Goal: Communication & Community: Answer question/provide support

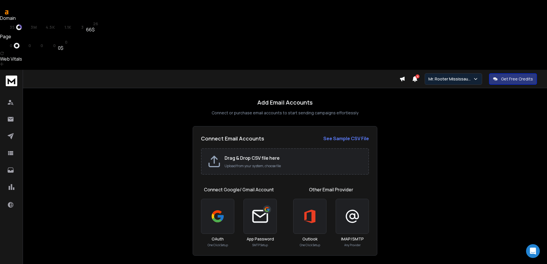
click at [453, 76] on p "Mr. Rooter Mississauga" at bounding box center [451, 79] width 45 height 6
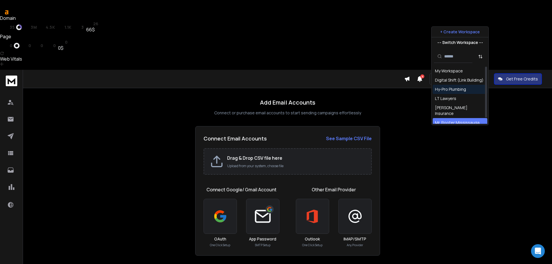
click at [444, 90] on div "Hy-Pro Plumbing" at bounding box center [450, 89] width 31 height 6
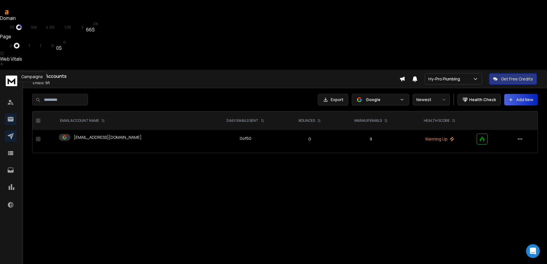
click at [11, 133] on icon at bounding box center [10, 136] width 7 height 7
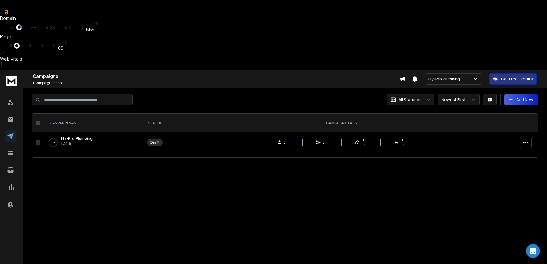
click at [527, 140] on icon "button" at bounding box center [526, 143] width 6 height 6
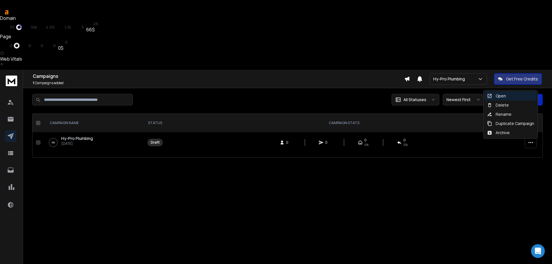
click at [499, 96] on div "Open" at bounding box center [496, 96] width 19 height 6
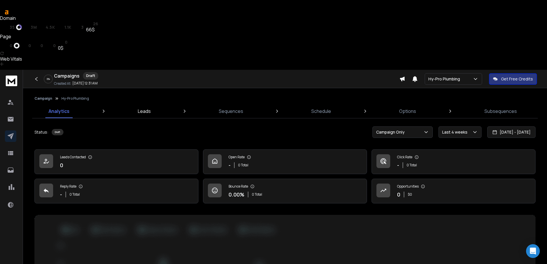
click at [148, 108] on p "Leads" at bounding box center [144, 111] width 13 height 7
click at [141, 108] on p "Leads" at bounding box center [144, 111] width 13 height 7
click at [230, 108] on p "Sequences" at bounding box center [231, 111] width 24 height 7
click at [145, 108] on p "Leads" at bounding box center [144, 111] width 13 height 7
click at [318, 108] on p "Schedule" at bounding box center [321, 111] width 20 height 7
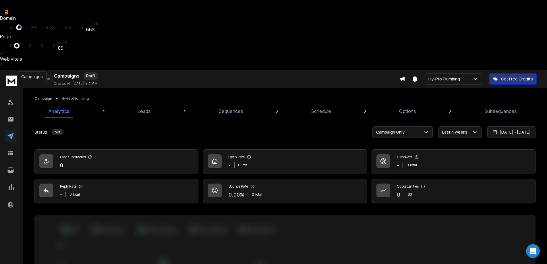
click at [9, 133] on icon at bounding box center [10, 136] width 7 height 7
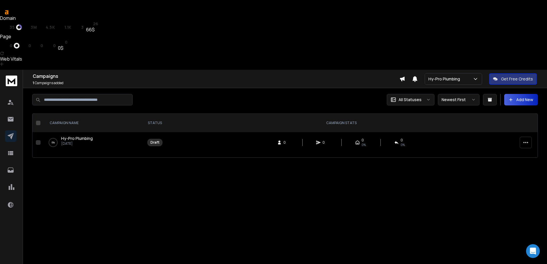
click at [520, 94] on button "Add New" at bounding box center [522, 99] width 34 height 11
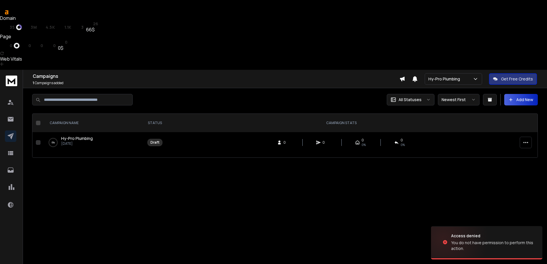
click at [520, 94] on button "Add New" at bounding box center [522, 99] width 34 height 11
click at [156, 140] on div "Draft" at bounding box center [155, 142] width 9 height 5
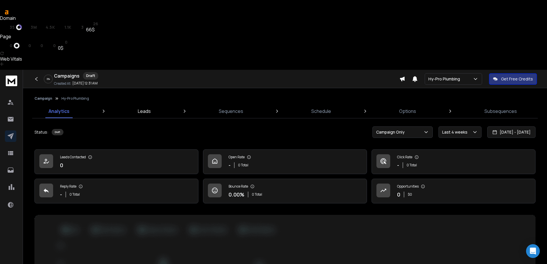
click at [141, 108] on p "Leads" at bounding box center [144, 111] width 13 height 7
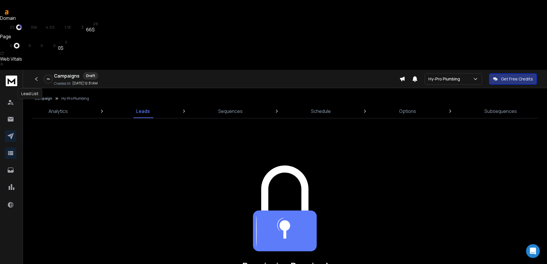
click at [7, 150] on icon at bounding box center [10, 153] width 7 height 7
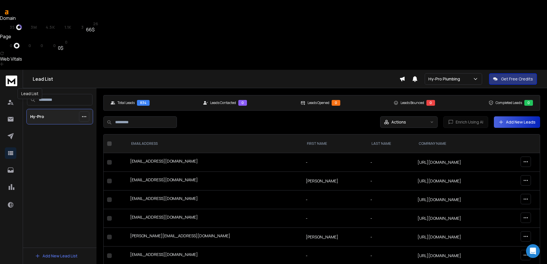
click at [66, 140] on div "Hy-Pro" at bounding box center [60, 210] width 74 height 202
click at [110, 141] on button "Select this Page" at bounding box center [109, 143] width 5 height 5
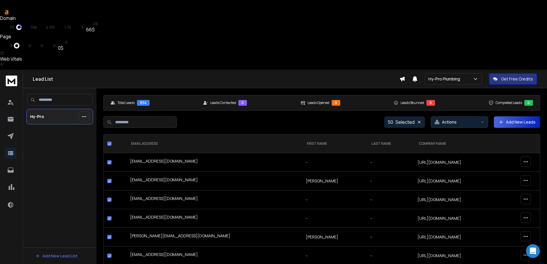
click at [452, 119] on p "Actions" at bounding box center [449, 122] width 15 height 6
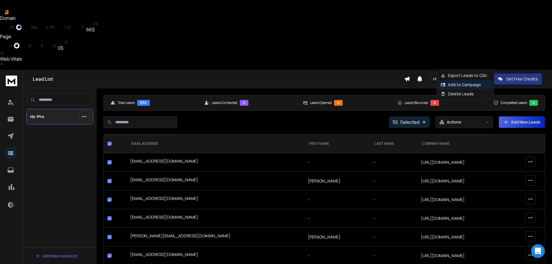
click at [459, 84] on p "Add to Campaign" at bounding box center [464, 85] width 33 height 6
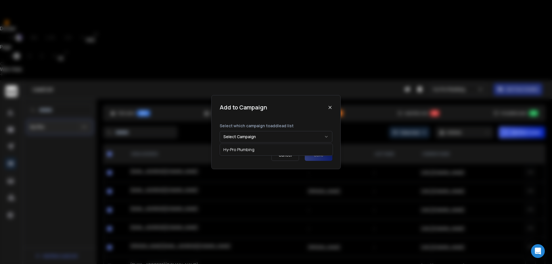
click at [287, 136] on button "Select Campaign" at bounding box center [276, 136] width 113 height 11
click at [329, 109] on icon at bounding box center [330, 107] width 5 height 5
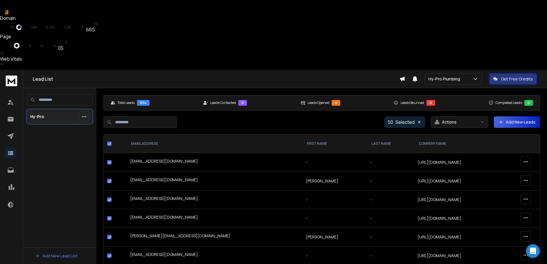
click at [68, 118] on div "Hy-Pro" at bounding box center [60, 210] width 74 height 202
click at [109, 141] on button "Select this Page" at bounding box center [109, 143] width 5 height 5
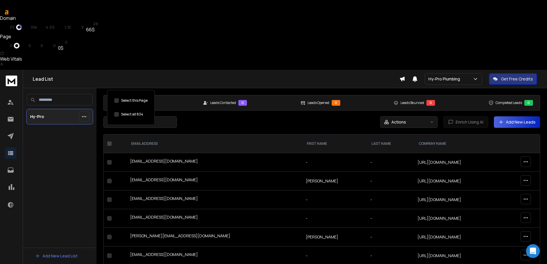
click at [76, 109] on div "Hy-Pro" at bounding box center [60, 210] width 74 height 202
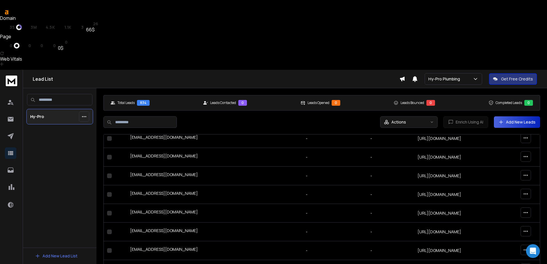
scroll to position [531, 0]
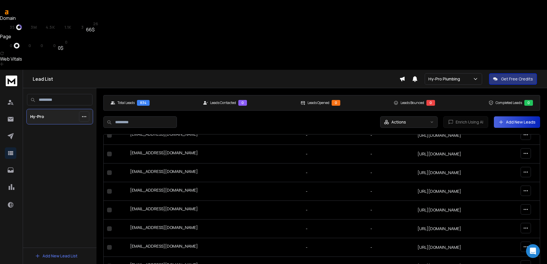
click at [65, 192] on div "Hy-Pro" at bounding box center [60, 210] width 74 height 202
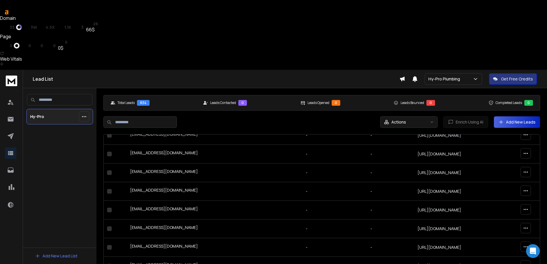
click at [65, 192] on div "Hy-Pro" at bounding box center [60, 210] width 74 height 202
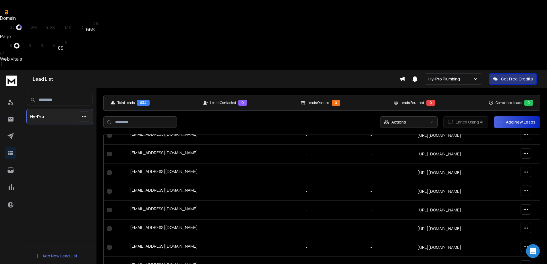
click at [65, 192] on div "Hy-Pro" at bounding box center [60, 210] width 74 height 202
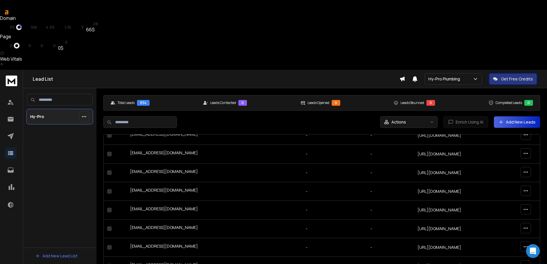
click at [65, 192] on div "Hy-Pro" at bounding box center [60, 210] width 74 height 202
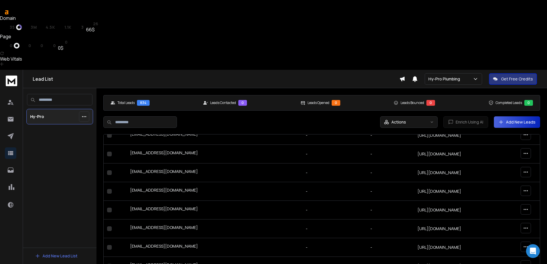
click at [65, 192] on div "Hy-Pro" at bounding box center [60, 210] width 74 height 202
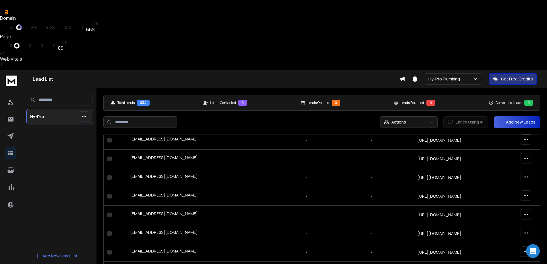
scroll to position [530, 0]
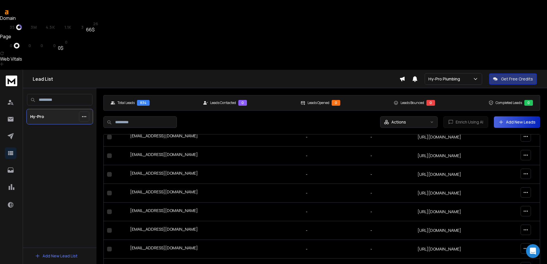
click at [65, 192] on div "Hy-Pro" at bounding box center [60, 210] width 74 height 202
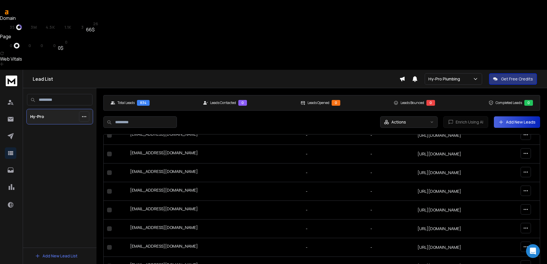
click at [65, 192] on div "Hy-Pro" at bounding box center [60, 210] width 74 height 202
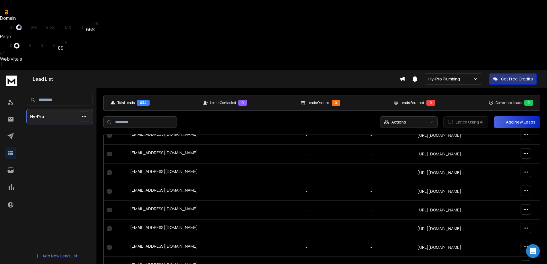
click at [65, 192] on div "Hy-Pro" at bounding box center [60, 210] width 74 height 202
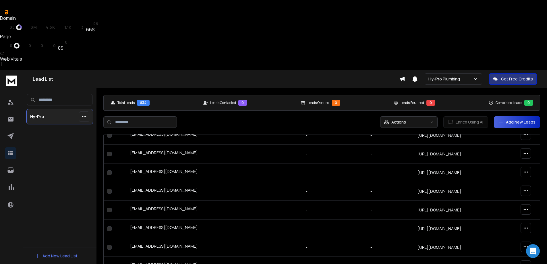
click at [65, 192] on div "Hy-Pro" at bounding box center [60, 210] width 74 height 202
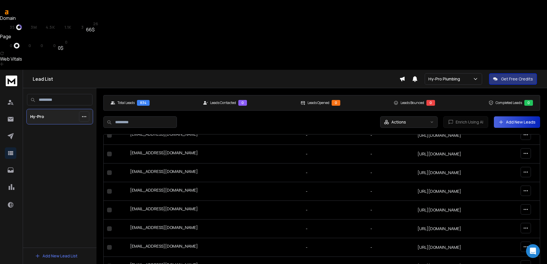
click at [65, 192] on div "Hy-Pro" at bounding box center [60, 210] width 74 height 202
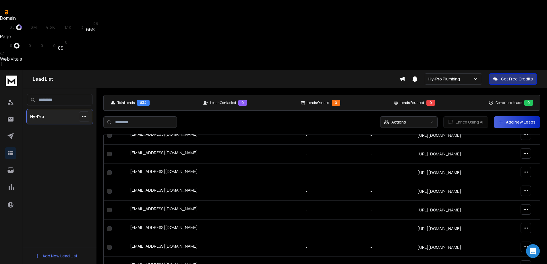
click at [65, 192] on div "Hy-Pro" at bounding box center [60, 210] width 74 height 202
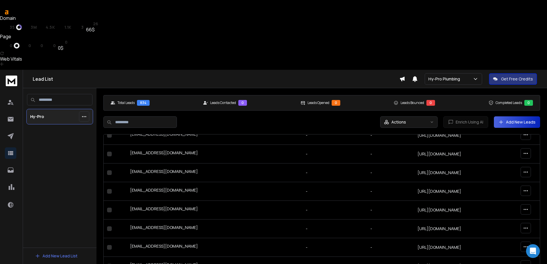
click at [65, 192] on div "Hy-Pro" at bounding box center [60, 210] width 74 height 202
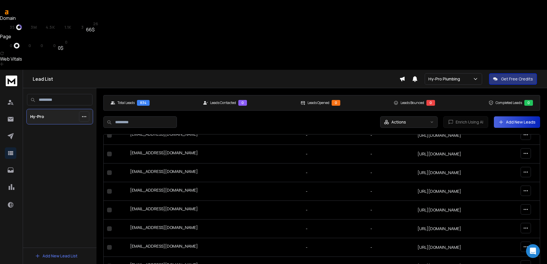
click at [65, 192] on div "Hy-Pro" at bounding box center [60, 210] width 74 height 202
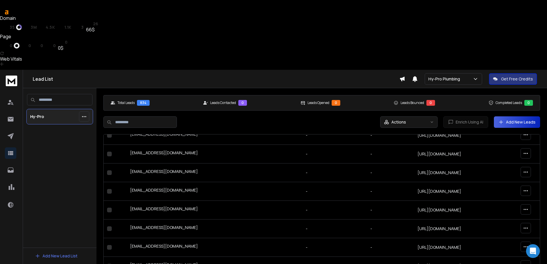
click at [65, 192] on div "Hy-Pro" at bounding box center [60, 210] width 74 height 202
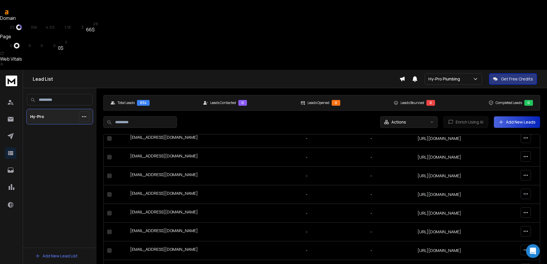
scroll to position [530, 0]
click at [65, 192] on div "Hy-Pro" at bounding box center [60, 210] width 74 height 202
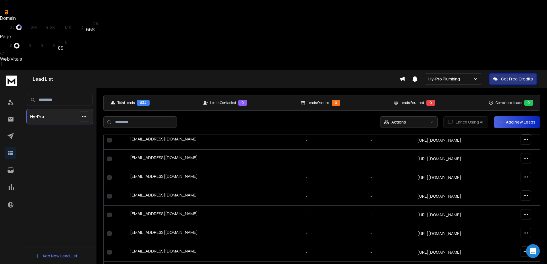
scroll to position [531, 0]
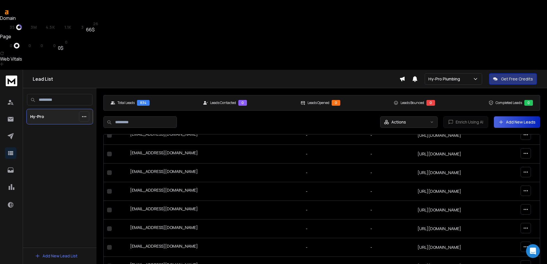
click at [65, 192] on div "Hy-Pro" at bounding box center [60, 210] width 74 height 202
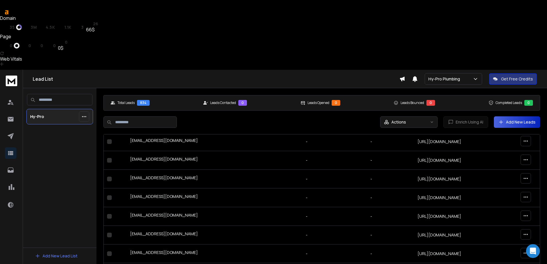
scroll to position [530, 0]
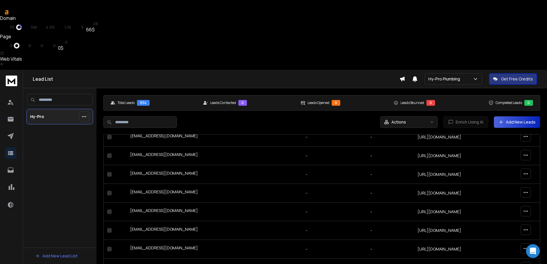
click at [65, 192] on div "Hy-Pro" at bounding box center [60, 210] width 74 height 202
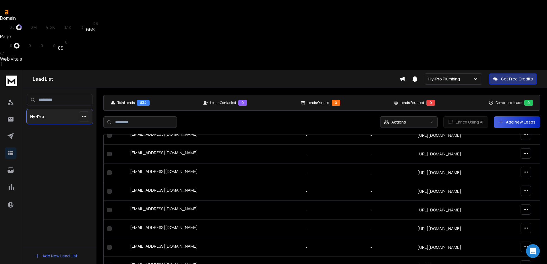
click at [65, 192] on div "Hy-Pro" at bounding box center [60, 210] width 74 height 202
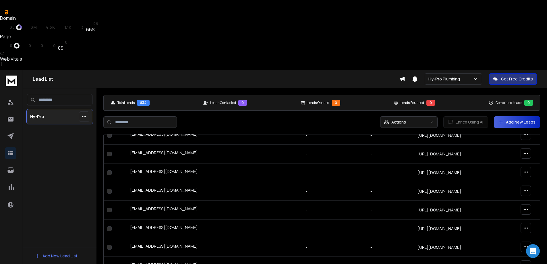
click at [65, 192] on div "Hy-Pro" at bounding box center [60, 210] width 74 height 202
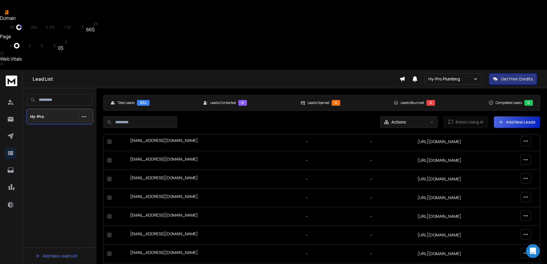
scroll to position [530, 0]
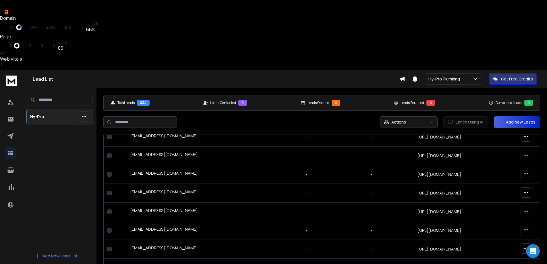
click at [65, 192] on div "Hy-Pro" at bounding box center [60, 210] width 74 height 202
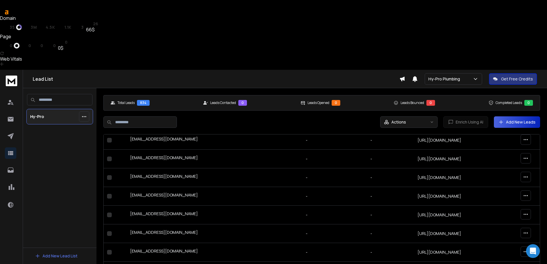
scroll to position [531, 0]
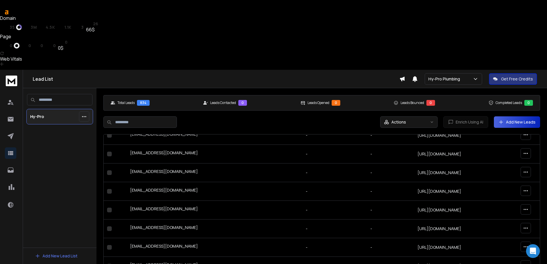
click at [65, 192] on div "Hy-Pro" at bounding box center [60, 210] width 74 height 202
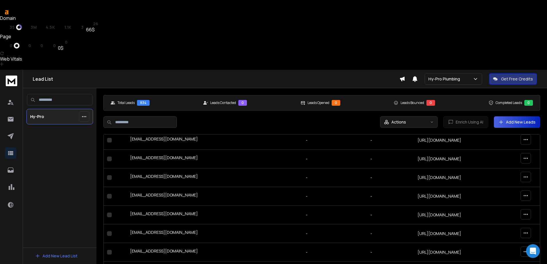
scroll to position [530, 0]
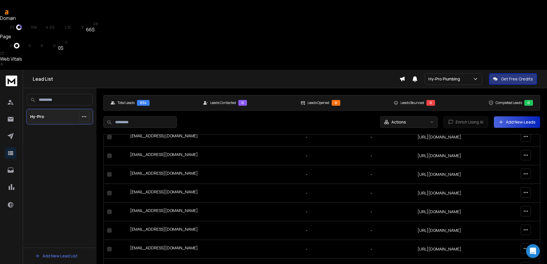
click at [65, 192] on div "Hy-Pro" at bounding box center [60, 210] width 74 height 202
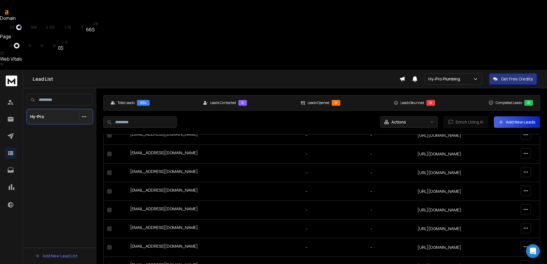
click at [65, 192] on div "Hy-Pro" at bounding box center [60, 210] width 74 height 202
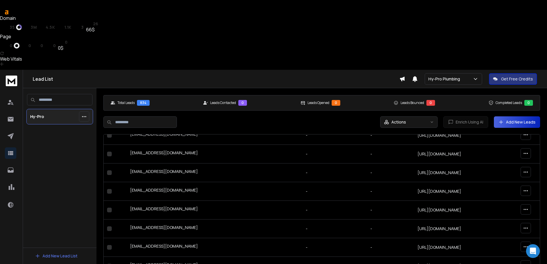
click at [65, 192] on div "Hy-Pro" at bounding box center [60, 210] width 74 height 202
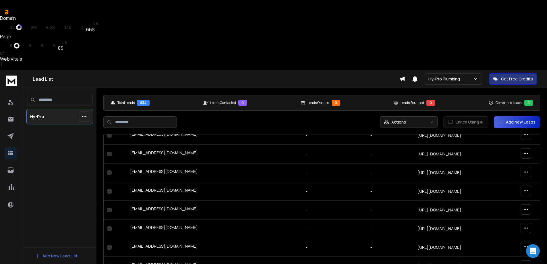
click at [65, 192] on div "Hy-Pro" at bounding box center [60, 210] width 74 height 202
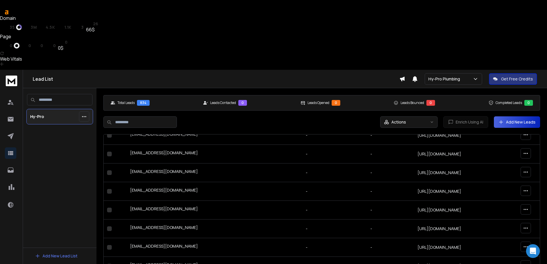
click at [65, 192] on div "Hy-Pro" at bounding box center [60, 210] width 74 height 202
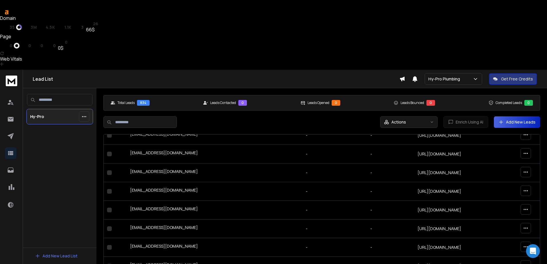
click at [65, 192] on div "Hy-Pro" at bounding box center [60, 210] width 74 height 202
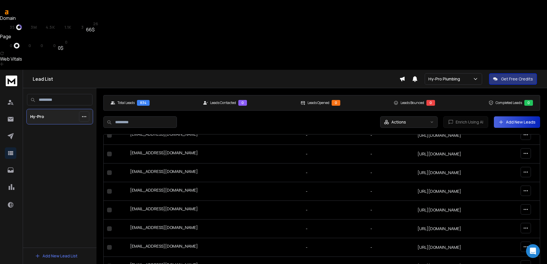
click at [65, 192] on div "Hy-Pro" at bounding box center [60, 210] width 74 height 202
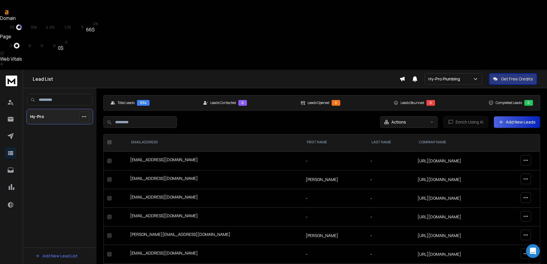
scroll to position [0, 0]
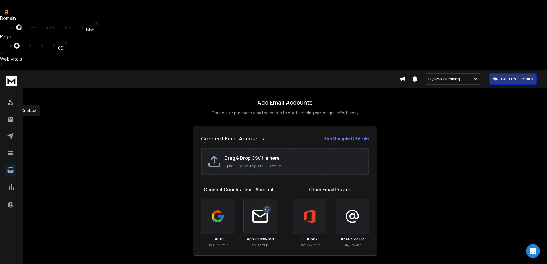
click at [8, 168] on icon at bounding box center [10, 170] width 6 height 5
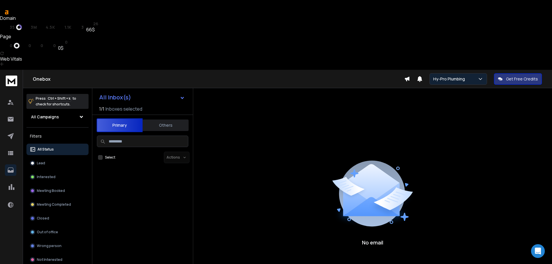
click at [443, 76] on p "Hy-Pro Plumbing" at bounding box center [450, 79] width 34 height 6
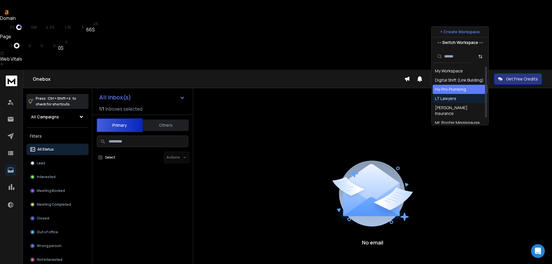
click at [447, 101] on div "LT Lawyers" at bounding box center [459, 98] width 55 height 9
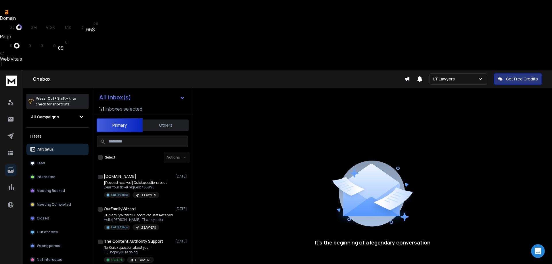
click at [386, 76] on h1 "Onebox" at bounding box center [218, 79] width 371 height 7
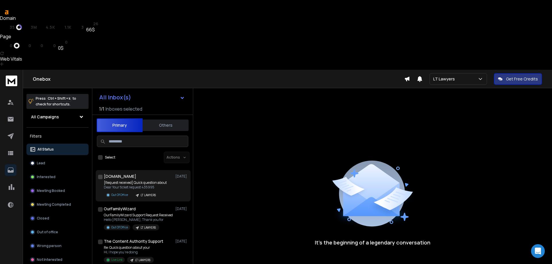
click at [146, 180] on p "[Request received] Quick question about" at bounding box center [135, 182] width 63 height 5
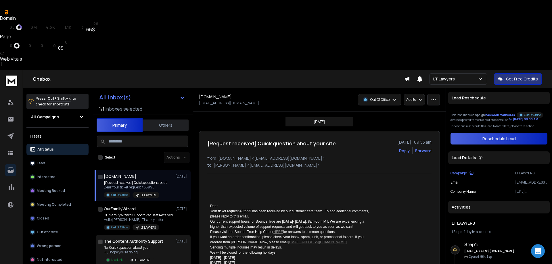
click at [137, 250] on p "Hi, I hope you’re doing" at bounding box center [129, 252] width 50 height 5
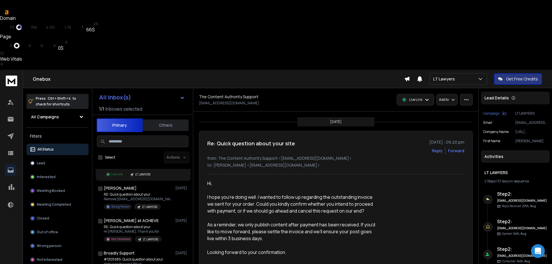
scroll to position [144, 0]
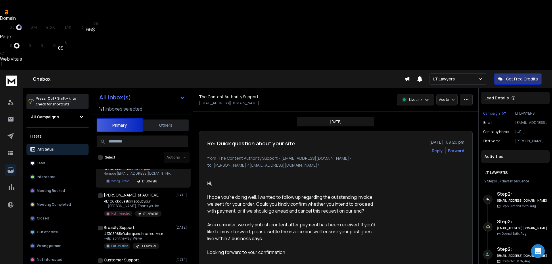
click at [155, 156] on div "CJ James 22 Aug RE: Quick question about your Remove info@pcaaz.org *From:* Les…" at bounding box center [143, 171] width 95 height 31
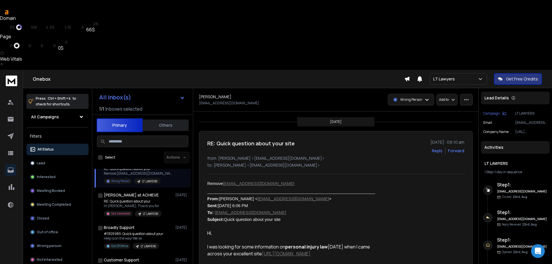
click at [353, 94] on div "Wrong Person Add to" at bounding box center [404, 99] width 135 height 11
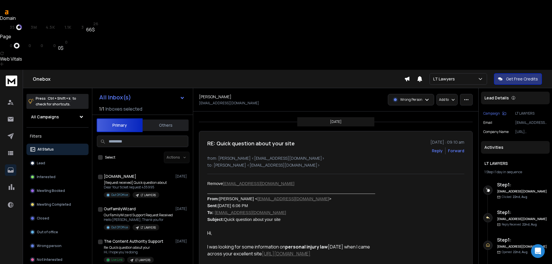
click at [14, 192] on div "H" at bounding box center [11, 202] width 23 height 264
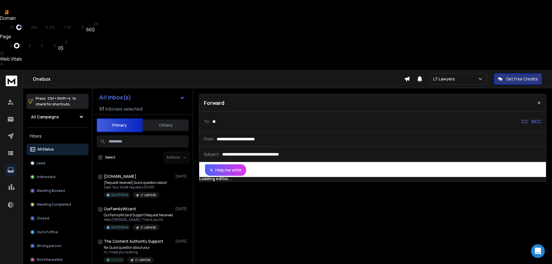
type input "**"
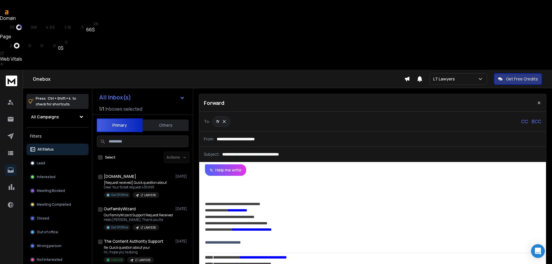
click at [538, 101] on icon at bounding box center [538, 102] width 3 height 3
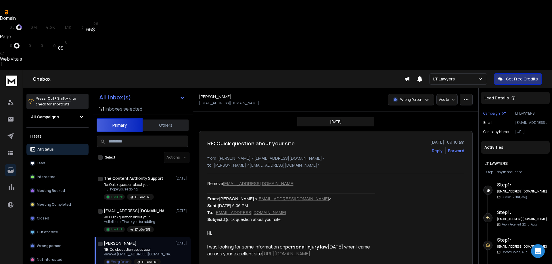
scroll to position [64, 0]
click at [146, 240] on div "CJ James 22 Aug" at bounding box center [146, 243] width 84 height 6
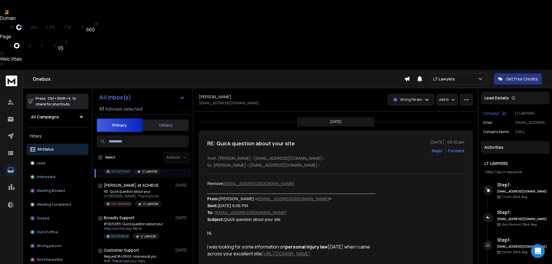
scroll to position [157, 0]
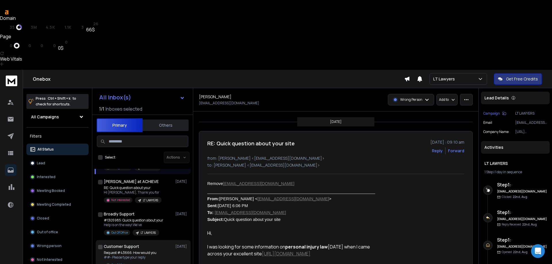
click at [139, 251] on p "Request #43666: How would you" at bounding box center [131, 253] width 55 height 5
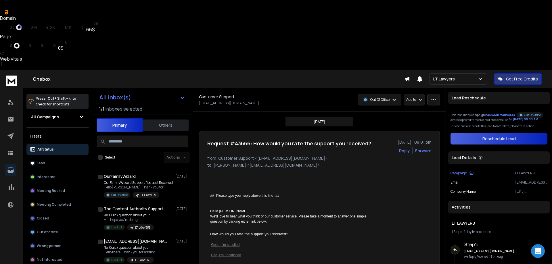
scroll to position [0, 0]
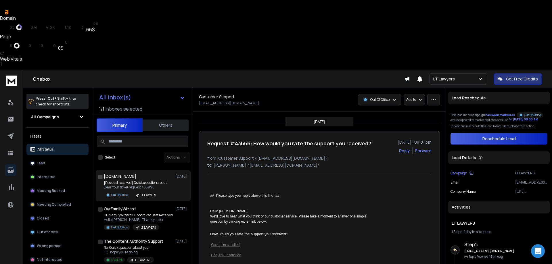
click at [155, 180] on p "[Request received] Quick question about" at bounding box center [135, 182] width 63 height 5
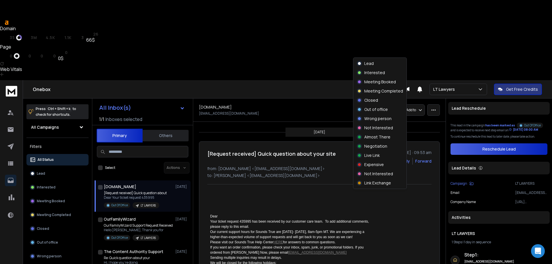
click at [353, 80] on div "Onebox LT Lawyers Get Free Credits Press Ctrl + Shift + k to check for shortcut…" at bounding box center [276, 221] width 552 height 282
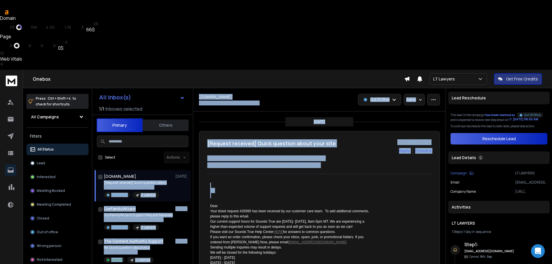
drag, startPoint x: 192, startPoint y: 119, endPoint x: 194, endPoint y: 142, distance: 22.8
click at [194, 142] on div "All Inbox(s) 1 / 1 Inboxes selected Primary Others Select Actions SoundsTrue.co…" at bounding box center [322, 220] width 460 height 264
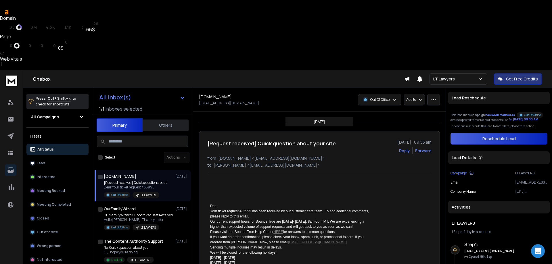
click at [14, 192] on div "H" at bounding box center [11, 202] width 23 height 264
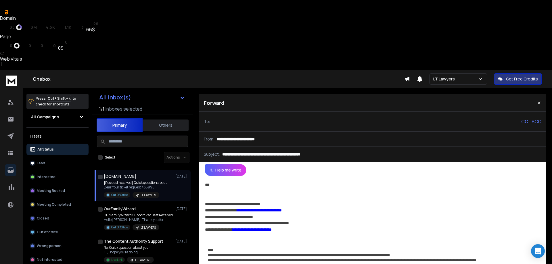
click at [538, 101] on icon at bounding box center [538, 102] width 3 height 3
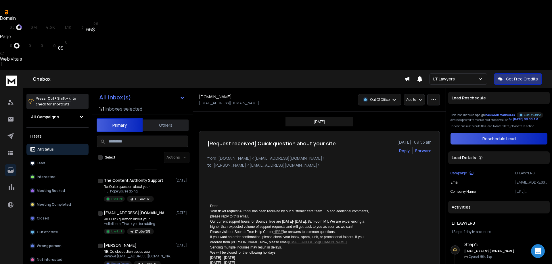
scroll to position [64, 0]
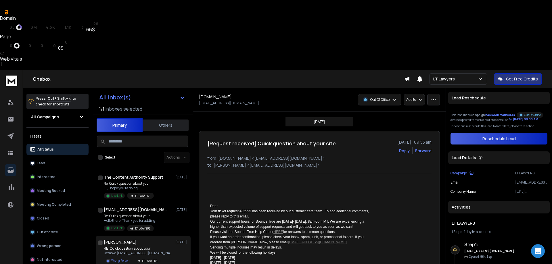
click at [146, 239] on div "CJ James 22 Aug" at bounding box center [146, 242] width 84 height 6
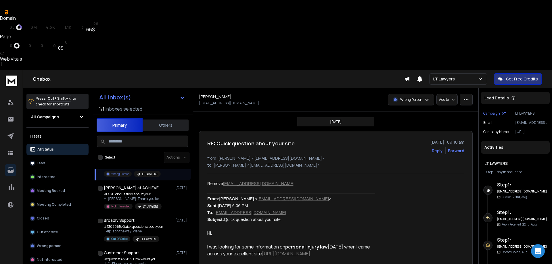
scroll to position [158, 0]
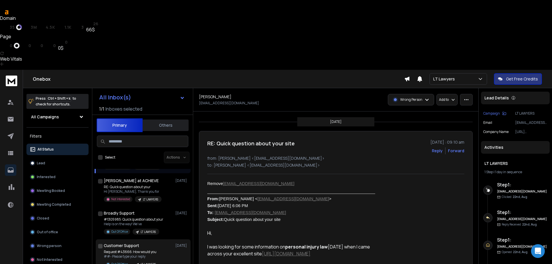
click at [139, 254] on p "##- Please type your reply" at bounding box center [131, 256] width 55 height 5
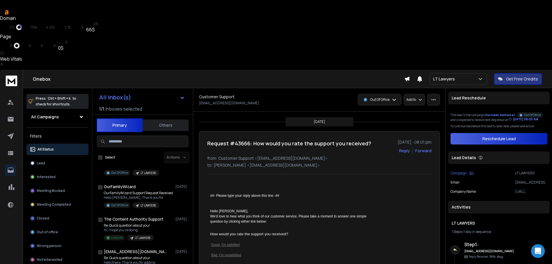
scroll to position [0, 0]
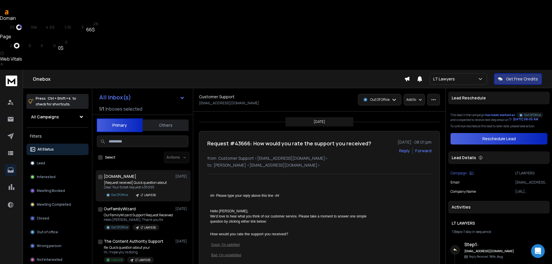
click at [155, 180] on p "[Request received] Quick question about" at bounding box center [135, 182] width 63 height 5
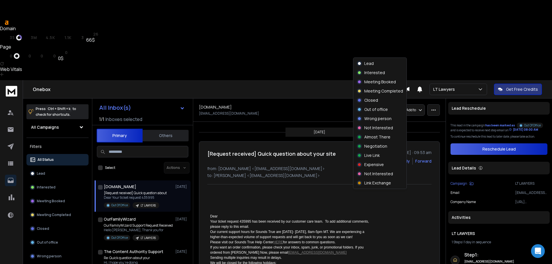
click at [353, 80] on div "Onebox LT Lawyers Get Free Credits Press Ctrl + Shift + k to check for shortcut…" at bounding box center [276, 221] width 552 height 282
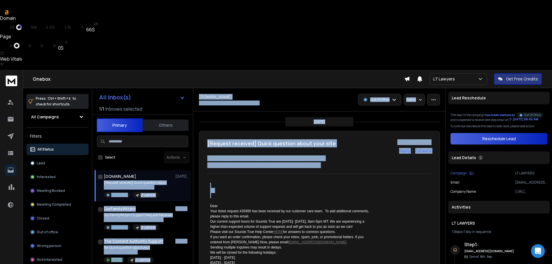
drag, startPoint x: 192, startPoint y: 119, endPoint x: 194, endPoint y: 142, distance: 22.8
click at [194, 142] on div "All Inbox(s) 1 / 1 Inboxes selected Primary Others Select Actions SoundsTrue.co…" at bounding box center [322, 220] width 460 height 264
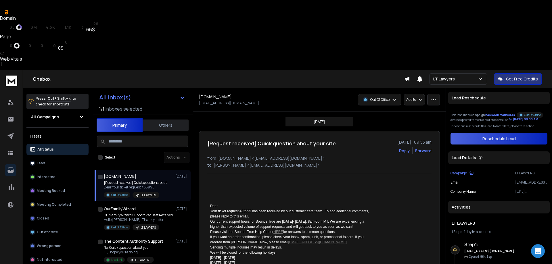
click at [14, 192] on div "H" at bounding box center [11, 202] width 23 height 264
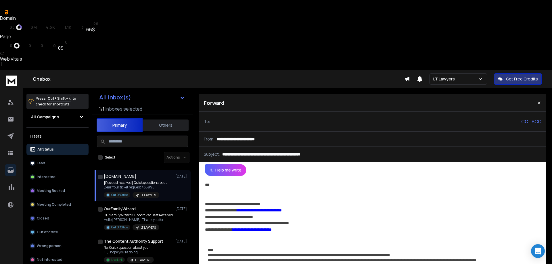
click at [538, 101] on icon at bounding box center [538, 102] width 3 height 3
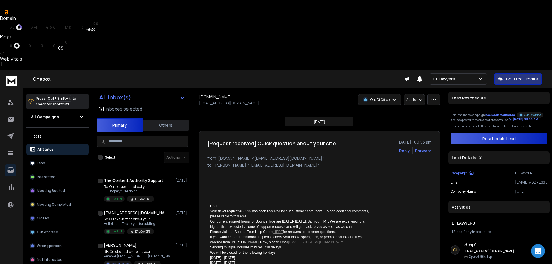
scroll to position [64, 0]
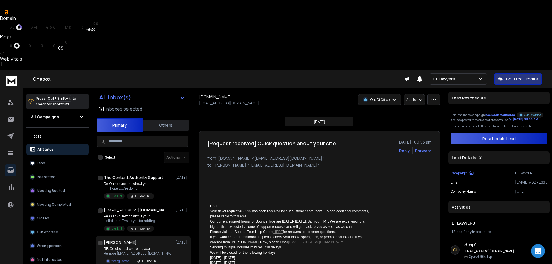
click at [146, 240] on div "CJ James 22 Aug" at bounding box center [146, 243] width 84 height 6
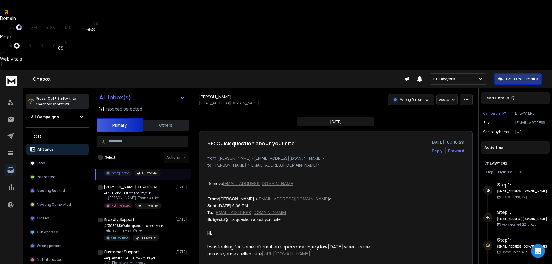
scroll to position [157, 0]
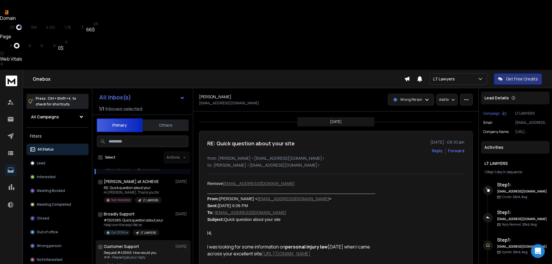
click at [139, 251] on p "Request #43666: How would you" at bounding box center [131, 253] width 55 height 5
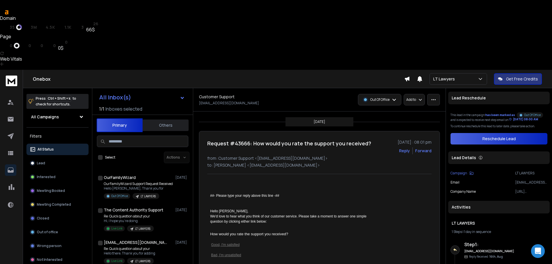
scroll to position [0, 0]
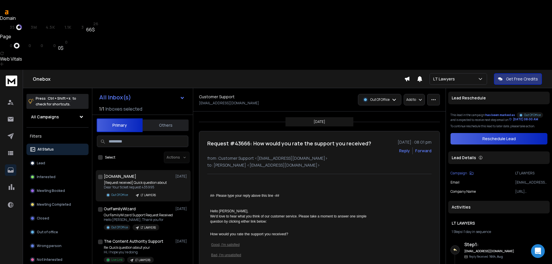
click at [155, 180] on p "[Request received] Quick question about" at bounding box center [135, 182] width 63 height 5
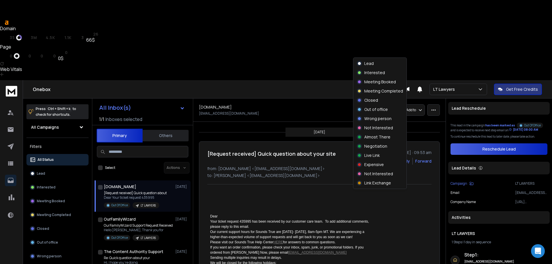
click at [353, 80] on div "Onebox LT Lawyers Get Free Credits Press Ctrl + Shift + k to check for shortcut…" at bounding box center [276, 221] width 552 height 282
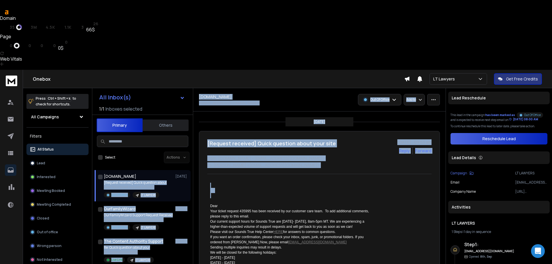
drag, startPoint x: 192, startPoint y: 119, endPoint x: 194, endPoint y: 142, distance: 22.8
click at [194, 142] on div "All Inbox(s) 1 / 1 Inboxes selected Primary Others Select Actions SoundsTrue.co…" at bounding box center [322, 220] width 460 height 264
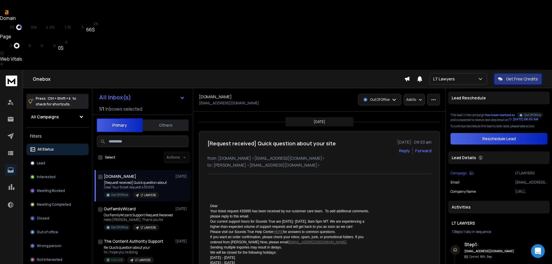
click at [14, 192] on div "H" at bounding box center [11, 202] width 23 height 264
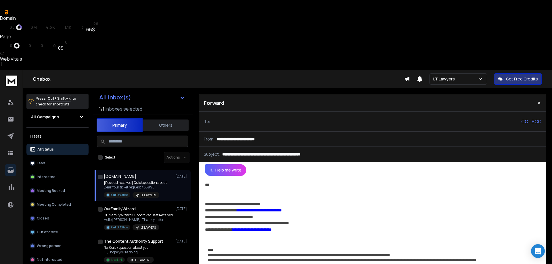
click at [538, 101] on icon at bounding box center [538, 102] width 3 height 3
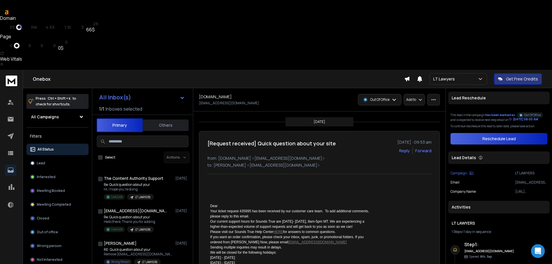
scroll to position [64, 0]
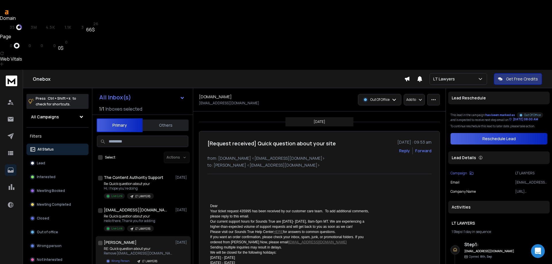
click at [146, 240] on div "CJ James 22 Aug" at bounding box center [146, 243] width 84 height 6
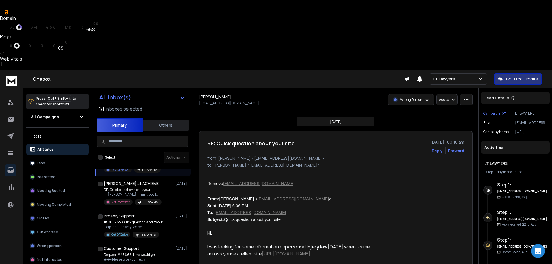
scroll to position [157, 0]
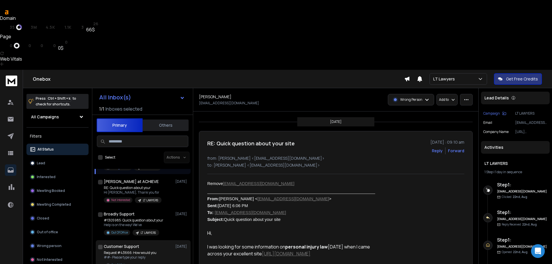
click at [139, 251] on p "Request #43666: How would you" at bounding box center [131, 253] width 55 height 5
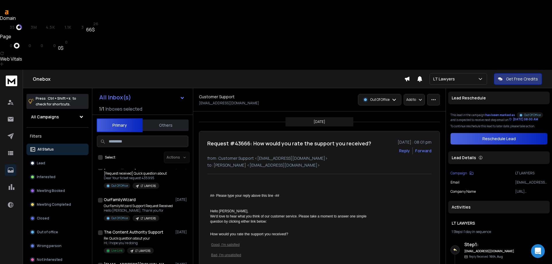
scroll to position [0, 0]
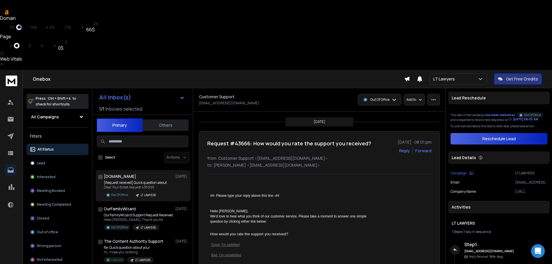
click at [155, 180] on p "[Request received] Quick question about" at bounding box center [135, 182] width 63 height 5
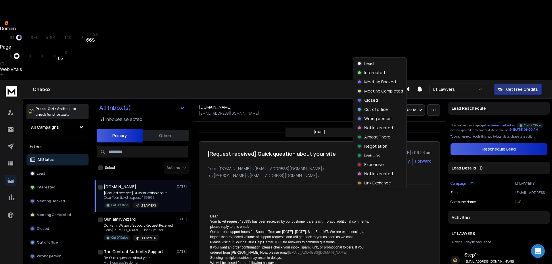
click at [353, 80] on div "Onebox LT Lawyers Get Free Credits Press Ctrl + Shift + k to check for shortcut…" at bounding box center [276, 221] width 552 height 282
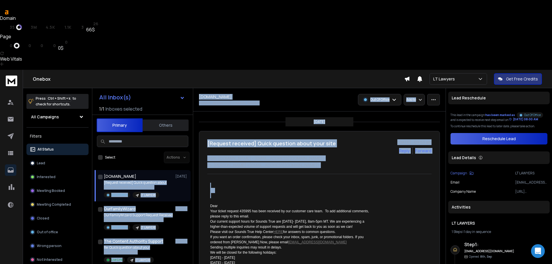
drag, startPoint x: 192, startPoint y: 119, endPoint x: 194, endPoint y: 142, distance: 22.8
click at [194, 142] on div "All Inbox(s) 1 / 1 Inboxes selected Primary Others Select Actions SoundsTrue.co…" at bounding box center [322, 220] width 460 height 264
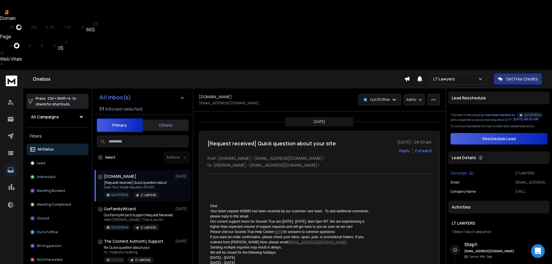
click at [14, 192] on div "H" at bounding box center [11, 202] width 23 height 264
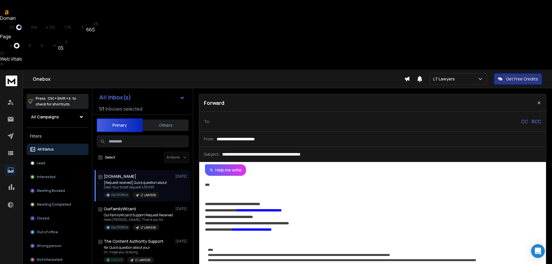
click at [538, 101] on icon at bounding box center [538, 102] width 3 height 3
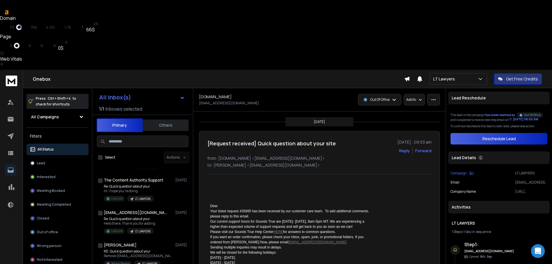
scroll to position [64, 0]
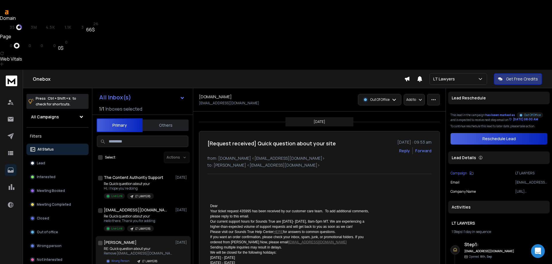
click at [146, 240] on div "CJ James 22 Aug" at bounding box center [146, 243] width 84 height 6
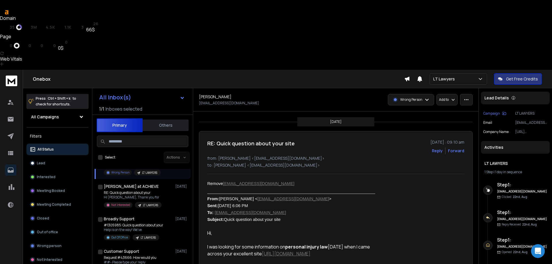
scroll to position [157, 0]
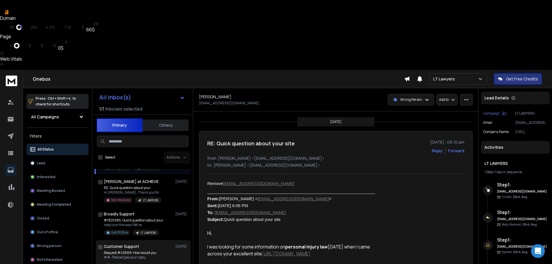
click at [139, 251] on p "Request #43666: How would you" at bounding box center [131, 253] width 55 height 5
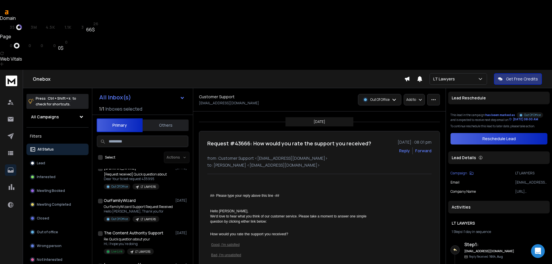
scroll to position [0, 0]
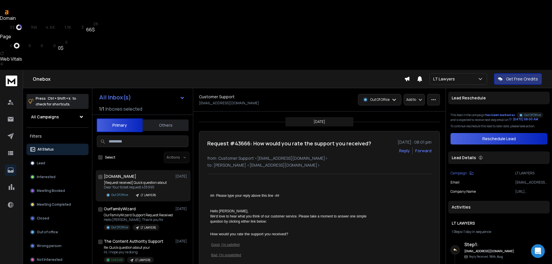
click at [155, 180] on p "[Request received] Quick question about" at bounding box center [135, 182] width 63 height 5
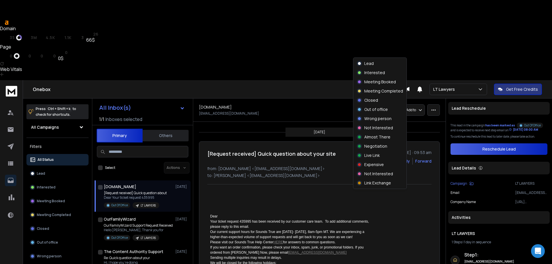
click at [353, 80] on div "Onebox LT Lawyers Get Free Credits Press Ctrl + Shift + k to check for shortcut…" at bounding box center [276, 221] width 552 height 282
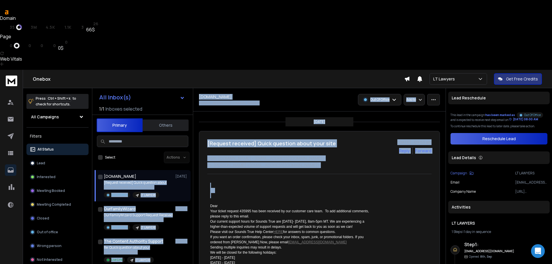
drag, startPoint x: 192, startPoint y: 119, endPoint x: 194, endPoint y: 142, distance: 22.8
click at [194, 142] on div "All Inbox(s) 1 / 1 Inboxes selected Primary Others Select Actions SoundsTrue.co…" at bounding box center [322, 220] width 460 height 264
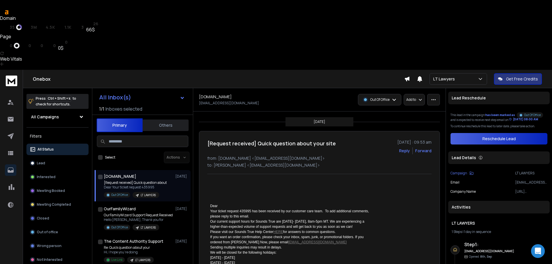
click at [14, 192] on div "H" at bounding box center [11, 202] width 23 height 264
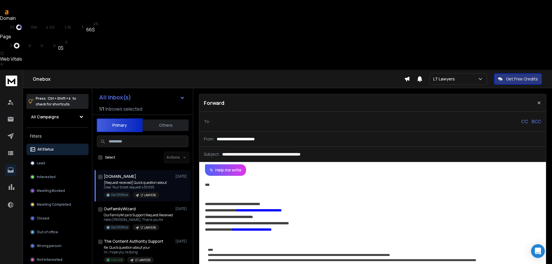
click at [538, 101] on icon at bounding box center [538, 102] width 3 height 3
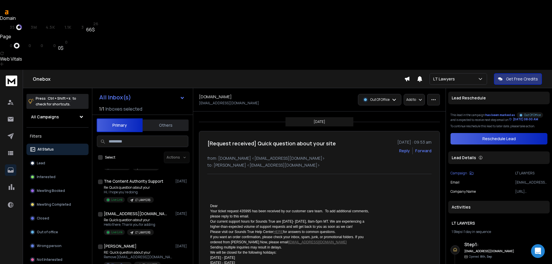
scroll to position [64, 0]
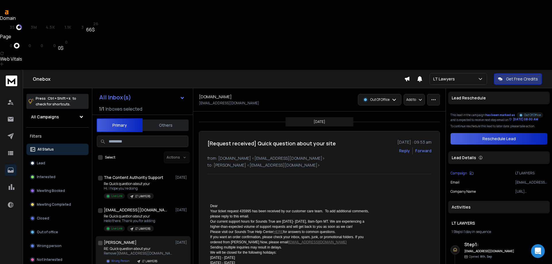
click at [146, 240] on div "CJ James 22 Aug" at bounding box center [146, 243] width 84 height 6
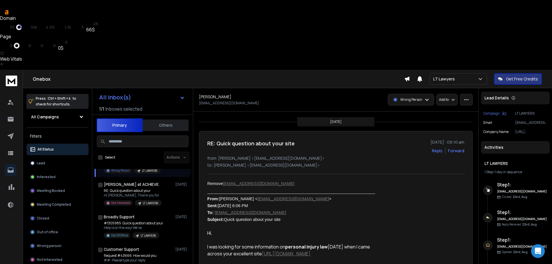
scroll to position [157, 0]
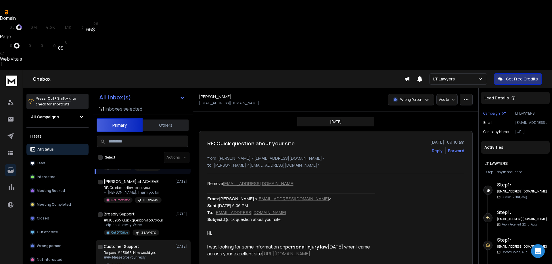
click at [139, 251] on p "Request #43666: How would you" at bounding box center [131, 253] width 55 height 5
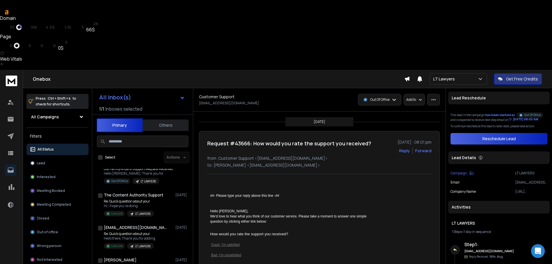
scroll to position [0, 0]
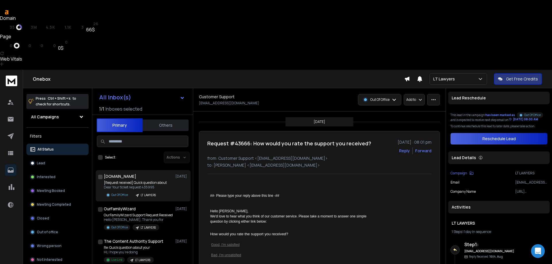
click at [155, 180] on p "[Request received] Quick question about" at bounding box center [135, 182] width 63 height 5
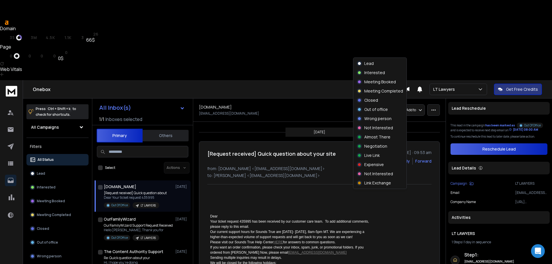
click at [353, 80] on div "Onebox LT Lawyers Get Free Credits Press Ctrl + Shift + k to check for shortcut…" at bounding box center [276, 221] width 552 height 282
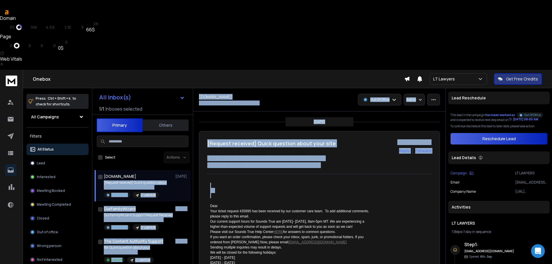
drag, startPoint x: 192, startPoint y: 119, endPoint x: 194, endPoint y: 142, distance: 22.8
click at [194, 142] on div "All Inbox(s) 1 / 1 Inboxes selected Primary Others Select Actions SoundsTrue.co…" at bounding box center [322, 220] width 460 height 264
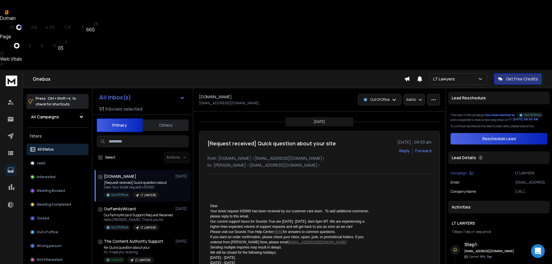
click at [14, 192] on div "H" at bounding box center [11, 202] width 23 height 264
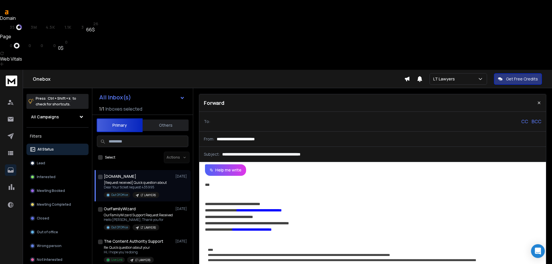
click at [538, 101] on icon at bounding box center [538, 102] width 3 height 3
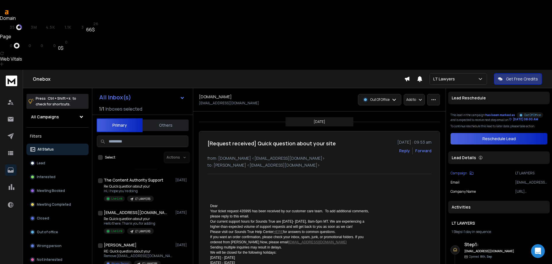
scroll to position [64, 0]
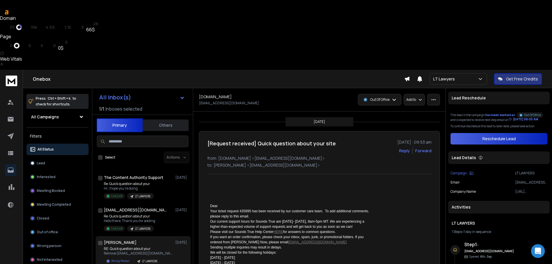
click at [146, 240] on div "CJ James 22 Aug" at bounding box center [146, 243] width 84 height 6
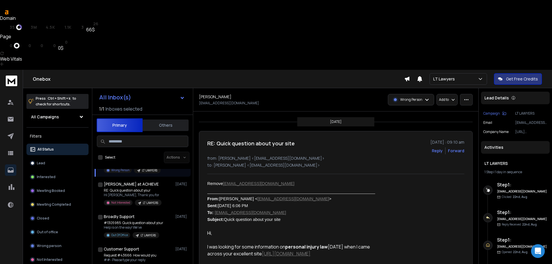
scroll to position [157, 0]
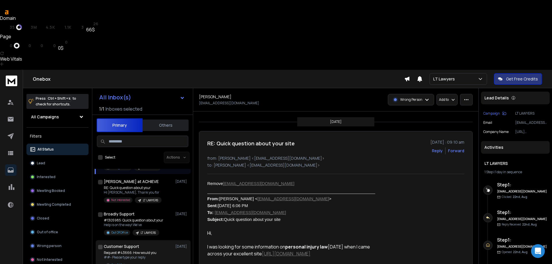
click at [139, 251] on p "Request #43666: How would you" at bounding box center [131, 253] width 55 height 5
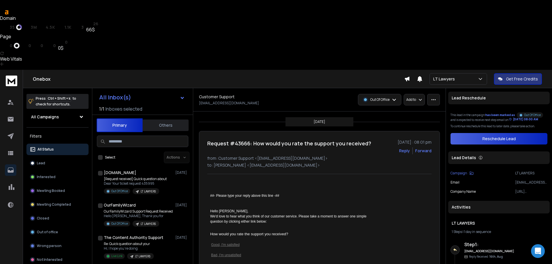
scroll to position [0, 0]
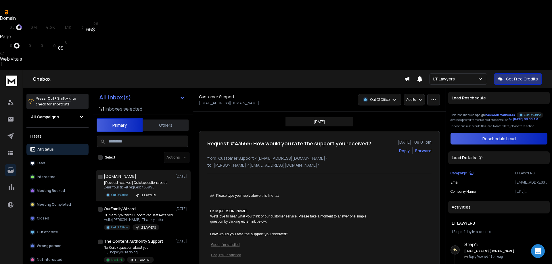
click at [155, 180] on p "[Request received] Quick question about" at bounding box center [135, 182] width 63 height 5
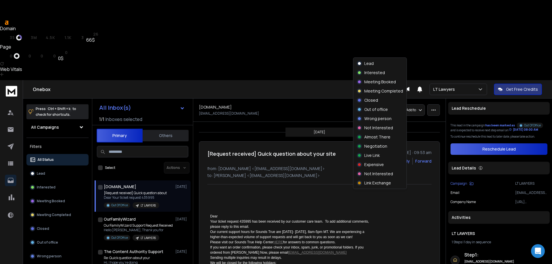
click at [353, 80] on div "Onebox LT Lawyers Get Free Credits Press Ctrl + Shift + k to check for shortcut…" at bounding box center [276, 221] width 552 height 282
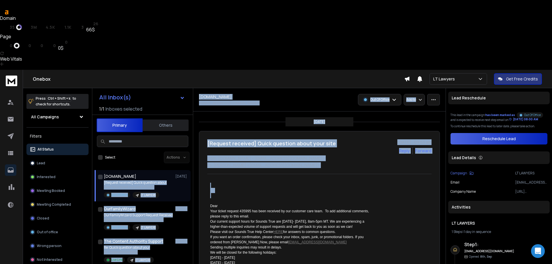
drag, startPoint x: 192, startPoint y: 119, endPoint x: 194, endPoint y: 142, distance: 22.8
click at [194, 142] on div "All Inbox(s) 1 / 1 Inboxes selected Primary Others Select Actions SoundsTrue.co…" at bounding box center [322, 220] width 460 height 264
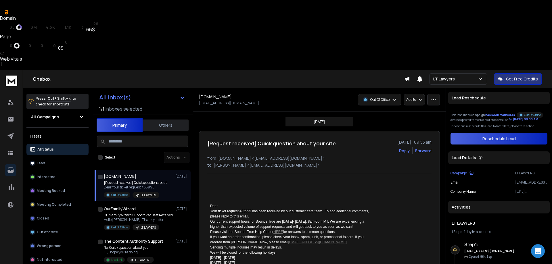
click at [14, 192] on div "H" at bounding box center [11, 202] width 23 height 264
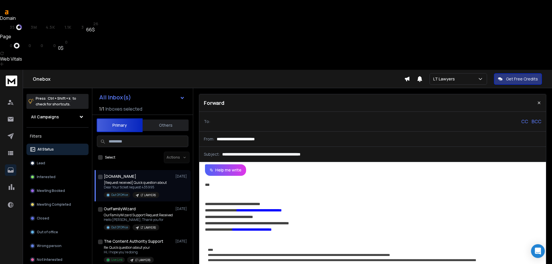
click at [538, 101] on icon at bounding box center [538, 102] width 3 height 3
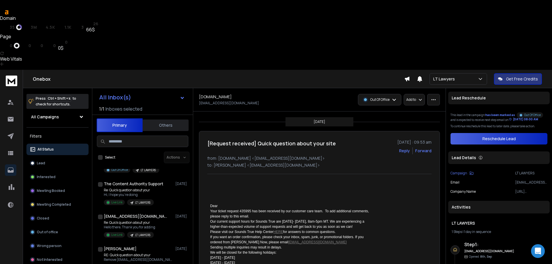
scroll to position [64, 0]
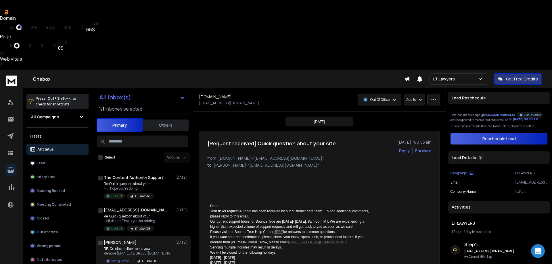
click at [146, 240] on div "CJ James 22 Aug" at bounding box center [146, 243] width 84 height 6
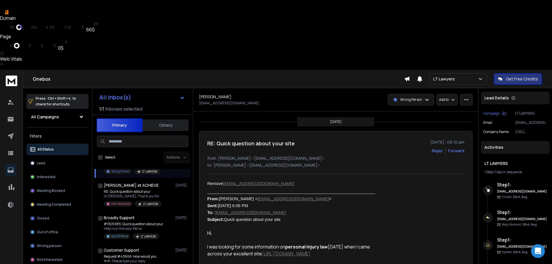
scroll to position [157, 0]
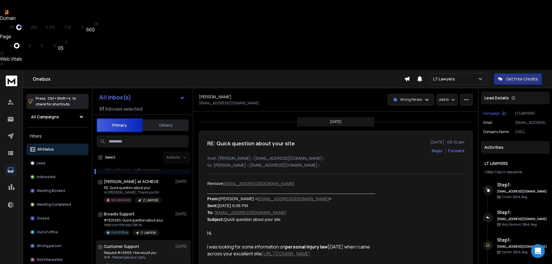
click at [139, 251] on p "Request #43666: How would you" at bounding box center [131, 253] width 55 height 5
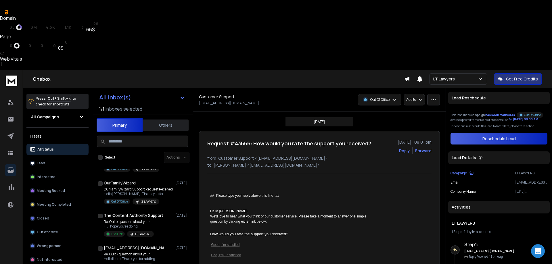
scroll to position [0, 0]
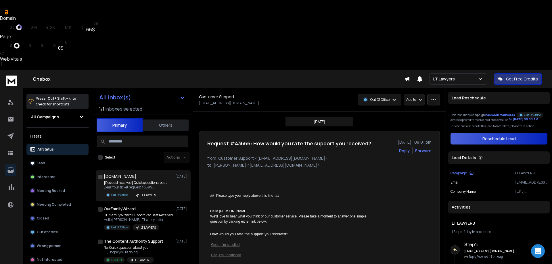
click at [155, 180] on p "[Request received] Quick question about" at bounding box center [135, 182] width 63 height 5
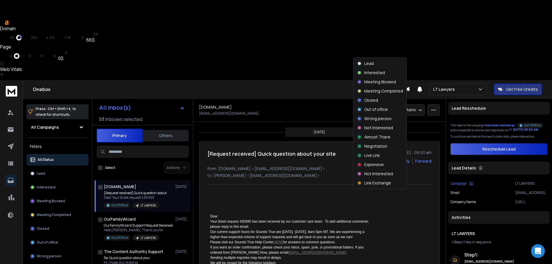
click at [353, 80] on div "Onebox LT Lawyers Get Free Credits Press Ctrl + Shift + k to check for shortcut…" at bounding box center [276, 221] width 552 height 282
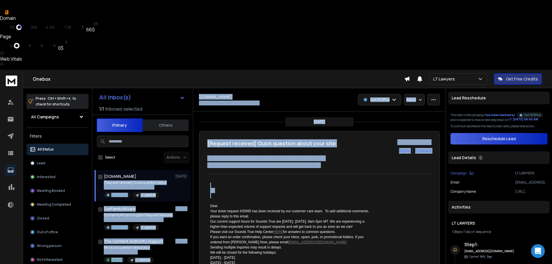
drag, startPoint x: 192, startPoint y: 119, endPoint x: 194, endPoint y: 142, distance: 22.8
click at [194, 142] on div "All Inbox(s) 1 / 1 Inboxes selected Primary Others Select Actions SoundsTrue.co…" at bounding box center [322, 220] width 460 height 264
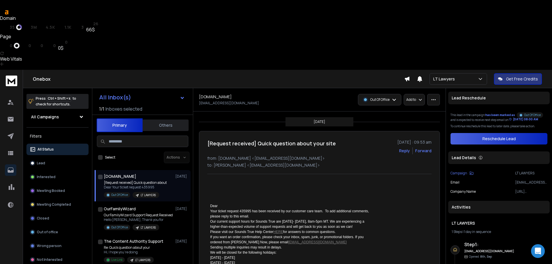
click at [14, 192] on div "H" at bounding box center [11, 202] width 23 height 264
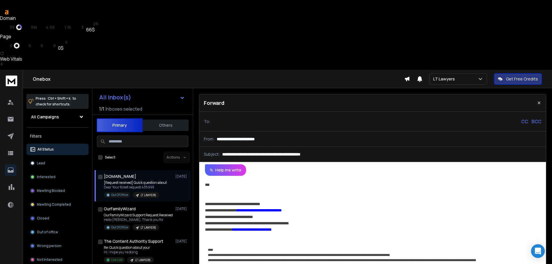
click at [538, 101] on icon at bounding box center [538, 102] width 3 height 3
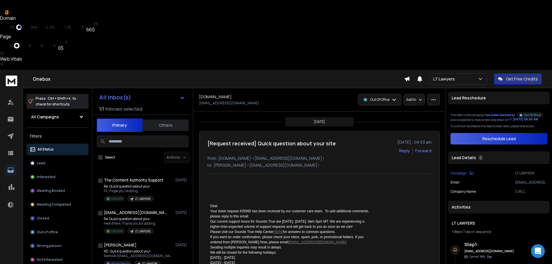
scroll to position [64, 0]
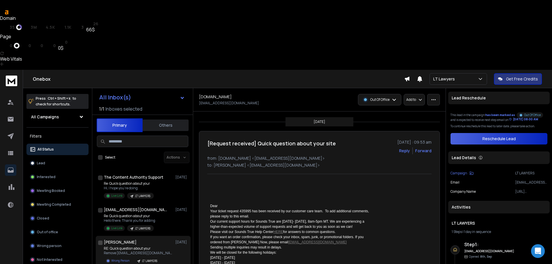
click at [146, 239] on div "CJ James 22 Aug" at bounding box center [146, 242] width 84 height 6
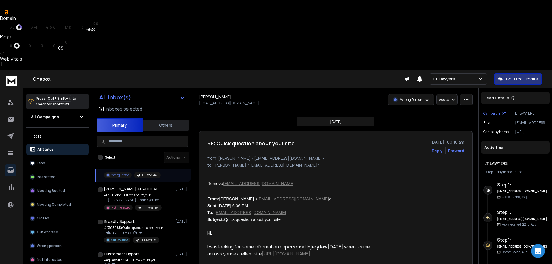
scroll to position [158, 0]
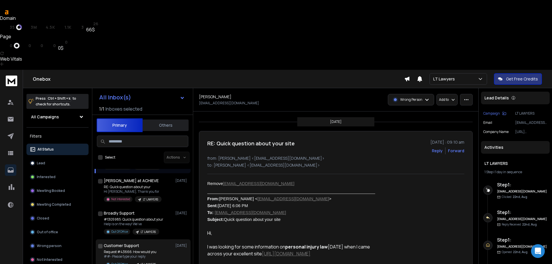
click at [139, 254] on p "##- Please type your reply" at bounding box center [131, 256] width 55 height 5
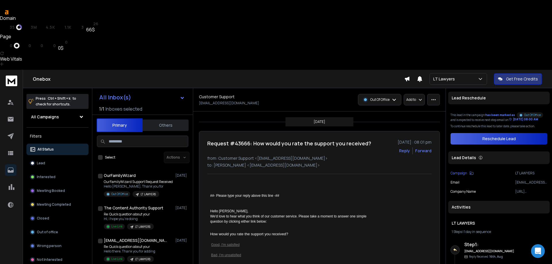
scroll to position [0, 0]
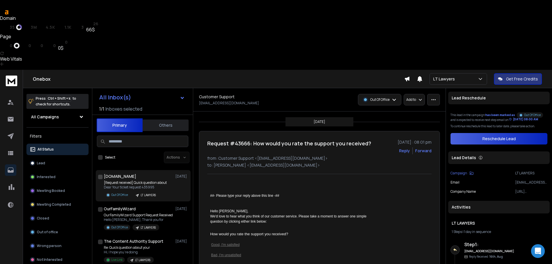
click at [155, 180] on p "[Request received] Quick question about" at bounding box center [135, 182] width 63 height 5
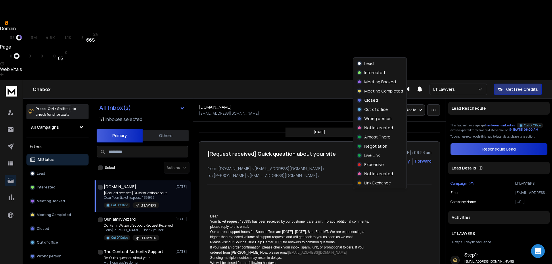
click at [353, 80] on div "Onebox LT Lawyers Get Free Credits Press Ctrl + Shift + k to check for shortcut…" at bounding box center [276, 221] width 552 height 282
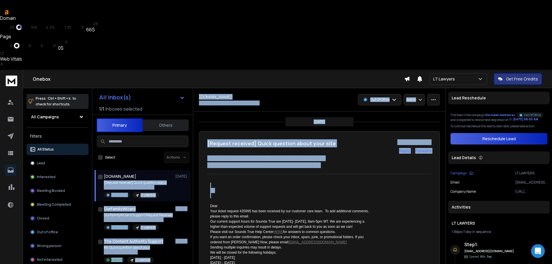
drag, startPoint x: 192, startPoint y: 119, endPoint x: 194, endPoint y: 142, distance: 22.8
click at [194, 142] on div "All Inbox(s) 1 / 1 Inboxes selected Primary Others Select Actions SoundsTrue.co…" at bounding box center [322, 220] width 460 height 264
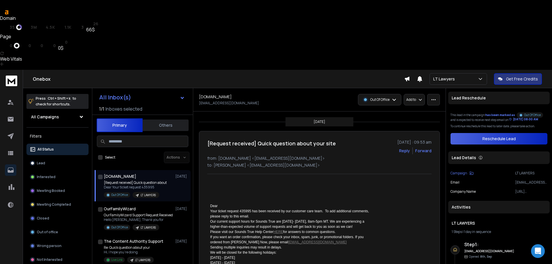
click at [14, 192] on div "H" at bounding box center [11, 202] width 23 height 264
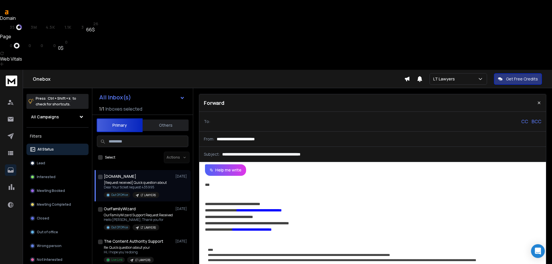
click at [538, 101] on icon at bounding box center [538, 102] width 3 height 3
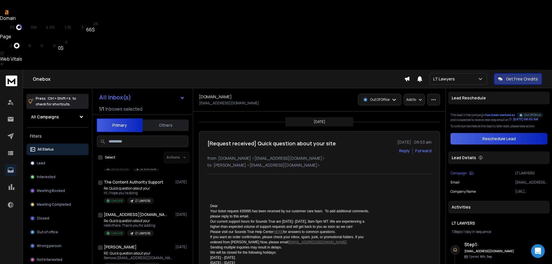
scroll to position [64, 0]
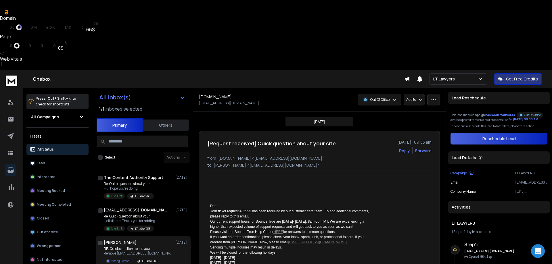
click at [146, 240] on div "CJ James 22 Aug" at bounding box center [146, 243] width 84 height 6
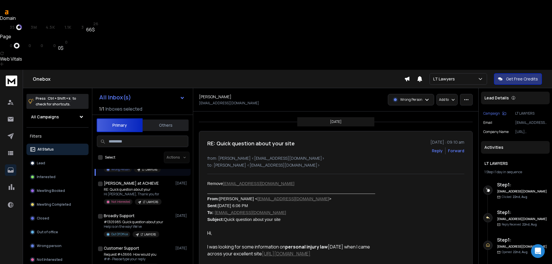
scroll to position [157, 0]
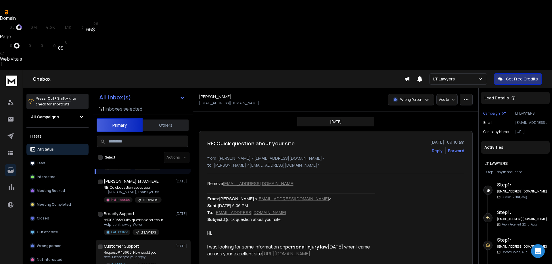
click at [139, 255] on p "##- Please type your reply" at bounding box center [131, 257] width 55 height 5
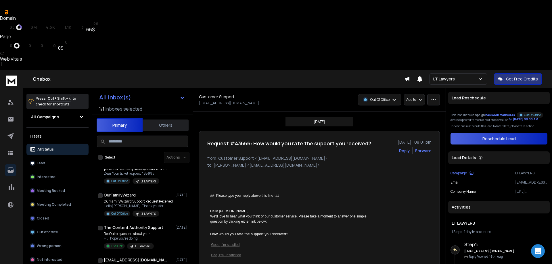
scroll to position [0, 0]
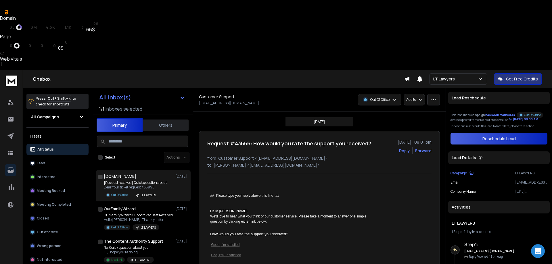
click at [155, 180] on p "[Request received] Quick question about" at bounding box center [135, 182] width 63 height 5
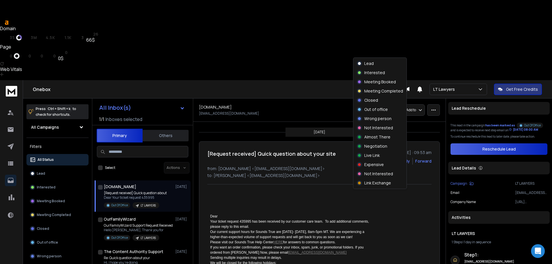
click at [353, 80] on div "Onebox LT Lawyers Get Free Credits Press Ctrl + Shift + k to check for shortcut…" at bounding box center [276, 221] width 552 height 282
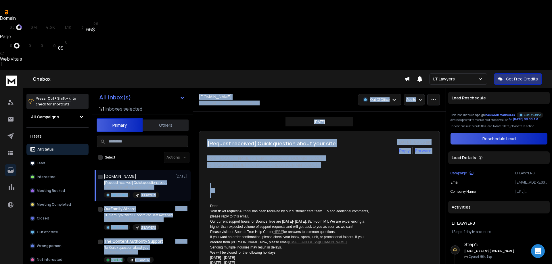
drag, startPoint x: 192, startPoint y: 119, endPoint x: 194, endPoint y: 142, distance: 22.8
click at [194, 142] on div "All Inbox(s) 1 / 1 Inboxes selected Primary Others Select Actions SoundsTrue.co…" at bounding box center [322, 220] width 460 height 264
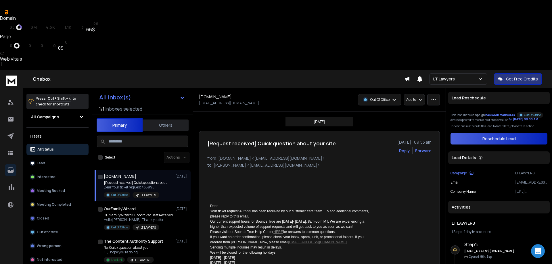
click at [14, 192] on div "H" at bounding box center [11, 202] width 23 height 264
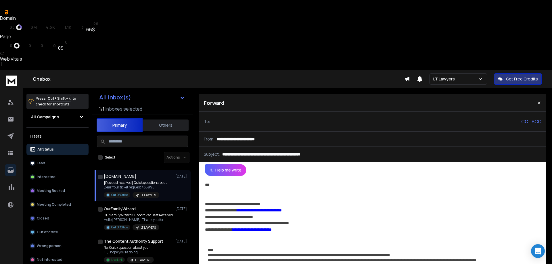
click at [538, 101] on icon at bounding box center [538, 102] width 3 height 3
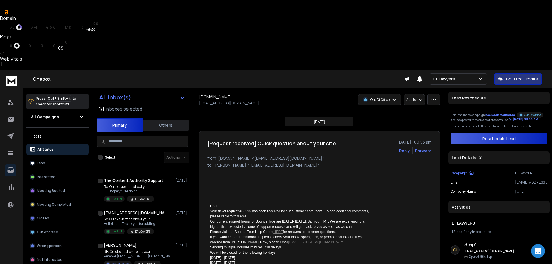
scroll to position [64, 0]
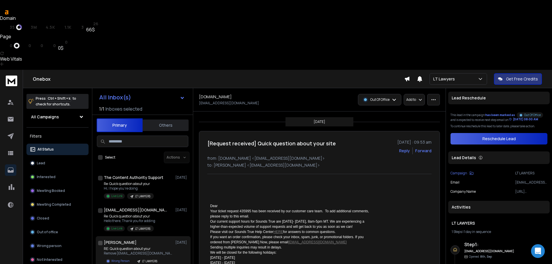
click at [146, 240] on div "CJ James 22 Aug" at bounding box center [146, 243] width 84 height 6
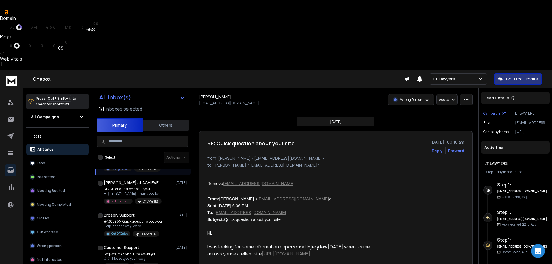
scroll to position [157, 0]
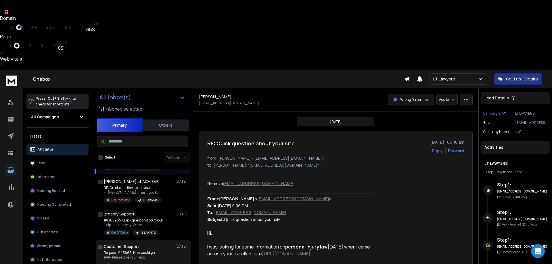
click at [139, 251] on p "Request #43666: How would you" at bounding box center [131, 253] width 55 height 5
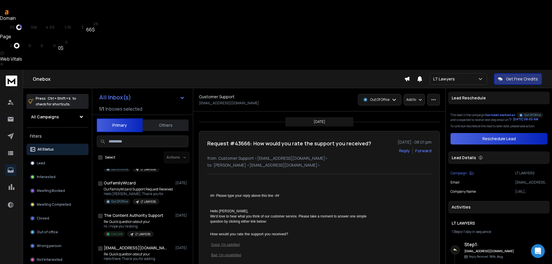
scroll to position [0, 0]
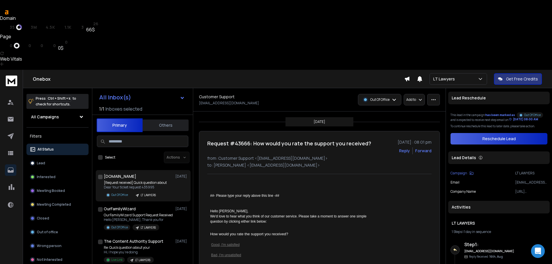
click at [155, 180] on p "[Request received] Quick question about" at bounding box center [135, 182] width 63 height 5
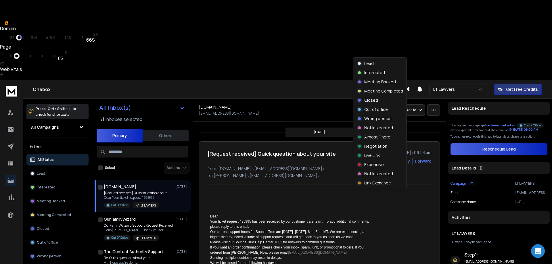
click at [353, 80] on div "Onebox LT Lawyers Get Free Credits Press Ctrl + Shift + k to check for shortcut…" at bounding box center [276, 221] width 552 height 282
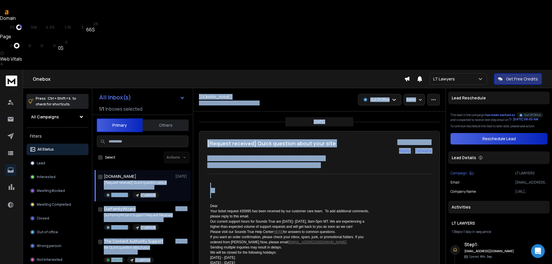
drag, startPoint x: 192, startPoint y: 119, endPoint x: 194, endPoint y: 142, distance: 22.8
click at [194, 142] on div "All Inbox(s) 1 / 1 Inboxes selected Primary Others Select Actions SoundsTrue.co…" at bounding box center [322, 220] width 460 height 264
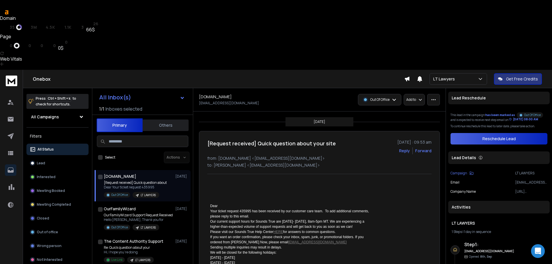
click at [14, 192] on div "H" at bounding box center [11, 202] width 23 height 264
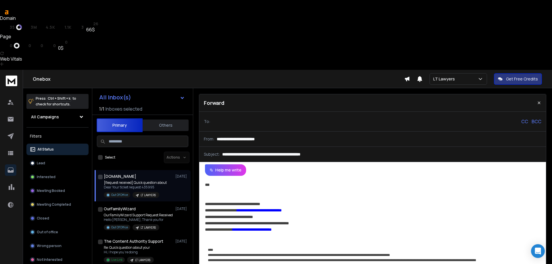
click at [538, 101] on icon at bounding box center [538, 102] width 3 height 3
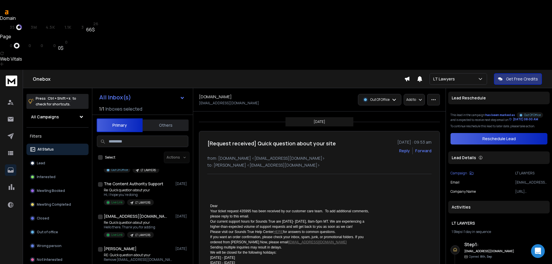
scroll to position [64, 0]
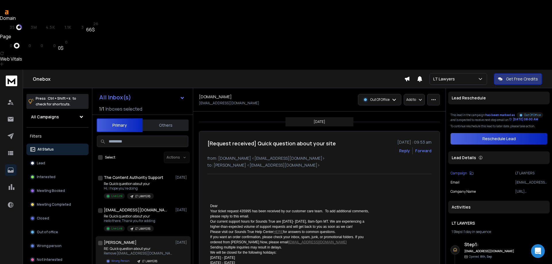
click at [146, 240] on div "CJ James 22 Aug" at bounding box center [146, 243] width 84 height 6
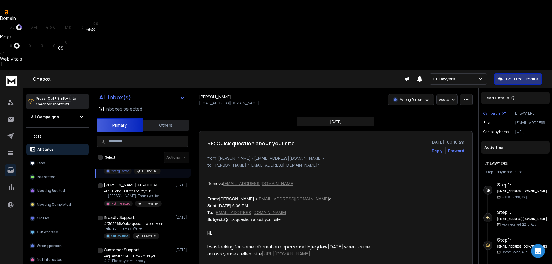
scroll to position [157, 0]
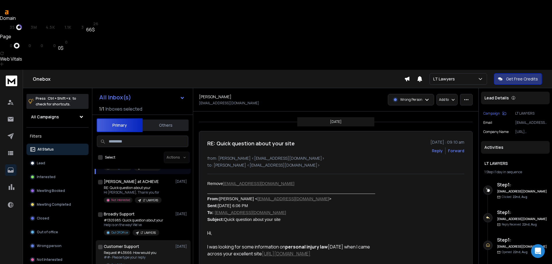
click at [139, 251] on p "Request #43666: How would you" at bounding box center [131, 253] width 55 height 5
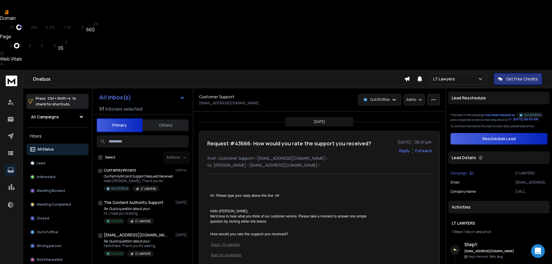
scroll to position [0, 0]
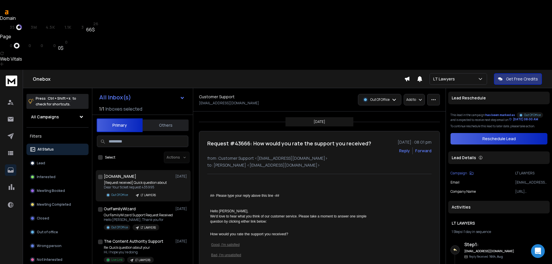
click at [155, 180] on p "[Request received] Quick question about" at bounding box center [135, 182] width 63 height 5
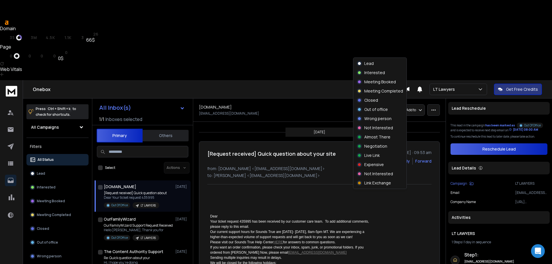
click at [353, 80] on div "Onebox LT Lawyers Get Free Credits Press Ctrl + Shift + k to check for shortcut…" at bounding box center [276, 221] width 552 height 282
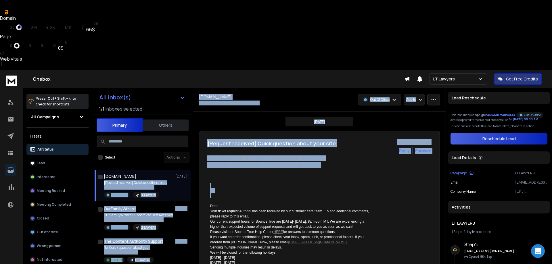
drag, startPoint x: 192, startPoint y: 119, endPoint x: 194, endPoint y: 142, distance: 22.8
click at [194, 142] on div "All Inbox(s) 1 / 1 Inboxes selected Primary Others Select Actions SoundsTrue.co…" at bounding box center [322, 220] width 460 height 264
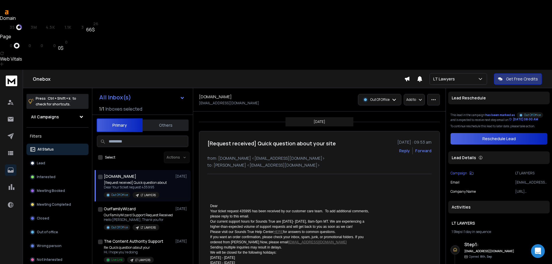
click at [14, 192] on div "H" at bounding box center [11, 202] width 23 height 264
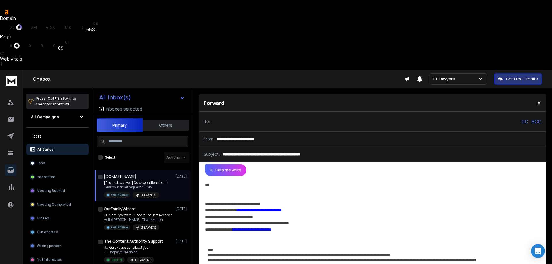
click at [538, 101] on icon at bounding box center [538, 102] width 3 height 3
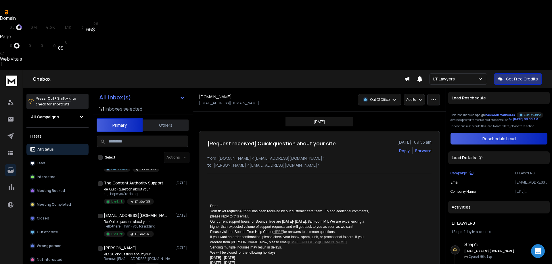
scroll to position [64, 0]
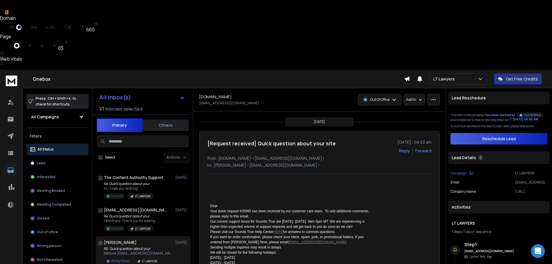
click at [146, 240] on div "CJ James 22 Aug" at bounding box center [146, 243] width 84 height 6
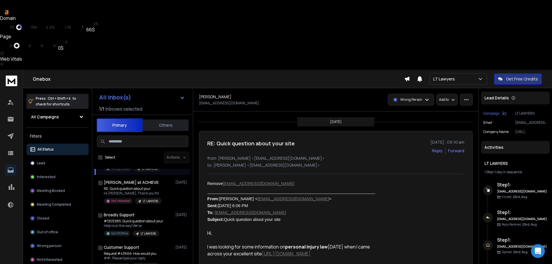
scroll to position [157, 0]
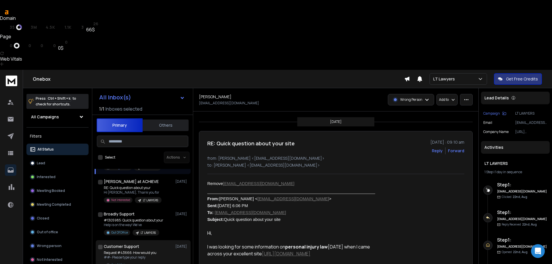
click at [139, 251] on p "Request #43666: How would you" at bounding box center [131, 253] width 55 height 5
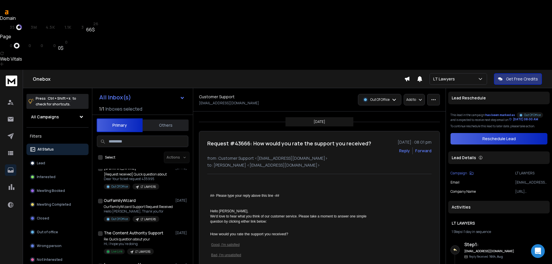
scroll to position [0, 0]
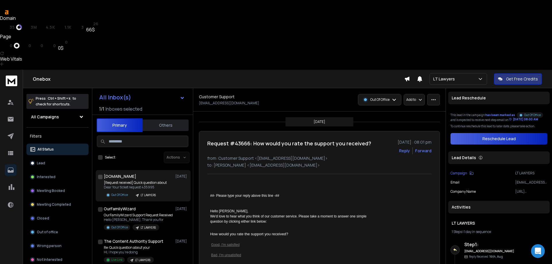
click at [155, 180] on p "[Request received] Quick question about" at bounding box center [135, 182] width 63 height 5
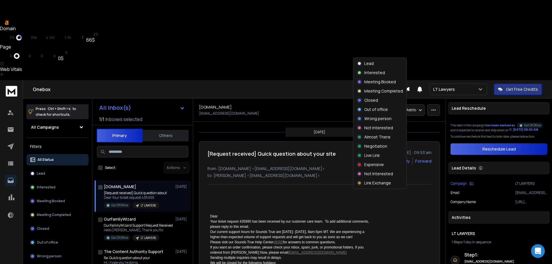
click at [353, 80] on div "Onebox LT Lawyers Get Free Credits Press Ctrl + Shift + k to check for shortcut…" at bounding box center [276, 221] width 552 height 282
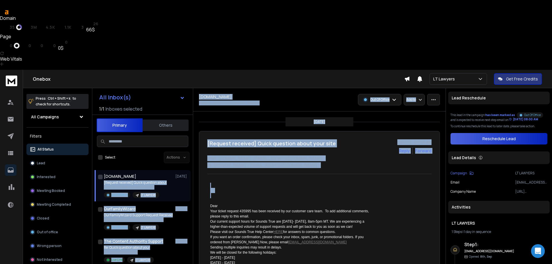
drag, startPoint x: 192, startPoint y: 119, endPoint x: 194, endPoint y: 142, distance: 22.8
click at [194, 142] on div "All Inbox(s) 1 / 1 Inboxes selected Primary Others Select Actions SoundsTrue.co…" at bounding box center [322, 220] width 460 height 264
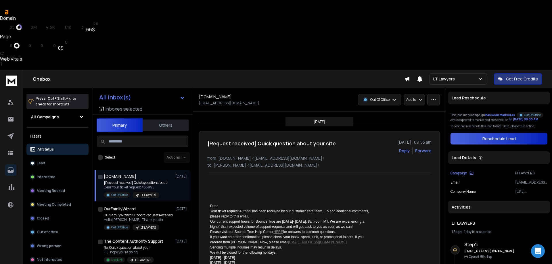
click at [14, 192] on div "H" at bounding box center [11, 202] width 23 height 264
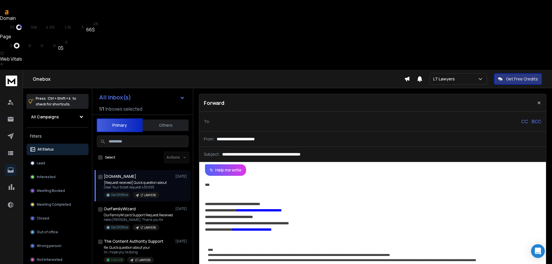
click at [538, 101] on icon at bounding box center [538, 102] width 3 height 3
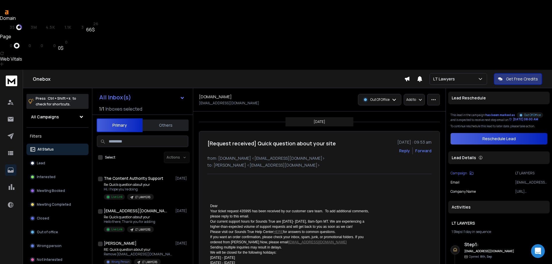
scroll to position [64, 0]
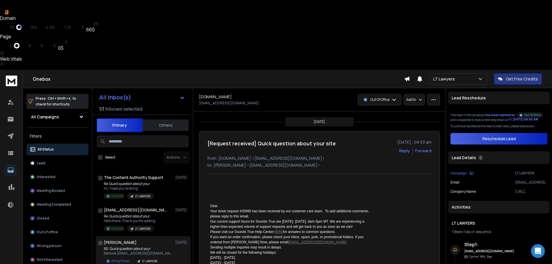
click at [146, 240] on div "CJ James 22 Aug" at bounding box center [146, 243] width 84 height 6
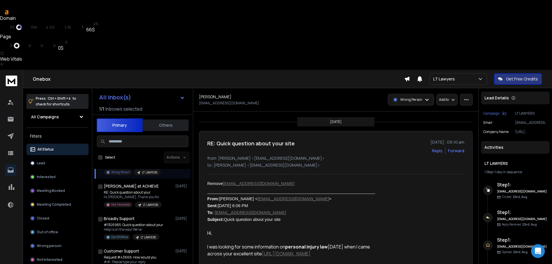
scroll to position [157, 0]
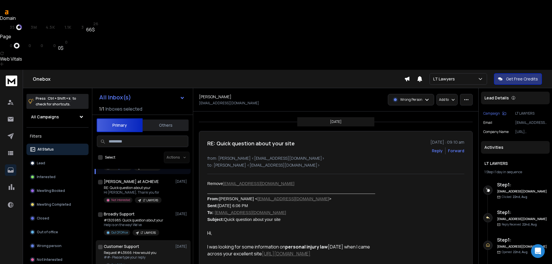
click at [139, 251] on p "Request #43666: How would you" at bounding box center [131, 253] width 55 height 5
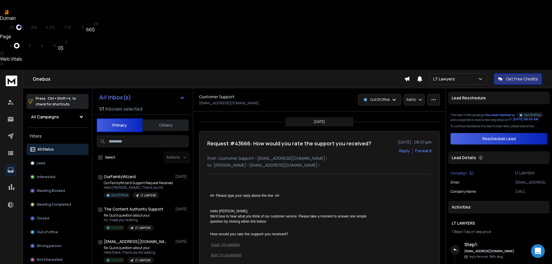
scroll to position [0, 0]
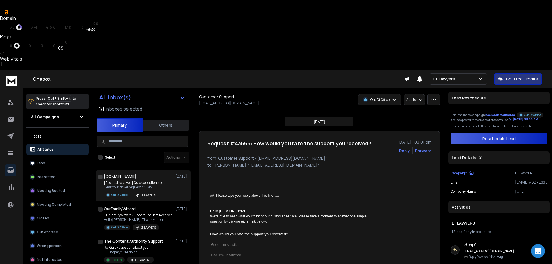
click at [155, 180] on p "[Request received] Quick question about" at bounding box center [135, 182] width 63 height 5
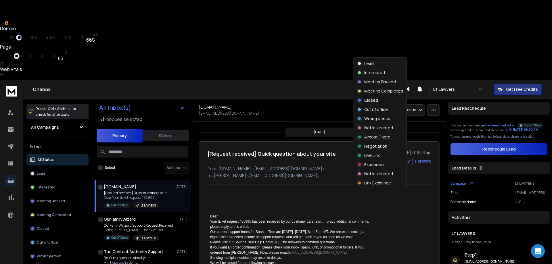
click at [353, 80] on div "Onebox LT Lawyers Get Free Credits Press Ctrl + Shift + k to check for shortcut…" at bounding box center [276, 221] width 552 height 282
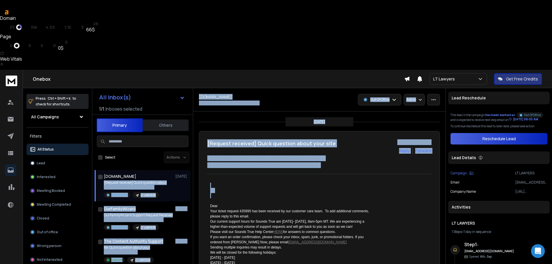
drag, startPoint x: 192, startPoint y: 119, endPoint x: 194, endPoint y: 142, distance: 22.8
click at [194, 142] on div "All Inbox(s) 1 / 1 Inboxes selected Primary Others Select Actions SoundsTrue.co…" at bounding box center [322, 220] width 460 height 264
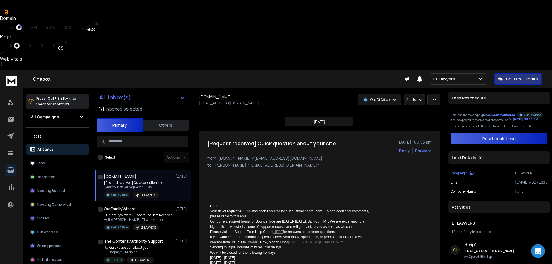
click at [14, 192] on div "H" at bounding box center [11, 202] width 23 height 264
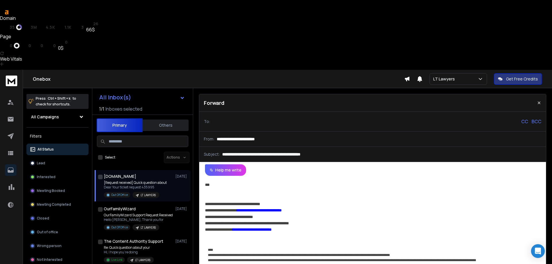
click at [538, 101] on icon at bounding box center [538, 102] width 3 height 3
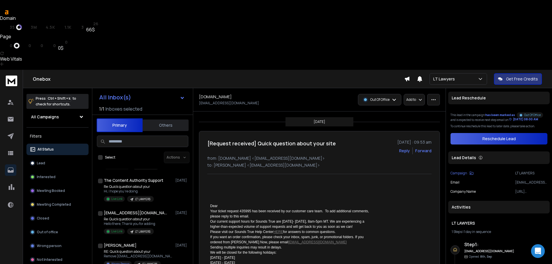
scroll to position [64, 0]
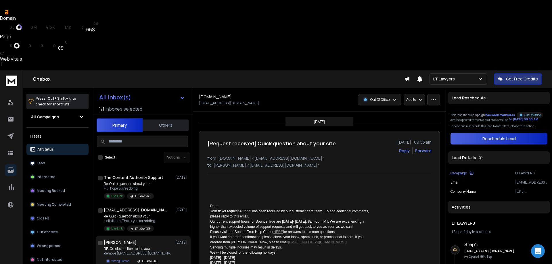
click at [146, 240] on div "CJ James 22 Aug" at bounding box center [146, 243] width 84 height 6
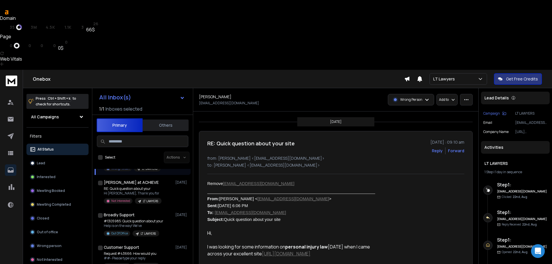
scroll to position [157, 0]
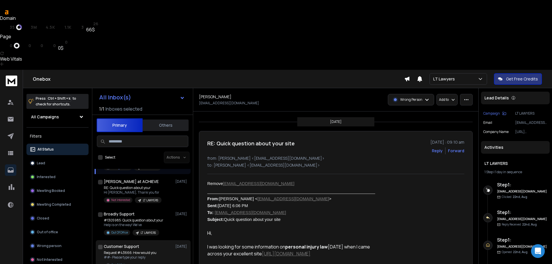
click at [139, 251] on p "Request #43666: How would you" at bounding box center [131, 253] width 55 height 5
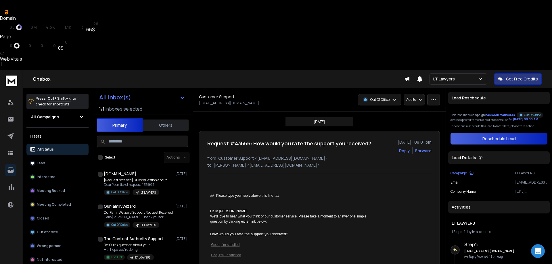
scroll to position [0, 0]
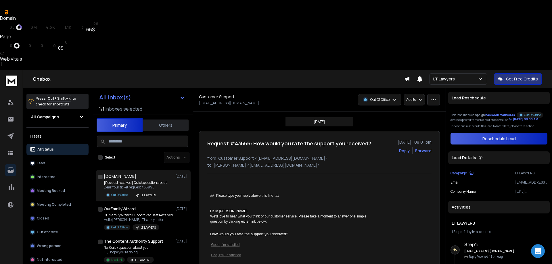
click at [155, 180] on p "[Request received] Quick question about" at bounding box center [135, 182] width 63 height 5
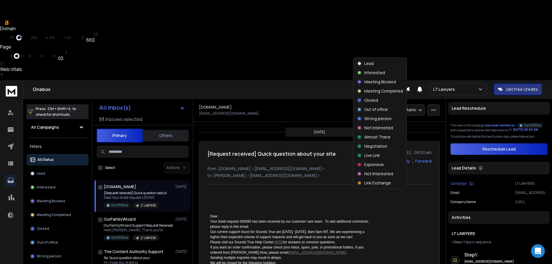
click at [353, 80] on div "Onebox LT Lawyers Get Free Credits Press Ctrl + Shift + k to check for shortcut…" at bounding box center [276, 221] width 552 height 282
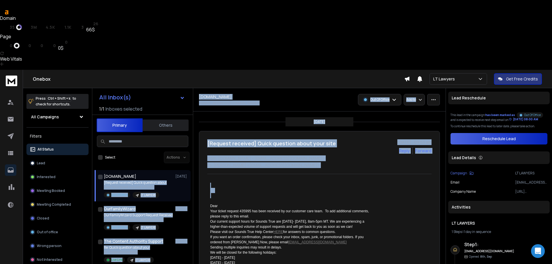
drag, startPoint x: 192, startPoint y: 119, endPoint x: 194, endPoint y: 142, distance: 22.8
click at [194, 142] on div "All Inbox(s) 1 / 1 Inboxes selected Primary Others Select Actions SoundsTrue.co…" at bounding box center [322, 220] width 460 height 264
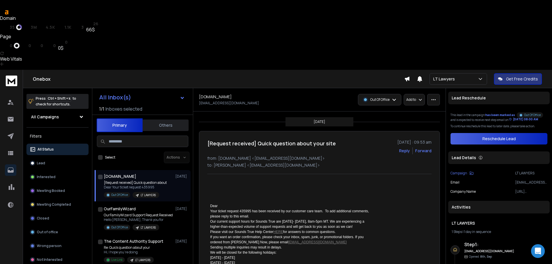
click at [14, 192] on div "H" at bounding box center [11, 202] width 23 height 264
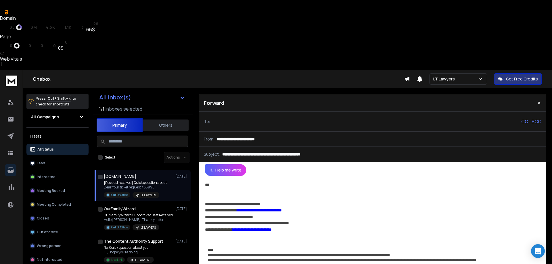
click at [538, 101] on icon at bounding box center [538, 102] width 3 height 3
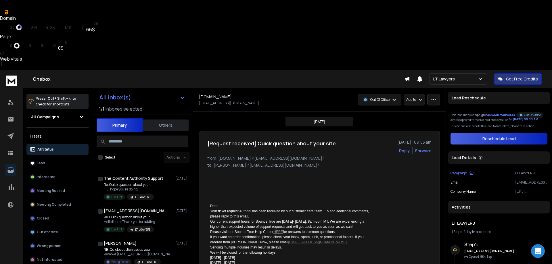
scroll to position [64, 0]
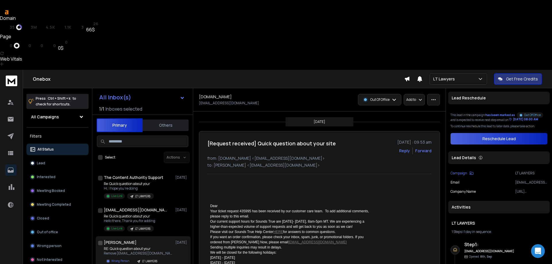
click at [146, 240] on div "CJ James 22 Aug" at bounding box center [146, 243] width 84 height 6
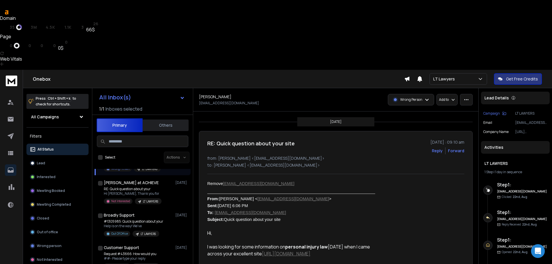
scroll to position [157, 0]
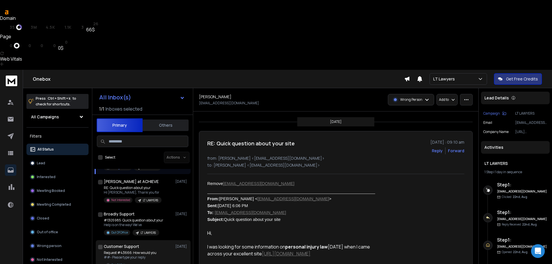
click at [139, 251] on p "Request #43666: How would you" at bounding box center [131, 253] width 55 height 5
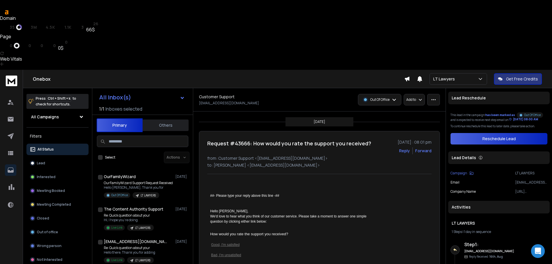
scroll to position [0, 0]
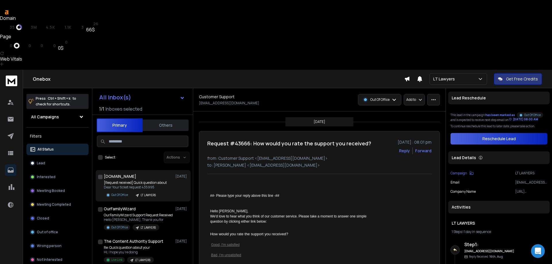
click at [155, 180] on p "[Request received] Quick question about" at bounding box center [135, 182] width 63 height 5
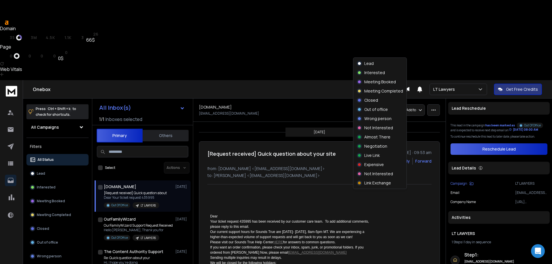
click at [353, 80] on div "Onebox LT Lawyers Get Free Credits Press Ctrl + Shift + k to check for shortcut…" at bounding box center [276, 221] width 552 height 282
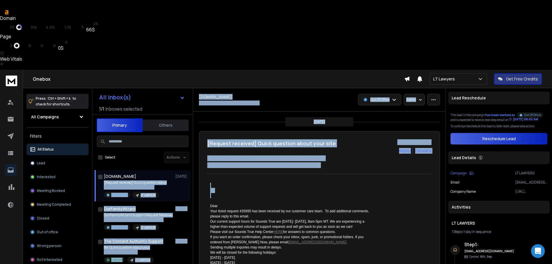
drag, startPoint x: 192, startPoint y: 119, endPoint x: 194, endPoint y: 142, distance: 22.8
click at [194, 142] on div "All Inbox(s) 1 / 1 Inboxes selected Primary Others Select Actions SoundsTrue.co…" at bounding box center [322, 220] width 460 height 264
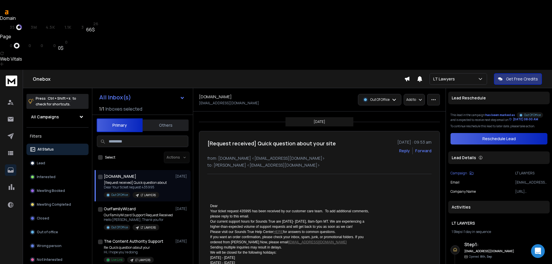
click at [14, 192] on div "H" at bounding box center [11, 202] width 23 height 264
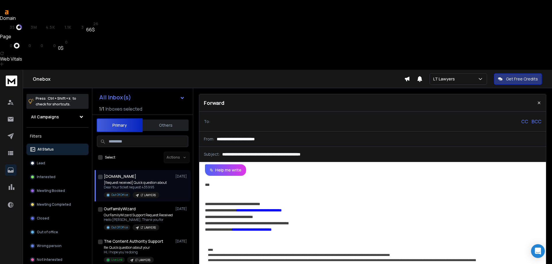
click at [538, 101] on icon at bounding box center [538, 102] width 3 height 3
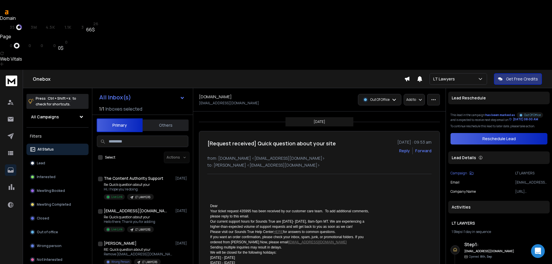
scroll to position [64, 0]
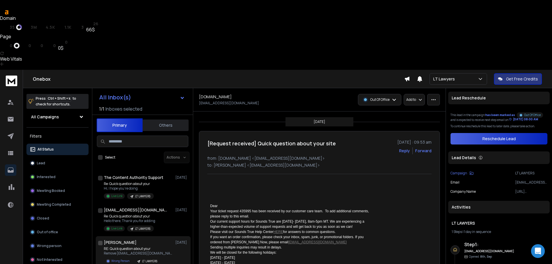
click at [146, 240] on div "CJ James 22 Aug" at bounding box center [146, 243] width 84 height 6
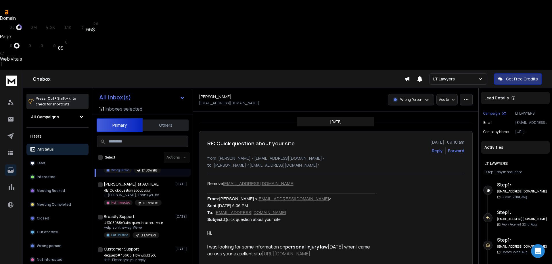
scroll to position [157, 0]
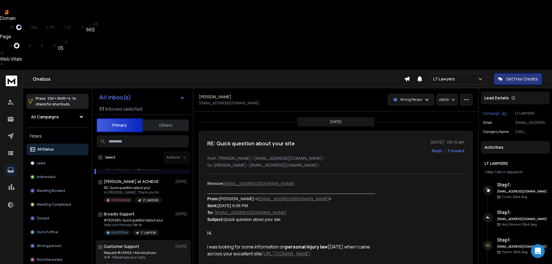
click at [139, 251] on p "Request #43666: How would you" at bounding box center [131, 253] width 55 height 5
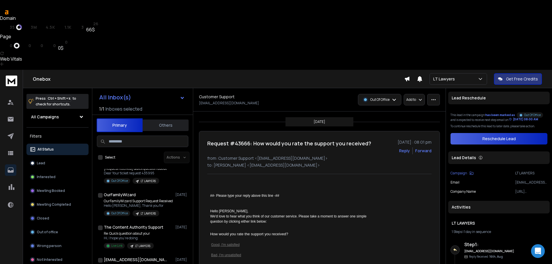
scroll to position [0, 0]
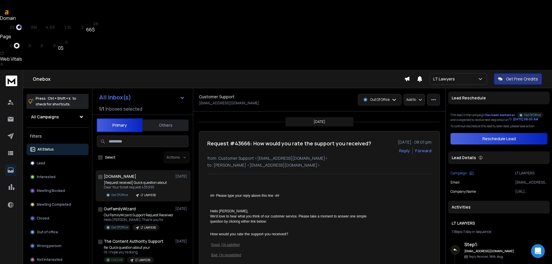
click at [155, 180] on p "[Request received] Quick question about" at bounding box center [135, 182] width 63 height 5
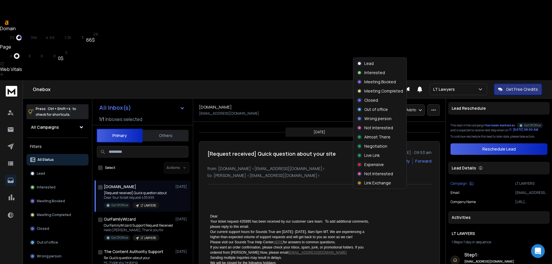
click at [353, 80] on div "Onebox LT Lawyers Get Free Credits Press Ctrl + Shift + k to check for shortcut…" at bounding box center [276, 221] width 552 height 282
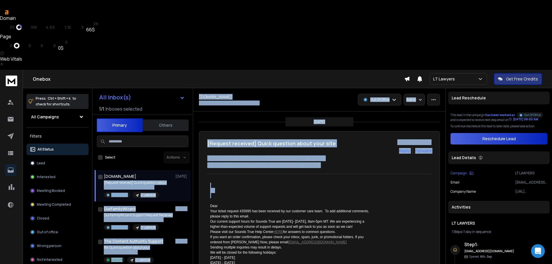
drag, startPoint x: 192, startPoint y: 119, endPoint x: 194, endPoint y: 142, distance: 22.8
click at [194, 142] on div "All Inbox(s) 1 / 1 Inboxes selected Primary Others Select Actions SoundsTrue.co…" at bounding box center [322, 220] width 460 height 264
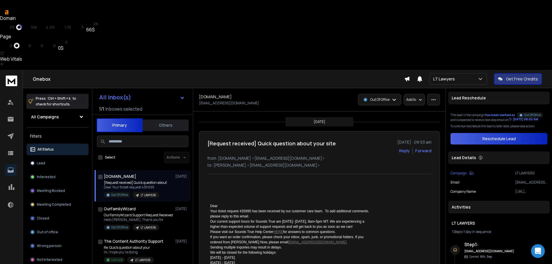
click at [14, 192] on div "H" at bounding box center [11, 202] width 23 height 264
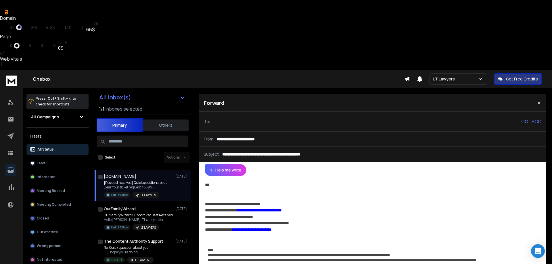
click at [538, 101] on icon at bounding box center [538, 102] width 3 height 3
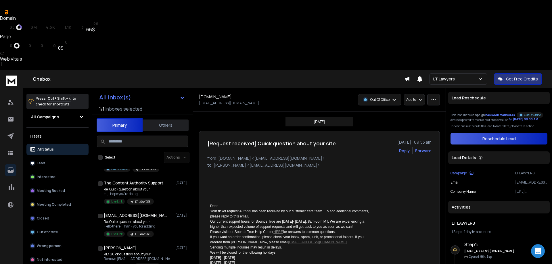
scroll to position [64, 0]
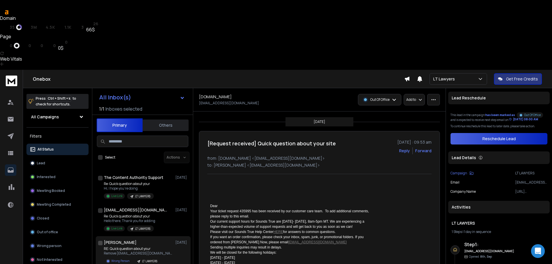
click at [146, 240] on div "CJ James 22 Aug" at bounding box center [146, 243] width 84 height 6
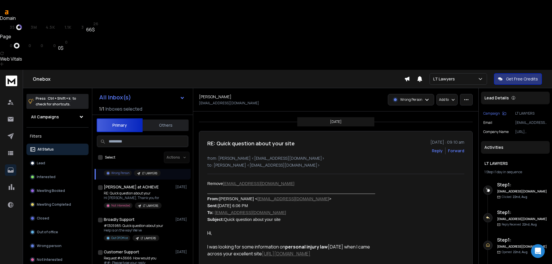
scroll to position [157, 0]
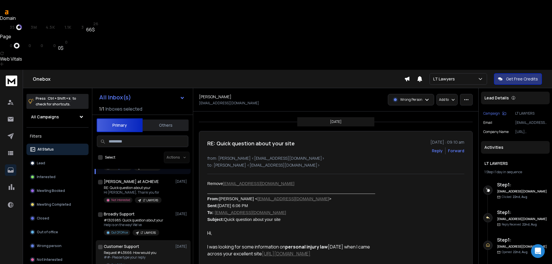
click at [139, 251] on p "Request #43666: How would you" at bounding box center [131, 253] width 55 height 5
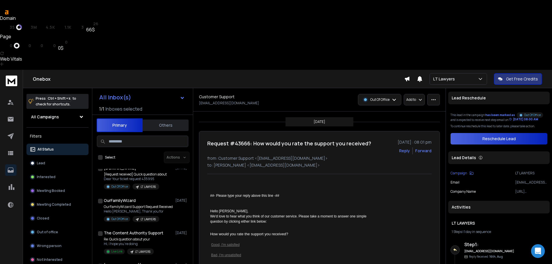
scroll to position [0, 0]
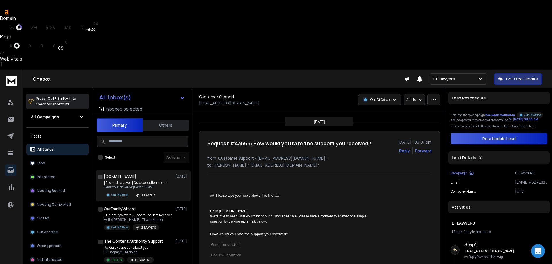
click at [155, 180] on p "[Request received] Quick question about" at bounding box center [135, 182] width 63 height 5
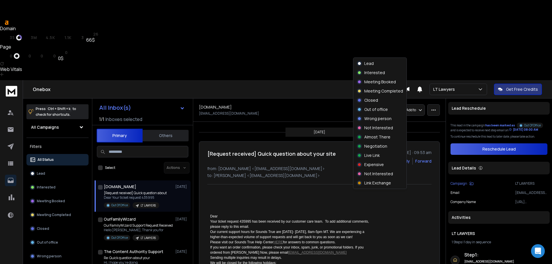
click at [353, 80] on div "Onebox LT Lawyers Get Free Credits Press Ctrl + Shift + k to check for shortcut…" at bounding box center [276, 221] width 552 height 282
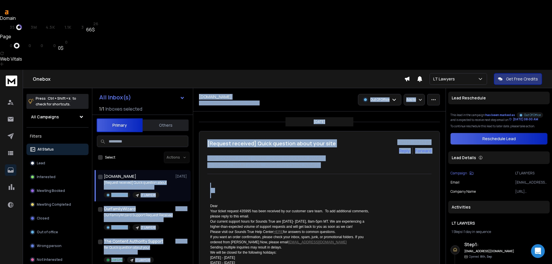
drag, startPoint x: 192, startPoint y: 119, endPoint x: 194, endPoint y: 142, distance: 22.8
click at [194, 142] on div "All Inbox(s) 1 / 1 Inboxes selected Primary Others Select Actions SoundsTrue.co…" at bounding box center [322, 220] width 460 height 264
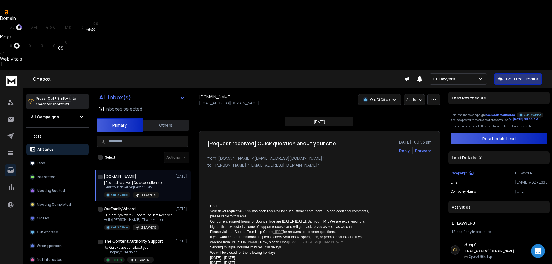
click at [14, 192] on div "H" at bounding box center [11, 202] width 23 height 264
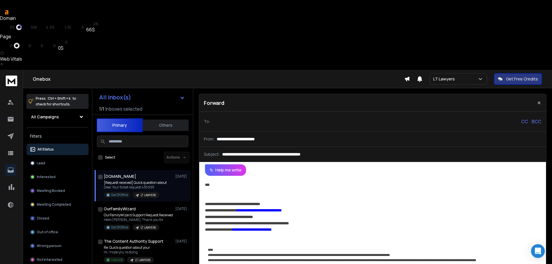
click at [538, 101] on icon at bounding box center [538, 102] width 3 height 3
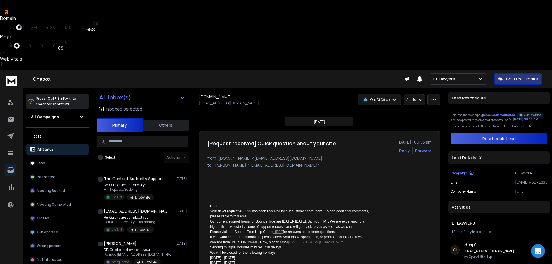
scroll to position [64, 0]
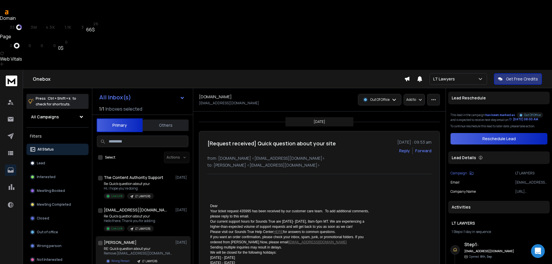
click at [146, 240] on div "CJ James 22 Aug" at bounding box center [146, 243] width 84 height 6
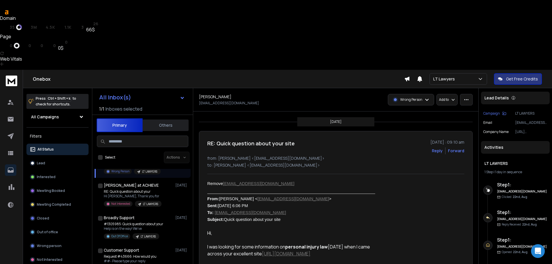
scroll to position [157, 0]
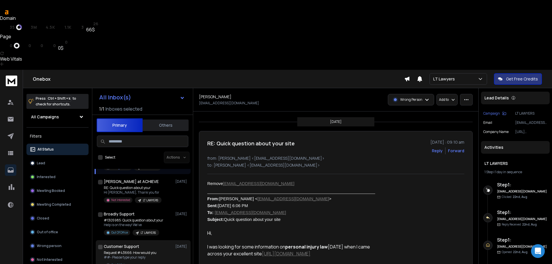
click at [139, 251] on p "Request #43666: How would you" at bounding box center [131, 253] width 55 height 5
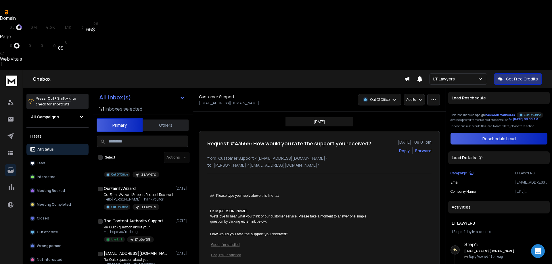
scroll to position [0, 0]
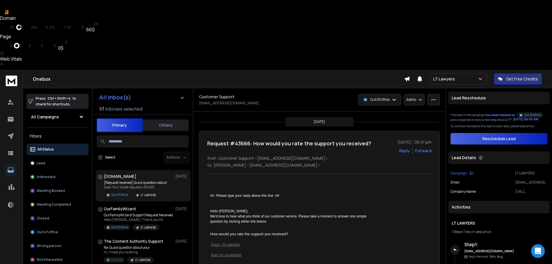
click at [155, 180] on p "[Request received] Quick question about" at bounding box center [135, 182] width 63 height 5
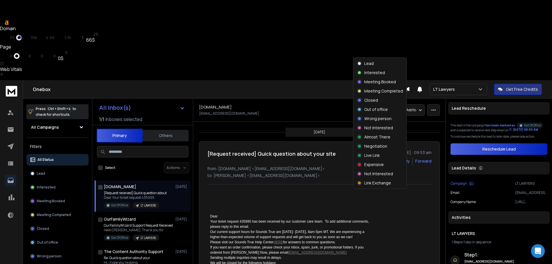
click at [353, 80] on div "Onebox LT Lawyers Get Free Credits Press Ctrl + Shift + k to check for shortcut…" at bounding box center [276, 221] width 552 height 282
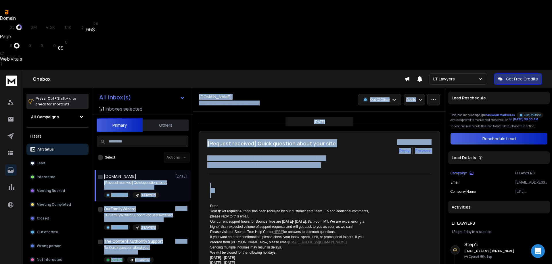
drag, startPoint x: 192, startPoint y: 119, endPoint x: 194, endPoint y: 142, distance: 22.8
click at [194, 142] on div "All Inbox(s) 1 / 1 Inboxes selected Primary Others Select Actions SoundsTrue.co…" at bounding box center [322, 220] width 460 height 264
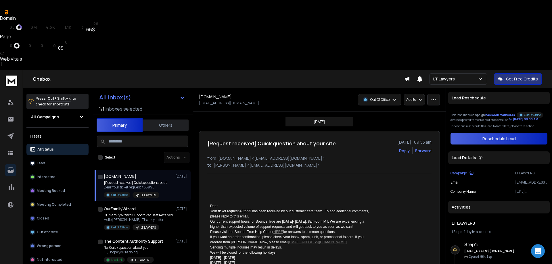
click at [14, 192] on div "H" at bounding box center [11, 202] width 23 height 264
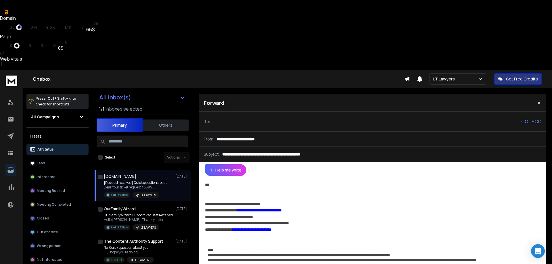
click at [538, 101] on icon at bounding box center [538, 102] width 3 height 3
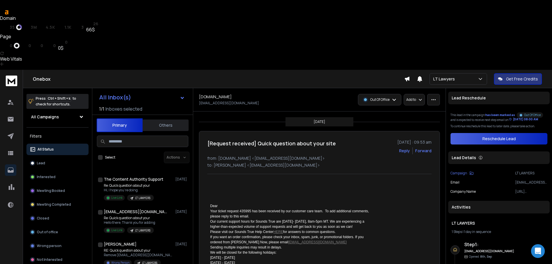
scroll to position [64, 0]
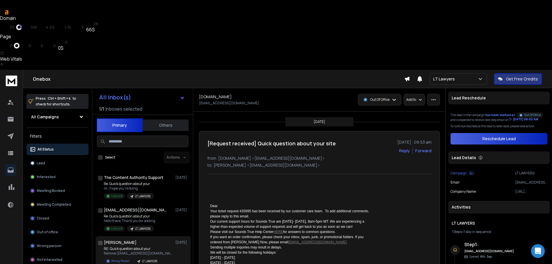
click at [146, 240] on div "CJ James 22 Aug" at bounding box center [146, 243] width 84 height 6
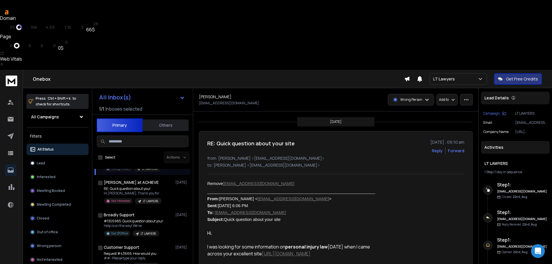
scroll to position [157, 0]
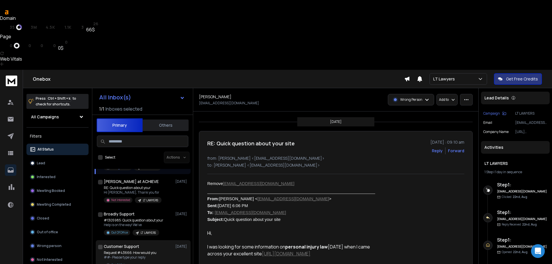
click at [139, 251] on p "Request #43666: How would you" at bounding box center [131, 253] width 55 height 5
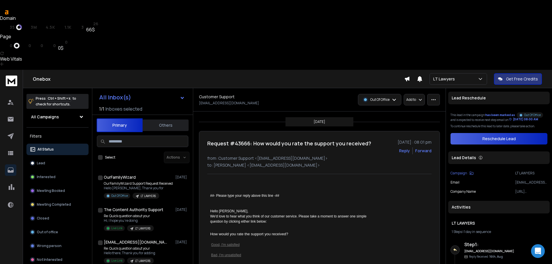
scroll to position [0, 0]
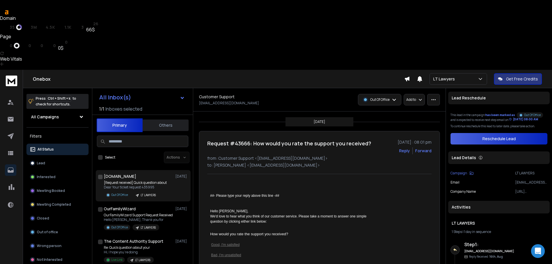
click at [155, 180] on p "[Request received] Quick question about" at bounding box center [135, 182] width 63 height 5
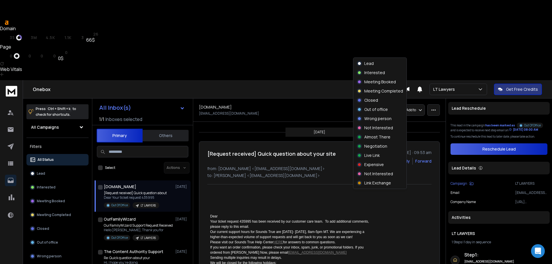
click at [353, 80] on div "Onebox LT Lawyers Get Free Credits Press Ctrl + Shift + k to check for shortcut…" at bounding box center [276, 221] width 552 height 282
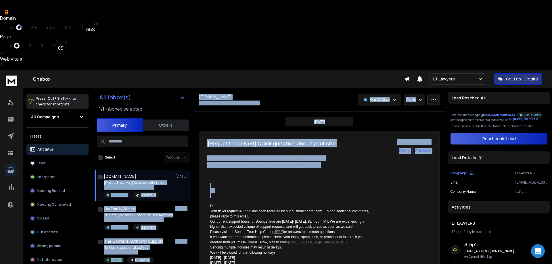
drag, startPoint x: 192, startPoint y: 119, endPoint x: 194, endPoint y: 142, distance: 22.8
click at [194, 142] on div "All Inbox(s) 1 / 1 Inboxes selected Primary Others Select Actions SoundsTrue.co…" at bounding box center [322, 220] width 460 height 264
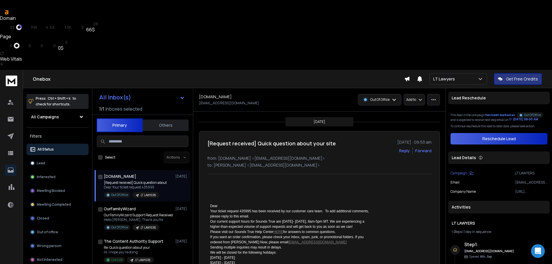
click at [14, 192] on div "H" at bounding box center [11, 202] width 23 height 264
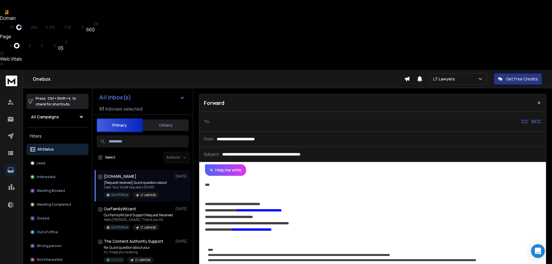
click at [538, 101] on icon at bounding box center [538, 102] width 3 height 3
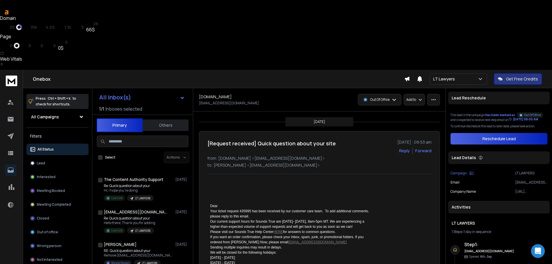
scroll to position [64, 0]
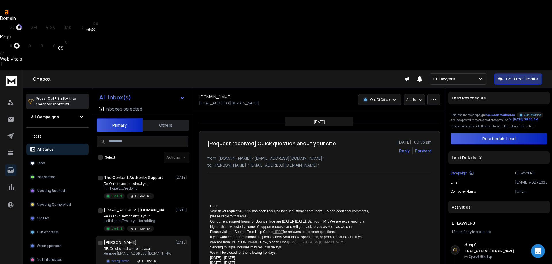
click at [146, 240] on div "CJ James 22 Aug" at bounding box center [146, 243] width 84 height 6
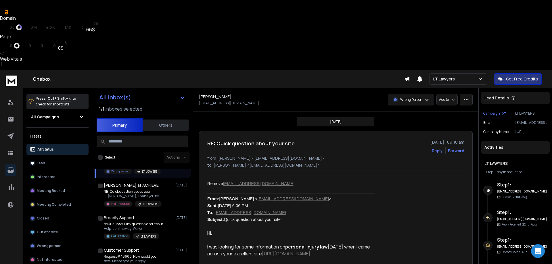
scroll to position [157, 0]
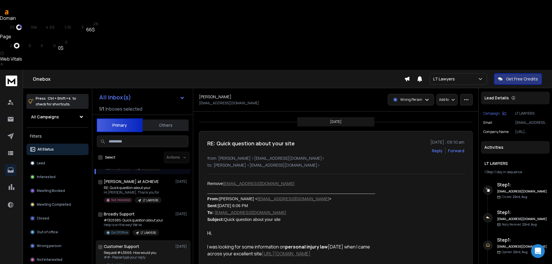
click at [139, 251] on p "Request #43666: How would you" at bounding box center [131, 253] width 55 height 5
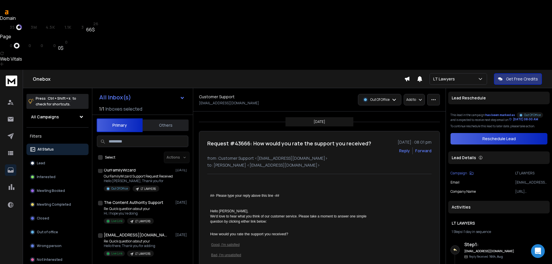
scroll to position [0, 0]
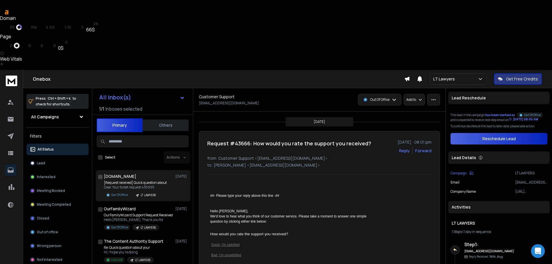
click at [155, 180] on p "[Request received] Quick question about" at bounding box center [135, 182] width 63 height 5
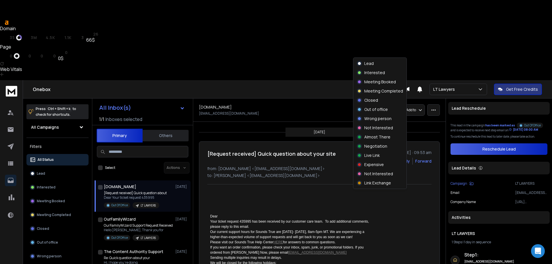
click at [353, 80] on div "Onebox LT Lawyers Get Free Credits Press Ctrl + Shift + k to check for shortcut…" at bounding box center [276, 221] width 552 height 282
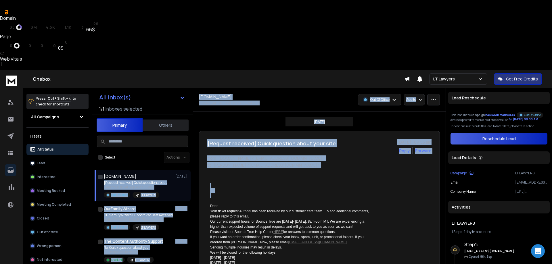
drag, startPoint x: 192, startPoint y: 119, endPoint x: 194, endPoint y: 142, distance: 22.8
click at [194, 142] on div "All Inbox(s) 1 / 1 Inboxes selected Primary Others Select Actions SoundsTrue.co…" at bounding box center [322, 220] width 460 height 264
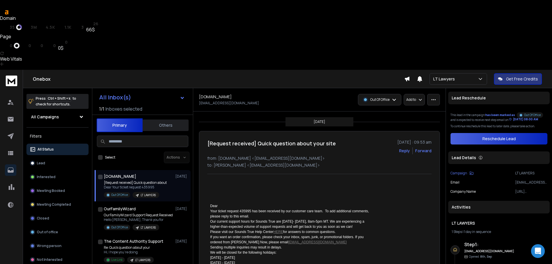
click at [14, 192] on div "H" at bounding box center [11, 202] width 23 height 264
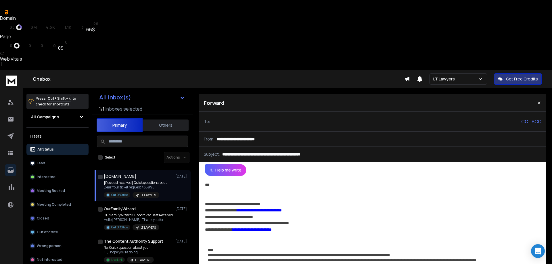
click at [538, 101] on icon at bounding box center [538, 102] width 3 height 3
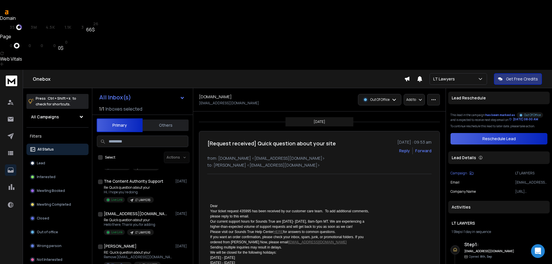
scroll to position [64, 0]
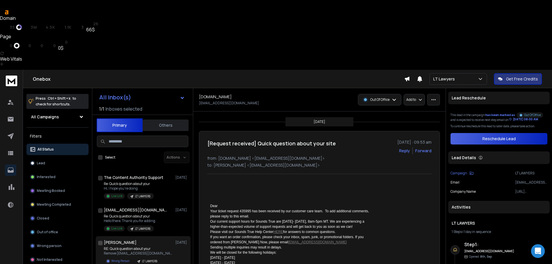
click at [146, 240] on div "CJ James 22 Aug" at bounding box center [146, 243] width 84 height 6
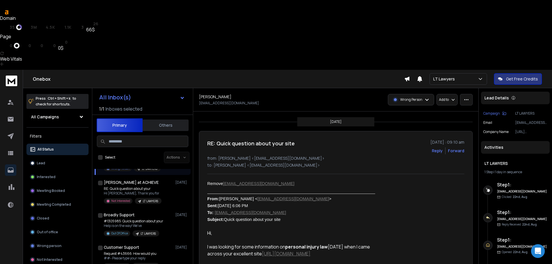
scroll to position [157, 0]
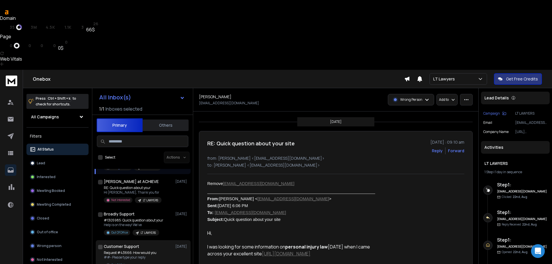
click at [139, 251] on p "Request #43666: How would you" at bounding box center [131, 253] width 55 height 5
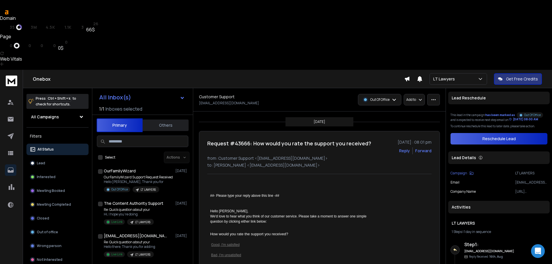
scroll to position [0, 0]
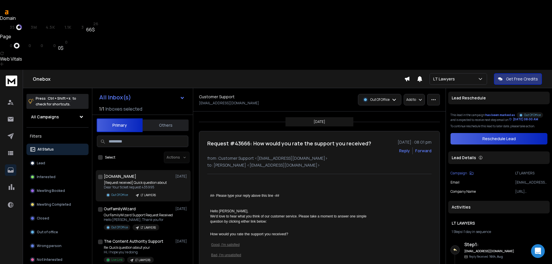
click at [155, 180] on p "[Request received] Quick question about" at bounding box center [135, 182] width 63 height 5
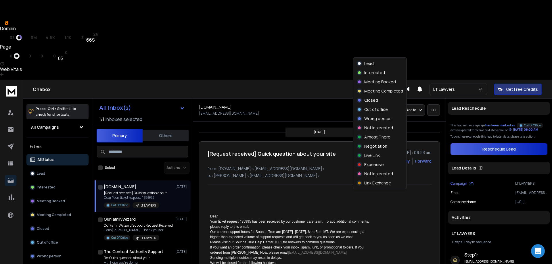
click at [353, 80] on div "Onebox LT Lawyers Get Free Credits Press Ctrl + Shift + k to check for shortcut…" at bounding box center [276, 221] width 552 height 282
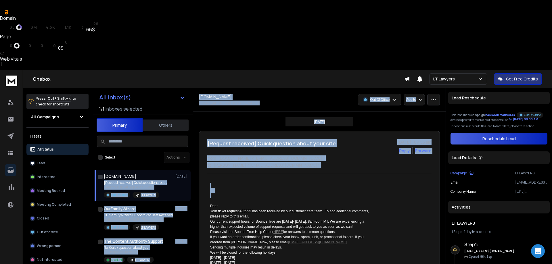
drag, startPoint x: 192, startPoint y: 119, endPoint x: 194, endPoint y: 142, distance: 22.8
click at [194, 142] on div "All Inbox(s) 1 / 1 Inboxes selected Primary Others Select Actions SoundsTrue.co…" at bounding box center [322, 220] width 460 height 264
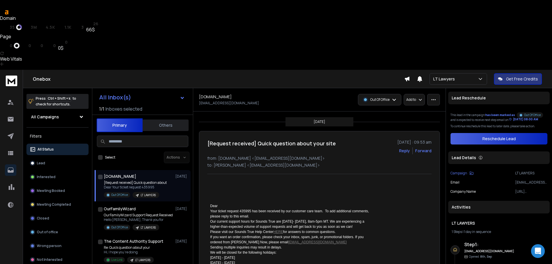
click at [14, 192] on div "H" at bounding box center [11, 202] width 23 height 264
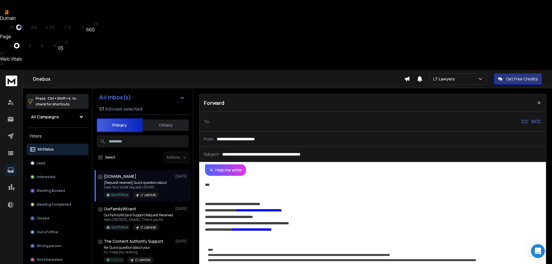
click at [538, 101] on icon at bounding box center [538, 102] width 3 height 3
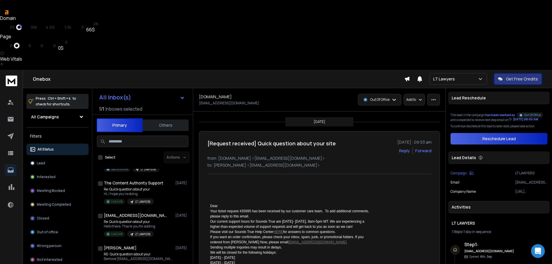
scroll to position [64, 0]
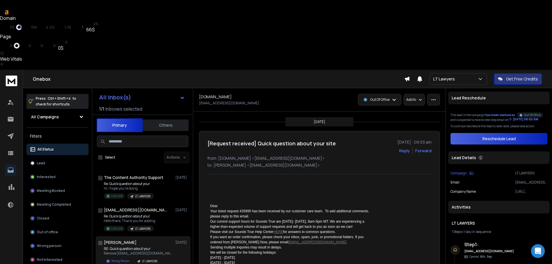
click at [146, 240] on div "CJ James 22 Aug" at bounding box center [146, 243] width 84 height 6
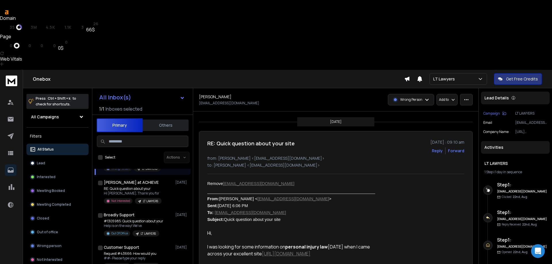
scroll to position [157, 0]
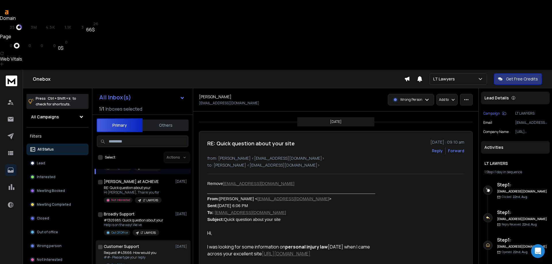
click at [139, 251] on p "Request #43666: How would you" at bounding box center [131, 253] width 55 height 5
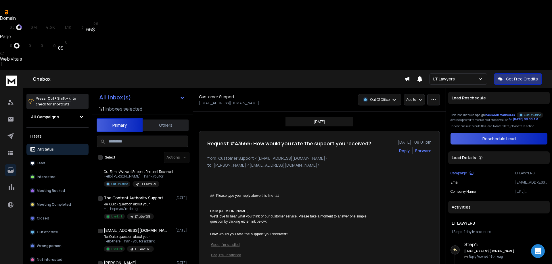
scroll to position [0, 0]
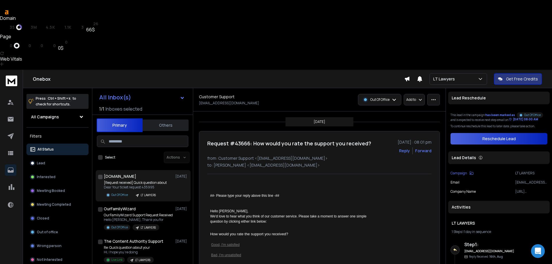
click at [155, 180] on p "[Request received] Quick question about" at bounding box center [135, 182] width 63 height 5
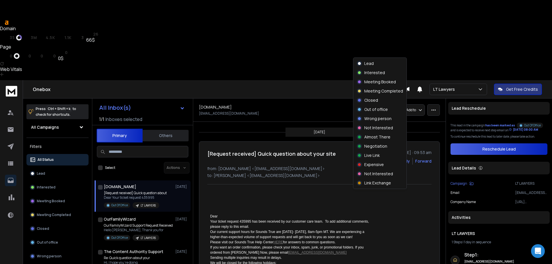
click at [353, 80] on div "Onebox LT Lawyers Get Free Credits Press Ctrl + Shift + k to check for shortcut…" at bounding box center [276, 221] width 552 height 282
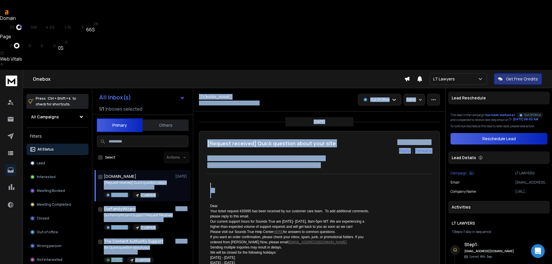
drag, startPoint x: 192, startPoint y: 119, endPoint x: 194, endPoint y: 142, distance: 22.8
click at [194, 142] on div "All Inbox(s) 1 / 1 Inboxes selected Primary Others Select Actions SoundsTrue.co…" at bounding box center [322, 220] width 460 height 264
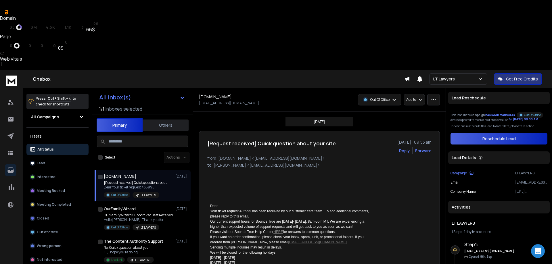
click at [14, 192] on div "H" at bounding box center [11, 202] width 23 height 264
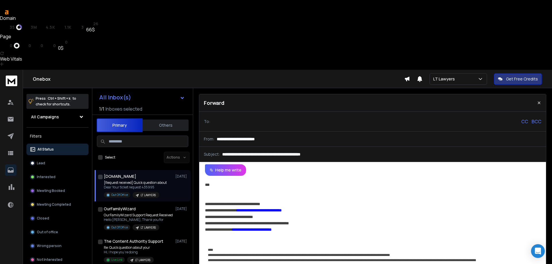
click at [538, 101] on icon at bounding box center [538, 102] width 3 height 3
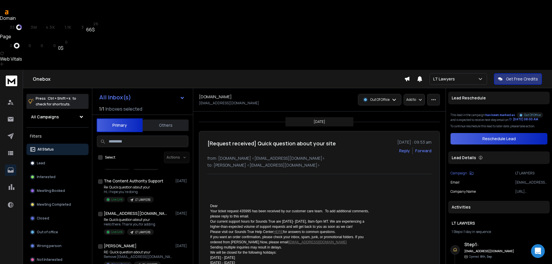
scroll to position [64, 0]
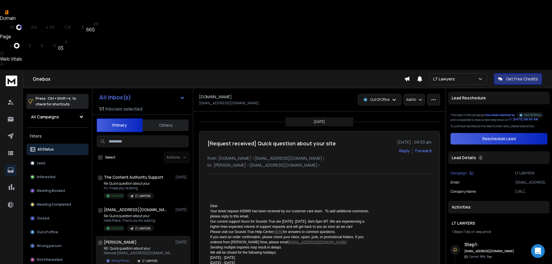
click at [146, 239] on div "CJ James 22 Aug" at bounding box center [146, 242] width 84 height 6
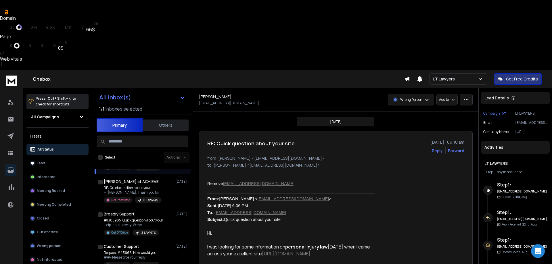
scroll to position [158, 0]
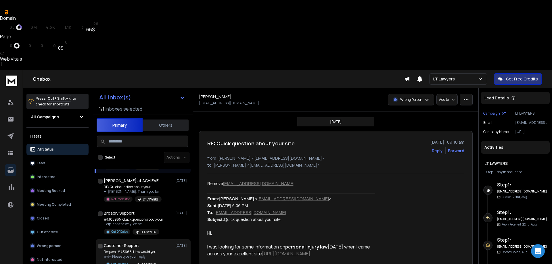
click at [139, 254] on p "##- Please type your reply" at bounding box center [131, 256] width 55 height 5
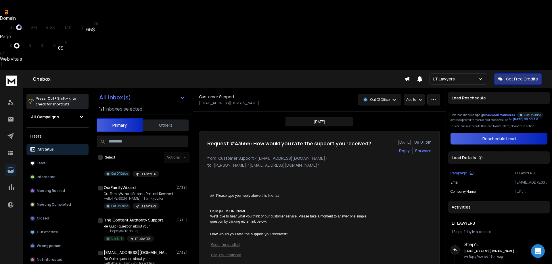
scroll to position [0, 0]
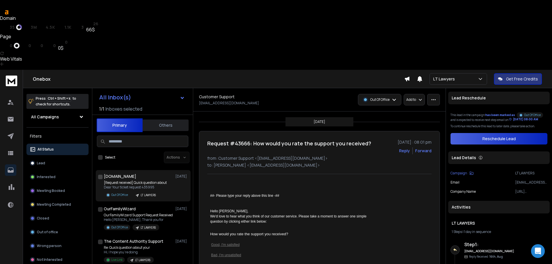
click at [155, 180] on p "[Request received] Quick question about" at bounding box center [135, 182] width 63 height 5
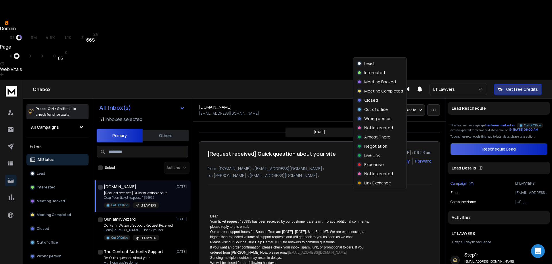
click at [353, 80] on div "Onebox LT Lawyers Get Free Credits Press Ctrl + Shift + k to check for shortcut…" at bounding box center [276, 221] width 552 height 282
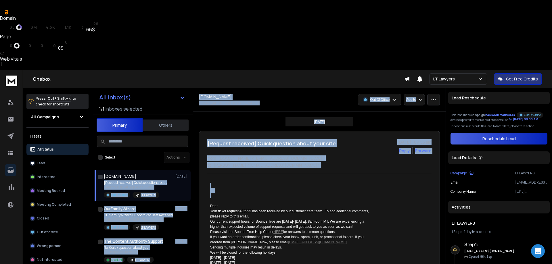
drag, startPoint x: 192, startPoint y: 119, endPoint x: 194, endPoint y: 142, distance: 22.8
click at [194, 142] on div "All Inbox(s) 1 / 1 Inboxes selected Primary Others Select Actions SoundsTrue.co…" at bounding box center [322, 220] width 460 height 264
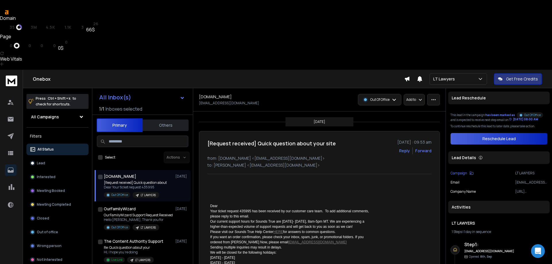
click at [14, 192] on div "H" at bounding box center [11, 202] width 23 height 264
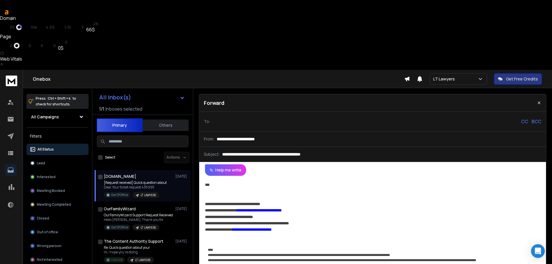
click at [538, 101] on icon at bounding box center [538, 102] width 3 height 3
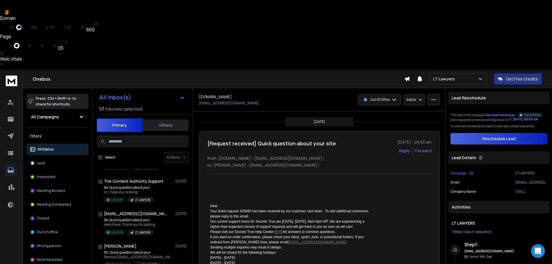
scroll to position [64, 0]
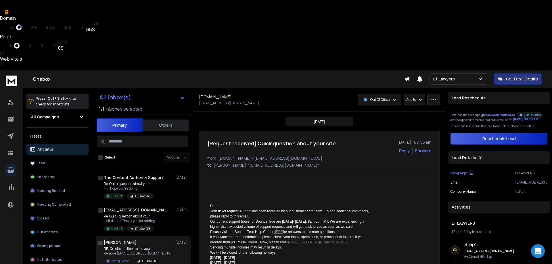
click at [146, 240] on div "CJ James 22 Aug" at bounding box center [146, 243] width 84 height 6
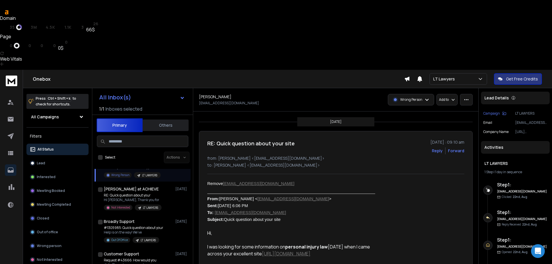
scroll to position [157, 0]
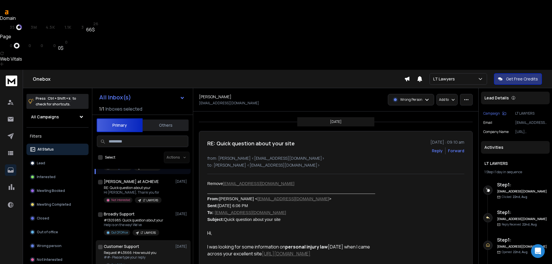
click at [139, 251] on p "Request #43666: How would you" at bounding box center [131, 253] width 55 height 5
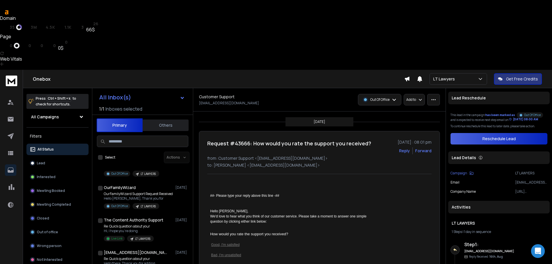
scroll to position [0, 0]
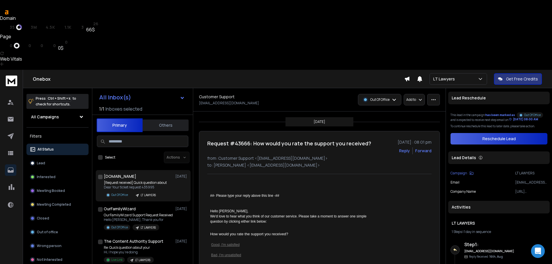
click at [155, 180] on p "[Request received] Quick question about" at bounding box center [135, 182] width 63 height 5
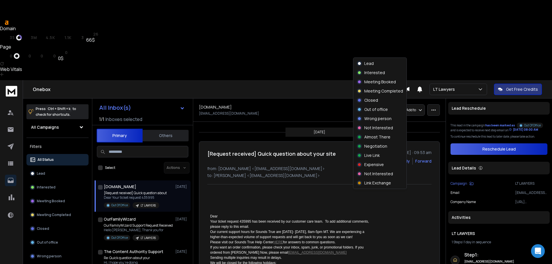
click at [353, 80] on div "Onebox LT Lawyers Get Free Credits Press Ctrl + Shift + k to check for shortcut…" at bounding box center [276, 221] width 552 height 282
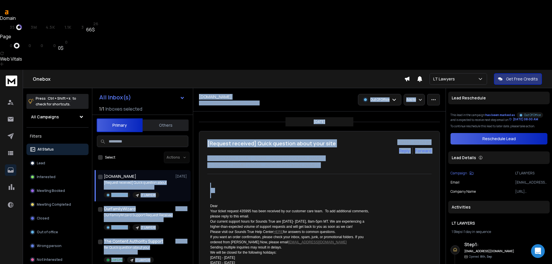
drag, startPoint x: 192, startPoint y: 119, endPoint x: 194, endPoint y: 142, distance: 22.8
click at [194, 142] on div "All Inbox(s) 1 / 1 Inboxes selected Primary Others Select Actions SoundsTrue.co…" at bounding box center [322, 220] width 460 height 264
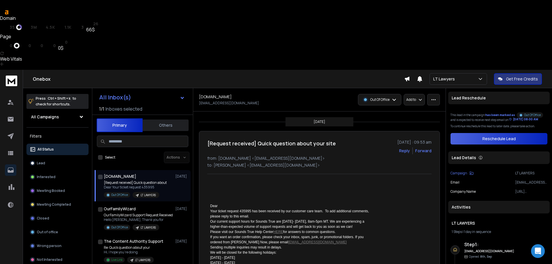
click at [14, 192] on div "H" at bounding box center [11, 202] width 23 height 264
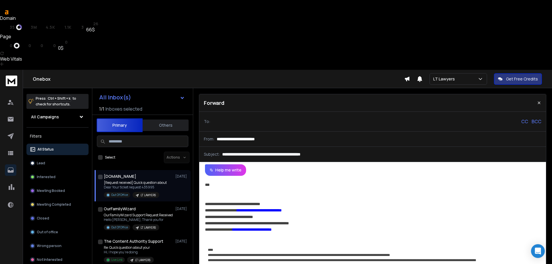
click at [538, 101] on icon at bounding box center [538, 102] width 3 height 3
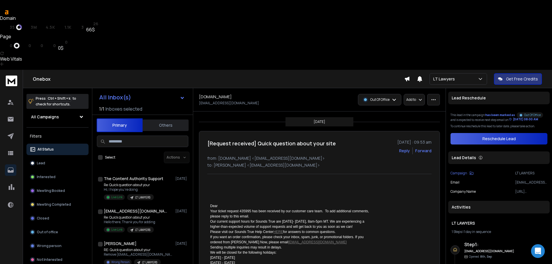
scroll to position [64, 0]
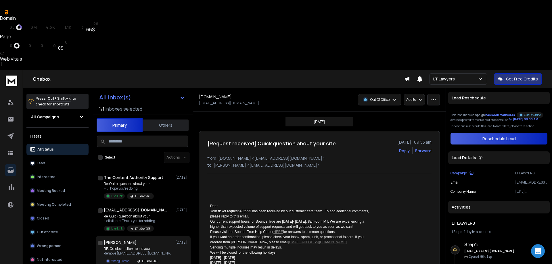
click at [146, 240] on div "CJ James 22 Aug" at bounding box center [146, 243] width 84 height 6
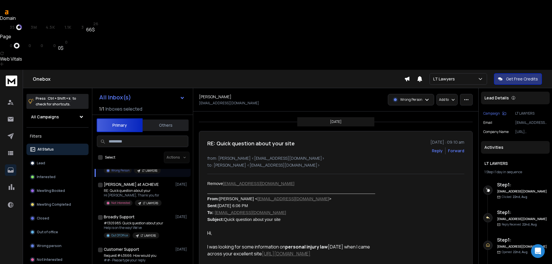
scroll to position [157, 0]
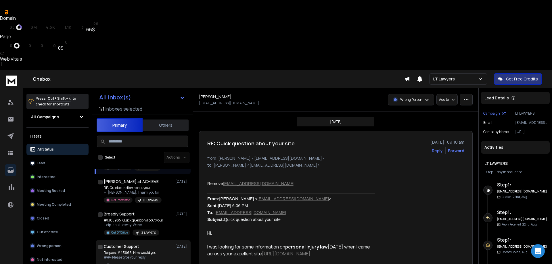
click at [139, 251] on p "Request #43666: How would you" at bounding box center [131, 253] width 55 height 5
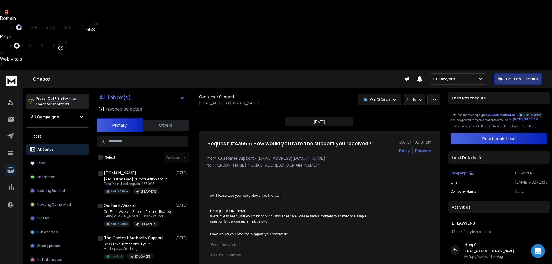
scroll to position [0, 0]
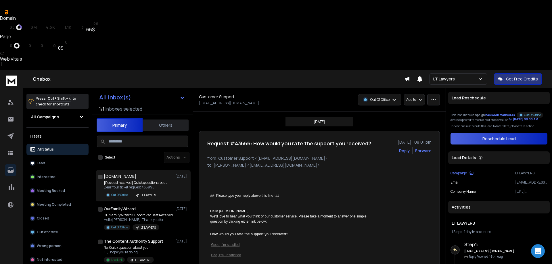
click at [155, 180] on p "[Request received] Quick question about" at bounding box center [135, 182] width 63 height 5
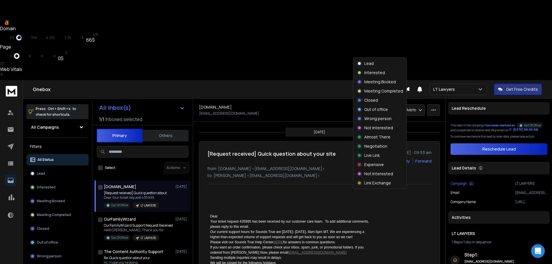
click at [353, 80] on div "Onebox LT Lawyers Get Free Credits Press Ctrl + Shift + k to check for shortcut…" at bounding box center [276, 221] width 552 height 282
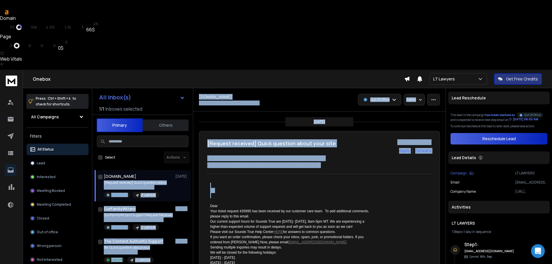
drag, startPoint x: 192, startPoint y: 119, endPoint x: 194, endPoint y: 142, distance: 22.8
click at [194, 142] on div "All Inbox(s) 1 / 1 Inboxes selected Primary Others Select Actions SoundsTrue.co…" at bounding box center [322, 220] width 460 height 264
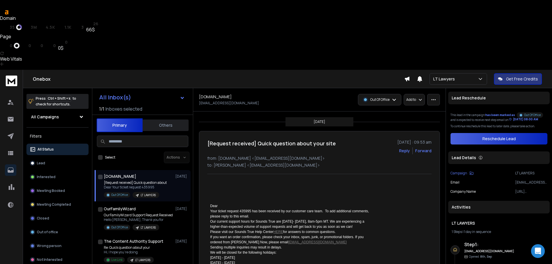
click at [14, 192] on div "H" at bounding box center [11, 202] width 23 height 264
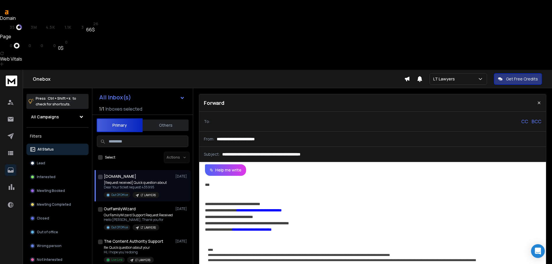
click at [538, 101] on icon at bounding box center [538, 102] width 3 height 3
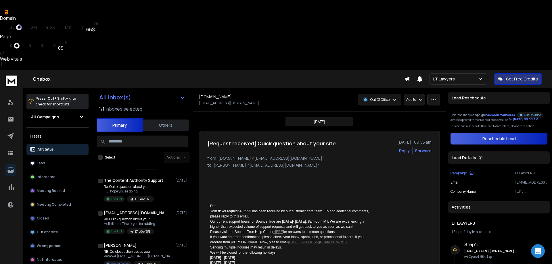
scroll to position [64, 0]
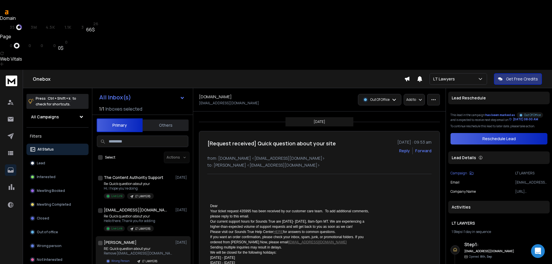
click at [146, 240] on div "CJ James 22 Aug" at bounding box center [146, 243] width 84 height 6
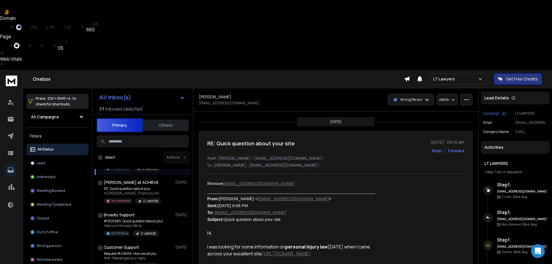
scroll to position [157, 0]
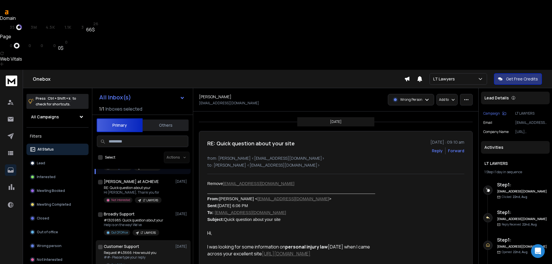
click at [139, 251] on p "Request #43666: How would you" at bounding box center [131, 253] width 55 height 5
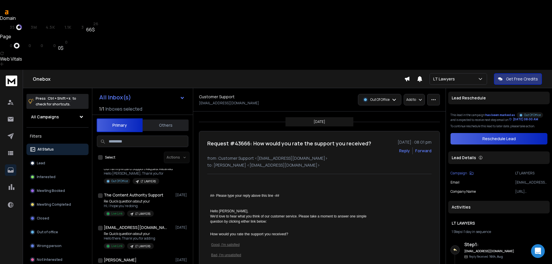
scroll to position [0, 0]
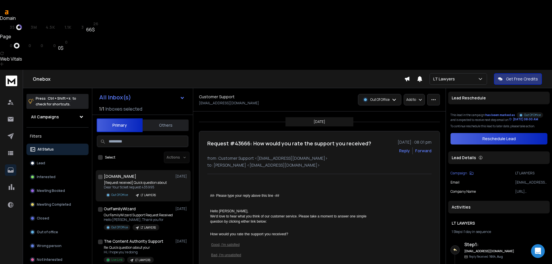
click at [155, 180] on p "[Request received] Quick question about" at bounding box center [135, 182] width 63 height 5
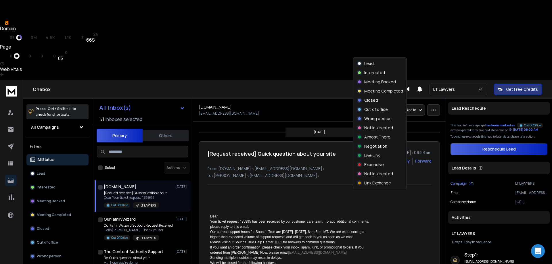
click at [353, 80] on div "Onebox LT Lawyers Get Free Credits Press Ctrl + Shift + k to check for shortcut…" at bounding box center [276, 221] width 552 height 282
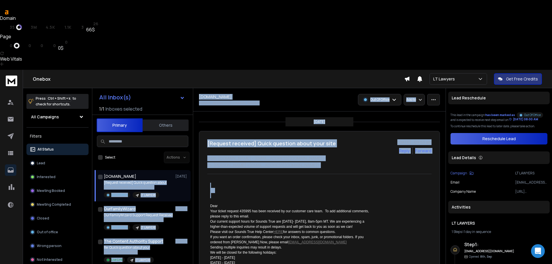
drag, startPoint x: 192, startPoint y: 119, endPoint x: 194, endPoint y: 142, distance: 22.8
click at [194, 142] on div "All Inbox(s) 1 / 1 Inboxes selected Primary Others Select Actions SoundsTrue.co…" at bounding box center [322, 220] width 460 height 264
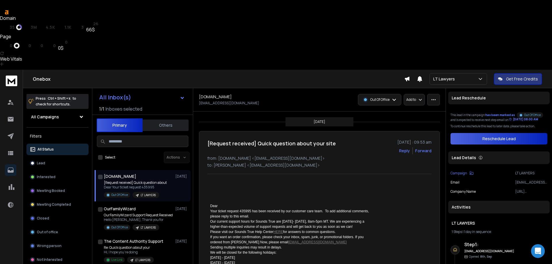
click at [14, 192] on div "H" at bounding box center [11, 202] width 23 height 264
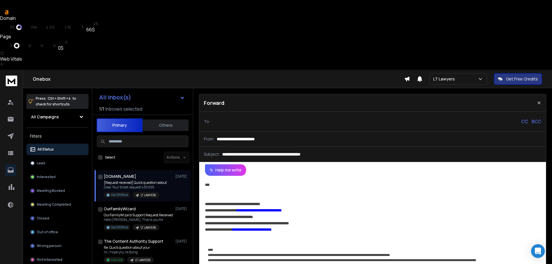
click at [538, 101] on icon at bounding box center [538, 102] width 3 height 3
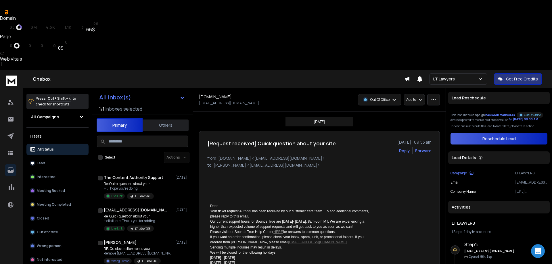
scroll to position [64, 0]
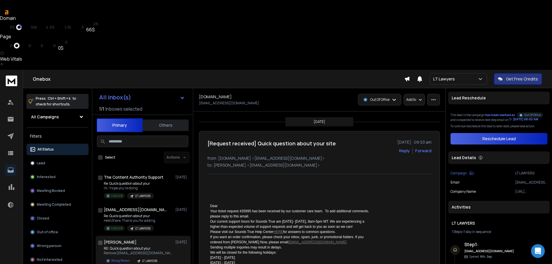
click at [146, 239] on div "CJ James 22 Aug" at bounding box center [146, 242] width 84 height 6
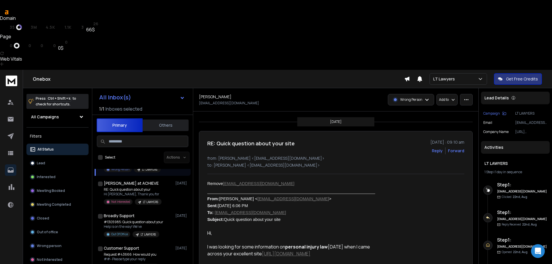
scroll to position [158, 0]
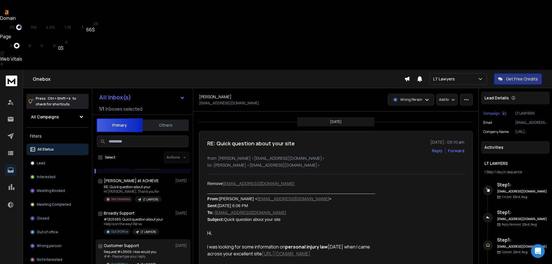
click at [139, 254] on p "##- Please type your reply" at bounding box center [131, 256] width 55 height 5
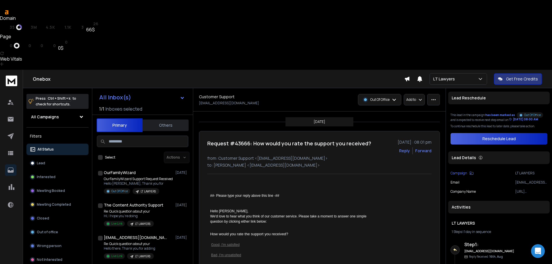
scroll to position [0, 0]
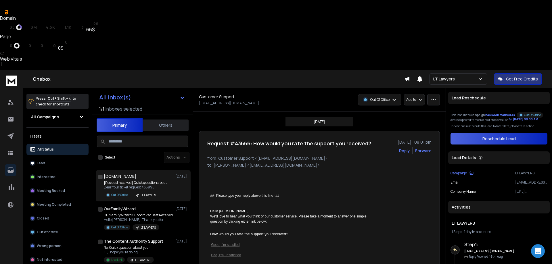
click at [155, 180] on p "[Request received] Quick question about" at bounding box center [135, 182] width 63 height 5
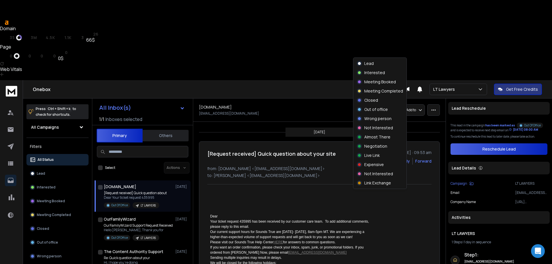
click at [353, 80] on div "Onebox LT Lawyers Get Free Credits Press Ctrl + Shift + k to check for shortcut…" at bounding box center [276, 221] width 552 height 282
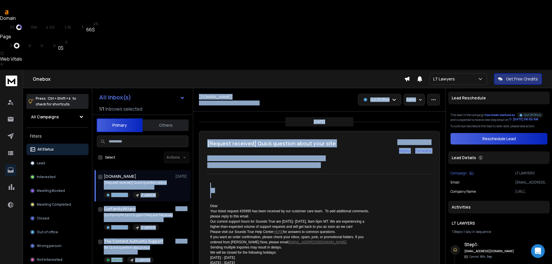
drag, startPoint x: 192, startPoint y: 119, endPoint x: 194, endPoint y: 142, distance: 22.8
click at [194, 142] on div "All Inbox(s) 1 / 1 Inboxes selected Primary Others Select Actions SoundsTrue.co…" at bounding box center [322, 220] width 460 height 264
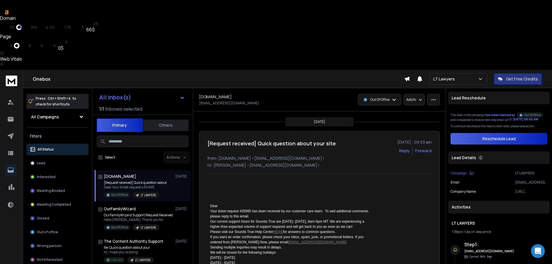
click at [14, 192] on div "H" at bounding box center [11, 202] width 23 height 264
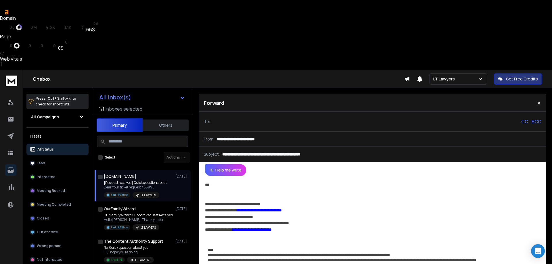
click at [538, 101] on icon at bounding box center [538, 102] width 3 height 3
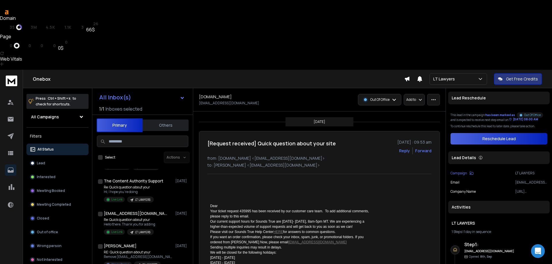
scroll to position [64, 0]
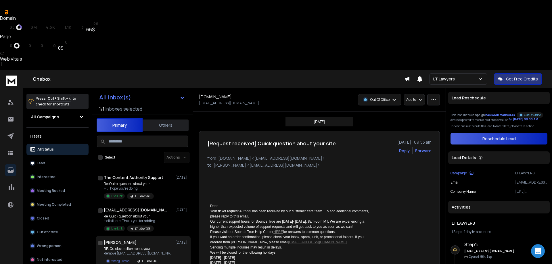
click at [146, 240] on div "CJ James 22 Aug" at bounding box center [146, 243] width 84 height 6
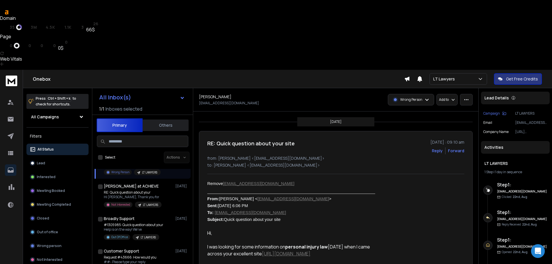
scroll to position [157, 0]
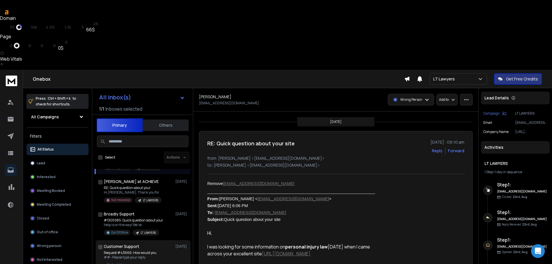
click at [139, 251] on p "Request #43666: How would you" at bounding box center [131, 253] width 55 height 5
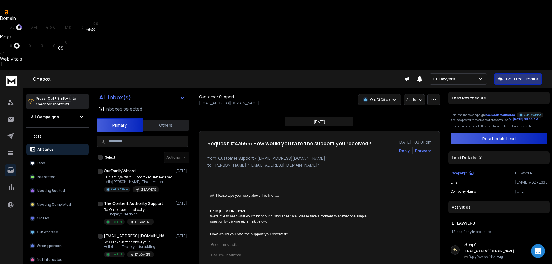
scroll to position [0, 0]
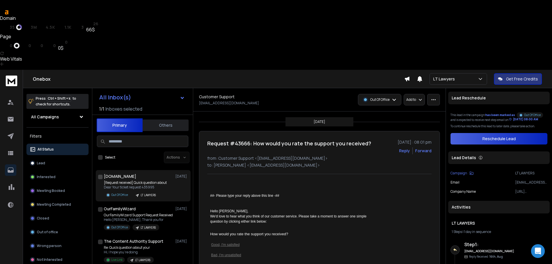
click at [155, 180] on p "[Request received] Quick question about" at bounding box center [135, 182] width 63 height 5
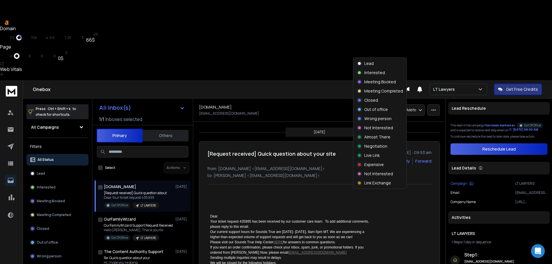
click at [353, 80] on div "Onebox LT Lawyers Get Free Credits Press Ctrl + Shift + k to check for shortcut…" at bounding box center [276, 221] width 552 height 282
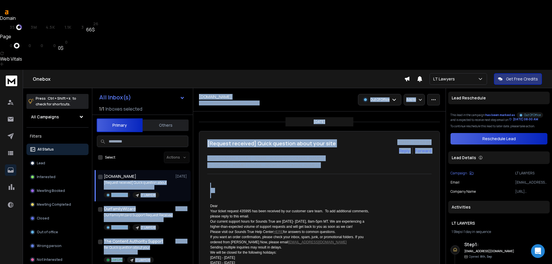
drag, startPoint x: 192, startPoint y: 119, endPoint x: 194, endPoint y: 142, distance: 22.8
click at [194, 142] on div "All Inbox(s) 1 / 1 Inboxes selected Primary Others Select Actions SoundsTrue.co…" at bounding box center [322, 220] width 460 height 264
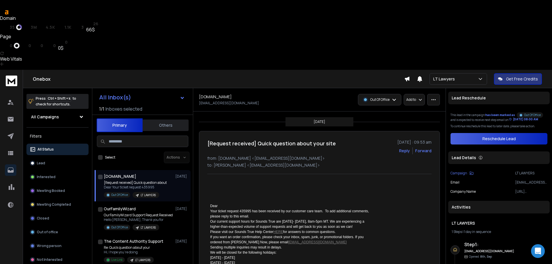
click at [14, 192] on div "H" at bounding box center [11, 202] width 23 height 264
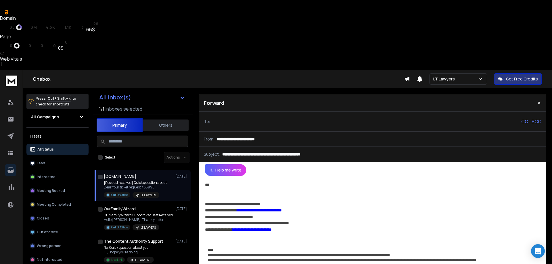
click at [538, 101] on icon at bounding box center [538, 102] width 3 height 3
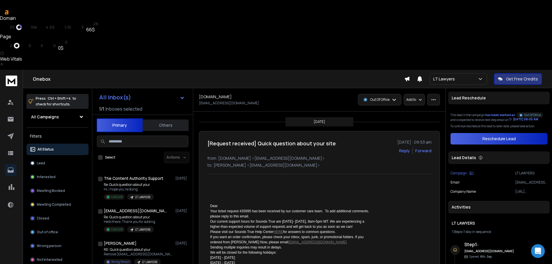
scroll to position [64, 0]
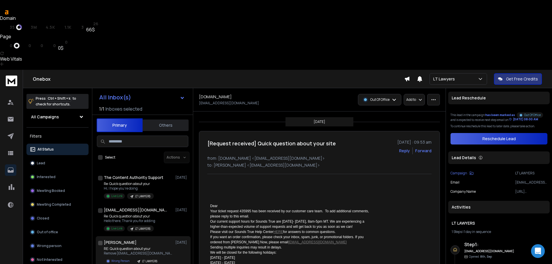
click at [146, 240] on div "CJ James 22 Aug" at bounding box center [146, 243] width 84 height 6
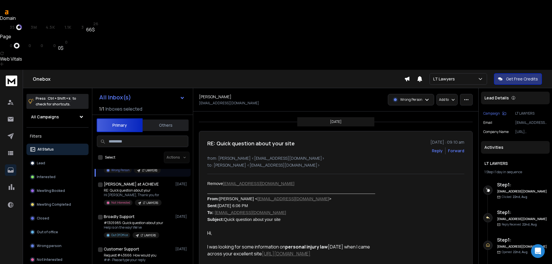
scroll to position [157, 0]
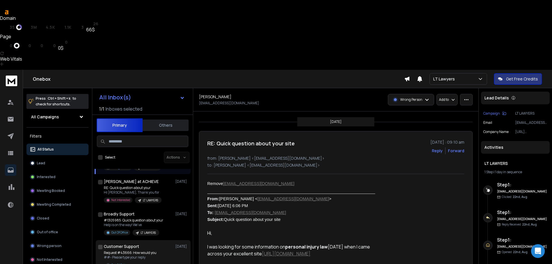
click at [139, 251] on p "Request #43666: How would you" at bounding box center [131, 253] width 55 height 5
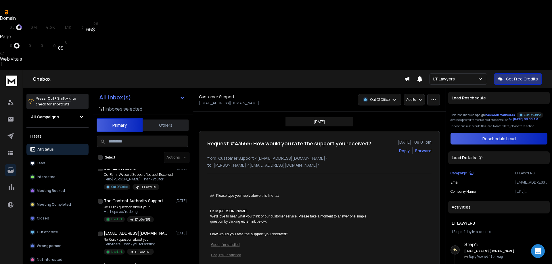
scroll to position [0, 0]
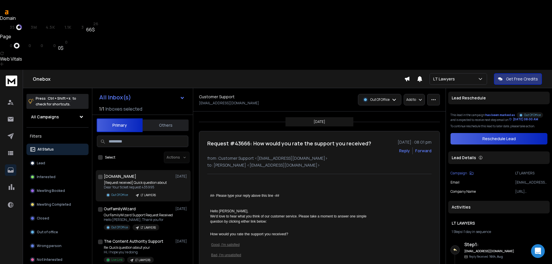
click at [155, 180] on p "[Request received] Quick question about" at bounding box center [135, 182] width 63 height 5
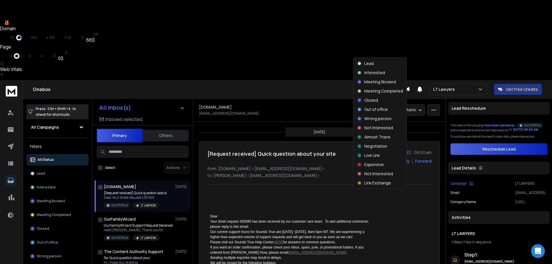
click at [353, 80] on div "Onebox LT Lawyers Get Free Credits Press Ctrl + Shift + k to check for shortcut…" at bounding box center [276, 221] width 552 height 282
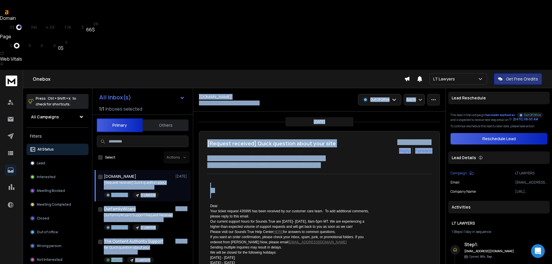
drag, startPoint x: 192, startPoint y: 119, endPoint x: 194, endPoint y: 142, distance: 22.8
click at [194, 142] on div "All Inbox(s) 1 / 1 Inboxes selected Primary Others Select Actions SoundsTrue.co…" at bounding box center [322, 220] width 460 height 264
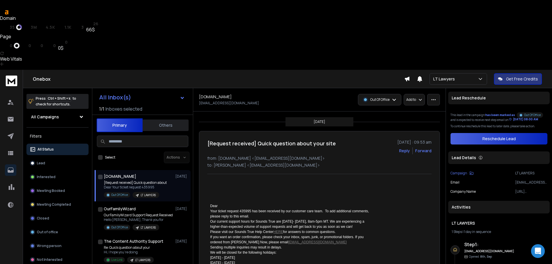
click at [14, 192] on div "H" at bounding box center [11, 202] width 23 height 264
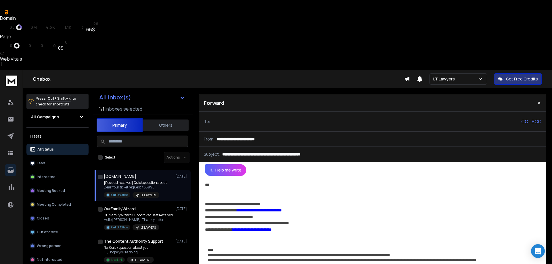
click at [538, 101] on icon at bounding box center [538, 102] width 3 height 3
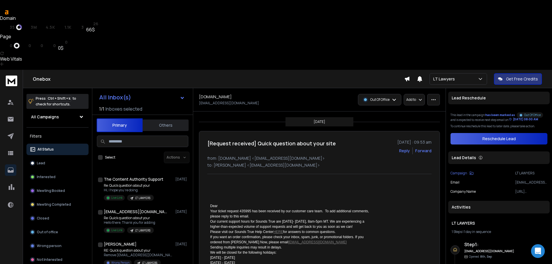
scroll to position [64, 0]
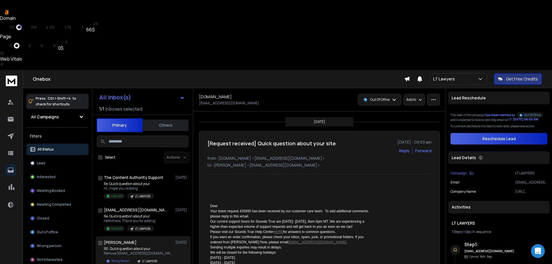
click at [146, 240] on div "CJ James 22 Aug" at bounding box center [146, 243] width 84 height 6
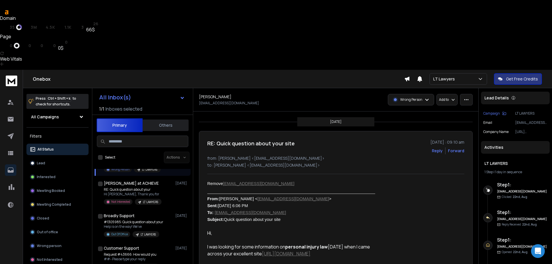
scroll to position [157, 0]
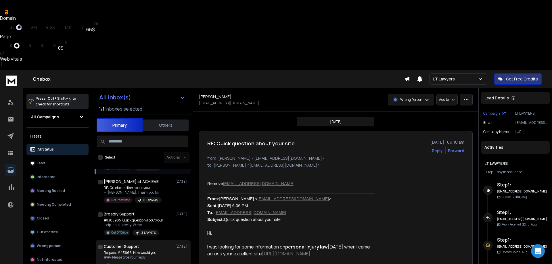
click at [139, 251] on p "Request #43666: How would you" at bounding box center [131, 253] width 55 height 5
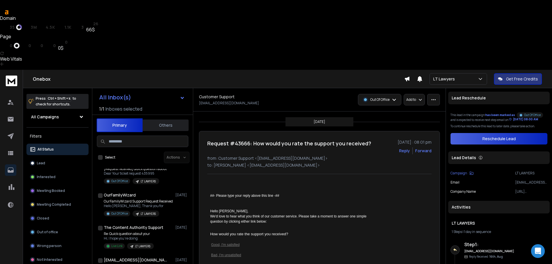
scroll to position [0, 0]
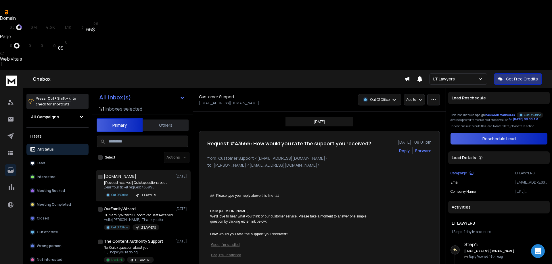
click at [155, 180] on p "[Request received] Quick question about" at bounding box center [135, 182] width 63 height 5
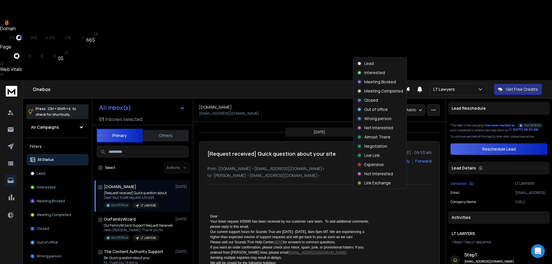
click at [353, 80] on div "Onebox LT Lawyers Get Free Credits Press Ctrl + Shift + k to check for shortcut…" at bounding box center [276, 221] width 552 height 282
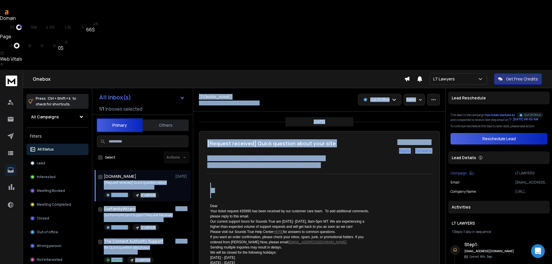
drag, startPoint x: 192, startPoint y: 119, endPoint x: 194, endPoint y: 142, distance: 22.8
click at [194, 142] on div "All Inbox(s) 1 / 1 Inboxes selected Primary Others Select Actions SoundsTrue.co…" at bounding box center [322, 220] width 460 height 264
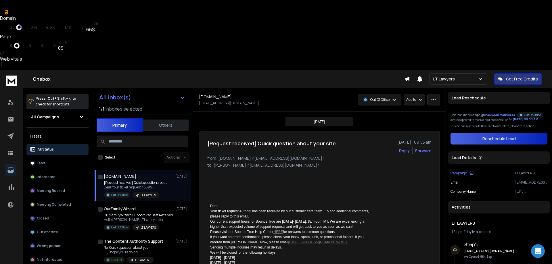
click at [14, 192] on div "H" at bounding box center [11, 202] width 23 height 264
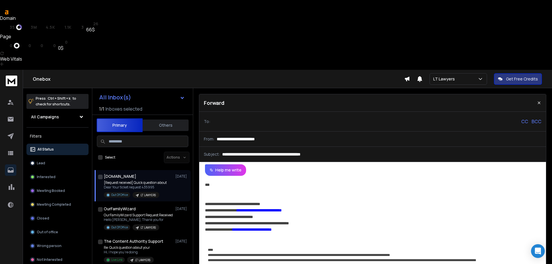
click at [538, 101] on icon at bounding box center [538, 102] width 3 height 3
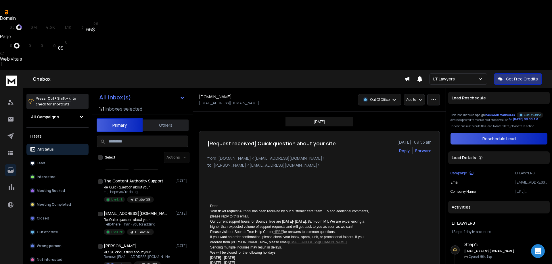
scroll to position [64, 0]
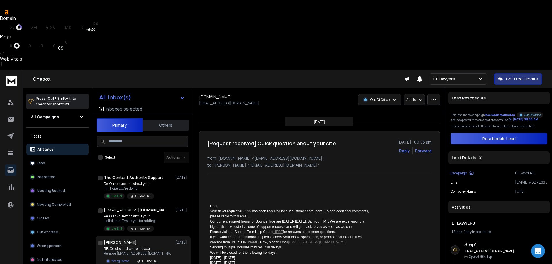
click at [146, 240] on div "CJ James 22 Aug" at bounding box center [146, 243] width 84 height 6
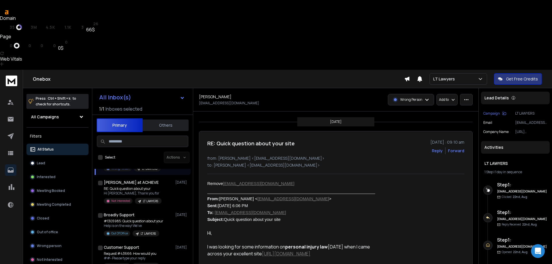
scroll to position [157, 0]
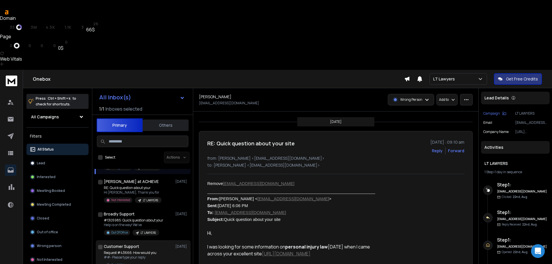
click at [139, 251] on p "Request #43666: How would you" at bounding box center [131, 253] width 55 height 5
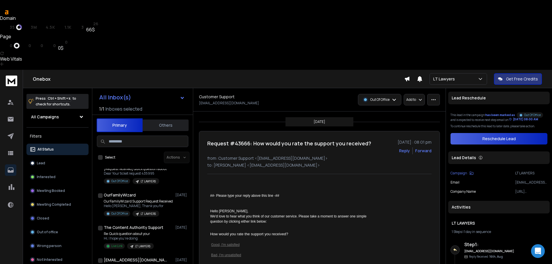
scroll to position [0, 0]
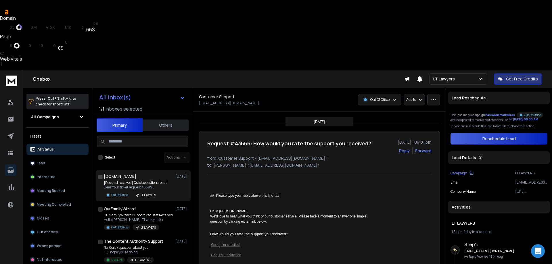
click at [155, 180] on p "[Request received] Quick question about" at bounding box center [135, 182] width 63 height 5
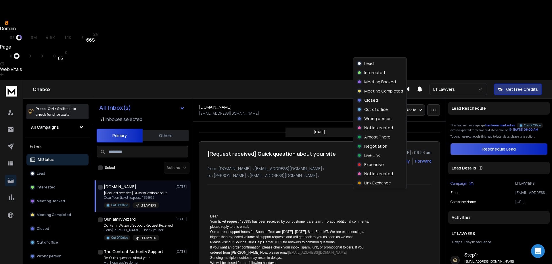
click at [353, 80] on div "Onebox LT Lawyers Get Free Credits Press Ctrl + Shift + k to check for shortcut…" at bounding box center [276, 221] width 552 height 282
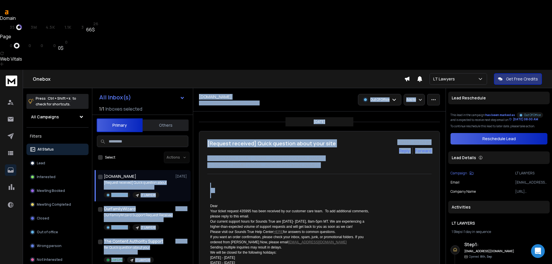
drag, startPoint x: 192, startPoint y: 119, endPoint x: 194, endPoint y: 142, distance: 22.8
click at [194, 142] on div "All Inbox(s) 1 / 1 Inboxes selected Primary Others Select Actions SoundsTrue.co…" at bounding box center [322, 220] width 460 height 264
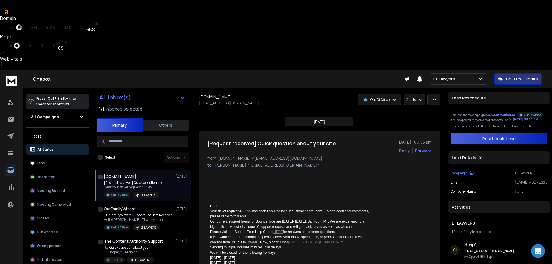
click at [14, 192] on div "H" at bounding box center [11, 202] width 23 height 264
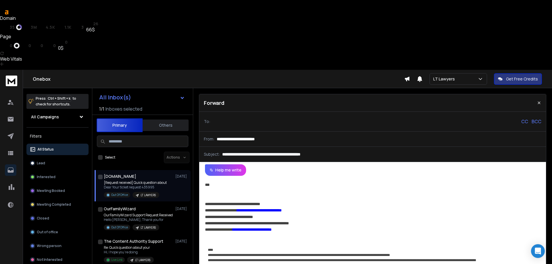
click at [538, 101] on icon at bounding box center [538, 102] width 3 height 3
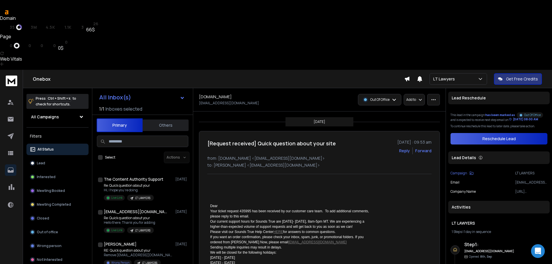
scroll to position [64, 0]
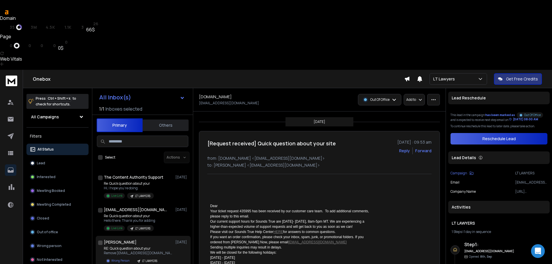
click at [146, 239] on div "CJ James 22 Aug" at bounding box center [146, 242] width 84 height 6
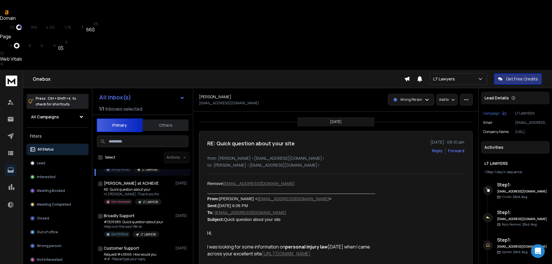
scroll to position [158, 0]
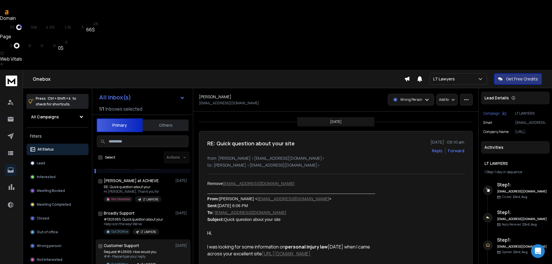
click at [139, 254] on p "##- Please type your reply" at bounding box center [131, 256] width 55 height 5
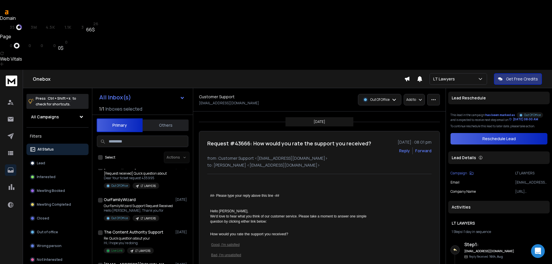
scroll to position [0, 0]
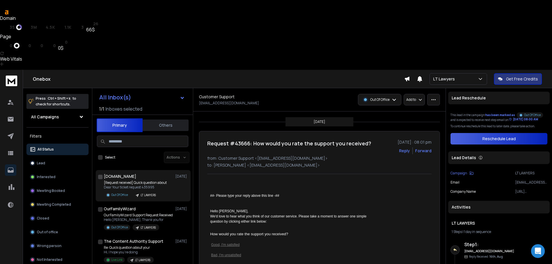
click at [155, 180] on p "[Request received] Quick question about" at bounding box center [135, 182] width 63 height 5
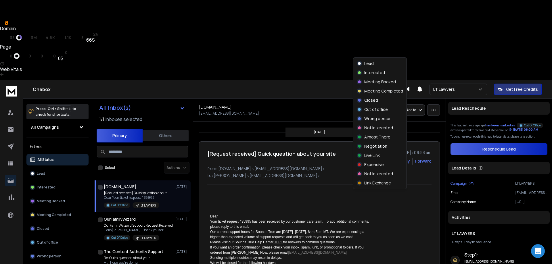
click at [353, 80] on div "Onebox LT Lawyers Get Free Credits Press Ctrl + Shift + k to check for shortcut…" at bounding box center [276, 221] width 552 height 282
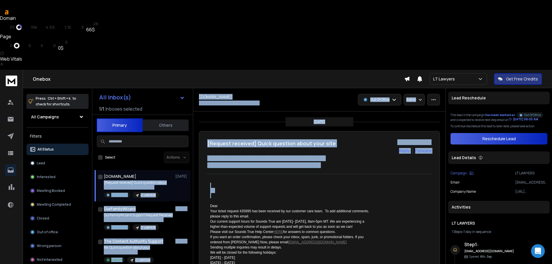
drag, startPoint x: 192, startPoint y: 119, endPoint x: 194, endPoint y: 142, distance: 22.8
click at [194, 142] on div "All Inbox(s) 1 / 1 Inboxes selected Primary Others Select Actions SoundsTrue.co…" at bounding box center [322, 220] width 460 height 264
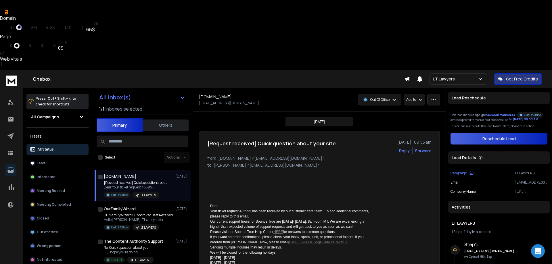
click at [14, 192] on div "H" at bounding box center [11, 202] width 23 height 264
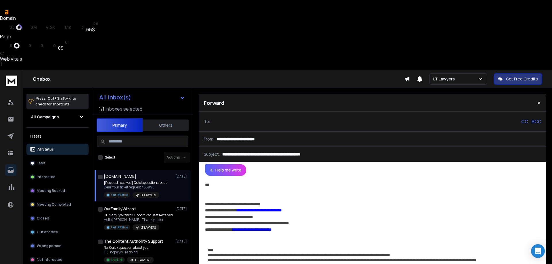
click at [538, 101] on icon at bounding box center [538, 102] width 3 height 3
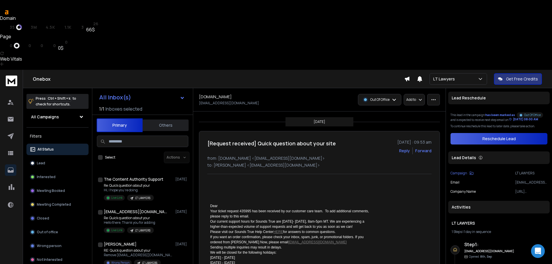
scroll to position [64, 0]
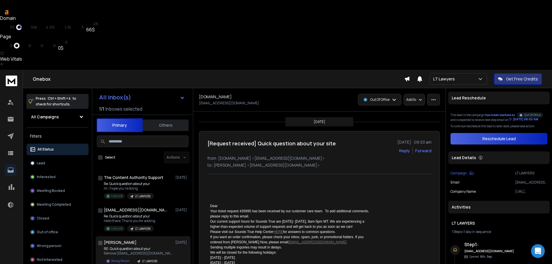
click at [146, 240] on div "CJ James 22 Aug" at bounding box center [146, 243] width 84 height 6
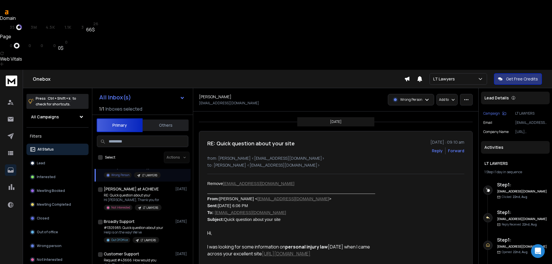
scroll to position [157, 0]
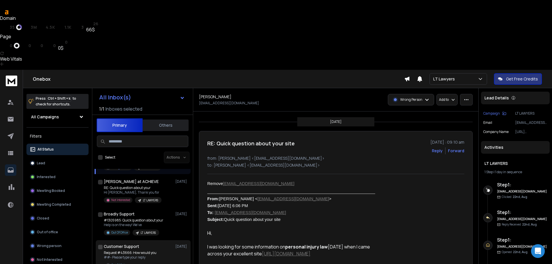
click at [139, 251] on p "Request #43666: How would you" at bounding box center [131, 253] width 55 height 5
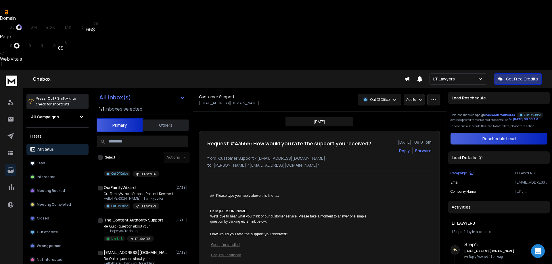
scroll to position [0, 0]
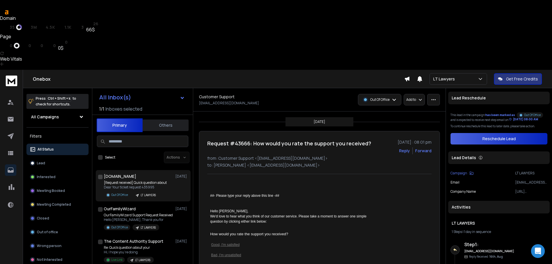
click at [155, 180] on p "[Request received] Quick question about" at bounding box center [135, 182] width 63 height 5
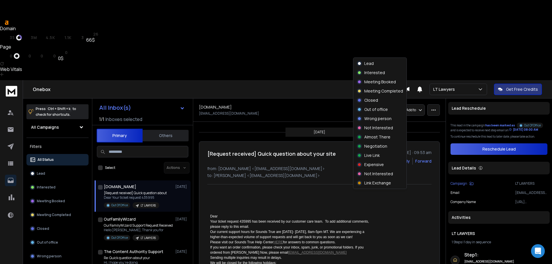
click at [353, 80] on div "Onebox LT Lawyers Get Free Credits Press Ctrl + Shift + k to check for shortcut…" at bounding box center [276, 221] width 552 height 282
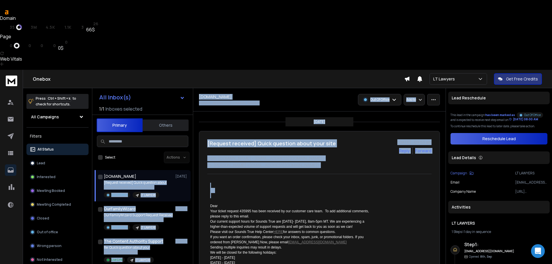
drag, startPoint x: 192, startPoint y: 119, endPoint x: 194, endPoint y: 142, distance: 22.8
click at [194, 142] on div "All Inbox(s) 1 / 1 Inboxes selected Primary Others Select Actions SoundsTrue.co…" at bounding box center [322, 220] width 460 height 264
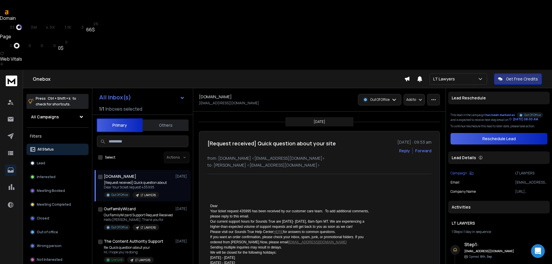
click at [14, 192] on div "H" at bounding box center [11, 202] width 23 height 264
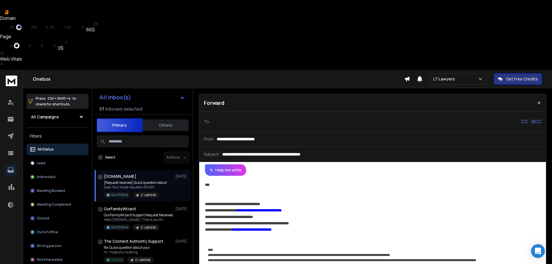
click at [538, 101] on icon at bounding box center [538, 102] width 3 height 3
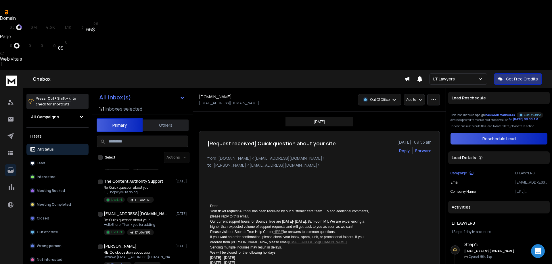
scroll to position [64, 0]
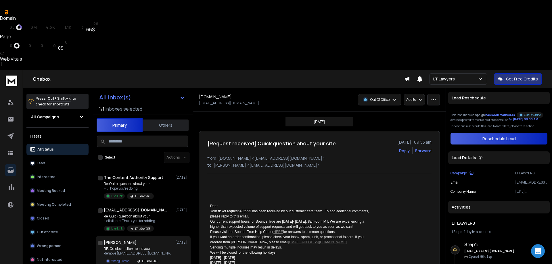
click at [146, 240] on div "CJ James 22 Aug" at bounding box center [146, 243] width 84 height 6
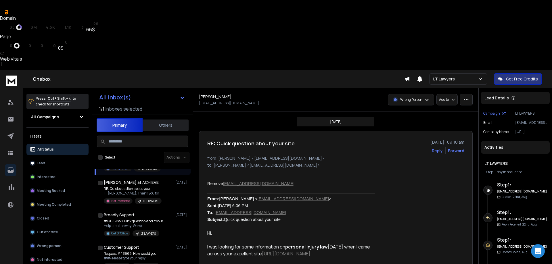
scroll to position [157, 0]
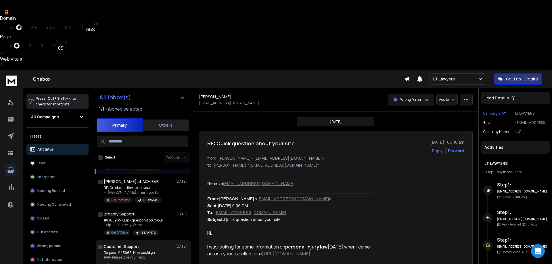
click at [139, 251] on p "Request #43666: How would you" at bounding box center [131, 253] width 55 height 5
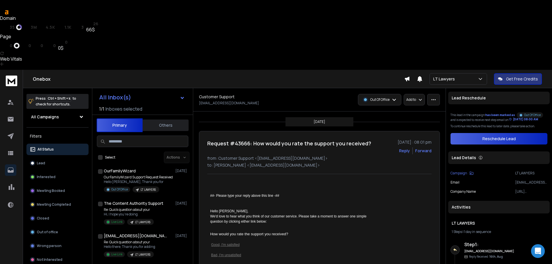
scroll to position [0, 0]
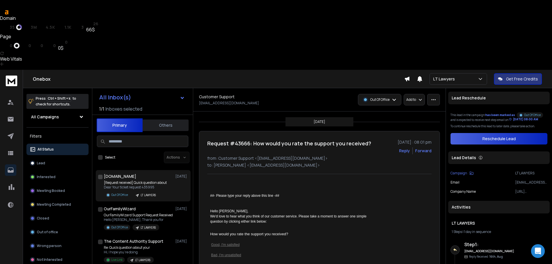
click at [155, 180] on p "[Request received] Quick question about" at bounding box center [135, 182] width 63 height 5
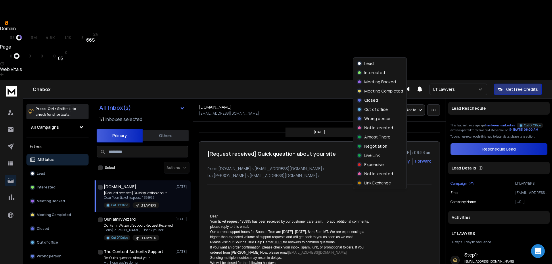
click at [353, 80] on div "Onebox LT Lawyers Get Free Credits Press Ctrl + Shift + k to check for shortcut…" at bounding box center [276, 221] width 552 height 282
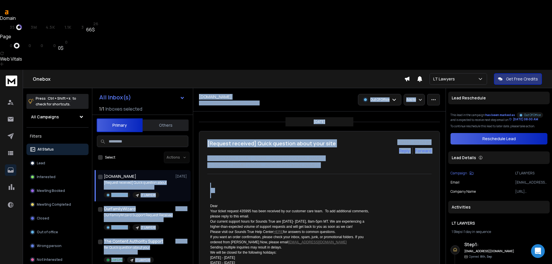
drag, startPoint x: 192, startPoint y: 119, endPoint x: 194, endPoint y: 142, distance: 22.8
click at [194, 142] on div "All Inbox(s) 1 / 1 Inboxes selected Primary Others Select Actions SoundsTrue.co…" at bounding box center [322, 220] width 460 height 264
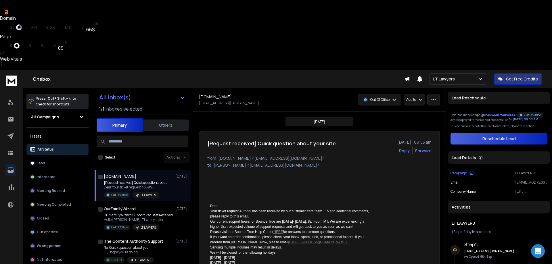
click at [14, 192] on div "H" at bounding box center [11, 202] width 23 height 264
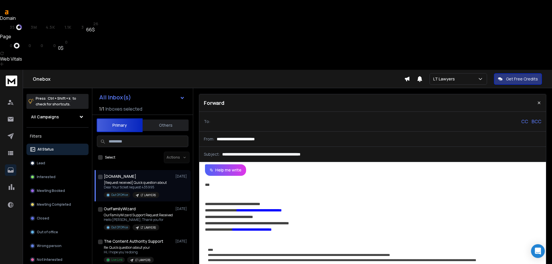
click at [538, 101] on icon at bounding box center [538, 102] width 3 height 3
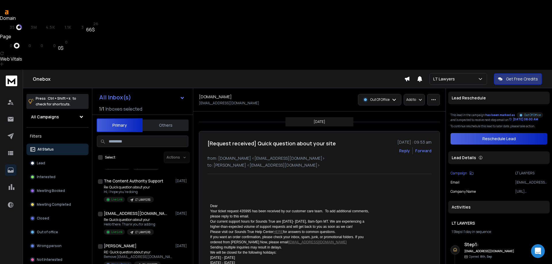
scroll to position [64, 0]
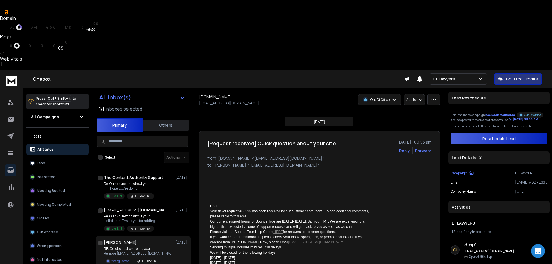
click at [146, 240] on div "CJ James 22 Aug" at bounding box center [146, 243] width 84 height 6
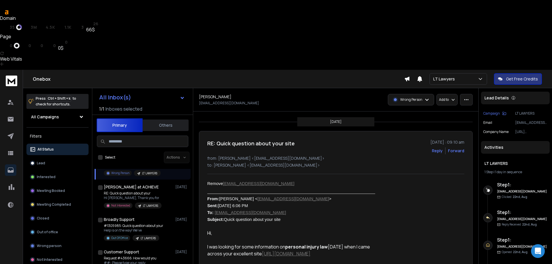
scroll to position [157, 0]
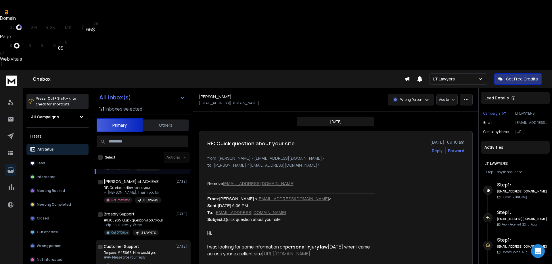
click at [139, 251] on p "Request #43666: How would you" at bounding box center [131, 253] width 55 height 5
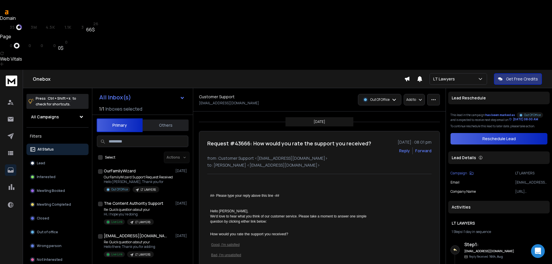
scroll to position [0, 0]
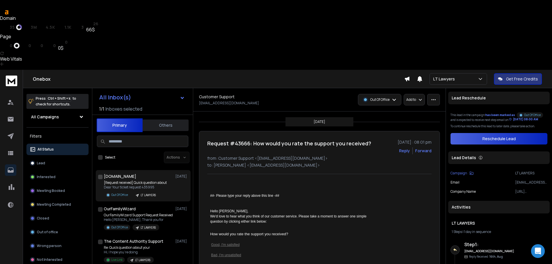
click at [155, 180] on p "[Request received] Quick question about" at bounding box center [135, 182] width 63 height 5
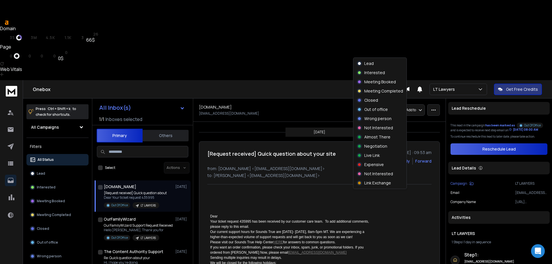
click at [353, 80] on div "Onebox LT Lawyers Get Free Credits Press Ctrl + Shift + k to check for shortcut…" at bounding box center [276, 221] width 552 height 282
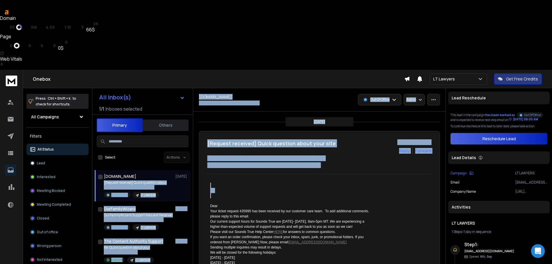
drag, startPoint x: 192, startPoint y: 119, endPoint x: 194, endPoint y: 142, distance: 22.8
click at [194, 142] on div "All Inbox(s) 1 / 1 Inboxes selected Primary Others Select Actions SoundsTrue.co…" at bounding box center [322, 220] width 460 height 264
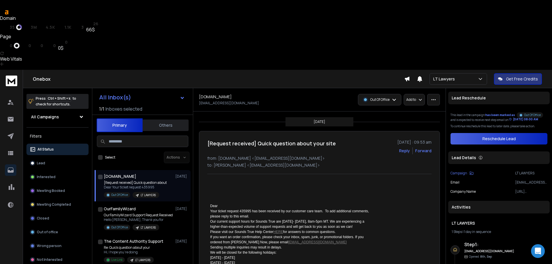
click at [14, 192] on div "H" at bounding box center [11, 202] width 23 height 264
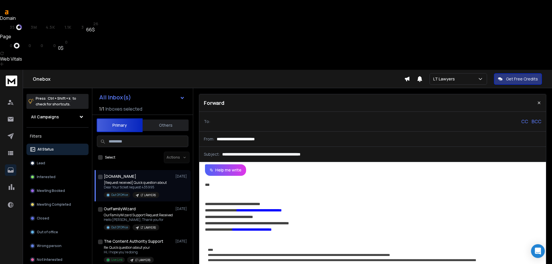
click at [538, 101] on icon at bounding box center [538, 102] width 3 height 3
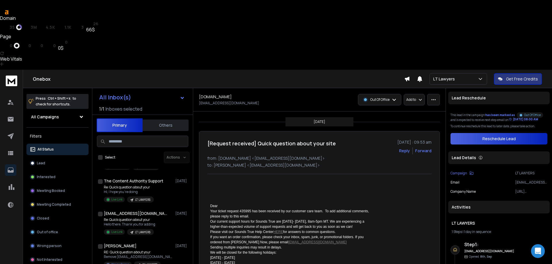
scroll to position [64, 0]
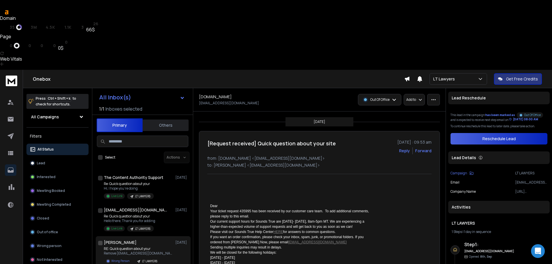
click at [146, 240] on div "CJ James 22 Aug" at bounding box center [146, 243] width 84 height 6
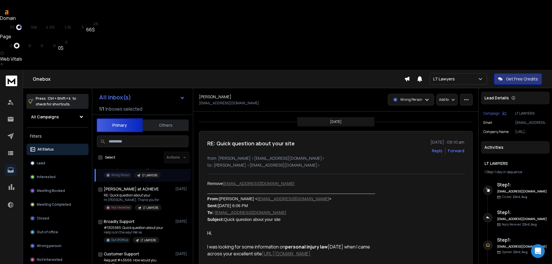
scroll to position [157, 0]
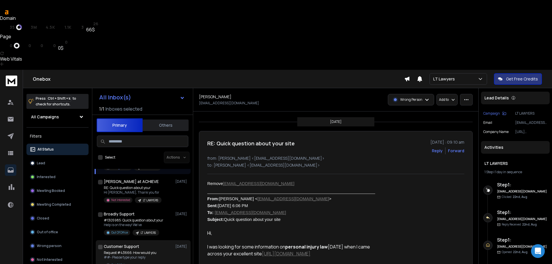
click at [139, 251] on p "Request #43666: How would you" at bounding box center [131, 253] width 55 height 5
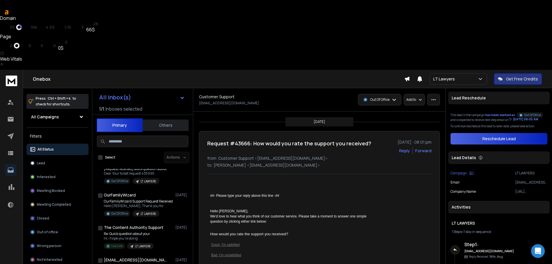
scroll to position [0, 0]
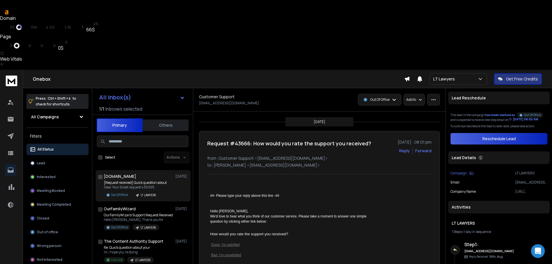
click at [155, 180] on p "[Request received] Quick question about" at bounding box center [135, 182] width 63 height 5
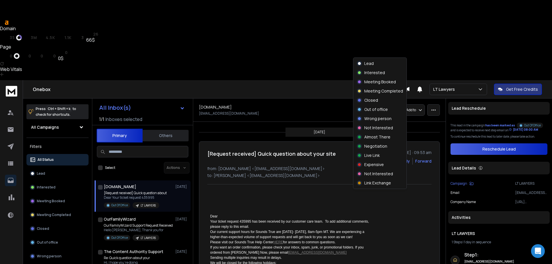
click at [353, 80] on div "Onebox LT Lawyers Get Free Credits Press Ctrl + Shift + k to check for shortcut…" at bounding box center [276, 221] width 552 height 282
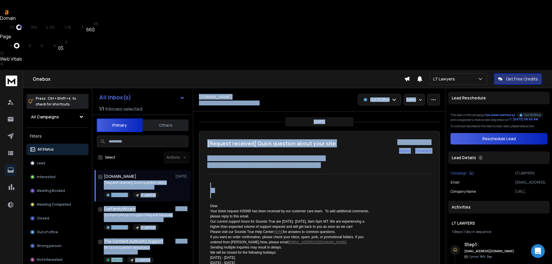
drag, startPoint x: 192, startPoint y: 119, endPoint x: 194, endPoint y: 142, distance: 22.8
click at [194, 142] on div "All Inbox(s) 1 / 1 Inboxes selected Primary Others Select Actions SoundsTrue.co…" at bounding box center [322, 220] width 460 height 264
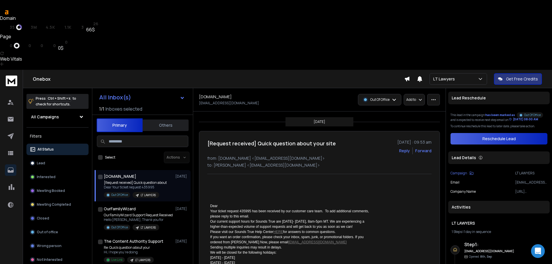
click at [14, 192] on div "H" at bounding box center [11, 202] width 23 height 264
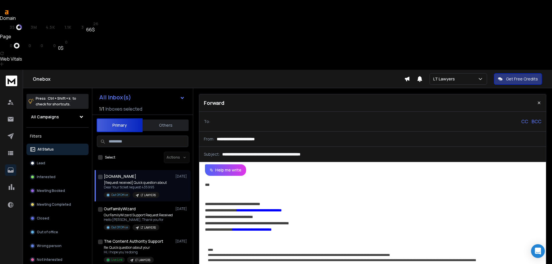
click at [538, 101] on icon at bounding box center [538, 102] width 3 height 3
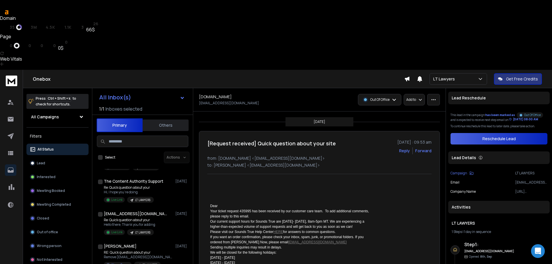
scroll to position [64, 0]
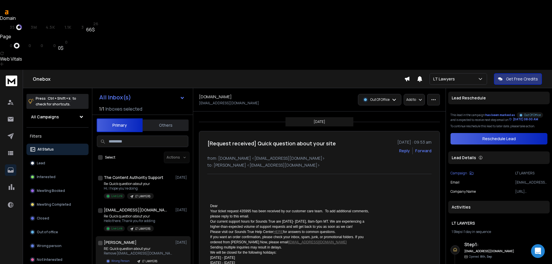
click at [146, 240] on div "CJ James 22 Aug" at bounding box center [146, 243] width 84 height 6
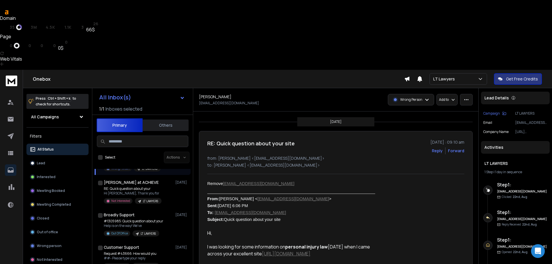
scroll to position [157, 0]
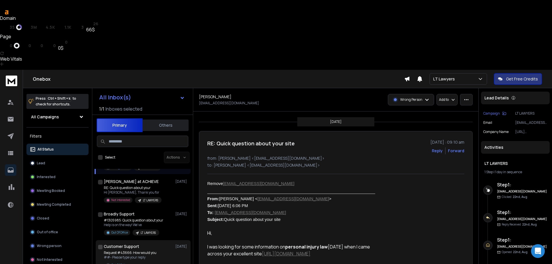
click at [139, 251] on p "Request #43666: How would you" at bounding box center [131, 253] width 55 height 5
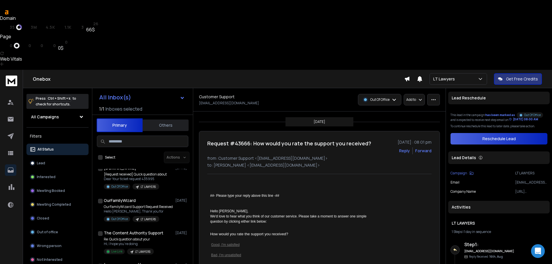
scroll to position [0, 0]
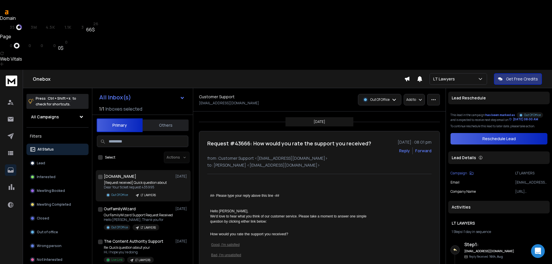
click at [155, 180] on p "[Request received] Quick question about" at bounding box center [135, 182] width 63 height 5
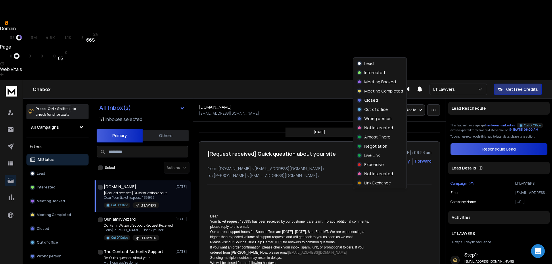
click at [353, 80] on div "Onebox LT Lawyers Get Free Credits Press Ctrl + Shift + k to check for shortcut…" at bounding box center [276, 221] width 552 height 282
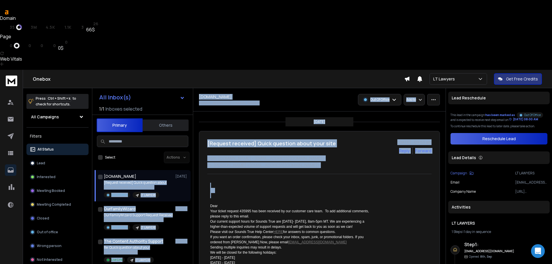
drag, startPoint x: 192, startPoint y: 119, endPoint x: 194, endPoint y: 142, distance: 22.8
click at [194, 142] on div "All Inbox(s) 1 / 1 Inboxes selected Primary Others Select Actions SoundsTrue.co…" at bounding box center [322, 220] width 460 height 264
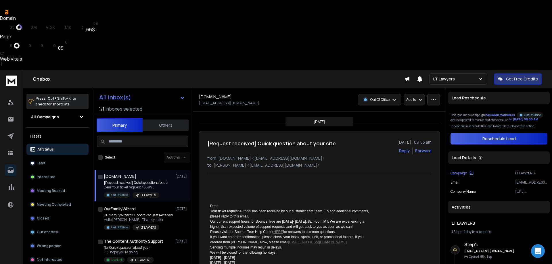
click at [14, 192] on div "H" at bounding box center [11, 202] width 23 height 264
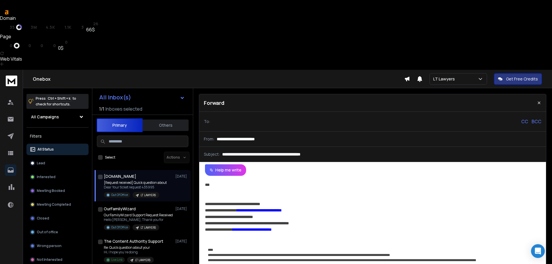
click at [538, 101] on icon at bounding box center [538, 102] width 3 height 3
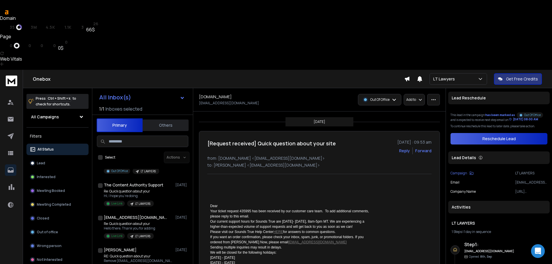
scroll to position [64, 0]
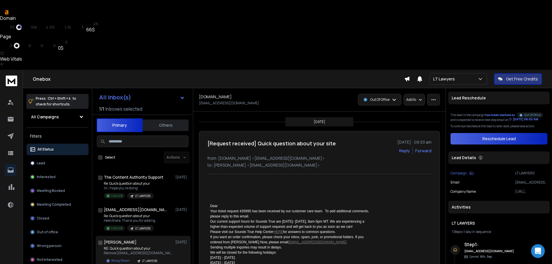
click at [146, 239] on div "CJ James 22 Aug" at bounding box center [146, 242] width 84 height 6
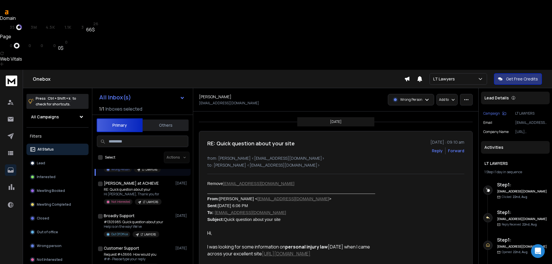
scroll to position [158, 0]
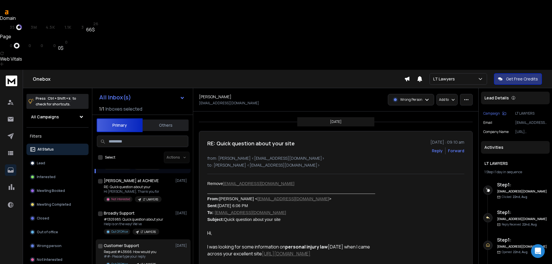
click at [139, 254] on p "##- Please type your reply" at bounding box center [131, 256] width 55 height 5
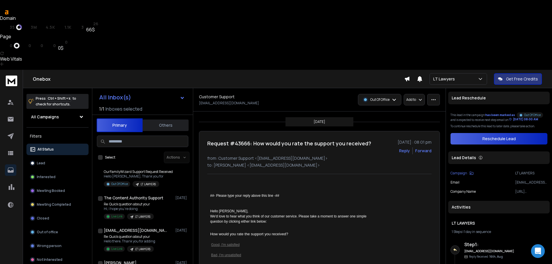
scroll to position [0, 0]
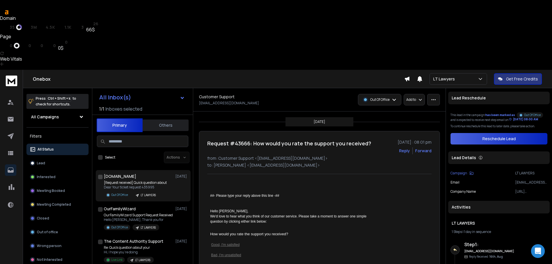
click at [155, 180] on p "[Request received] Quick question about" at bounding box center [135, 182] width 63 height 5
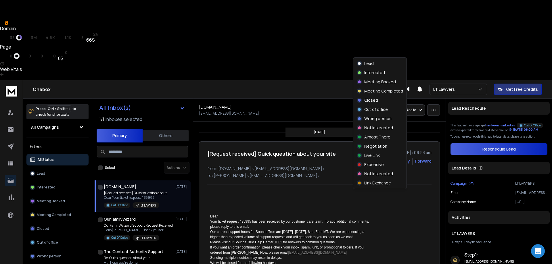
click at [353, 80] on div "Onebox LT Lawyers Get Free Credits Press Ctrl + Shift + k to check for shortcut…" at bounding box center [276, 221] width 552 height 282
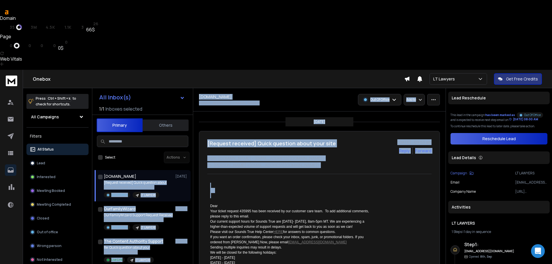
drag, startPoint x: 192, startPoint y: 119, endPoint x: 194, endPoint y: 142, distance: 22.8
click at [194, 142] on div "All Inbox(s) 1 / 1 Inboxes selected Primary Others Select Actions SoundsTrue.co…" at bounding box center [322, 220] width 460 height 264
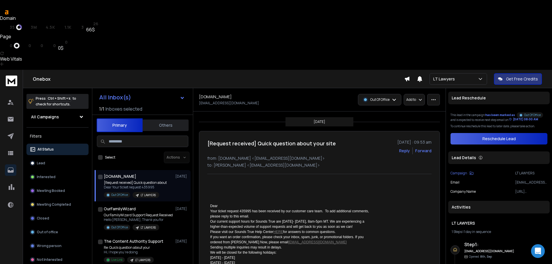
click at [14, 192] on div "H" at bounding box center [11, 202] width 23 height 264
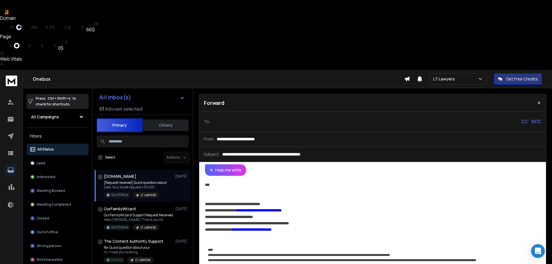
click at [538, 101] on icon at bounding box center [538, 102] width 3 height 3
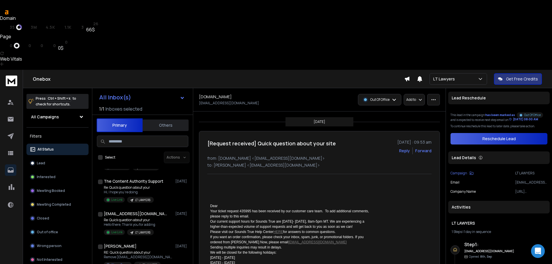
scroll to position [64, 0]
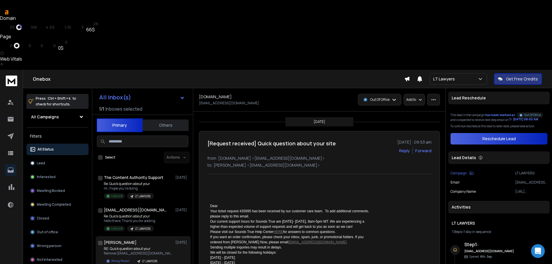
click at [146, 240] on div "CJ James 22 Aug" at bounding box center [146, 243] width 84 height 6
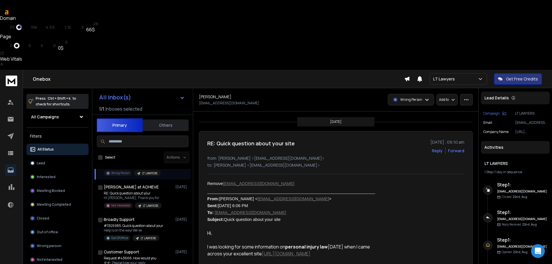
scroll to position [157, 0]
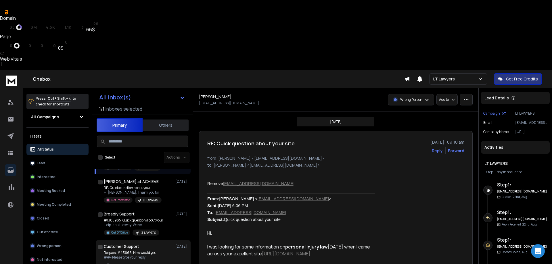
click at [139, 251] on p "Request #43666: How would you" at bounding box center [131, 253] width 55 height 5
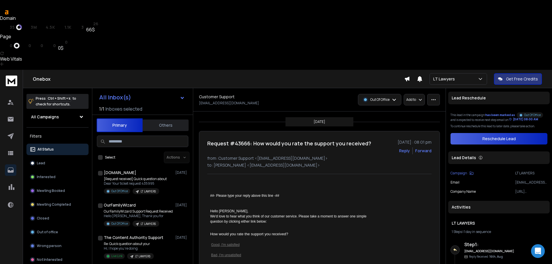
scroll to position [0, 0]
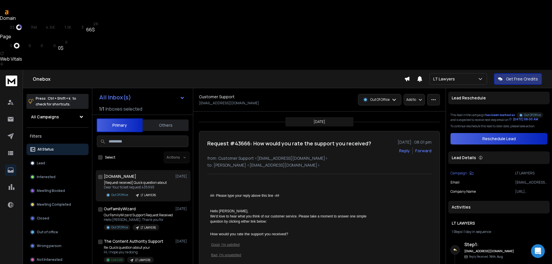
click at [155, 180] on p "[Request received] Quick question about" at bounding box center [135, 182] width 63 height 5
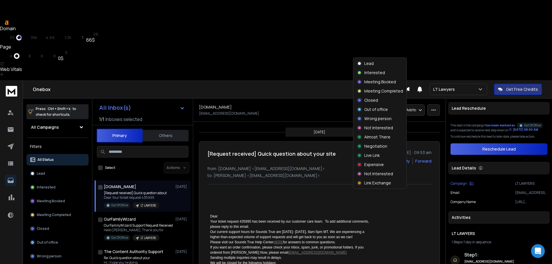
click at [353, 80] on div "Onebox LT Lawyers Get Free Credits Press Ctrl + Shift + k to check for shortcut…" at bounding box center [276, 221] width 552 height 282
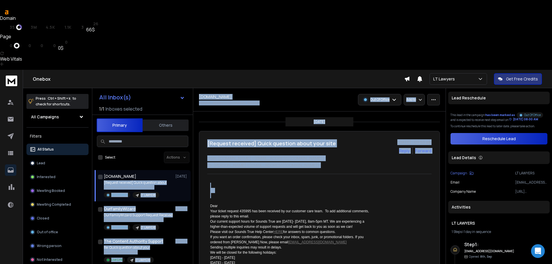
drag, startPoint x: 192, startPoint y: 119, endPoint x: 194, endPoint y: 142, distance: 22.8
click at [194, 142] on div "All Inbox(s) 1 / 1 Inboxes selected Primary Others Select Actions SoundsTrue.co…" at bounding box center [322, 220] width 460 height 264
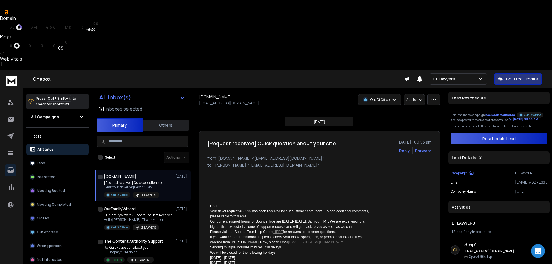
click at [14, 192] on div "H" at bounding box center [11, 202] width 23 height 264
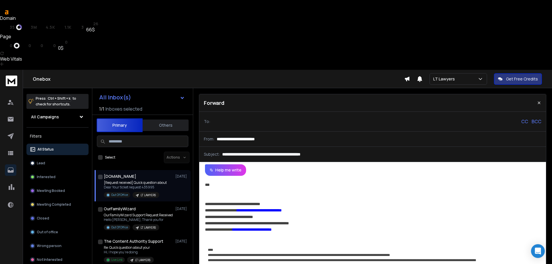
click at [538, 101] on icon at bounding box center [538, 102] width 3 height 3
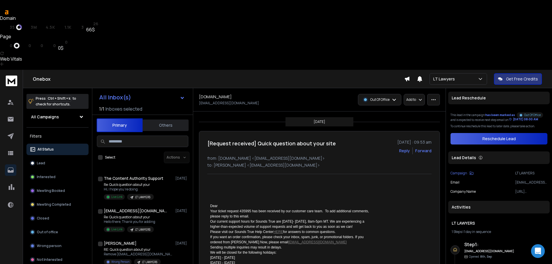
scroll to position [64, 0]
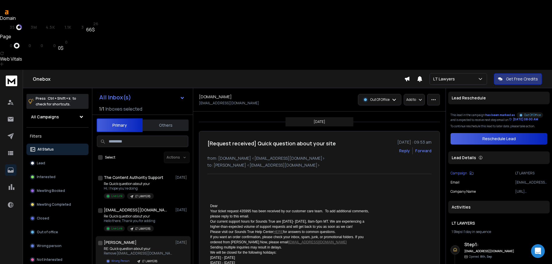
click at [146, 240] on div "CJ James 22 Aug" at bounding box center [146, 243] width 84 height 6
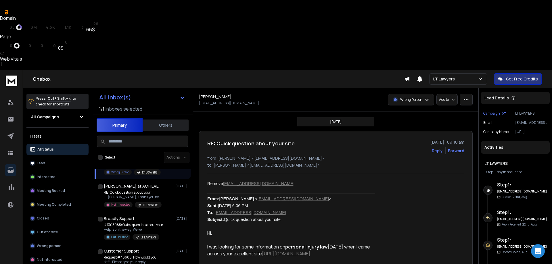
scroll to position [157, 0]
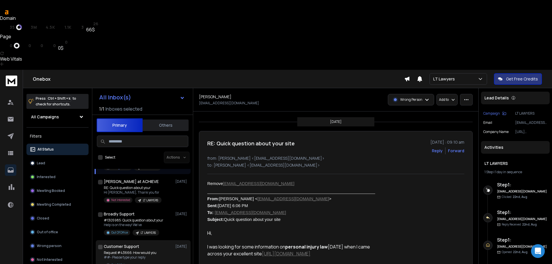
click at [139, 251] on p "Request #43666: How would you" at bounding box center [131, 253] width 55 height 5
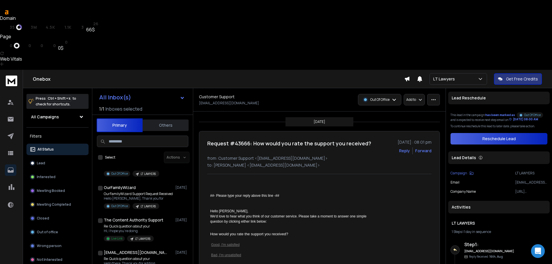
scroll to position [0, 0]
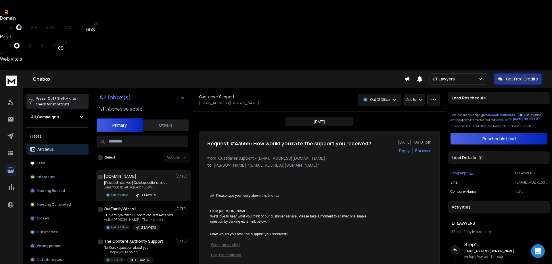
click at [155, 180] on p "[Request received] Quick question about" at bounding box center [135, 182] width 63 height 5
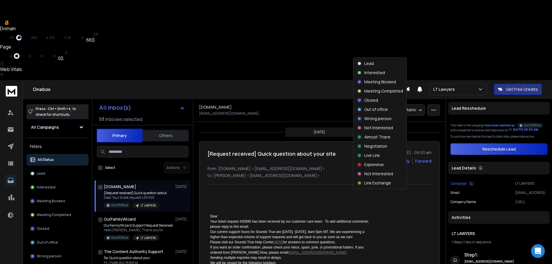
click at [353, 80] on div "Onebox LT Lawyers Get Free Credits Press Ctrl + Shift + k to check for shortcut…" at bounding box center [276, 221] width 552 height 282
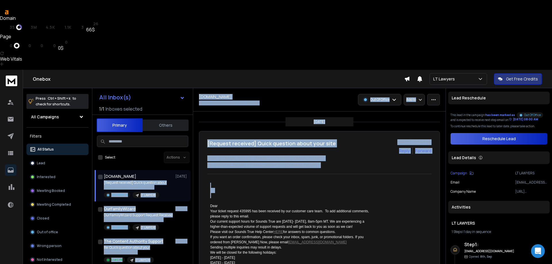
drag, startPoint x: 192, startPoint y: 119, endPoint x: 194, endPoint y: 142, distance: 22.8
click at [194, 142] on div "All Inbox(s) 1 / 1 Inboxes selected Primary Others Select Actions SoundsTrue.co…" at bounding box center [322, 220] width 460 height 264
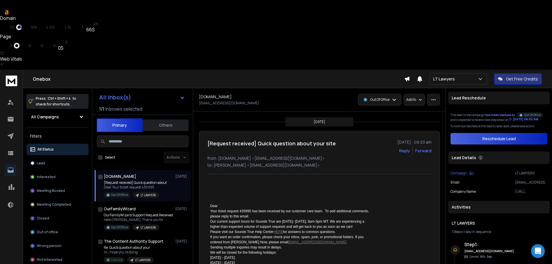
click at [14, 192] on div "H" at bounding box center [11, 202] width 23 height 264
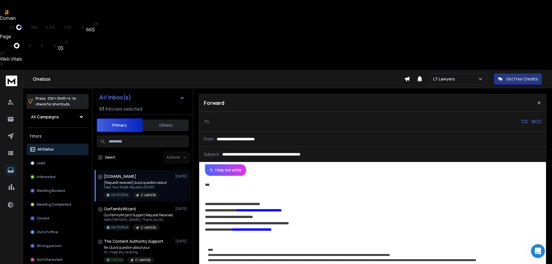
click at [538, 101] on icon at bounding box center [538, 102] width 3 height 3
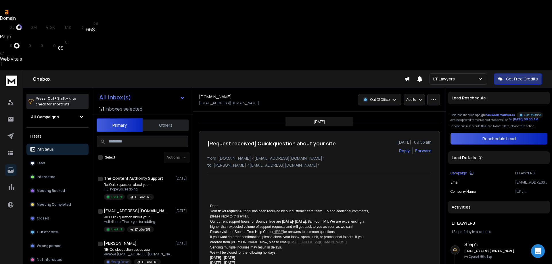
scroll to position [64, 0]
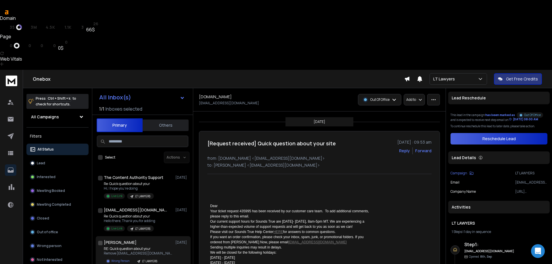
click at [146, 240] on div "CJ James 22 Aug" at bounding box center [146, 243] width 84 height 6
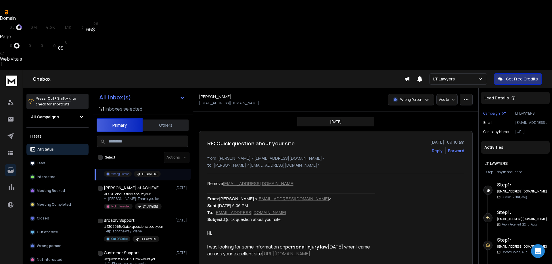
scroll to position [157, 0]
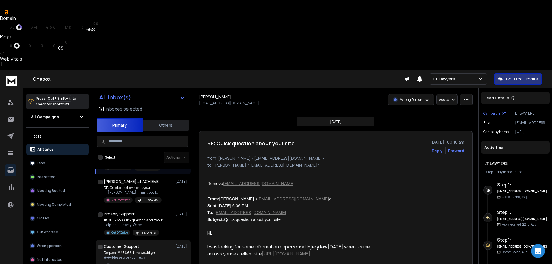
click at [139, 251] on p "Request #43666: How would you" at bounding box center [131, 253] width 55 height 5
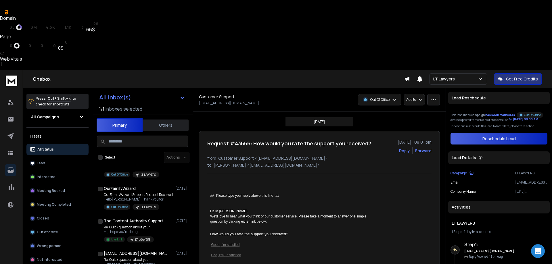
scroll to position [0, 0]
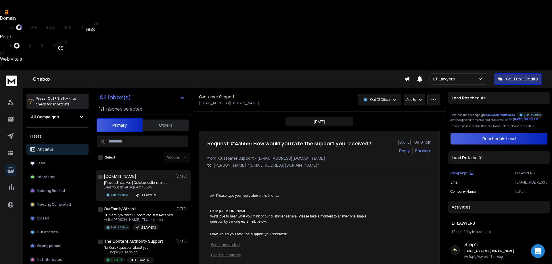
click at [155, 180] on p "[Request received] Quick question about" at bounding box center [135, 182] width 63 height 5
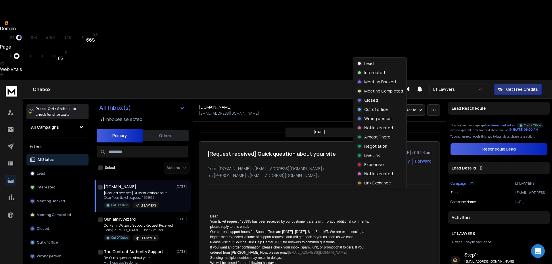
click at [353, 80] on div "Onebox LT Lawyers Get Free Credits Press Ctrl + Shift + k to check for shortcut…" at bounding box center [276, 221] width 552 height 282
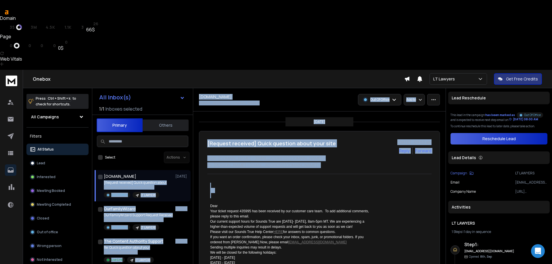
drag, startPoint x: 192, startPoint y: 119, endPoint x: 194, endPoint y: 142, distance: 22.8
click at [194, 142] on div "All Inbox(s) 1 / 1 Inboxes selected Primary Others Select Actions SoundsTrue.co…" at bounding box center [322, 220] width 460 height 264
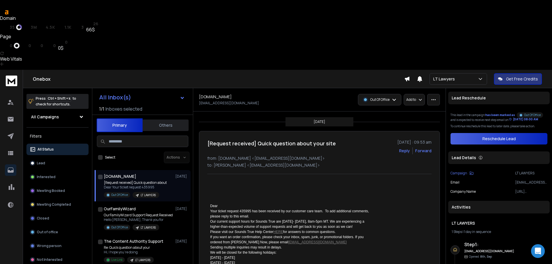
click at [14, 192] on div "H" at bounding box center [11, 202] width 23 height 264
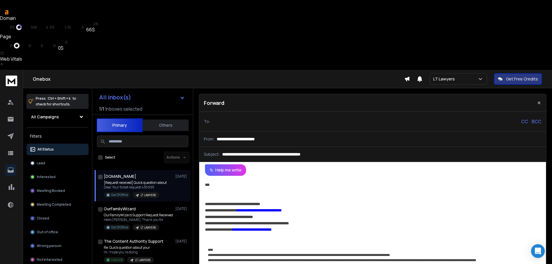
click at [538, 101] on icon at bounding box center [538, 102] width 3 height 3
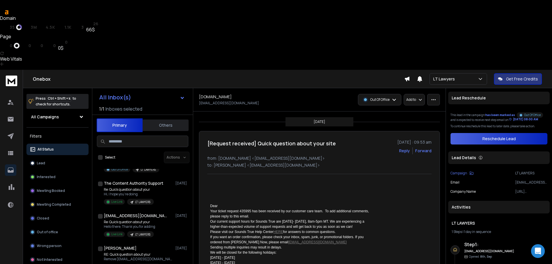
scroll to position [64, 0]
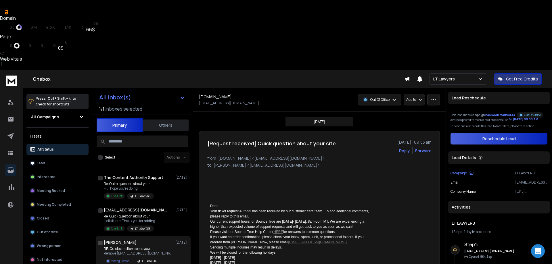
click at [146, 240] on div "CJ James 22 Aug" at bounding box center [146, 243] width 84 height 6
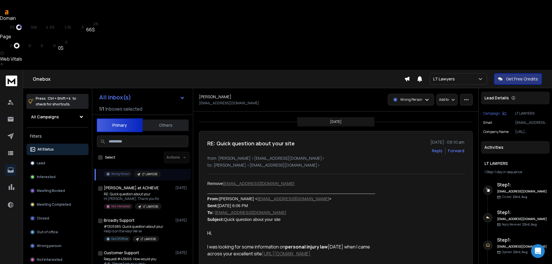
scroll to position [157, 0]
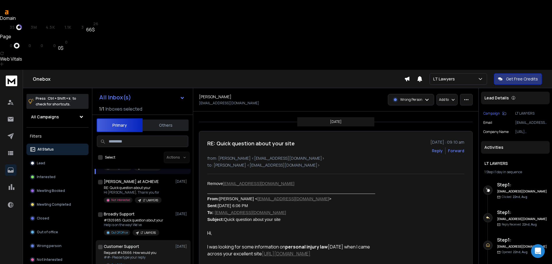
click at [139, 251] on p "Request #43666: How would you" at bounding box center [131, 253] width 55 height 5
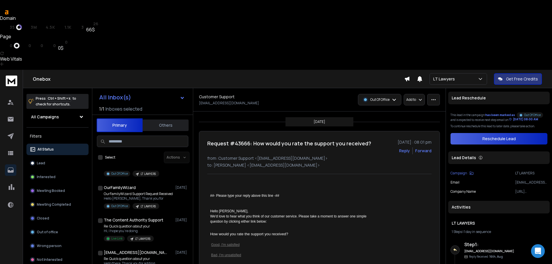
scroll to position [0, 0]
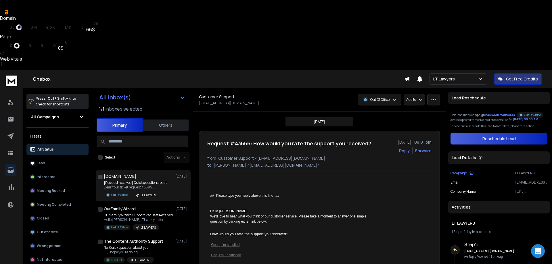
click at [155, 180] on p "[Request received] Quick question about" at bounding box center [135, 182] width 63 height 5
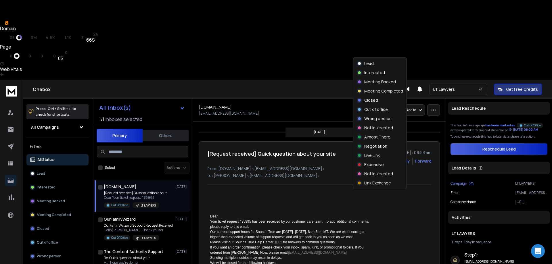
click at [353, 80] on div "Onebox LT Lawyers Get Free Credits Press Ctrl + Shift + k to check for shortcut…" at bounding box center [276, 221] width 552 height 282
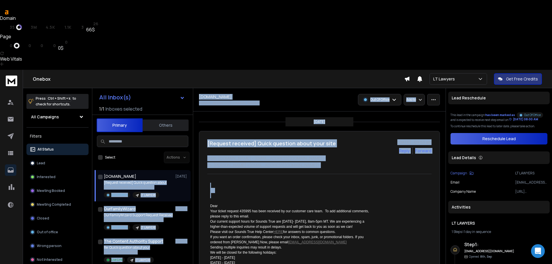
drag, startPoint x: 192, startPoint y: 119, endPoint x: 194, endPoint y: 142, distance: 22.8
click at [194, 142] on div "All Inbox(s) 1 / 1 Inboxes selected Primary Others Select Actions SoundsTrue.co…" at bounding box center [322, 220] width 460 height 264
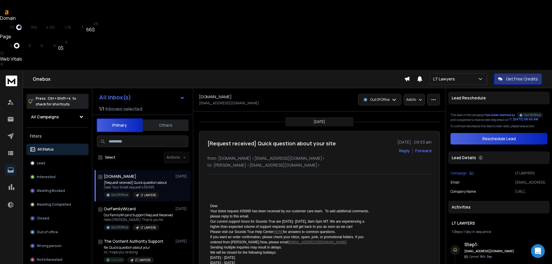
click at [14, 192] on div "H" at bounding box center [11, 202] width 23 height 264
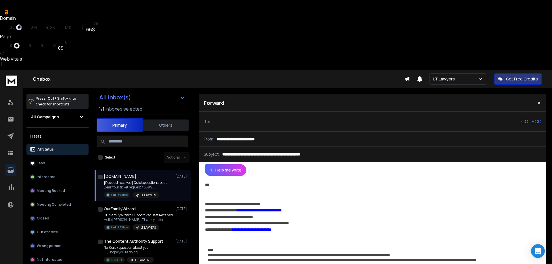
click at [538, 101] on icon at bounding box center [538, 102] width 3 height 3
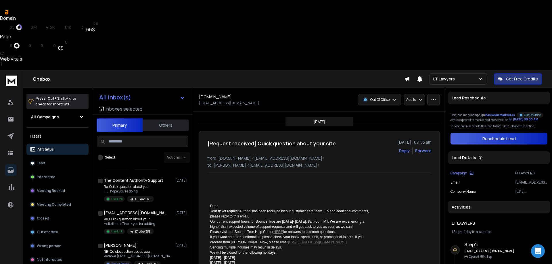
scroll to position [64, 0]
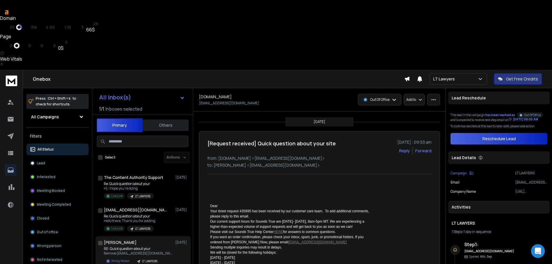
click at [146, 240] on div "CJ James 22 Aug" at bounding box center [146, 243] width 84 height 6
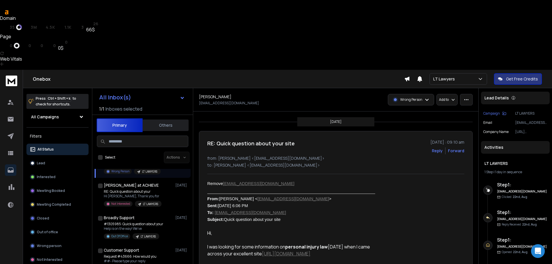
scroll to position [157, 0]
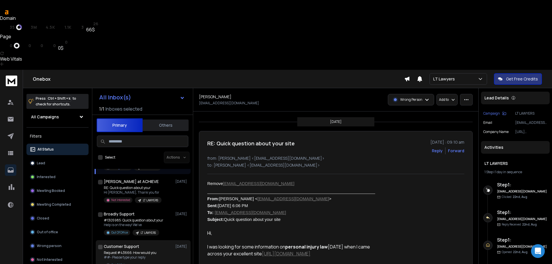
click at [139, 251] on p "Request #43666: How would you" at bounding box center [131, 253] width 55 height 5
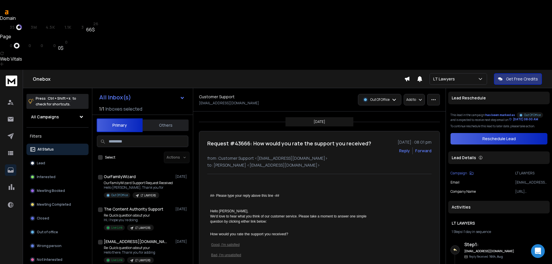
scroll to position [0, 0]
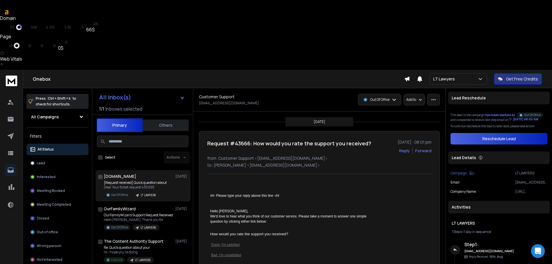
click at [155, 180] on p "[Request received] Quick question about" at bounding box center [135, 182] width 63 height 5
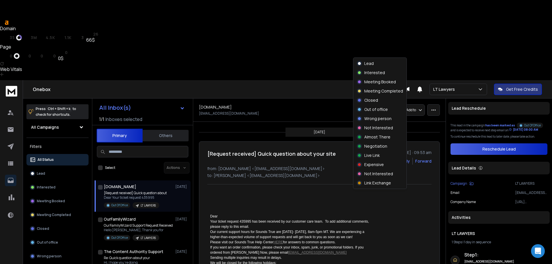
click at [353, 80] on div "Onebox LT Lawyers Get Free Credits Press Ctrl + Shift + k to check for shortcut…" at bounding box center [276, 221] width 552 height 282
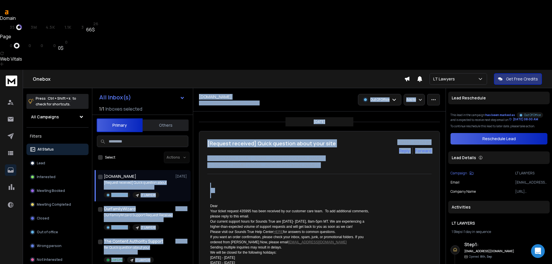
drag, startPoint x: 192, startPoint y: 119, endPoint x: 194, endPoint y: 142, distance: 22.8
click at [194, 142] on div "All Inbox(s) 1 / 1 Inboxes selected Primary Others Select Actions SoundsTrue.co…" at bounding box center [322, 220] width 460 height 264
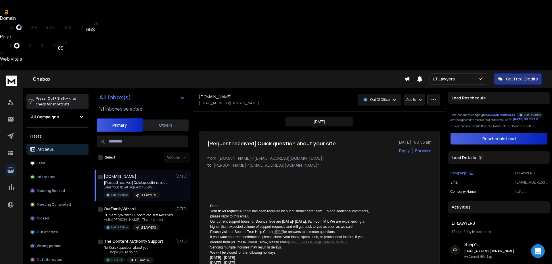
click at [14, 192] on div "H" at bounding box center [11, 202] width 23 height 264
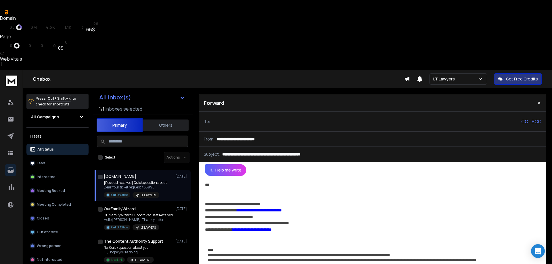
click at [538, 101] on icon at bounding box center [538, 102] width 3 height 3
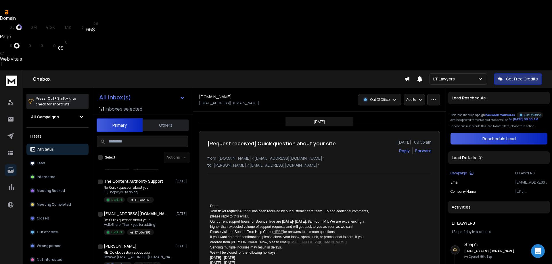
scroll to position [64, 0]
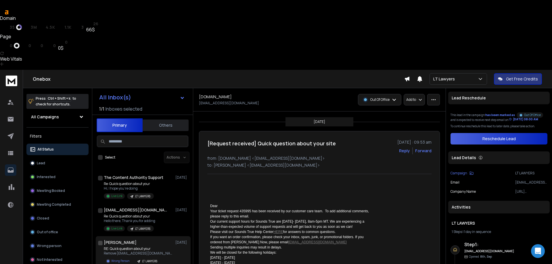
click at [146, 240] on div "CJ James 22 Aug" at bounding box center [146, 243] width 84 height 6
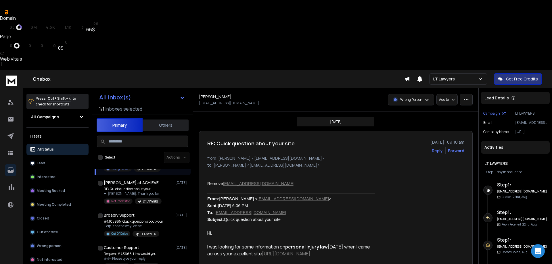
scroll to position [157, 0]
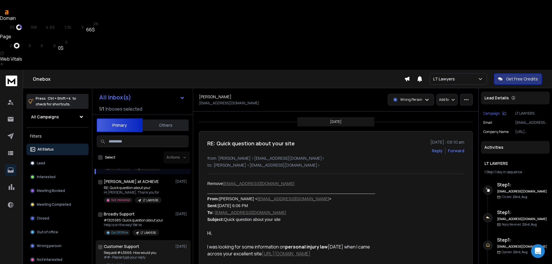
click at [139, 251] on p "Request #43666: How would you" at bounding box center [131, 253] width 55 height 5
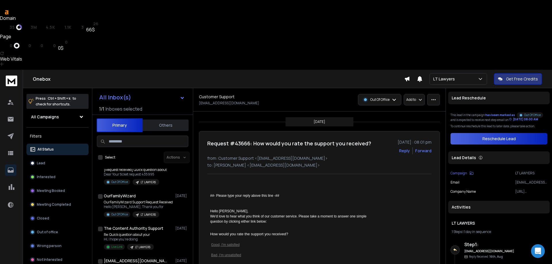
scroll to position [0, 0]
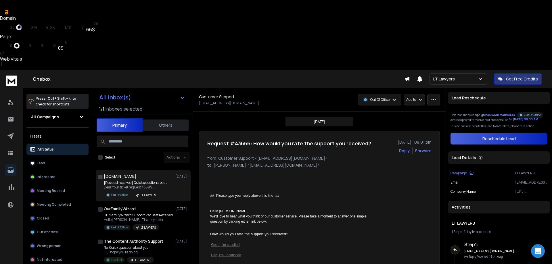
click at [155, 180] on p "[Request received] Quick question about" at bounding box center [135, 182] width 63 height 5
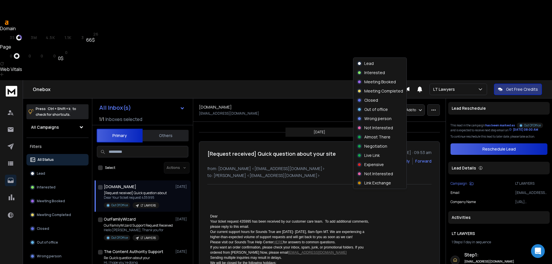
click at [353, 80] on div "Onebox LT Lawyers Get Free Credits Press Ctrl + Shift + k to check for shortcut…" at bounding box center [276, 221] width 552 height 282
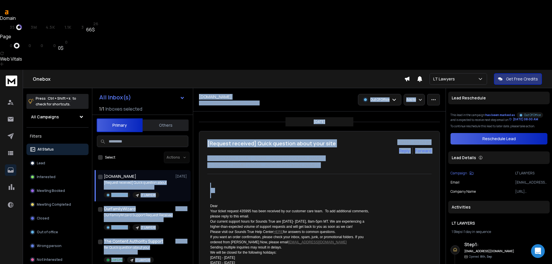
drag, startPoint x: 192, startPoint y: 119, endPoint x: 194, endPoint y: 142, distance: 22.8
click at [194, 142] on div "All Inbox(s) 1 / 1 Inboxes selected Primary Others Select Actions SoundsTrue.co…" at bounding box center [322, 220] width 460 height 264
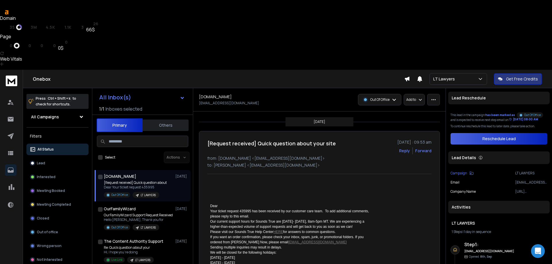
click at [14, 192] on div "H" at bounding box center [11, 202] width 23 height 264
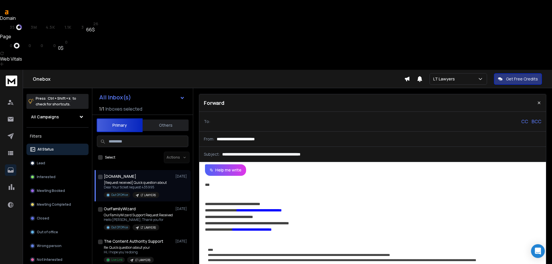
click at [538, 101] on icon at bounding box center [538, 102] width 3 height 3
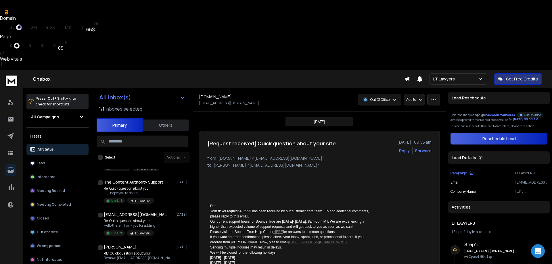
scroll to position [64, 0]
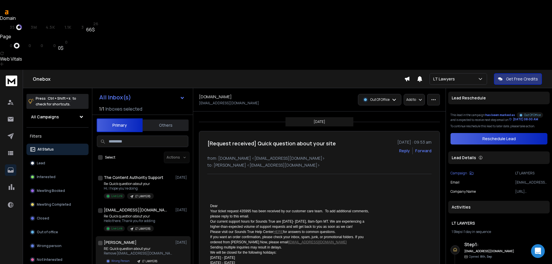
click at [146, 240] on div "CJ James 22 Aug" at bounding box center [146, 243] width 84 height 6
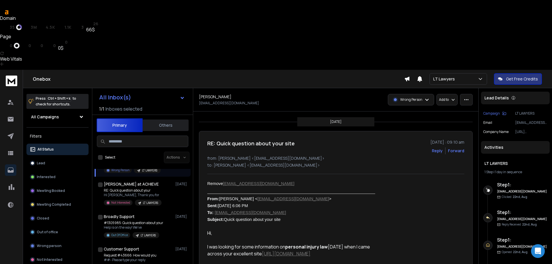
scroll to position [157, 0]
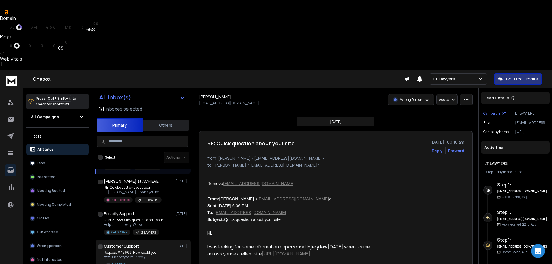
click at [139, 255] on p "##- Please type your reply" at bounding box center [131, 257] width 55 height 5
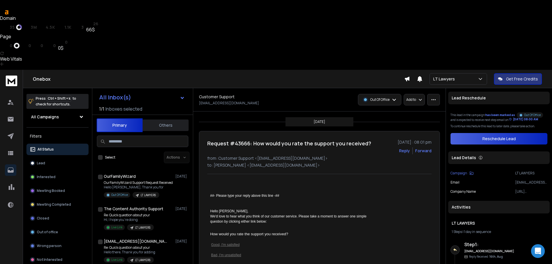
scroll to position [0, 0]
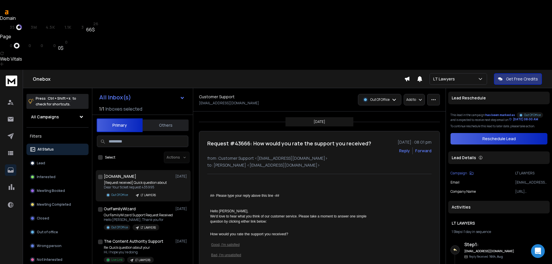
click at [155, 180] on p "[Request received] Quick question about" at bounding box center [135, 182] width 63 height 5
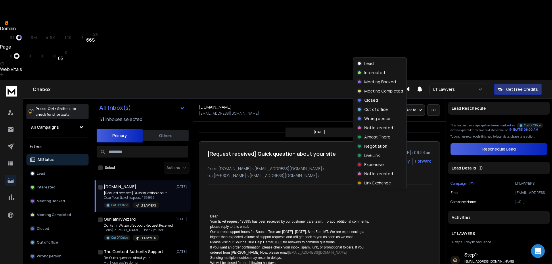
click at [353, 80] on div "Onebox LT Lawyers Get Free Credits Press Ctrl + Shift + k to check for shortcut…" at bounding box center [276, 221] width 552 height 282
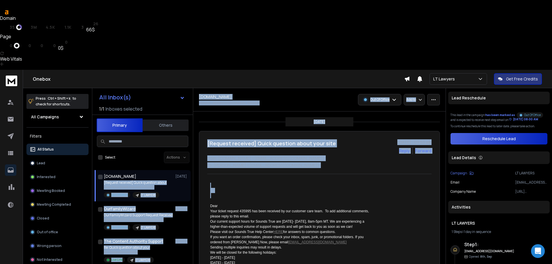
drag, startPoint x: 192, startPoint y: 119, endPoint x: 194, endPoint y: 142, distance: 22.8
click at [194, 142] on div "All Inbox(s) 1 / 1 Inboxes selected Primary Others Select Actions SoundsTrue.co…" at bounding box center [322, 220] width 460 height 264
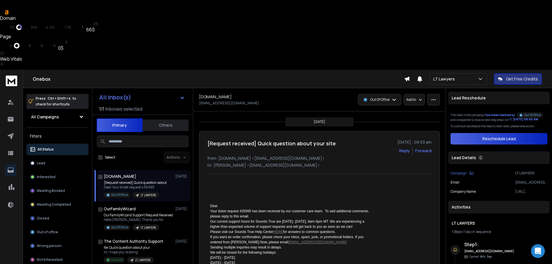
click at [14, 192] on div "H" at bounding box center [11, 202] width 23 height 264
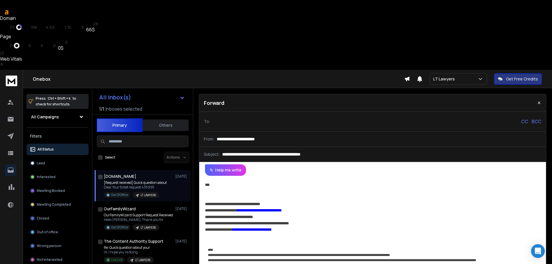
click at [538, 101] on icon at bounding box center [538, 102] width 3 height 3
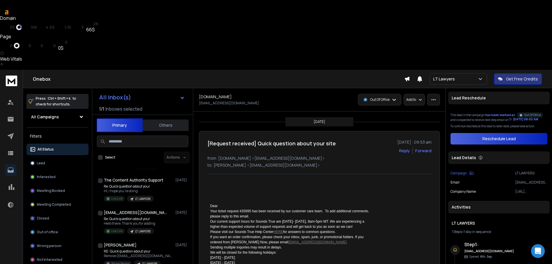
scroll to position [64, 0]
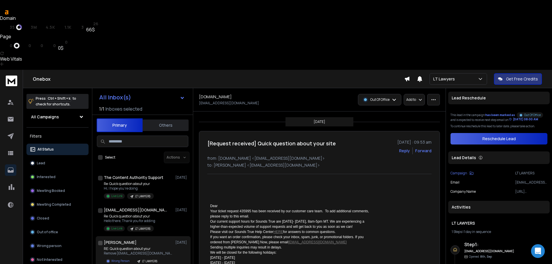
click at [146, 240] on div "CJ James 22 Aug" at bounding box center [146, 243] width 84 height 6
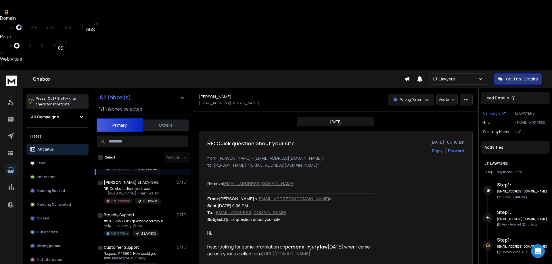
scroll to position [157, 0]
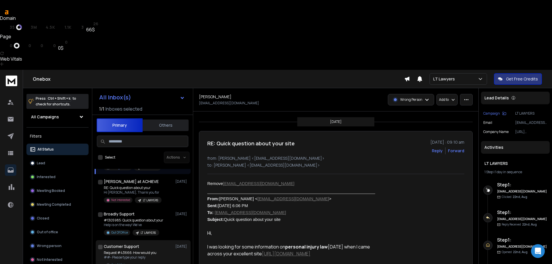
click at [139, 251] on p "Request #43666: How would you" at bounding box center [131, 253] width 55 height 5
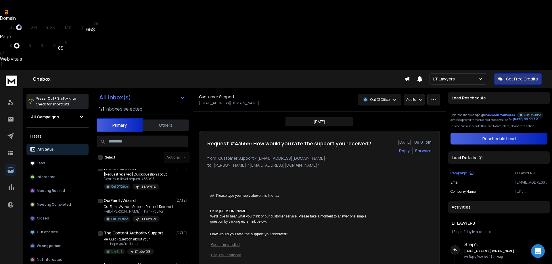
scroll to position [0, 0]
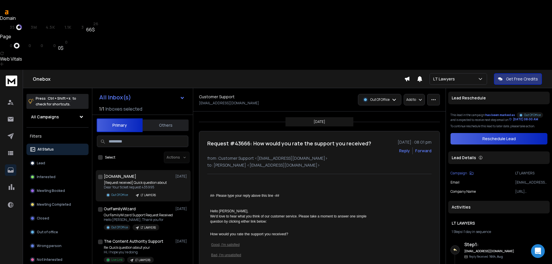
click at [155, 180] on p "[Request received] Quick question about" at bounding box center [135, 182] width 63 height 5
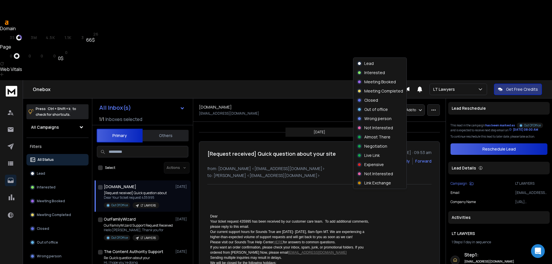
click at [353, 80] on div "Onebox LT Lawyers Get Free Credits Press Ctrl + Shift + k to check for shortcut…" at bounding box center [276, 221] width 552 height 282
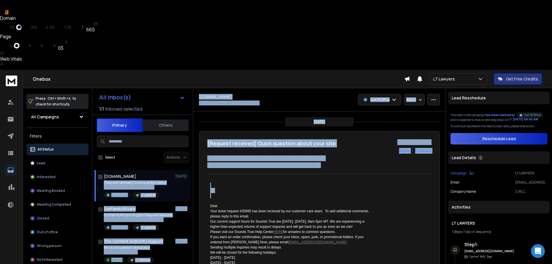
drag, startPoint x: 192, startPoint y: 119, endPoint x: 194, endPoint y: 142, distance: 22.8
click at [194, 142] on div "All Inbox(s) 1 / 1 Inboxes selected Primary Others Select Actions SoundsTrue.co…" at bounding box center [322, 220] width 460 height 264
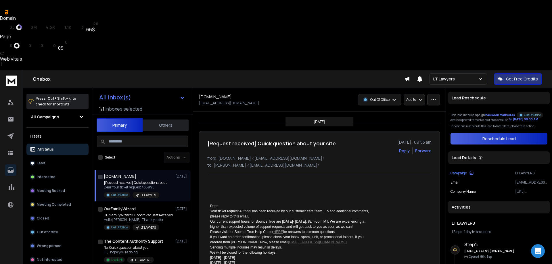
click at [14, 192] on div "H" at bounding box center [11, 202] width 23 height 264
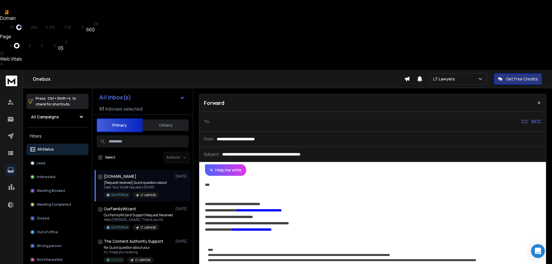
click at [538, 101] on icon at bounding box center [538, 102] width 3 height 3
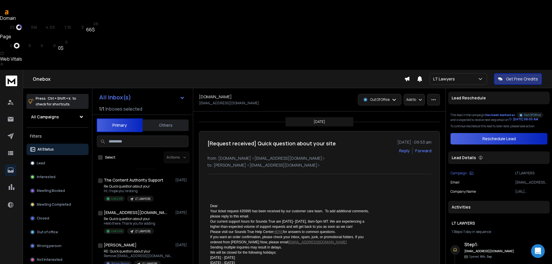
scroll to position [64, 0]
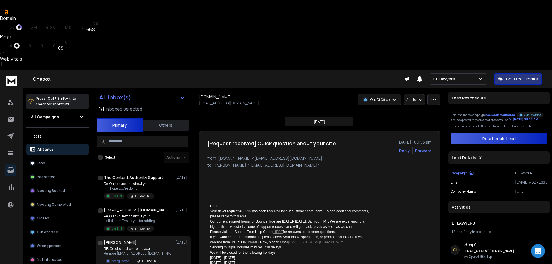
click at [146, 240] on div "CJ James 22 Aug" at bounding box center [146, 243] width 84 height 6
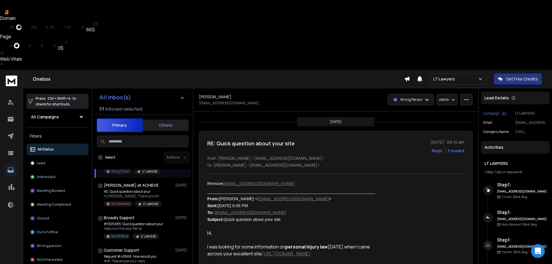
scroll to position [157, 0]
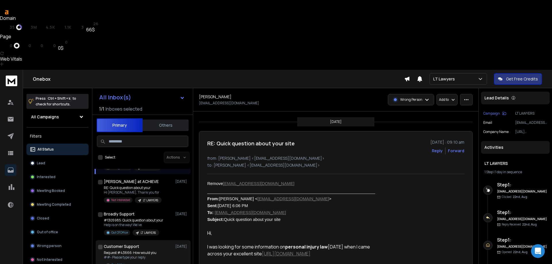
click at [139, 251] on p "Request #43666: How would you" at bounding box center [131, 253] width 55 height 5
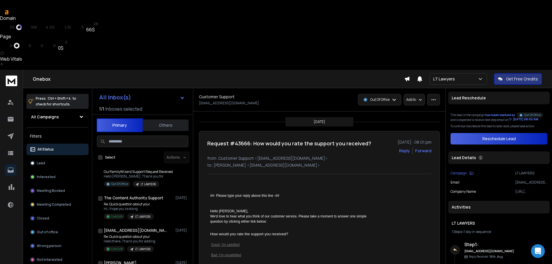
scroll to position [0, 0]
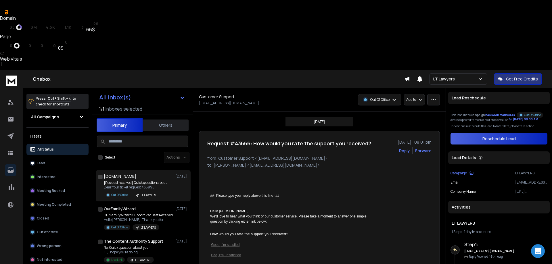
click at [155, 180] on p "[Request received] Quick question about" at bounding box center [135, 182] width 63 height 5
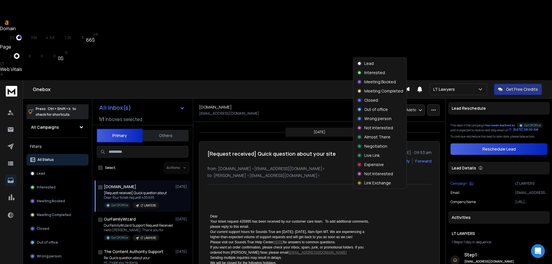
click at [353, 80] on div "Onebox LT Lawyers Get Free Credits Press Ctrl + Shift + k to check for shortcut…" at bounding box center [276, 221] width 552 height 282
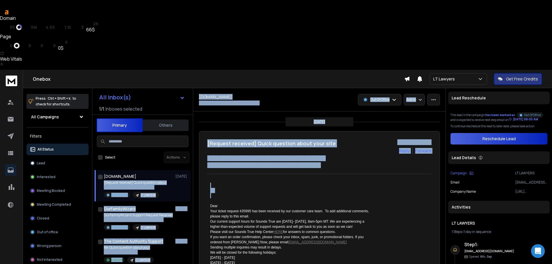
drag, startPoint x: 192, startPoint y: 119, endPoint x: 194, endPoint y: 142, distance: 22.8
click at [194, 142] on div "All Inbox(s) 1 / 1 Inboxes selected Primary Others Select Actions SoundsTrue.co…" at bounding box center [322, 220] width 460 height 264
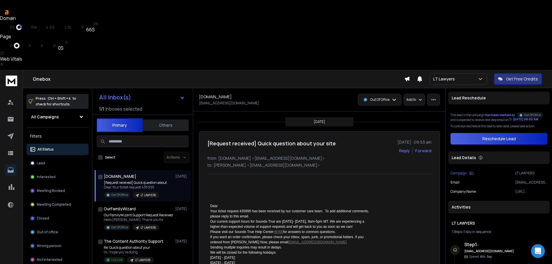
click at [14, 192] on div "H" at bounding box center [11, 202] width 23 height 264
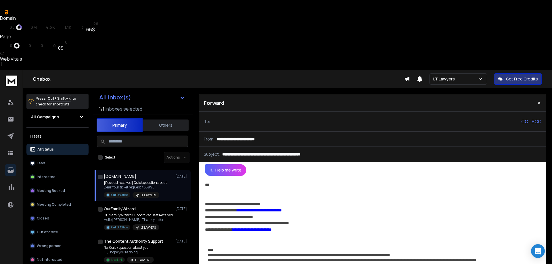
click at [538, 101] on icon at bounding box center [538, 102] width 3 height 3
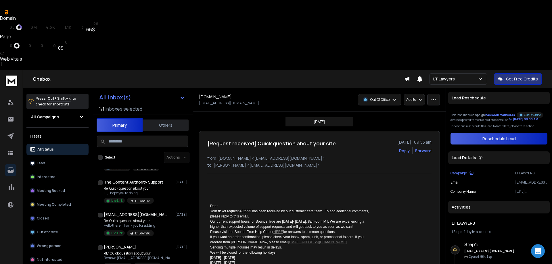
scroll to position [64, 0]
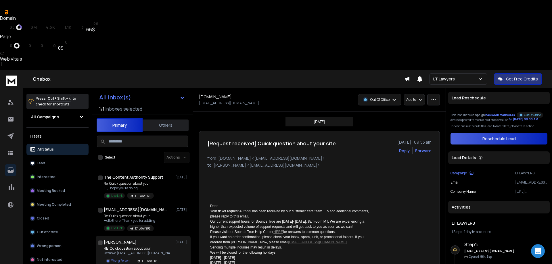
click at [146, 239] on div "CJ James 22 Aug" at bounding box center [146, 242] width 84 height 6
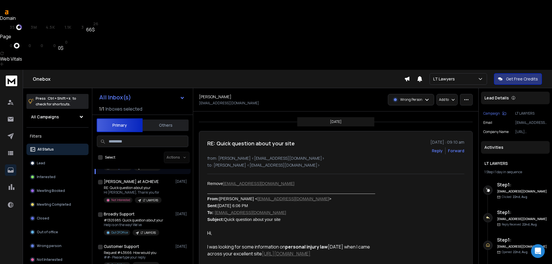
scroll to position [158, 0]
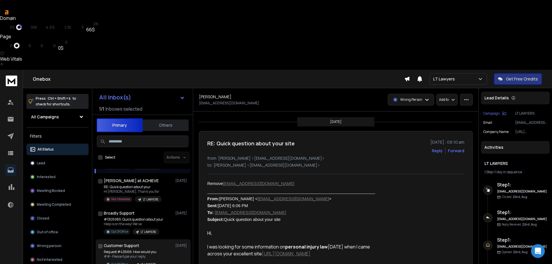
click at [139, 254] on p "##- Please type your reply" at bounding box center [131, 256] width 55 height 5
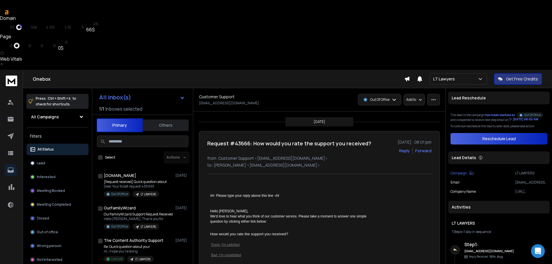
scroll to position [0, 0]
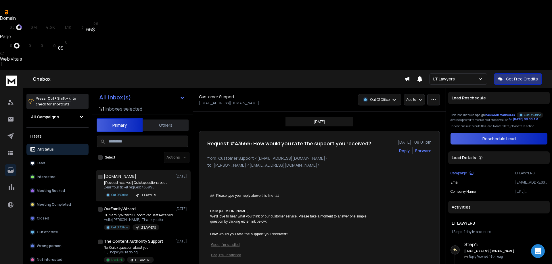
click at [155, 180] on p "[Request received] Quick question about" at bounding box center [135, 182] width 63 height 5
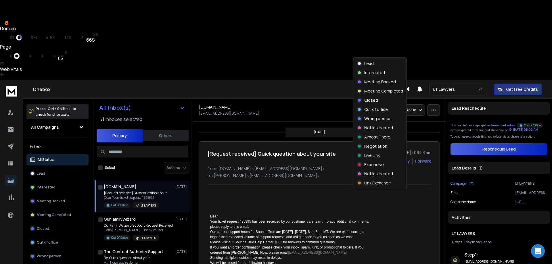
click at [353, 80] on div "Onebox LT Lawyers Get Free Credits Press Ctrl + Shift + k to check for shortcut…" at bounding box center [276, 221] width 552 height 282
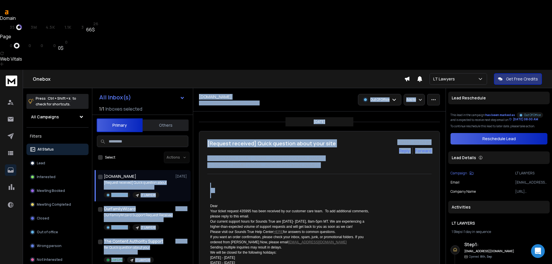
drag, startPoint x: 192, startPoint y: 119, endPoint x: 194, endPoint y: 142, distance: 22.8
click at [194, 142] on div "All Inbox(s) 1 / 1 Inboxes selected Primary Others Select Actions SoundsTrue.co…" at bounding box center [322, 220] width 460 height 264
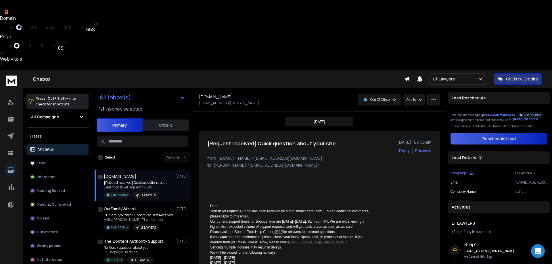
click at [14, 192] on div "H" at bounding box center [11, 202] width 23 height 264
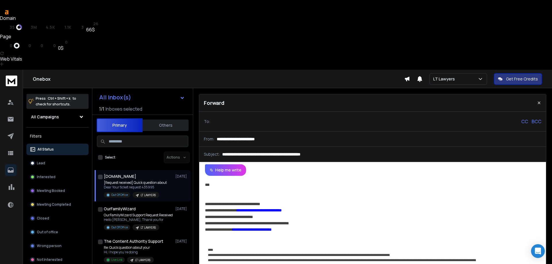
click at [538, 101] on icon at bounding box center [538, 102] width 3 height 3
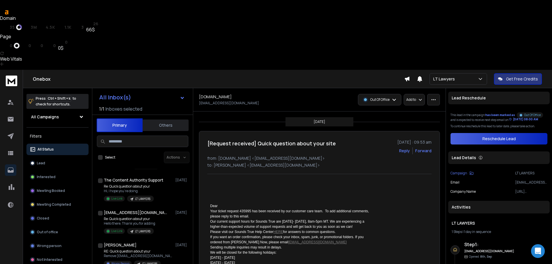
scroll to position [64, 0]
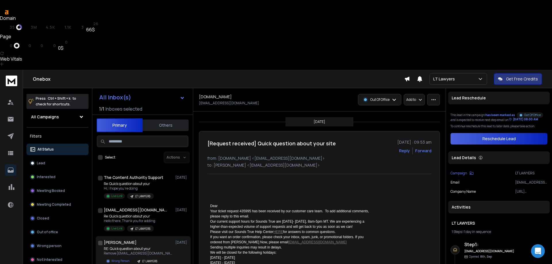
click at [146, 240] on div "CJ James 22 Aug" at bounding box center [146, 243] width 84 height 6
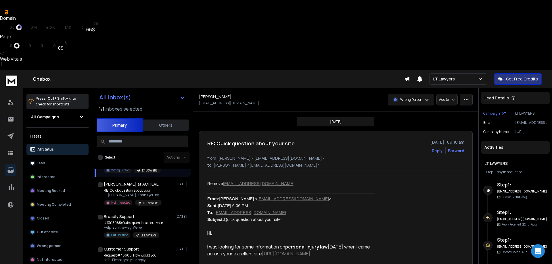
scroll to position [157, 0]
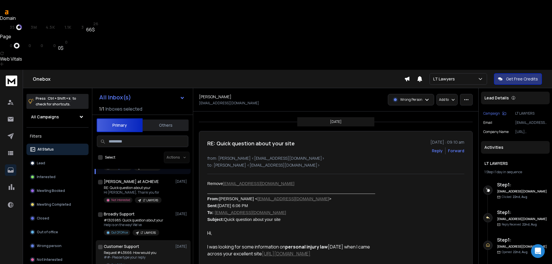
click at [139, 251] on p "Request #43666: How would you" at bounding box center [131, 253] width 55 height 5
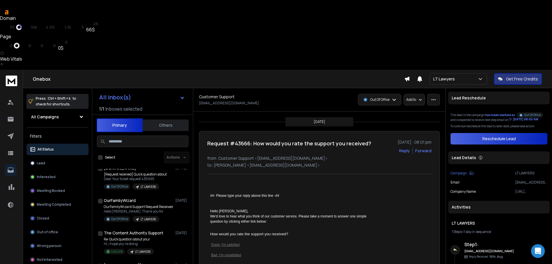
scroll to position [0, 0]
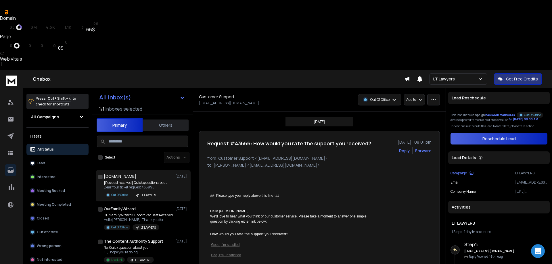
click at [155, 180] on p "[Request received] Quick question about" at bounding box center [135, 182] width 63 height 5
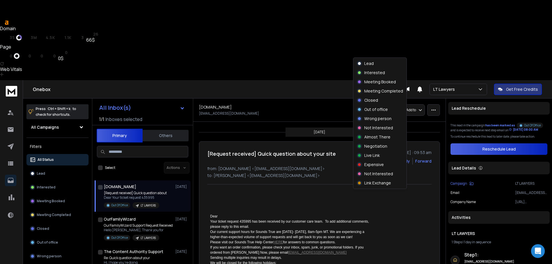
click at [353, 80] on div "Onebox LT Lawyers Get Free Credits Press Ctrl + Shift + k to check for shortcut…" at bounding box center [276, 221] width 552 height 282
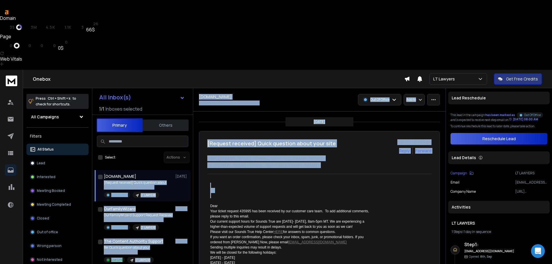
drag, startPoint x: 192, startPoint y: 119, endPoint x: 194, endPoint y: 142, distance: 22.8
click at [194, 142] on div "All Inbox(s) 1 / 1 Inboxes selected Primary Others Select Actions SoundsTrue.co…" at bounding box center [322, 220] width 460 height 264
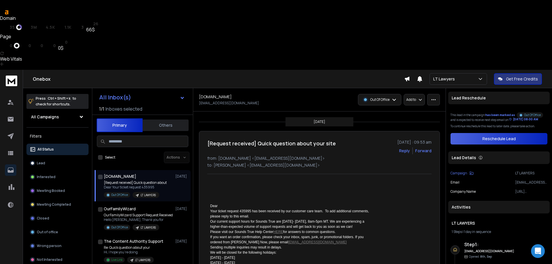
click at [14, 192] on div "H" at bounding box center [11, 202] width 23 height 264
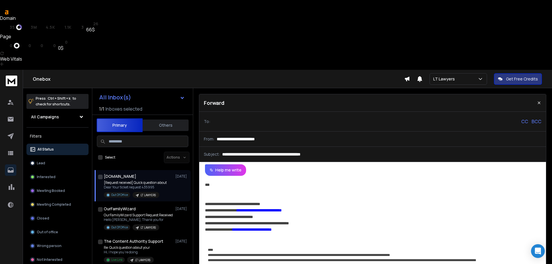
click at [538, 101] on icon at bounding box center [538, 102] width 3 height 3
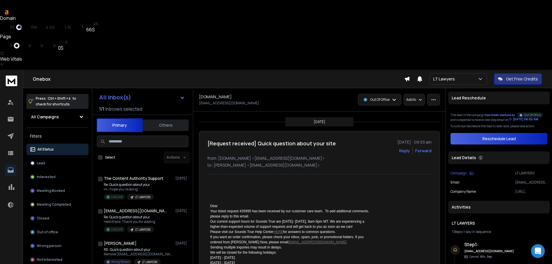
scroll to position [64, 0]
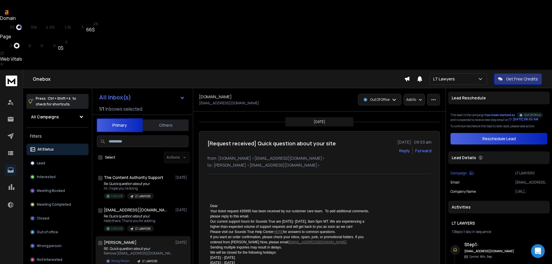
click at [146, 240] on div "CJ James 22 Aug" at bounding box center [146, 243] width 84 height 6
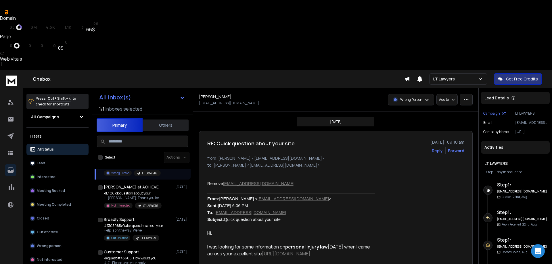
scroll to position [157, 0]
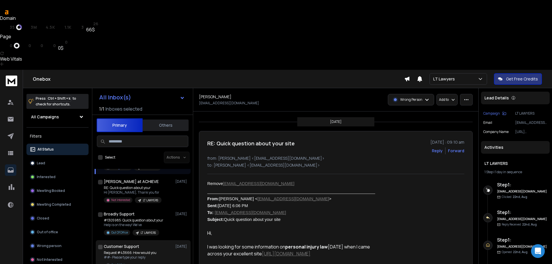
click at [139, 251] on p "Request #43666: How would you" at bounding box center [131, 253] width 55 height 5
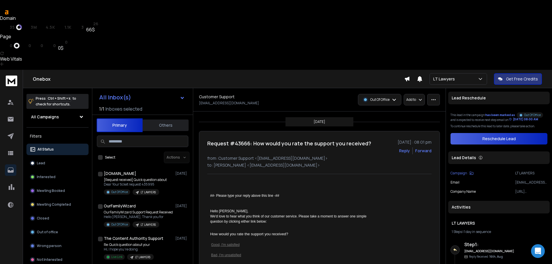
scroll to position [0, 0]
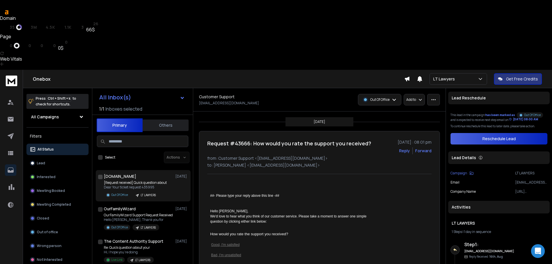
click at [155, 180] on p "[Request received] Quick question about" at bounding box center [135, 182] width 63 height 5
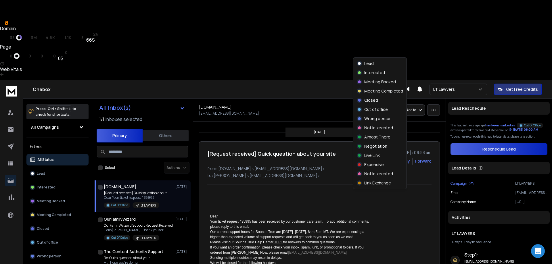
click at [353, 80] on div "Onebox LT Lawyers Get Free Credits Press Ctrl + Shift + k to check for shortcut…" at bounding box center [276, 221] width 552 height 282
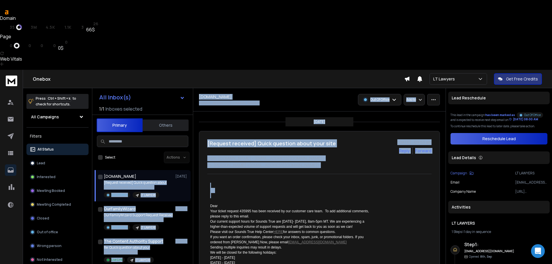
drag, startPoint x: 192, startPoint y: 119, endPoint x: 194, endPoint y: 142, distance: 22.8
click at [194, 142] on div "All Inbox(s) 1 / 1 Inboxes selected Primary Others Select Actions SoundsTrue.co…" at bounding box center [322, 220] width 460 height 264
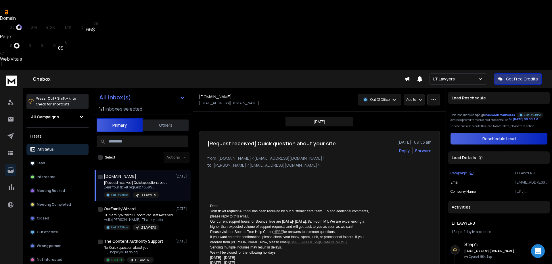
click at [14, 192] on div "H" at bounding box center [11, 202] width 23 height 264
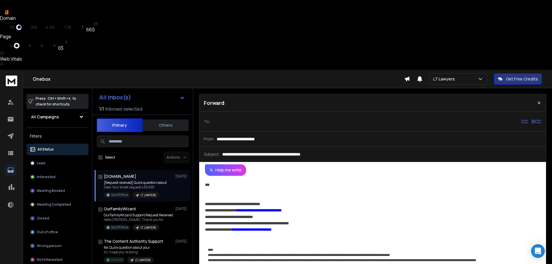
click at [538, 101] on icon at bounding box center [538, 102] width 3 height 3
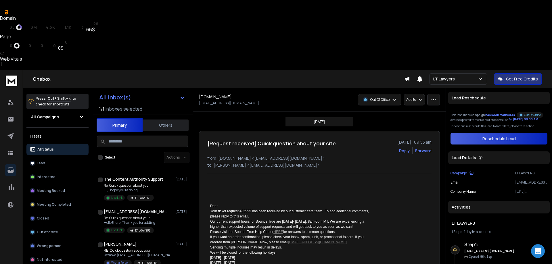
scroll to position [64, 0]
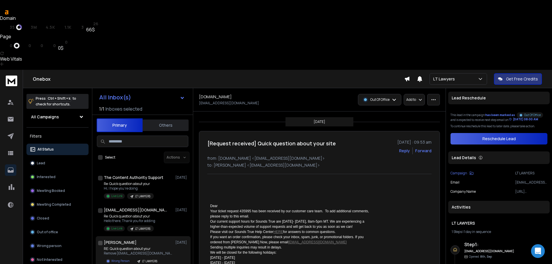
click at [146, 240] on div "CJ James 22 Aug" at bounding box center [146, 243] width 84 height 6
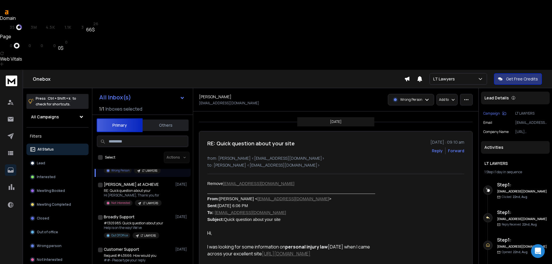
scroll to position [157, 0]
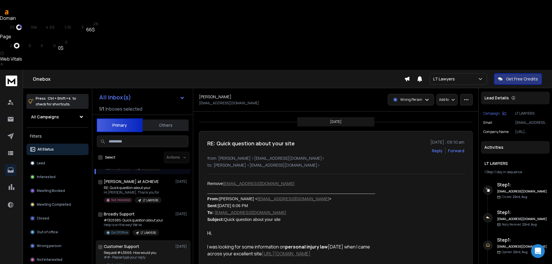
click at [139, 251] on p "Request #43666: How would you" at bounding box center [131, 253] width 55 height 5
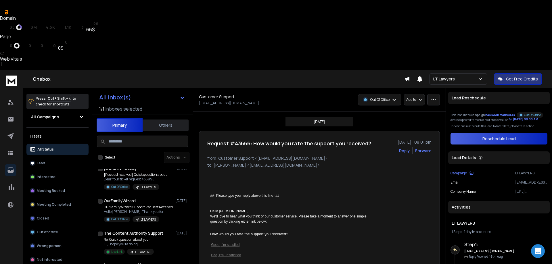
scroll to position [0, 0]
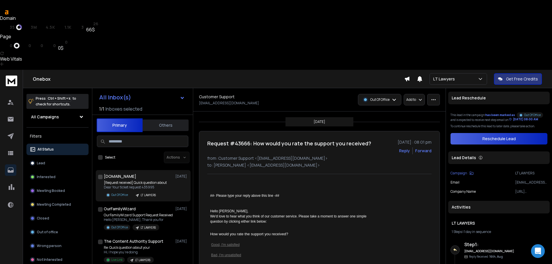
click at [155, 180] on p "[Request received] Quick question about" at bounding box center [135, 182] width 63 height 5
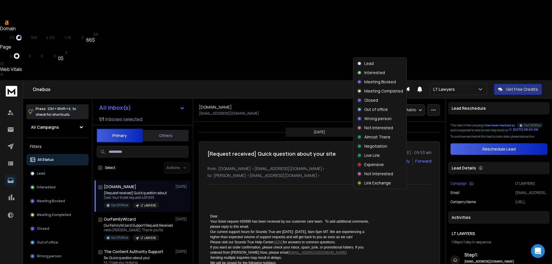
click at [353, 80] on div "Onebox LT Lawyers Get Free Credits Press Ctrl + Shift + k to check for shortcut…" at bounding box center [276, 221] width 552 height 282
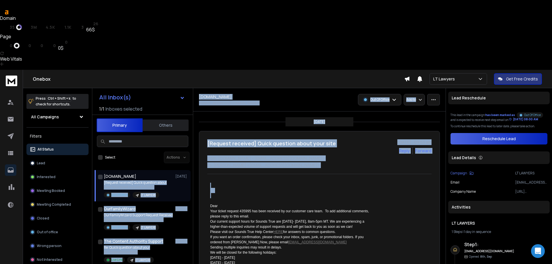
drag, startPoint x: 192, startPoint y: 119, endPoint x: 194, endPoint y: 142, distance: 22.8
click at [194, 142] on div "All Inbox(s) 1 / 1 Inboxes selected Primary Others Select Actions SoundsTrue.co…" at bounding box center [322, 220] width 460 height 264
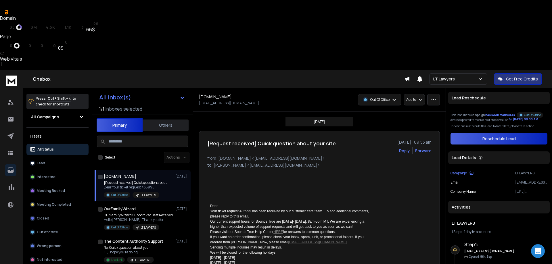
click at [14, 192] on div "H" at bounding box center [11, 202] width 23 height 264
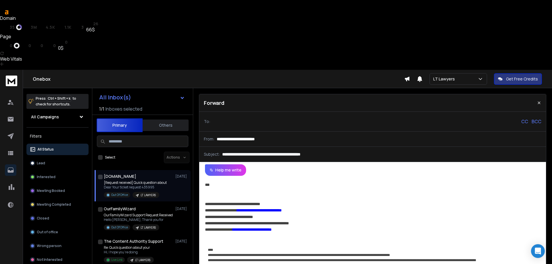
click at [538, 101] on icon at bounding box center [538, 102] width 3 height 3
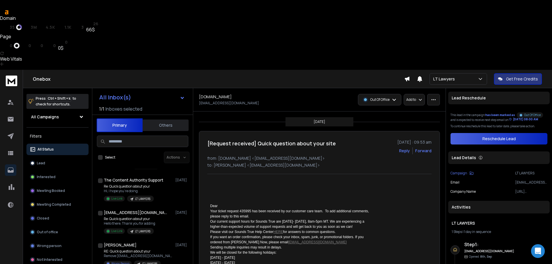
scroll to position [64, 0]
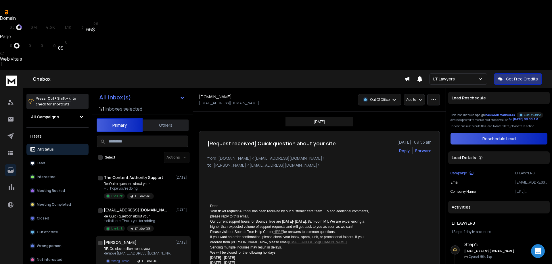
click at [146, 240] on div "CJ James 22 Aug" at bounding box center [146, 243] width 84 height 6
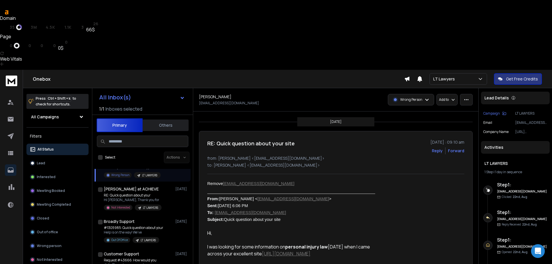
scroll to position [157, 0]
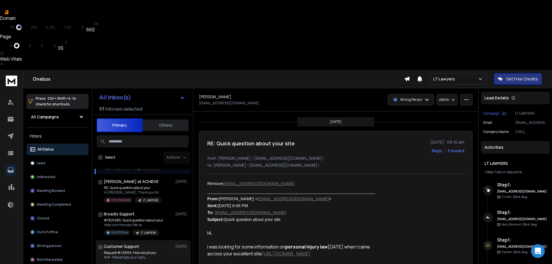
click at [139, 251] on p "Request #43666: How would you" at bounding box center [131, 253] width 55 height 5
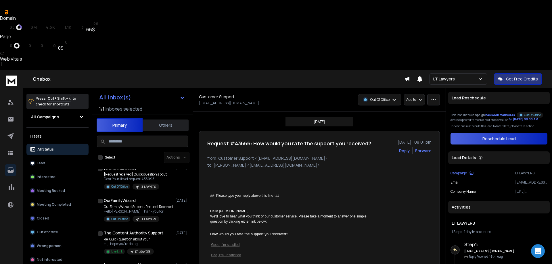
scroll to position [0, 0]
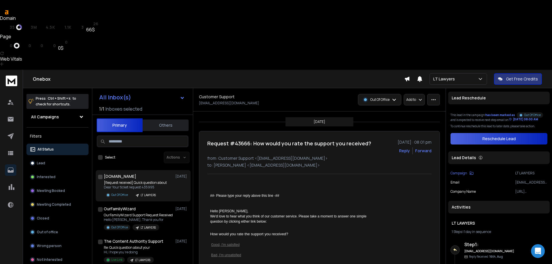
click at [155, 180] on p "[Request received] Quick question about" at bounding box center [135, 182] width 63 height 5
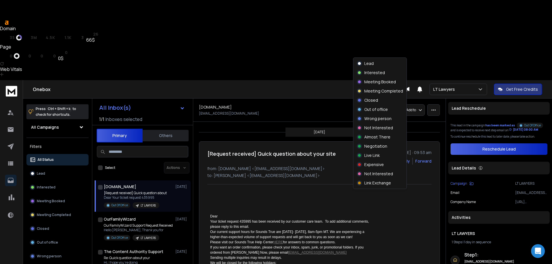
click at [353, 80] on div "Onebox LT Lawyers Get Free Credits Press Ctrl + Shift + k to check for shortcut…" at bounding box center [276, 221] width 552 height 282
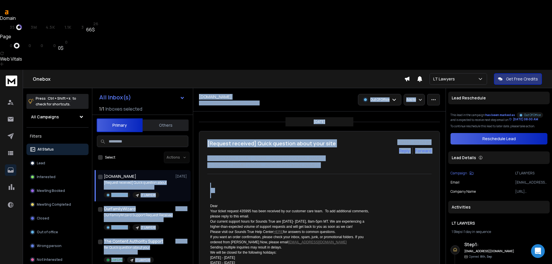
drag, startPoint x: 192, startPoint y: 119, endPoint x: 194, endPoint y: 142, distance: 22.8
click at [194, 142] on div "All Inbox(s) 1 / 1 Inboxes selected Primary Others Select Actions SoundsTrue.co…" at bounding box center [322, 220] width 460 height 264
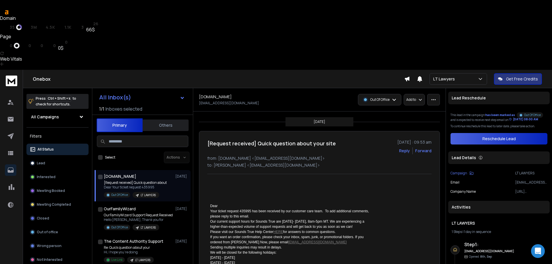
click at [14, 192] on div "H" at bounding box center [11, 202] width 23 height 264
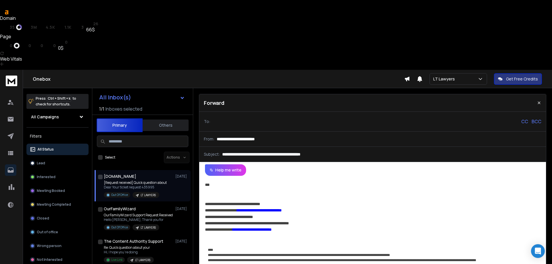
click at [538, 101] on icon at bounding box center [538, 102] width 3 height 3
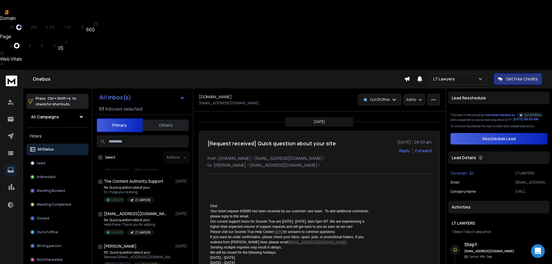
scroll to position [64, 0]
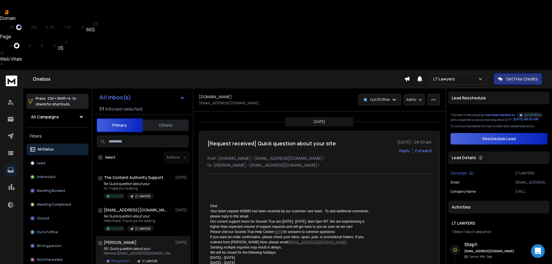
click at [146, 240] on div "CJ James 22 Aug" at bounding box center [146, 243] width 84 height 6
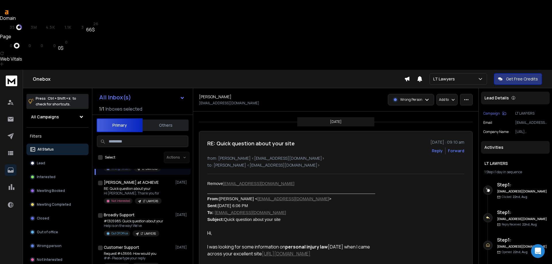
scroll to position [157, 0]
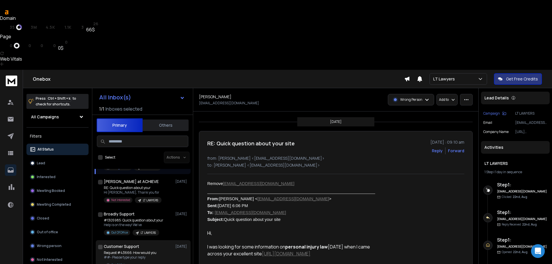
click at [139, 251] on p "Request #43666: How would you" at bounding box center [131, 253] width 55 height 5
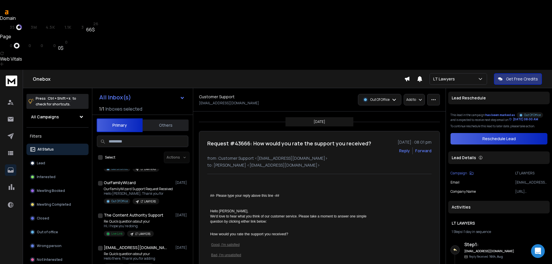
scroll to position [0, 0]
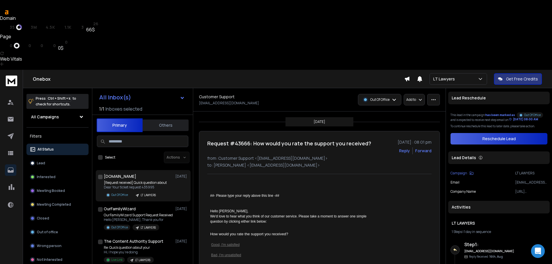
click at [155, 180] on p "[Request received] Quick question about" at bounding box center [135, 182] width 63 height 5
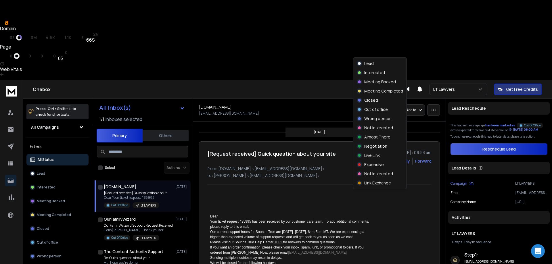
click at [353, 80] on div "Onebox LT Lawyers Get Free Credits Press Ctrl + Shift + k to check for shortcut…" at bounding box center [276, 221] width 552 height 282
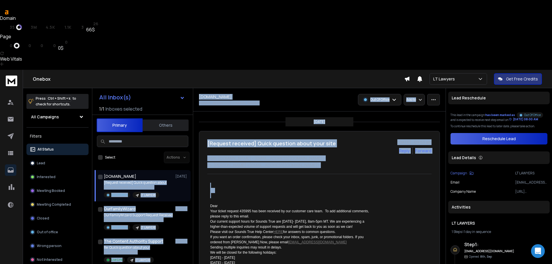
drag, startPoint x: 192, startPoint y: 119, endPoint x: 194, endPoint y: 142, distance: 22.8
click at [194, 142] on div "All Inbox(s) 1 / 1 Inboxes selected Primary Others Select Actions SoundsTrue.co…" at bounding box center [322, 220] width 460 height 264
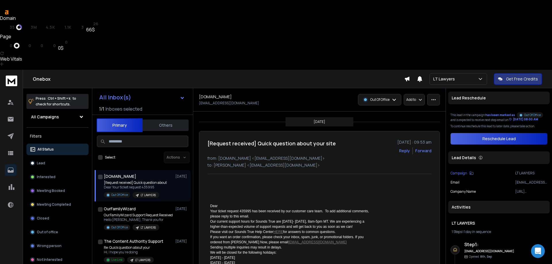
click at [14, 192] on div "H" at bounding box center [11, 202] width 23 height 264
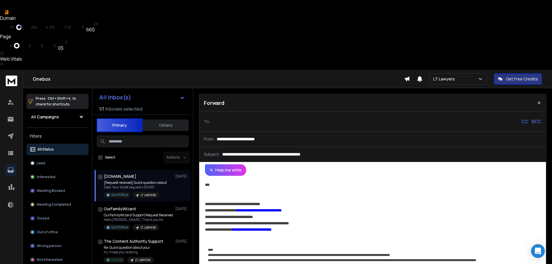
click at [538, 101] on icon at bounding box center [538, 102] width 3 height 3
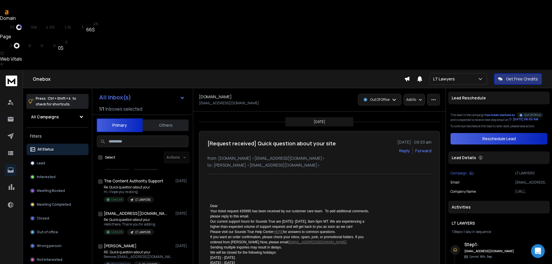
scroll to position [64, 0]
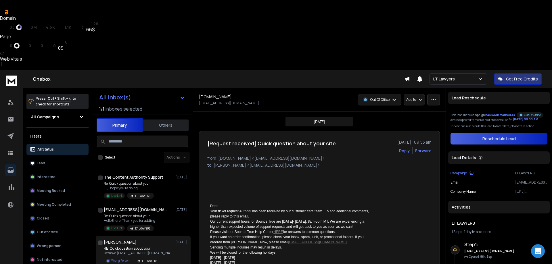
click at [146, 239] on div "CJ James 22 Aug" at bounding box center [146, 242] width 84 height 6
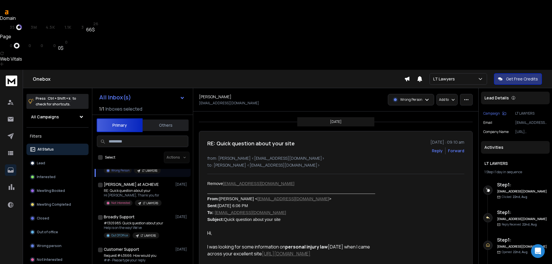
scroll to position [158, 0]
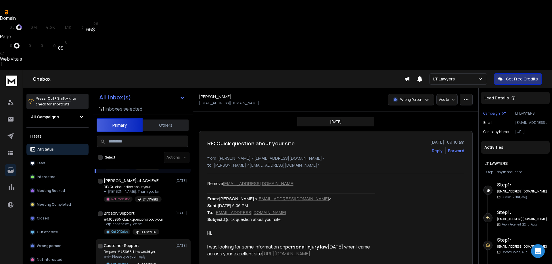
click at [139, 254] on p "##- Please type your reply" at bounding box center [131, 256] width 55 height 5
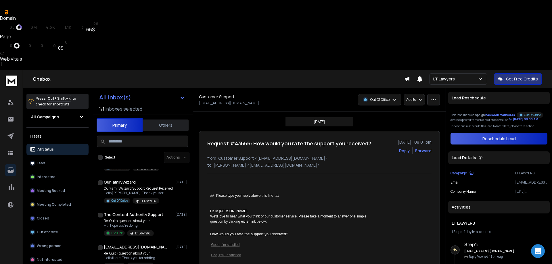
scroll to position [0, 0]
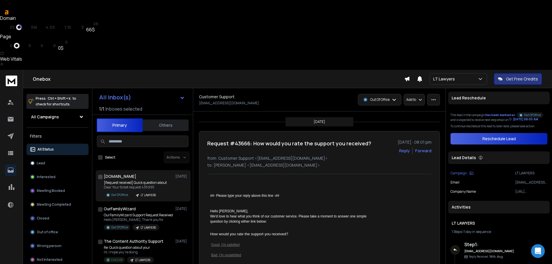
click at [155, 180] on p "[Request received] Quick question about" at bounding box center [135, 182] width 63 height 5
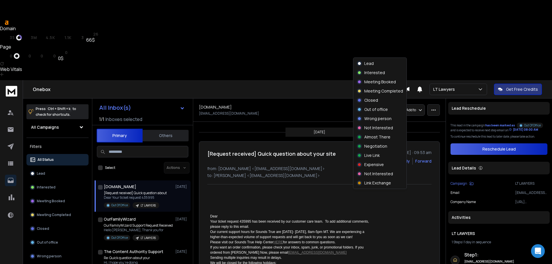
click at [353, 80] on div "Onebox LT Lawyers Get Free Credits Press Ctrl + Shift + k to check for shortcut…" at bounding box center [276, 221] width 552 height 282
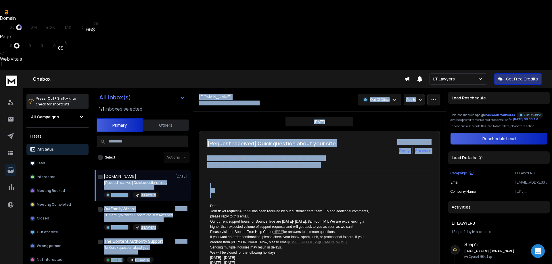
drag, startPoint x: 192, startPoint y: 119, endPoint x: 194, endPoint y: 142, distance: 22.8
click at [194, 142] on div "All Inbox(s) 1 / 1 Inboxes selected Primary Others Select Actions SoundsTrue.co…" at bounding box center [322, 220] width 460 height 264
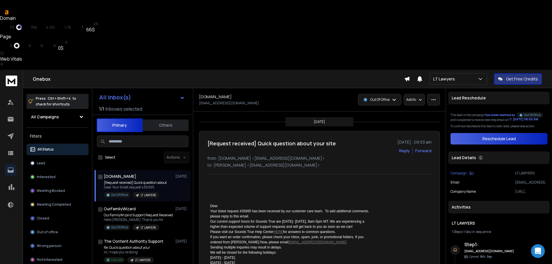
click at [14, 192] on div "H" at bounding box center [11, 202] width 23 height 264
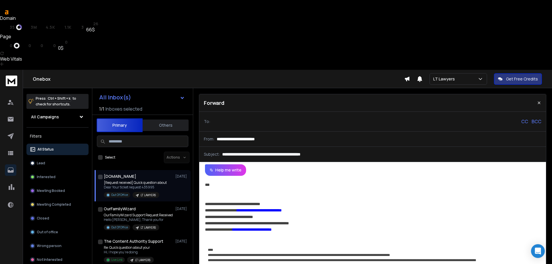
click at [538, 101] on icon at bounding box center [538, 102] width 3 height 3
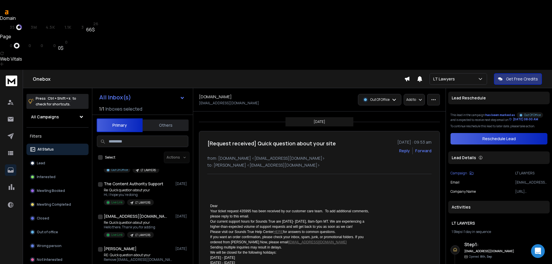
scroll to position [64, 0]
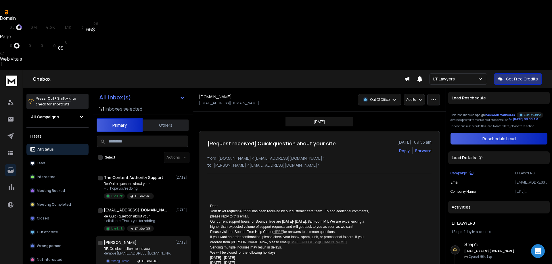
click at [146, 240] on div "CJ James 22 Aug" at bounding box center [146, 243] width 84 height 6
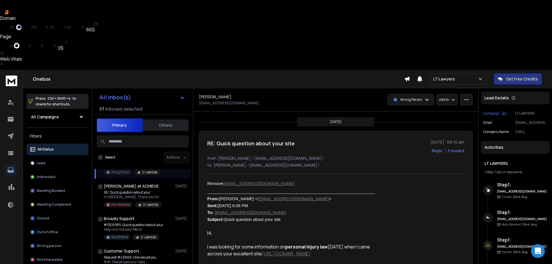
scroll to position [157, 0]
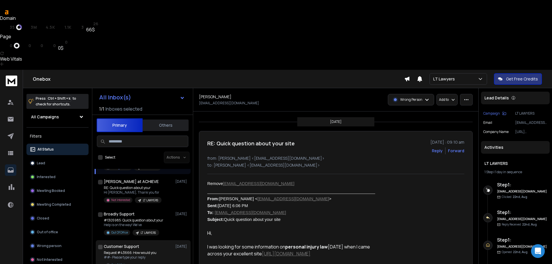
click at [139, 251] on p "Request #43666: How would you" at bounding box center [131, 253] width 55 height 5
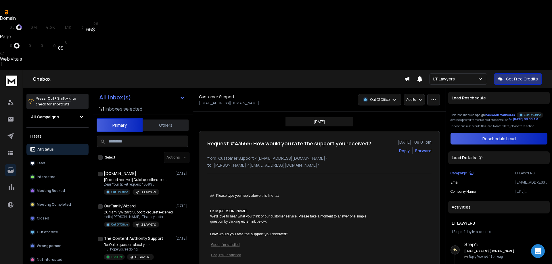
scroll to position [0, 0]
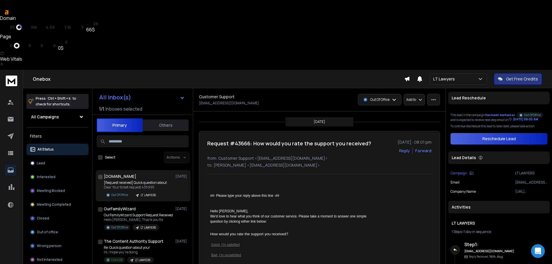
click at [155, 180] on p "[Request received] Quick question about" at bounding box center [135, 182] width 63 height 5
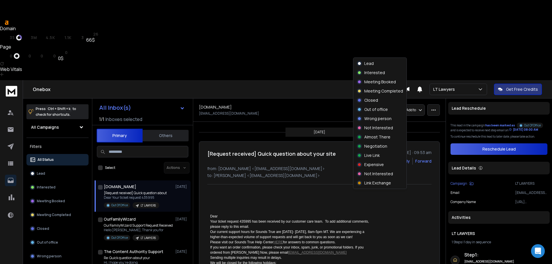
click at [353, 80] on div "Onebox LT Lawyers Get Free Credits Press Ctrl + Shift + k to check for shortcut…" at bounding box center [276, 221] width 552 height 282
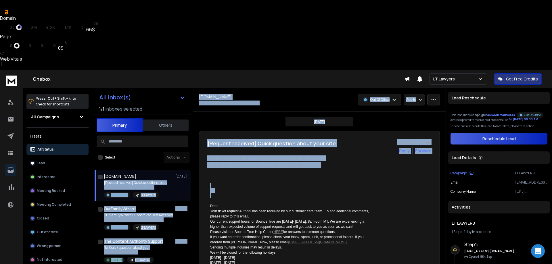
drag, startPoint x: 192, startPoint y: 119, endPoint x: 194, endPoint y: 142, distance: 22.8
click at [194, 142] on div "All Inbox(s) 1 / 1 Inboxes selected Primary Others Select Actions SoundsTrue.co…" at bounding box center [322, 220] width 460 height 264
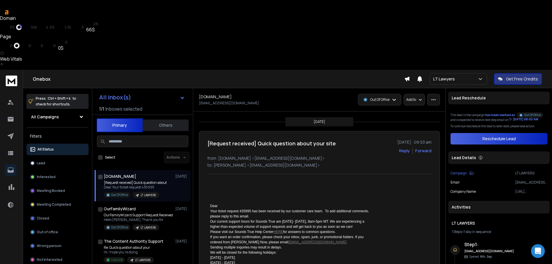
click at [14, 192] on div "H" at bounding box center [11, 202] width 23 height 264
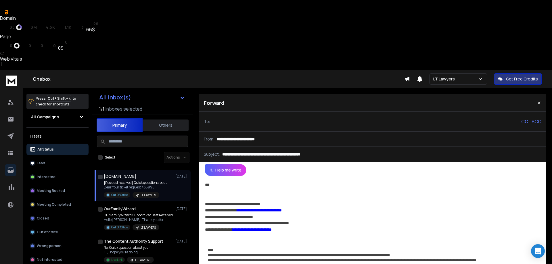
click at [538, 101] on icon at bounding box center [538, 102] width 3 height 3
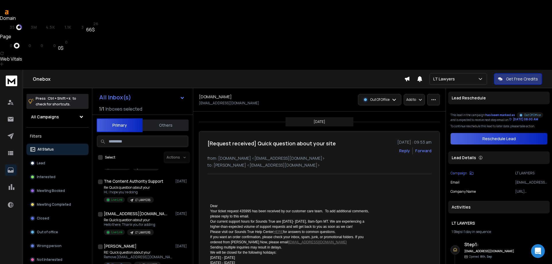
scroll to position [64, 0]
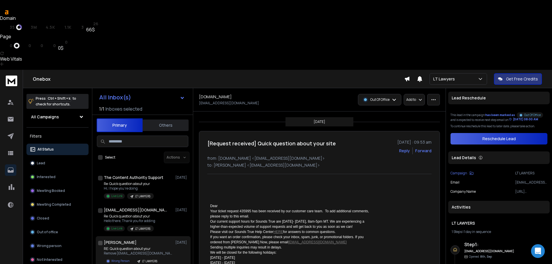
click at [146, 240] on div "CJ James 22 Aug" at bounding box center [146, 243] width 84 height 6
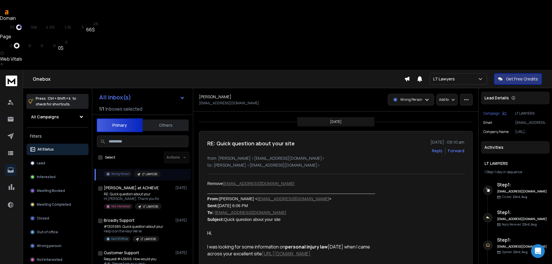
scroll to position [157, 0]
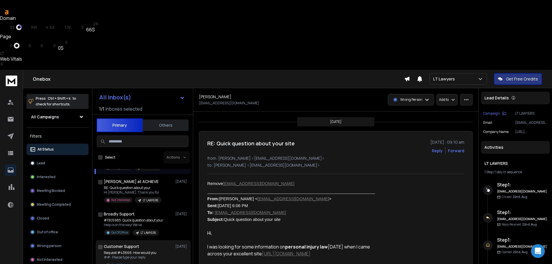
click at [139, 251] on p "Request #43666: How would you" at bounding box center [131, 253] width 55 height 5
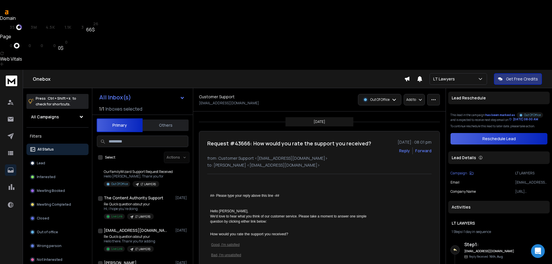
scroll to position [0, 0]
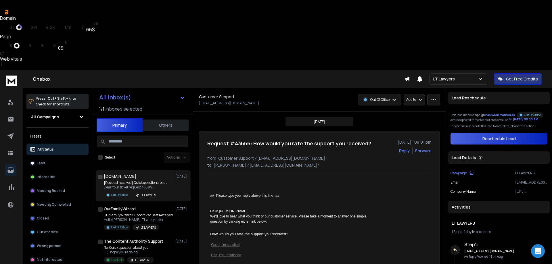
click at [155, 180] on p "[Request received] Quick question about" at bounding box center [135, 182] width 63 height 5
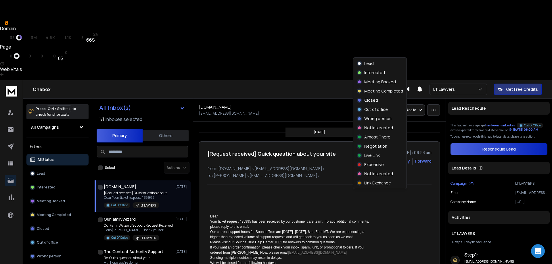
click at [353, 80] on div "Onebox LT Lawyers Get Free Credits Press Ctrl + Shift + k to check for shortcut…" at bounding box center [276, 221] width 552 height 282
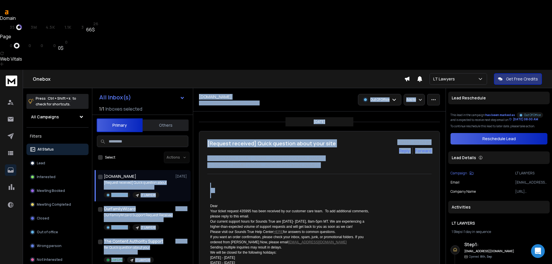
drag, startPoint x: 192, startPoint y: 119, endPoint x: 194, endPoint y: 142, distance: 22.8
click at [194, 142] on div "All Inbox(s) 1 / 1 Inboxes selected Primary Others Select Actions SoundsTrue.co…" at bounding box center [322, 220] width 460 height 264
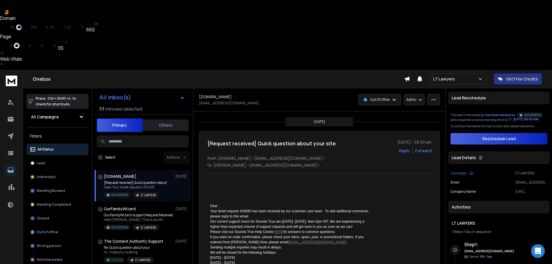
click at [14, 192] on div "H" at bounding box center [11, 202] width 23 height 264
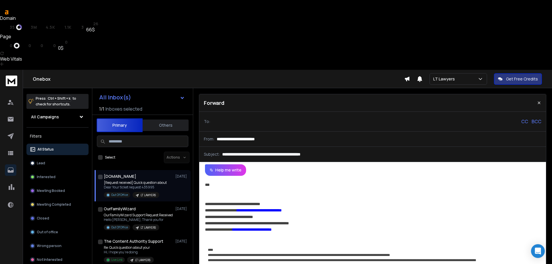
click at [538, 101] on icon at bounding box center [538, 102] width 3 height 3
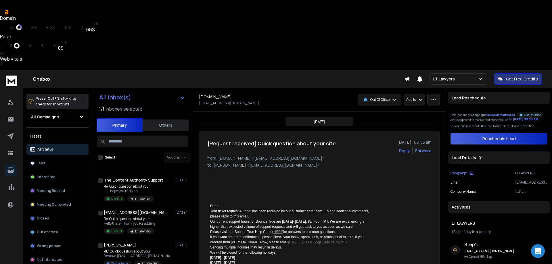
scroll to position [64, 0]
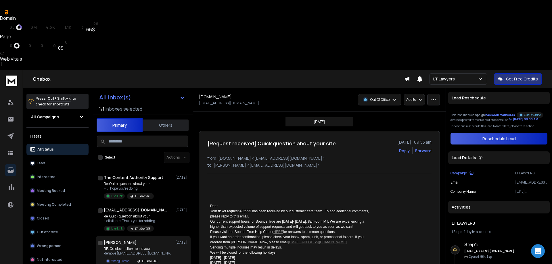
click at [146, 240] on div "CJ James 22 Aug" at bounding box center [146, 243] width 84 height 6
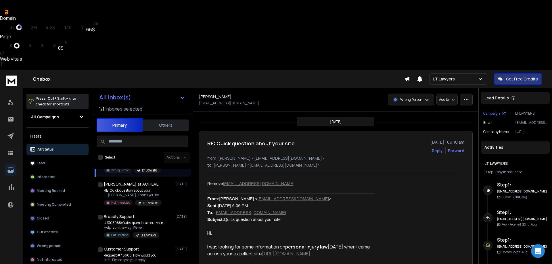
scroll to position [157, 0]
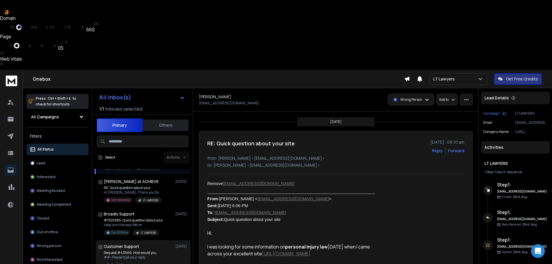
click at [139, 251] on p "Request #43666: How would you" at bounding box center [131, 253] width 55 height 5
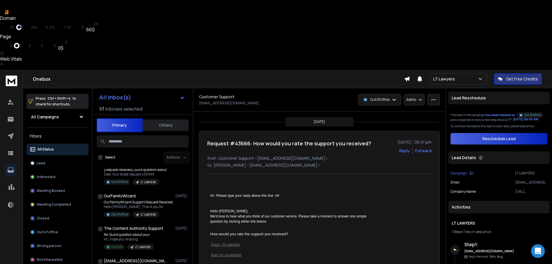
scroll to position [0, 0]
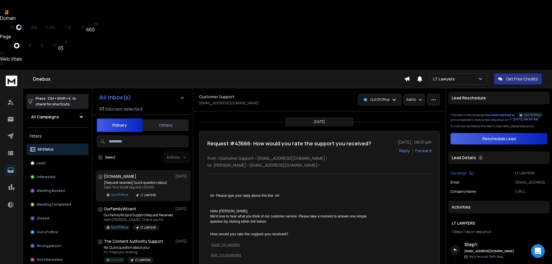
click at [155, 180] on p "[Request received] Quick question about" at bounding box center [135, 182] width 63 height 5
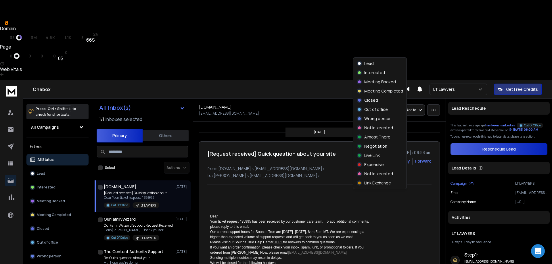
click at [353, 80] on div "Onebox LT Lawyers Get Free Credits Press Ctrl + Shift + k to check for shortcut…" at bounding box center [276, 221] width 552 height 282
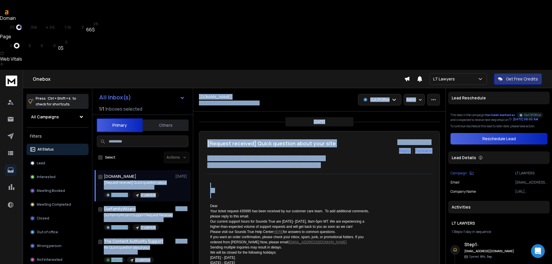
drag, startPoint x: 192, startPoint y: 119, endPoint x: 194, endPoint y: 142, distance: 22.8
click at [194, 142] on div "All Inbox(s) 1 / 1 Inboxes selected Primary Others Select Actions SoundsTrue.co…" at bounding box center [322, 220] width 460 height 264
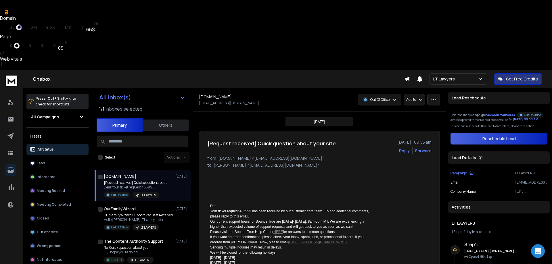
click at [14, 192] on div "H" at bounding box center [11, 202] width 23 height 264
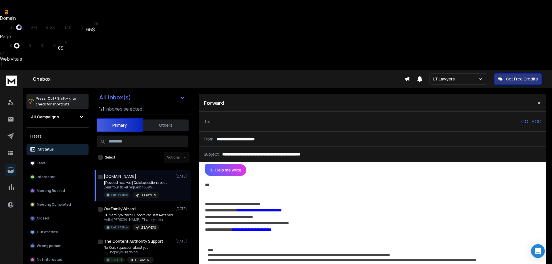
click at [538, 101] on icon at bounding box center [538, 102] width 3 height 3
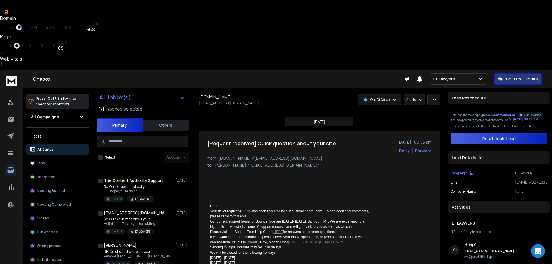
scroll to position [64, 0]
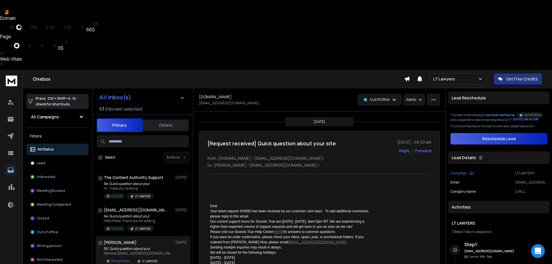
click at [146, 240] on div "CJ James 22 Aug" at bounding box center [146, 243] width 84 height 6
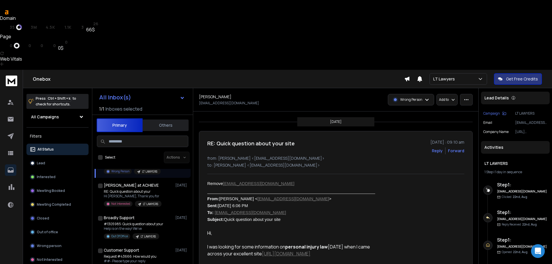
scroll to position [157, 0]
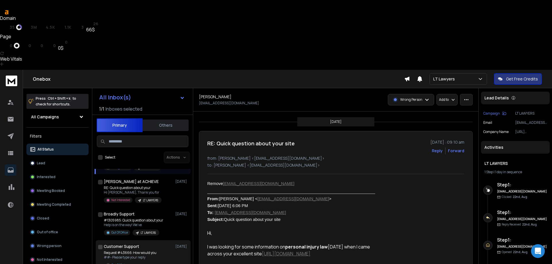
click at [139, 251] on p "Request #43666: How would you" at bounding box center [131, 253] width 55 height 5
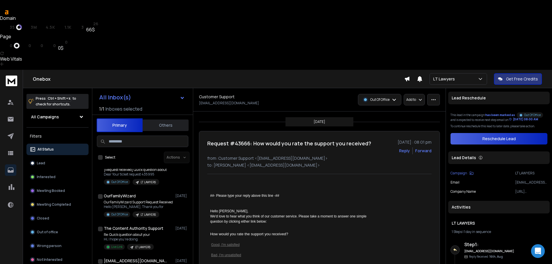
scroll to position [0, 0]
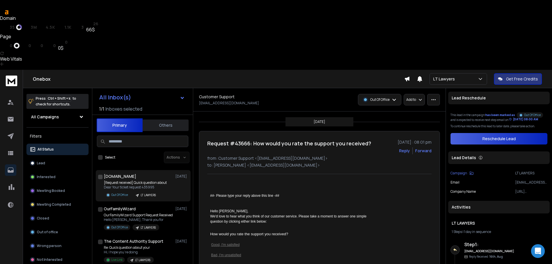
click at [155, 180] on p "[Request received] Quick question about" at bounding box center [135, 182] width 63 height 5
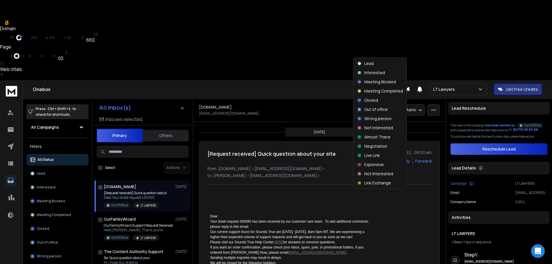
click at [353, 80] on div "Onebox LT Lawyers Get Free Credits Press Ctrl + Shift + k to check for shortcut…" at bounding box center [276, 221] width 552 height 282
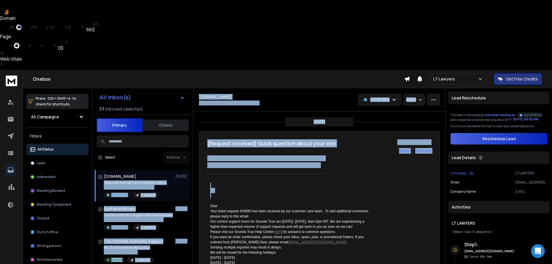
drag, startPoint x: 192, startPoint y: 119, endPoint x: 194, endPoint y: 142, distance: 22.8
click at [194, 142] on div "All Inbox(s) 1 / 1 Inboxes selected Primary Others Select Actions SoundsTrue.co…" at bounding box center [322, 220] width 460 height 264
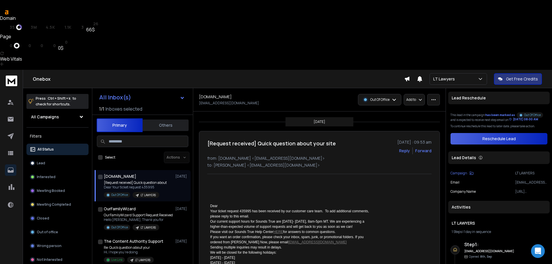
click at [14, 192] on div "H" at bounding box center [11, 202] width 23 height 264
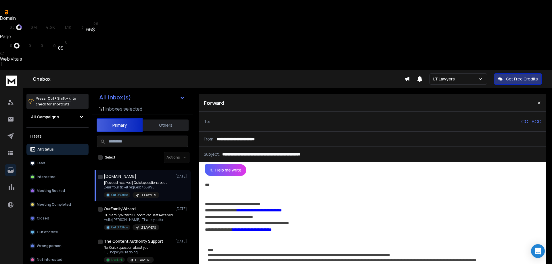
click at [538, 101] on icon at bounding box center [538, 102] width 3 height 3
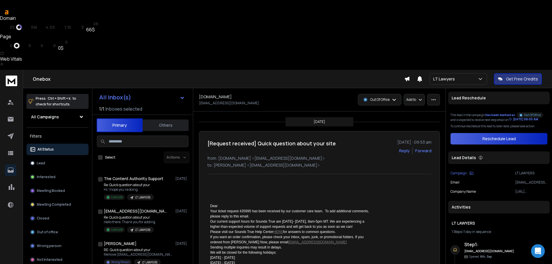
scroll to position [64, 0]
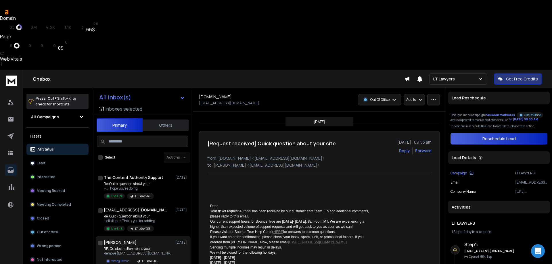
click at [146, 240] on div "CJ James 22 Aug" at bounding box center [146, 243] width 84 height 6
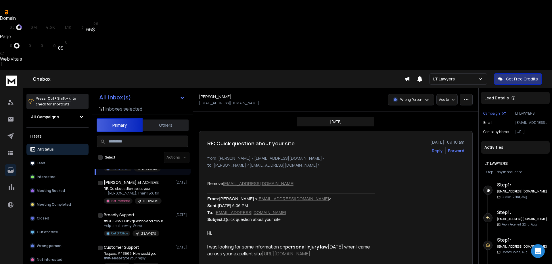
scroll to position [157, 0]
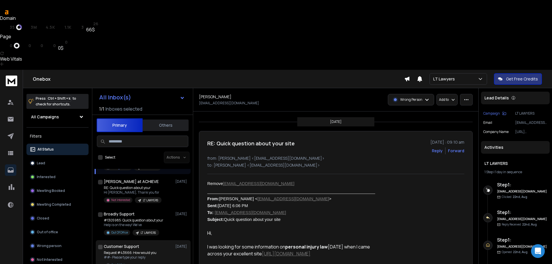
click at [139, 251] on p "Request #43666: How would you" at bounding box center [131, 253] width 55 height 5
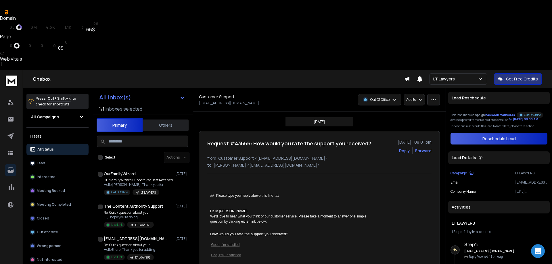
scroll to position [0, 0]
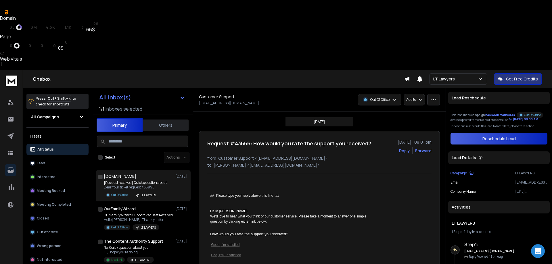
click at [155, 180] on p "[Request received] Quick question about" at bounding box center [135, 182] width 63 height 5
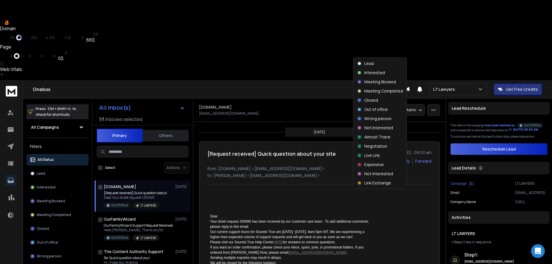
click at [353, 80] on div "Onebox LT Lawyers Get Free Credits Press Ctrl + Shift + k to check for shortcut…" at bounding box center [276, 221] width 552 height 282
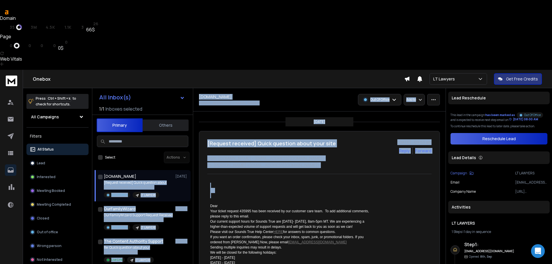
drag, startPoint x: 192, startPoint y: 119, endPoint x: 194, endPoint y: 142, distance: 22.8
click at [194, 142] on div "All Inbox(s) 1 / 1 Inboxes selected Primary Others Select Actions SoundsTrue.co…" at bounding box center [322, 220] width 460 height 264
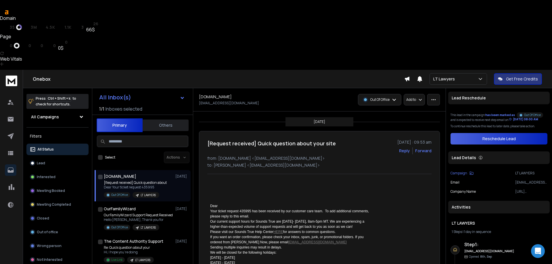
click at [14, 192] on div "H" at bounding box center [11, 202] width 23 height 264
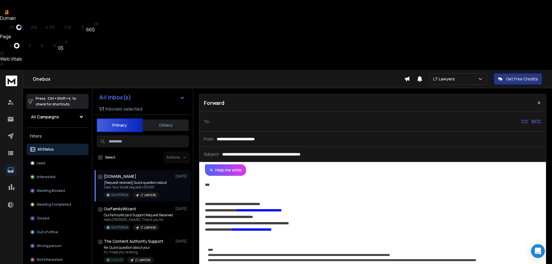
click at [538, 101] on icon at bounding box center [538, 102] width 3 height 3
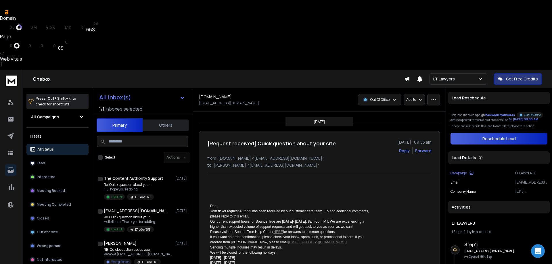
scroll to position [64, 0]
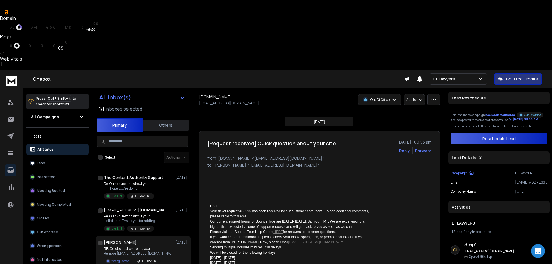
click at [146, 240] on div "CJ James 22 Aug" at bounding box center [146, 243] width 84 height 6
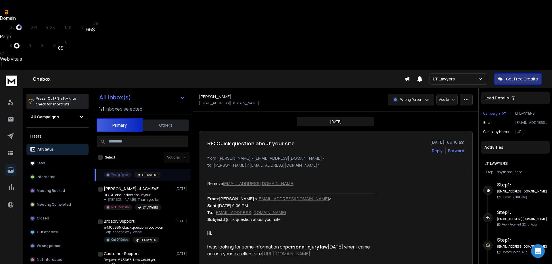
scroll to position [157, 0]
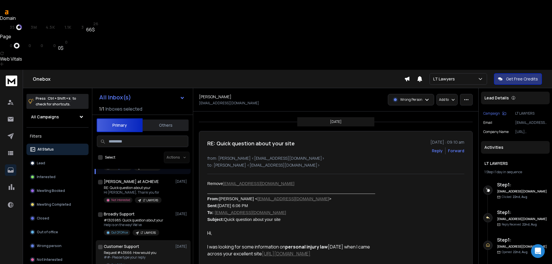
click at [139, 251] on p "Request #43666: How would you" at bounding box center [131, 253] width 55 height 5
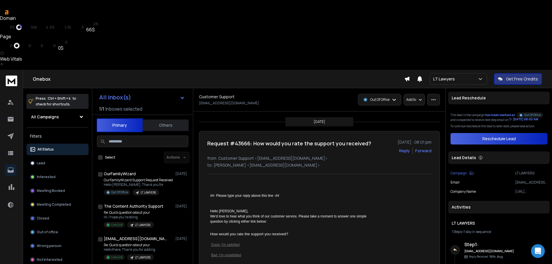
scroll to position [0, 0]
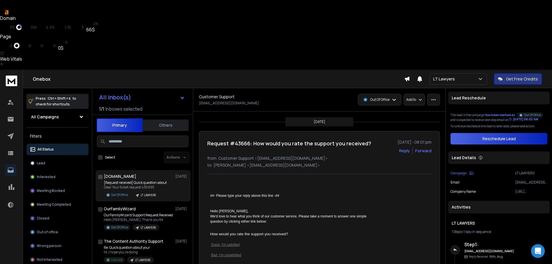
click at [155, 180] on p "[Request received] Quick question about" at bounding box center [135, 182] width 63 height 5
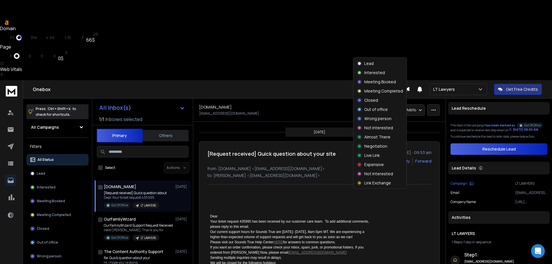
click at [353, 80] on div "Onebox LT Lawyers Get Free Credits Press Ctrl + Shift + k to check for shortcut…" at bounding box center [276, 221] width 552 height 282
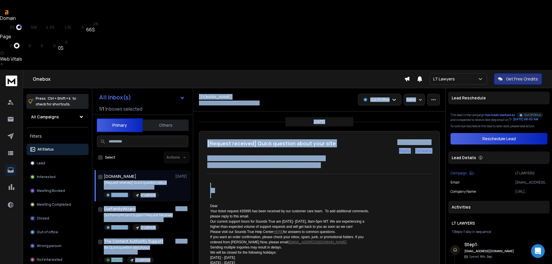
drag, startPoint x: 192, startPoint y: 119, endPoint x: 194, endPoint y: 142, distance: 22.8
click at [194, 142] on div "All Inbox(s) 1 / 1 Inboxes selected Primary Others Select Actions SoundsTrue.co…" at bounding box center [322, 220] width 460 height 264
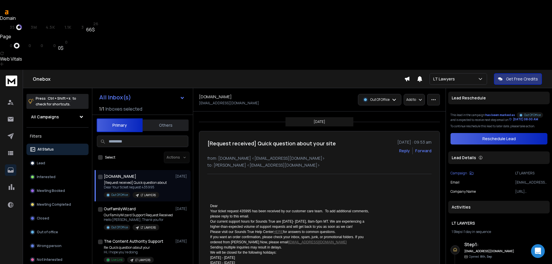
click at [14, 192] on div "H" at bounding box center [11, 202] width 23 height 264
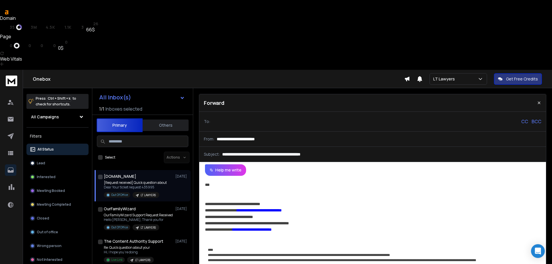
click at [538, 101] on icon at bounding box center [538, 102] width 3 height 3
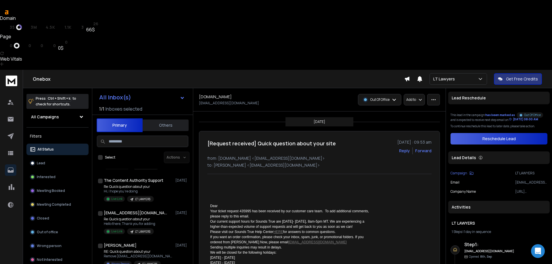
scroll to position [64, 0]
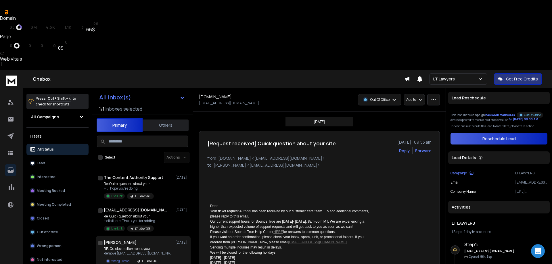
click at [146, 240] on div "CJ James 22 Aug" at bounding box center [146, 243] width 84 height 6
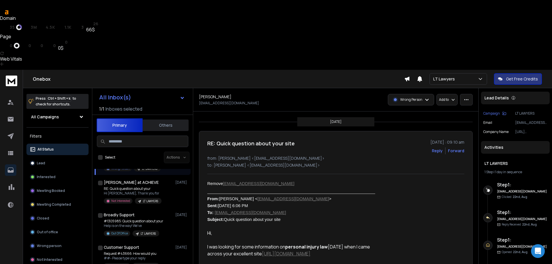
scroll to position [157, 0]
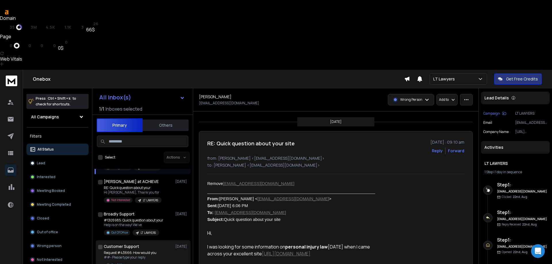
click at [139, 251] on p "Request #43666: How would you" at bounding box center [131, 253] width 55 height 5
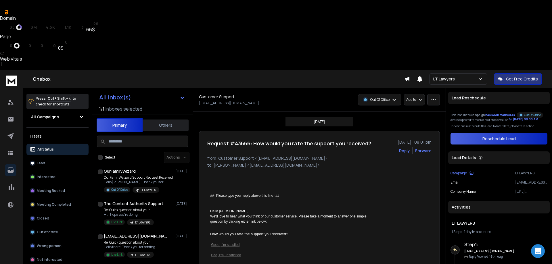
scroll to position [0, 0]
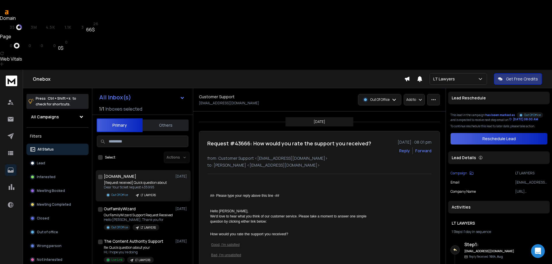
click at [155, 180] on p "[Request received] Quick question about" at bounding box center [135, 182] width 63 height 5
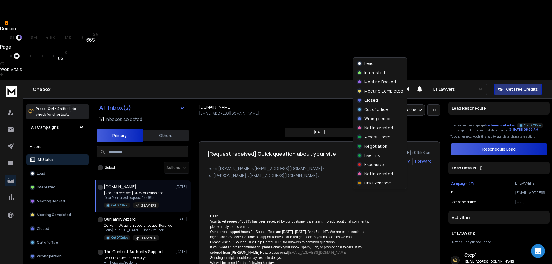
click at [353, 80] on div "Onebox LT Lawyers Get Free Credits Press Ctrl + Shift + k to check for shortcut…" at bounding box center [276, 221] width 552 height 282
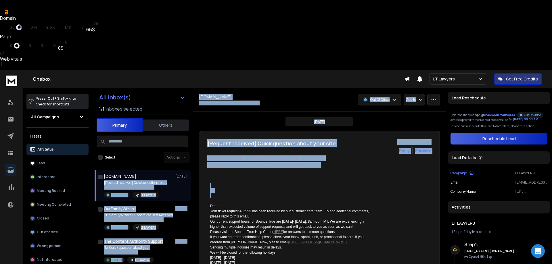
drag, startPoint x: 192, startPoint y: 119, endPoint x: 194, endPoint y: 142, distance: 22.8
click at [194, 142] on div "All Inbox(s) 1 / 1 Inboxes selected Primary Others Select Actions SoundsTrue.co…" at bounding box center [322, 220] width 460 height 264
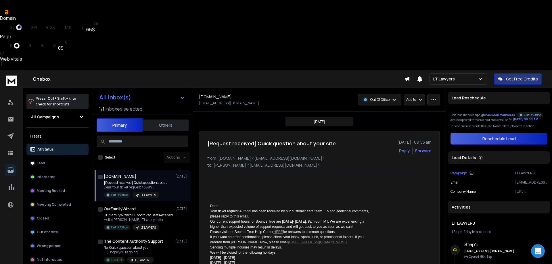
click at [14, 192] on div "H" at bounding box center [11, 202] width 23 height 264
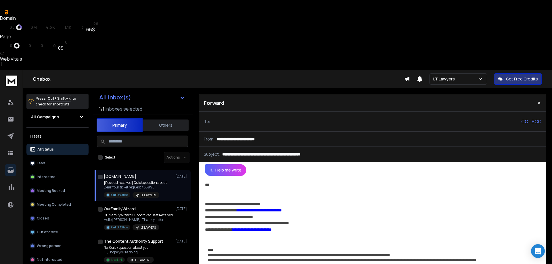
click at [538, 101] on icon at bounding box center [538, 102] width 3 height 3
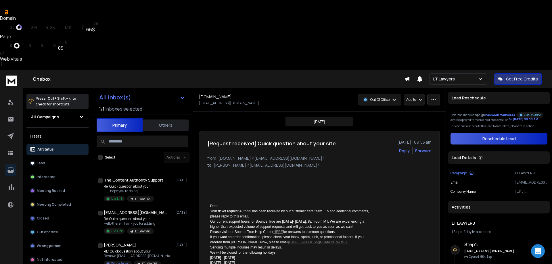
scroll to position [64, 0]
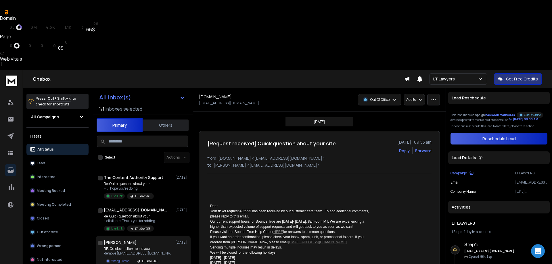
click at [146, 240] on div "CJ James 22 Aug" at bounding box center [146, 243] width 84 height 6
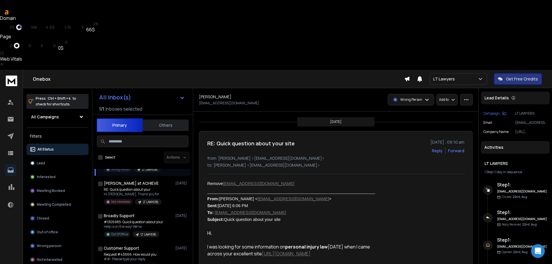
scroll to position [157, 0]
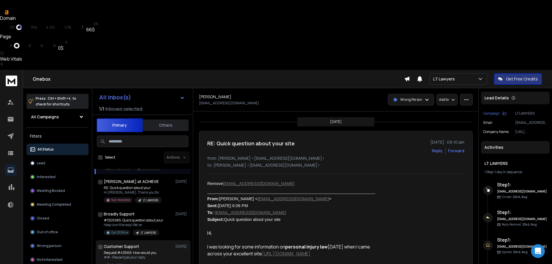
click at [139, 251] on p "Request #43666: How would you" at bounding box center [131, 253] width 55 height 5
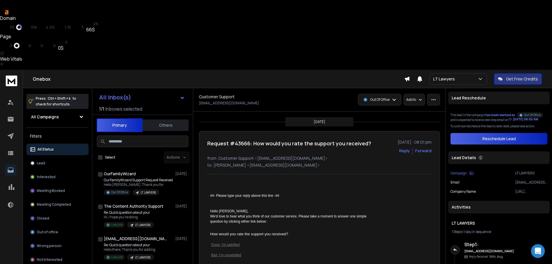
scroll to position [0, 0]
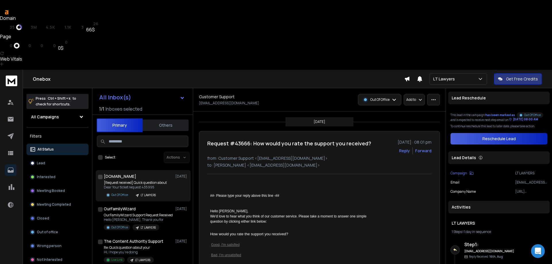
click at [155, 180] on p "[Request received] Quick question about" at bounding box center [135, 182] width 63 height 5
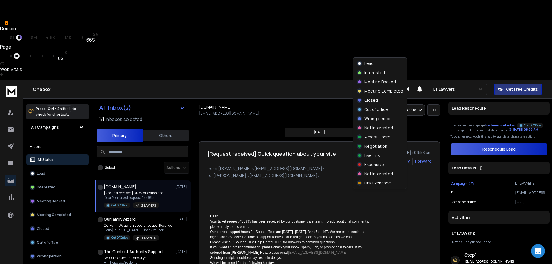
click at [353, 80] on div "Onebox LT Lawyers Get Free Credits Press Ctrl + Shift + k to check for shortcut…" at bounding box center [276, 221] width 552 height 282
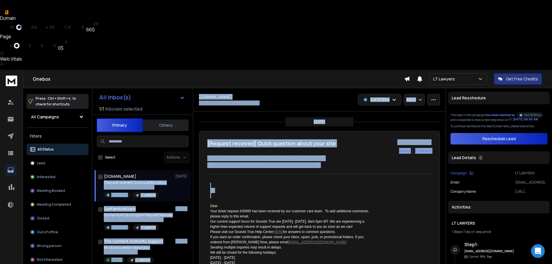
drag, startPoint x: 192, startPoint y: 119, endPoint x: 194, endPoint y: 142, distance: 22.8
click at [194, 142] on div "All Inbox(s) 1 / 1 Inboxes selected Primary Others Select Actions SoundsTrue.co…" at bounding box center [322, 220] width 460 height 264
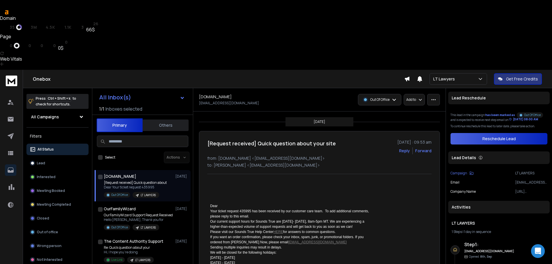
click at [14, 192] on div "H" at bounding box center [11, 202] width 23 height 264
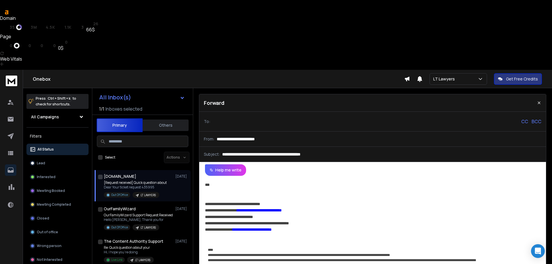
click at [538, 101] on icon at bounding box center [538, 102] width 3 height 3
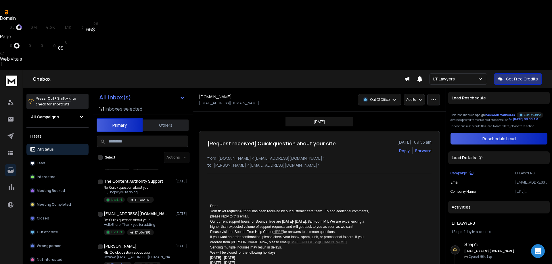
scroll to position [64, 0]
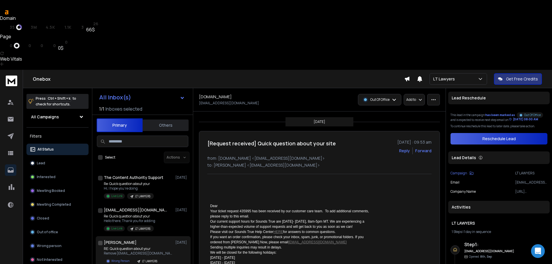
click at [146, 240] on div "CJ James 22 Aug" at bounding box center [146, 243] width 84 height 6
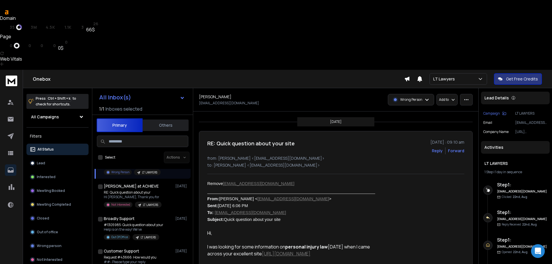
scroll to position [157, 0]
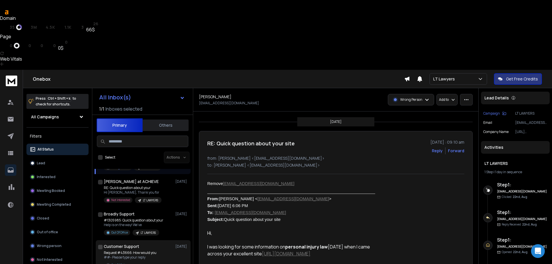
click at [139, 251] on p "Request #43666: How would you" at bounding box center [131, 253] width 55 height 5
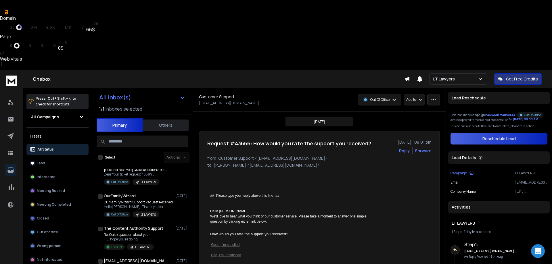
scroll to position [0, 0]
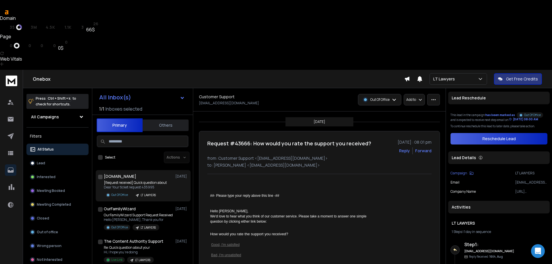
click at [155, 180] on p "[Request received] Quick question about" at bounding box center [135, 182] width 63 height 5
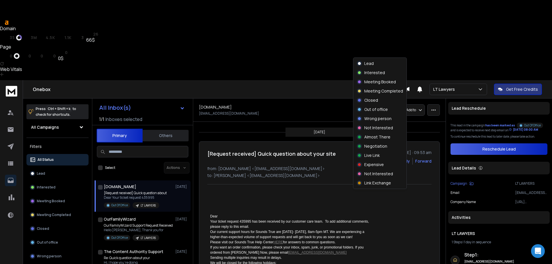
click at [353, 80] on div "Onebox LT Lawyers Get Free Credits Press Ctrl + Shift + k to check for shortcut…" at bounding box center [276, 221] width 552 height 282
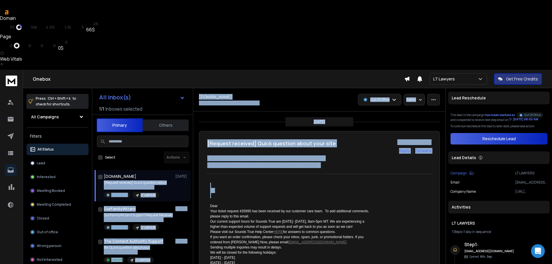
drag, startPoint x: 192, startPoint y: 119, endPoint x: 194, endPoint y: 142, distance: 22.8
click at [194, 142] on div "All Inbox(s) 1 / 1 Inboxes selected Primary Others Select Actions SoundsTrue.co…" at bounding box center [322, 220] width 460 height 264
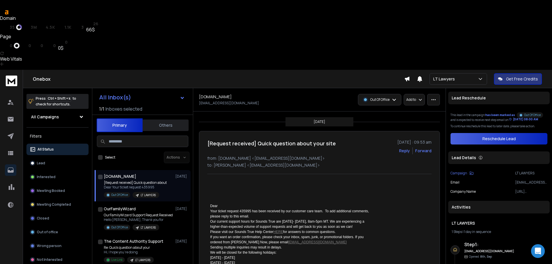
click at [14, 192] on div "H" at bounding box center [11, 202] width 23 height 264
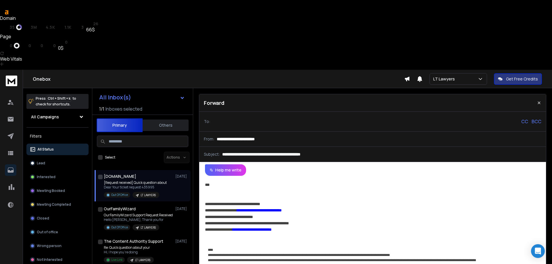
click at [538, 101] on icon at bounding box center [538, 102] width 3 height 3
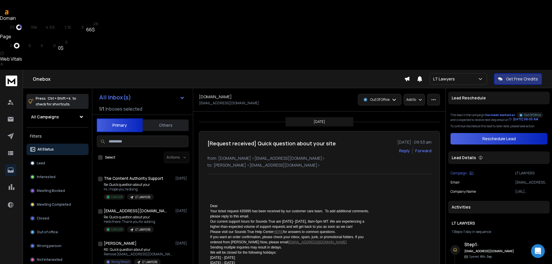
scroll to position [64, 0]
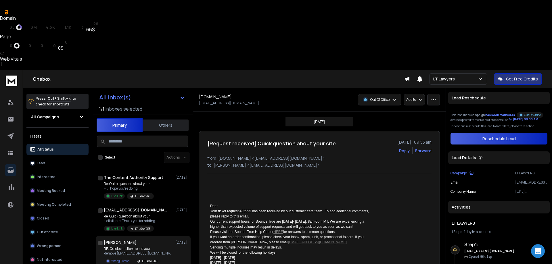
click at [146, 240] on div "CJ James 22 Aug" at bounding box center [146, 243] width 84 height 6
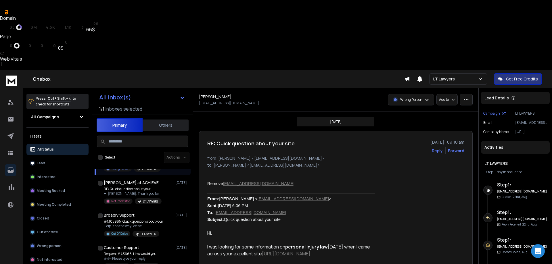
scroll to position [157, 0]
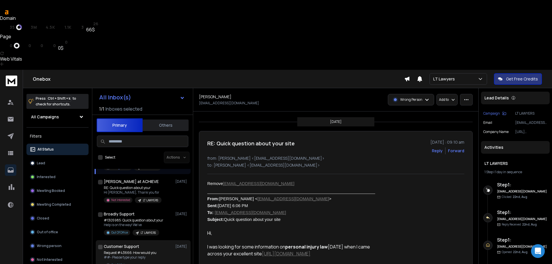
click at [139, 251] on p "Request #43666: How would you" at bounding box center [131, 253] width 55 height 5
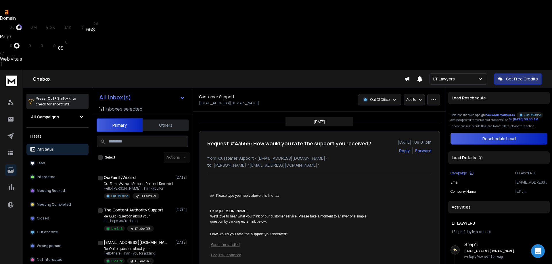
scroll to position [0, 0]
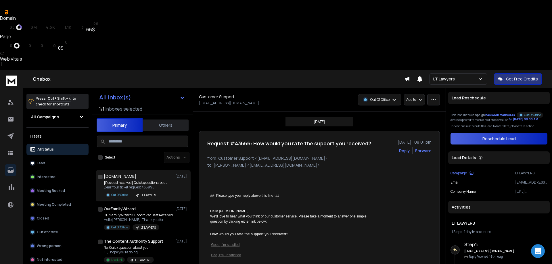
click at [155, 180] on p "[Request received] Quick question about" at bounding box center [135, 182] width 63 height 5
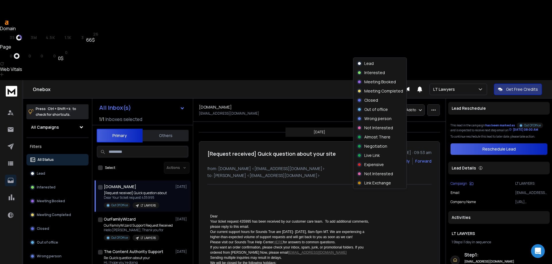
click at [353, 80] on div "Onebox LT Lawyers Get Free Credits Press Ctrl + Shift + k to check for shortcut…" at bounding box center [276, 221] width 552 height 282
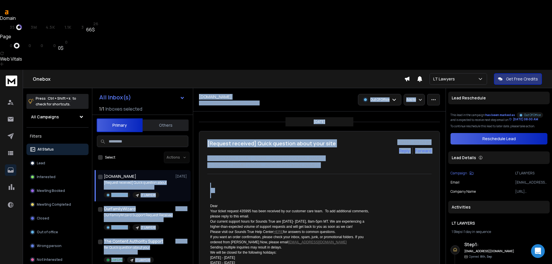
drag, startPoint x: 192, startPoint y: 119, endPoint x: 194, endPoint y: 142, distance: 22.8
click at [194, 142] on div "All Inbox(s) 1 / 1 Inboxes selected Primary Others Select Actions SoundsTrue.co…" at bounding box center [322, 220] width 460 height 264
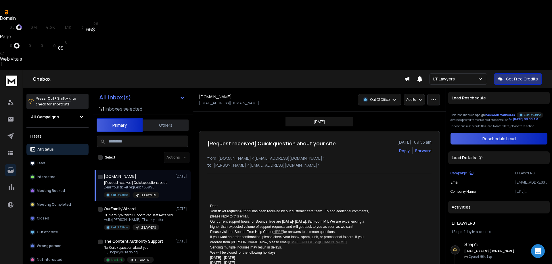
click at [14, 192] on div "H" at bounding box center [11, 202] width 23 height 264
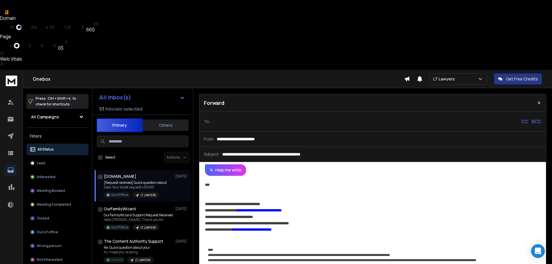
click at [538, 101] on icon at bounding box center [538, 102] width 3 height 3
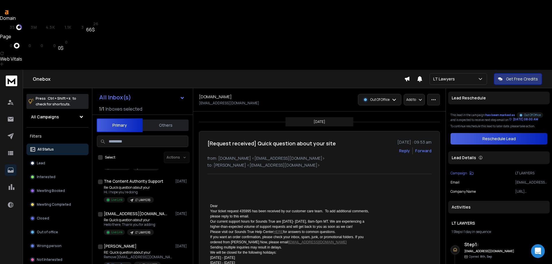
scroll to position [64, 0]
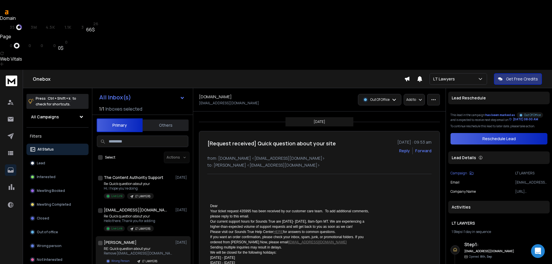
click at [146, 240] on div "CJ James 22 Aug" at bounding box center [146, 243] width 84 height 6
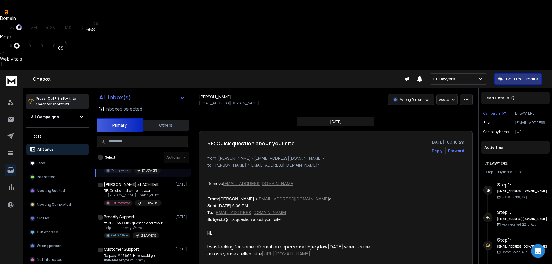
scroll to position [157, 0]
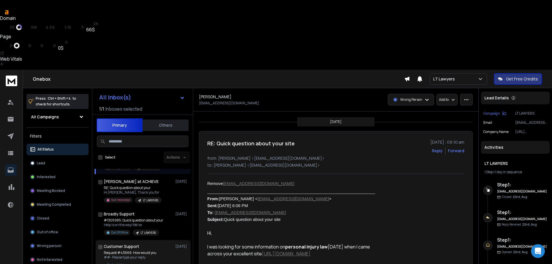
click at [139, 251] on p "Request #43666: How would you" at bounding box center [131, 253] width 55 height 5
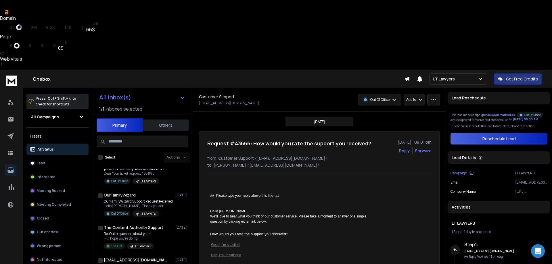
scroll to position [0, 0]
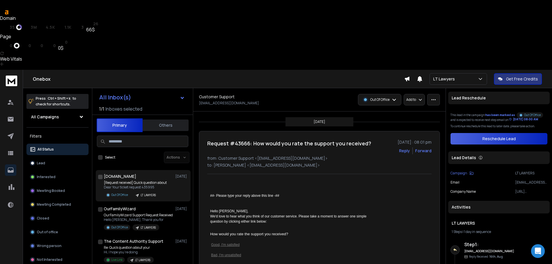
click at [155, 180] on p "[Request received] Quick question about" at bounding box center [135, 182] width 63 height 5
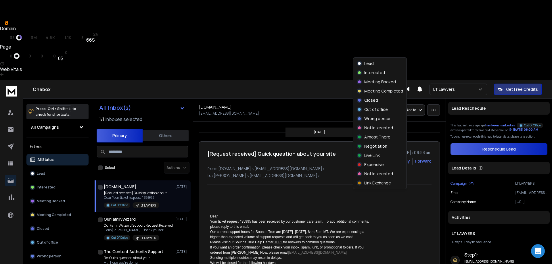
click at [353, 80] on div "Onebox LT Lawyers Get Free Credits Press Ctrl + Shift + k to check for shortcut…" at bounding box center [276, 221] width 552 height 282
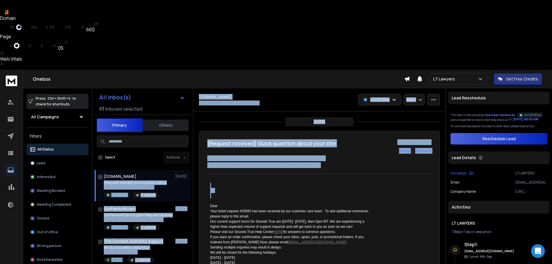
drag, startPoint x: 192, startPoint y: 119, endPoint x: 194, endPoint y: 142, distance: 22.8
click at [194, 142] on div "All Inbox(s) 1 / 1 Inboxes selected Primary Others Select Actions SoundsTrue.co…" at bounding box center [322, 220] width 460 height 264
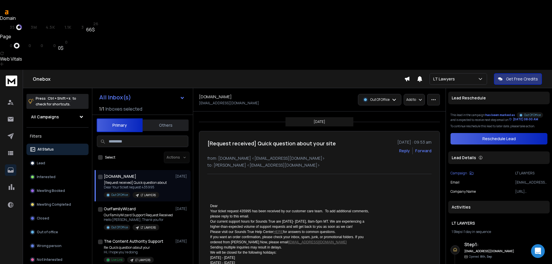
click at [14, 192] on div "H" at bounding box center [11, 202] width 23 height 264
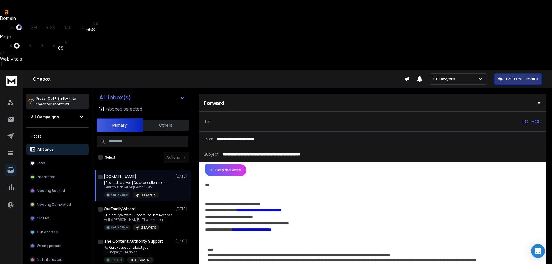
click at [538, 101] on icon at bounding box center [538, 102] width 3 height 3
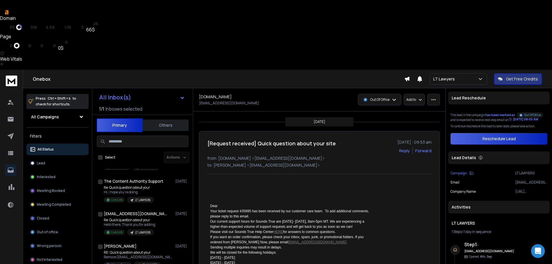
scroll to position [64, 0]
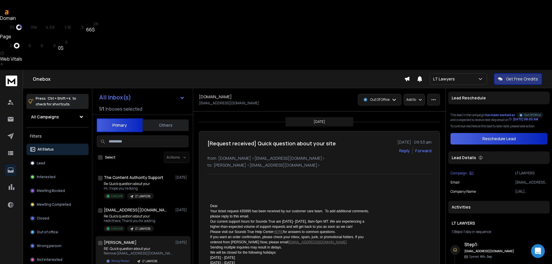
click at [146, 240] on div "CJ James 22 Aug" at bounding box center [146, 243] width 84 height 6
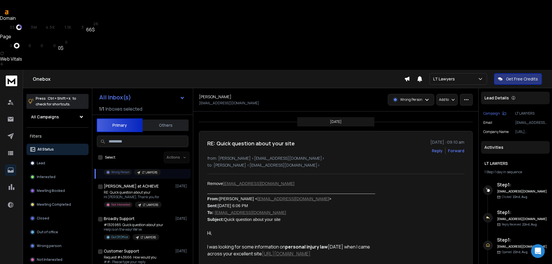
scroll to position [157, 0]
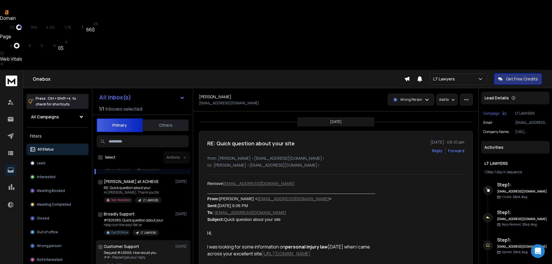
click at [139, 251] on p "Request #43666: How would you" at bounding box center [131, 253] width 55 height 5
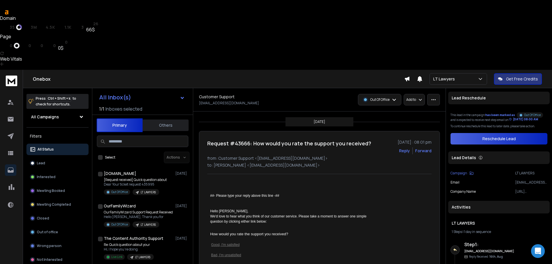
scroll to position [0, 0]
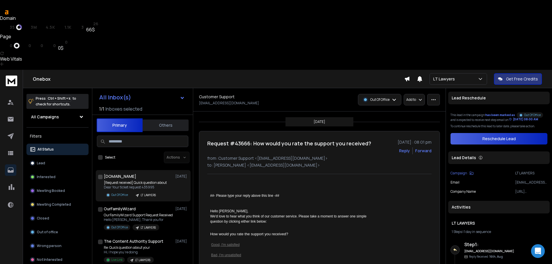
click at [155, 180] on p "[Request received] Quick question about" at bounding box center [135, 182] width 63 height 5
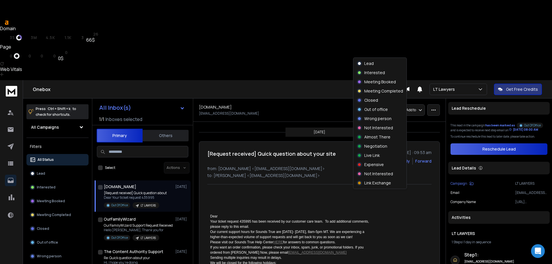
click at [353, 80] on div "Onebox LT Lawyers Get Free Credits Press Ctrl + Shift + k to check for shortcut…" at bounding box center [276, 221] width 552 height 282
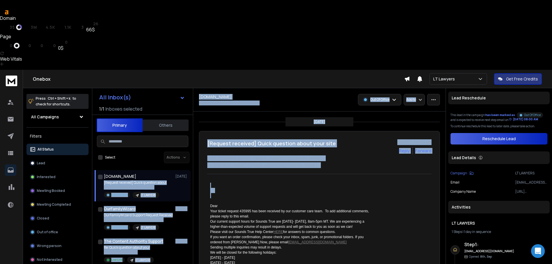
drag, startPoint x: 192, startPoint y: 119, endPoint x: 194, endPoint y: 142, distance: 22.8
click at [194, 142] on div "All Inbox(s) 1 / 1 Inboxes selected Primary Others Select Actions SoundsTrue.co…" at bounding box center [322, 220] width 460 height 264
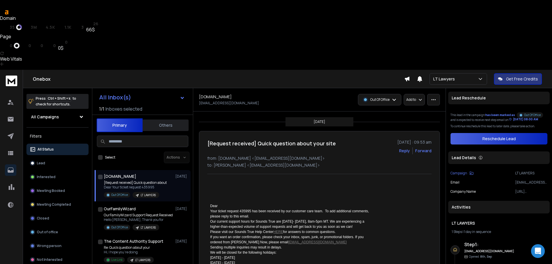
click at [14, 192] on div "H" at bounding box center [11, 202] width 23 height 264
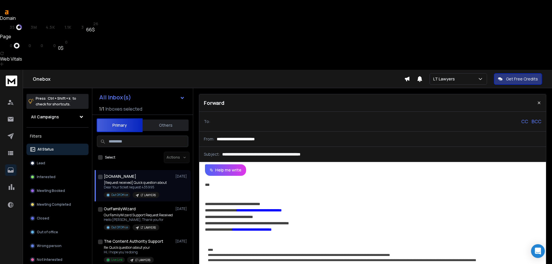
click at [538, 101] on icon at bounding box center [538, 102] width 3 height 3
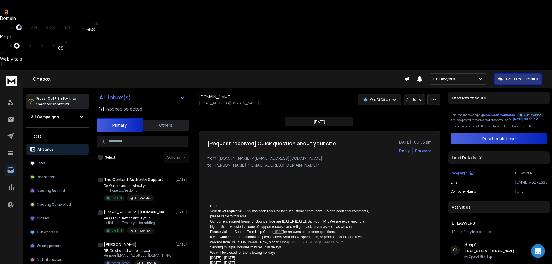
scroll to position [64, 0]
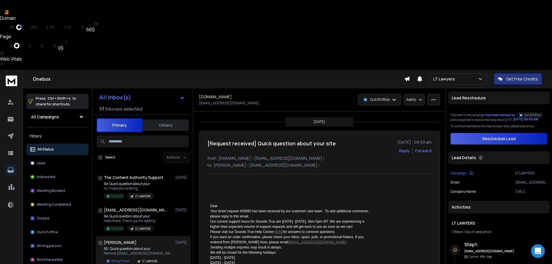
click at [146, 240] on div "CJ James 22 Aug" at bounding box center [146, 243] width 84 height 6
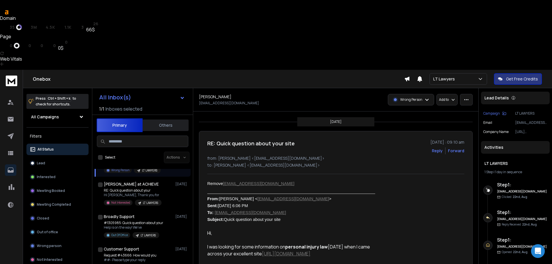
scroll to position [157, 0]
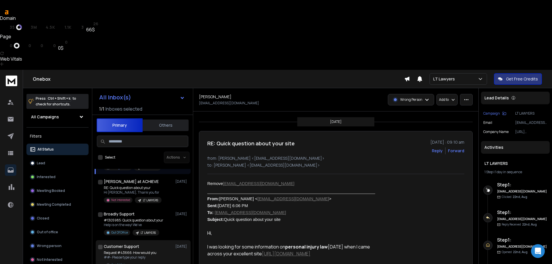
click at [139, 251] on p "Request #43666: How would you" at bounding box center [131, 253] width 55 height 5
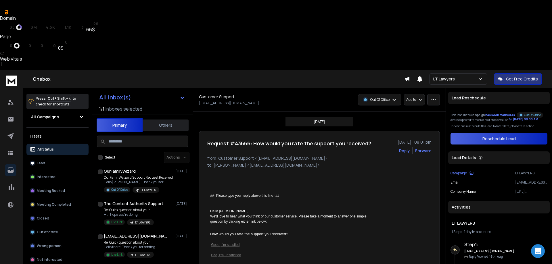
scroll to position [0, 0]
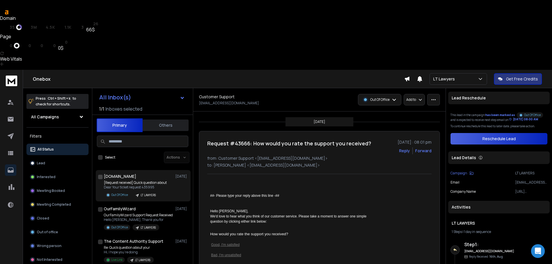
click at [155, 180] on p "[Request received] Quick question about" at bounding box center [135, 182] width 63 height 5
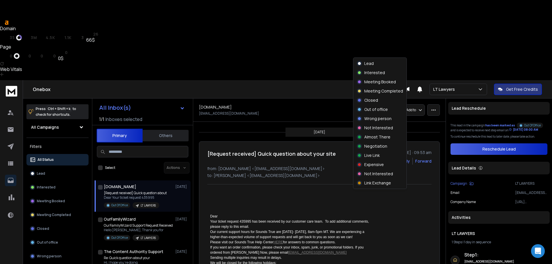
click at [353, 80] on div "Onebox LT Lawyers Get Free Credits Press Ctrl + Shift + k to check for shortcut…" at bounding box center [276, 221] width 552 height 282
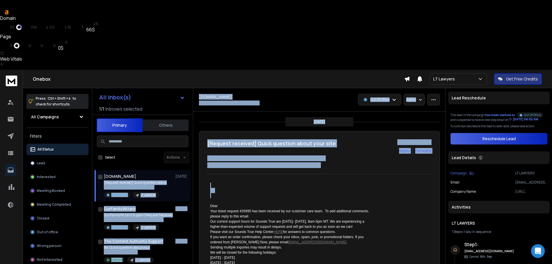
drag, startPoint x: 192, startPoint y: 119, endPoint x: 194, endPoint y: 142, distance: 22.8
click at [194, 142] on div "All Inbox(s) 1 / 1 Inboxes selected Primary Others Select Actions SoundsTrue.co…" at bounding box center [322, 220] width 460 height 264
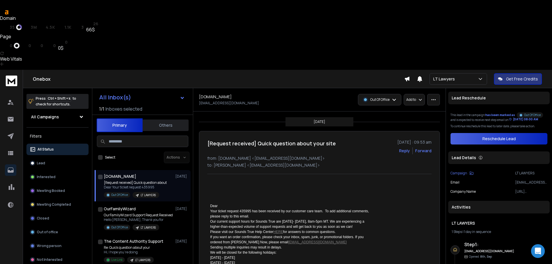
click at [14, 192] on div "H" at bounding box center [11, 202] width 23 height 264
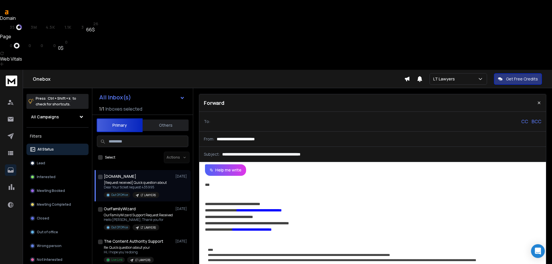
click at [538, 101] on icon at bounding box center [538, 102] width 3 height 3
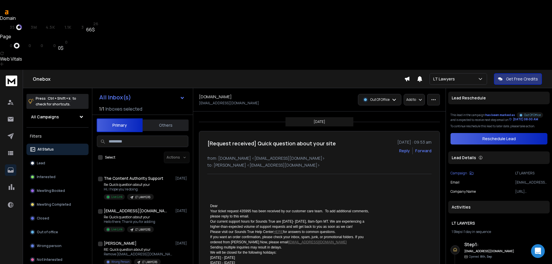
scroll to position [64, 0]
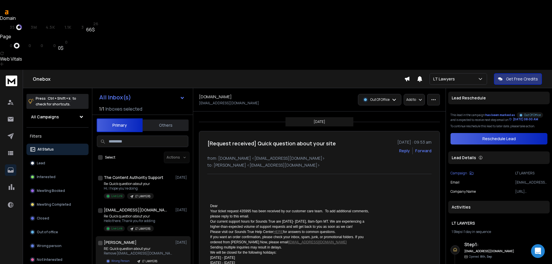
click at [146, 240] on div "CJ James 22 Aug" at bounding box center [146, 243] width 84 height 6
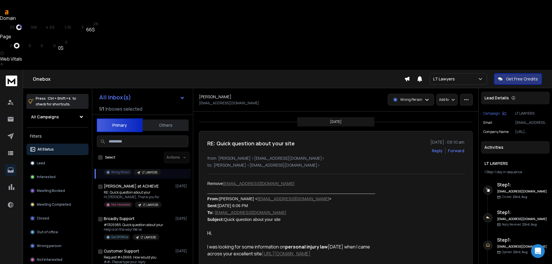
scroll to position [157, 0]
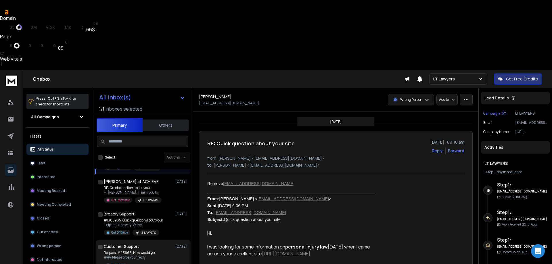
click at [139, 251] on p "Request #43666: How would you" at bounding box center [131, 253] width 55 height 5
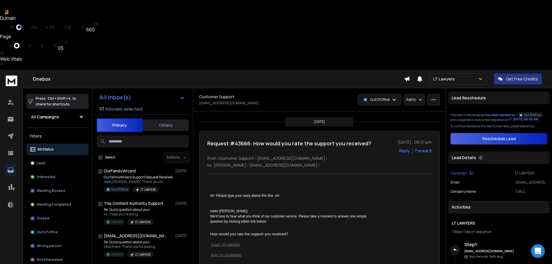
scroll to position [0, 0]
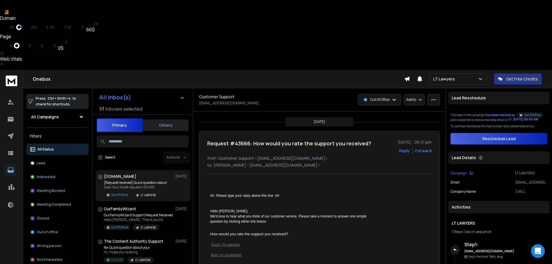
click at [155, 180] on p "[Request received] Quick question about" at bounding box center [135, 182] width 63 height 5
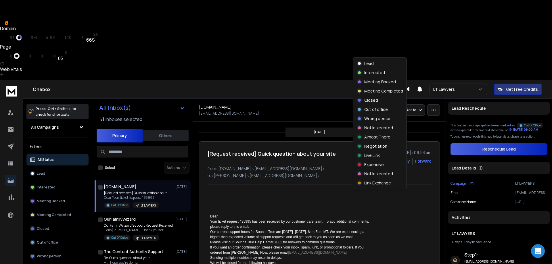
click at [353, 80] on div "Onebox LT Lawyers Get Free Credits Press Ctrl + Shift + k to check for shortcut…" at bounding box center [276, 221] width 552 height 282
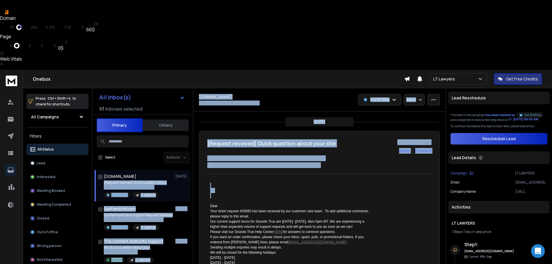
drag, startPoint x: 192, startPoint y: 119, endPoint x: 194, endPoint y: 142, distance: 22.8
click at [194, 142] on div "All Inbox(s) 1 / 1 Inboxes selected Primary Others Select Actions SoundsTrue.co…" at bounding box center [322, 220] width 460 height 264
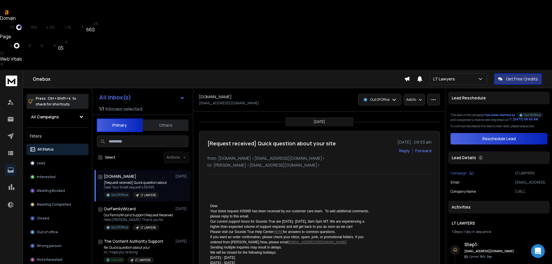
click at [14, 192] on div "H" at bounding box center [11, 202] width 23 height 264
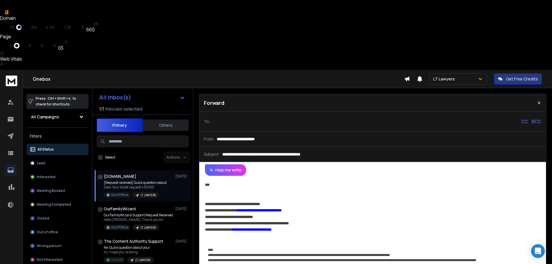
click at [538, 101] on icon at bounding box center [538, 102] width 3 height 3
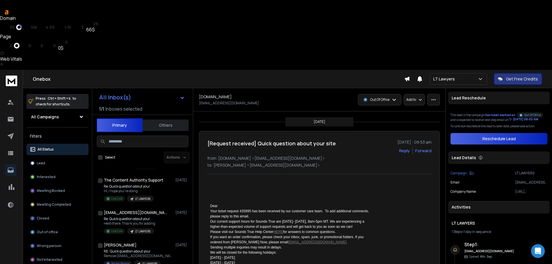
scroll to position [64, 0]
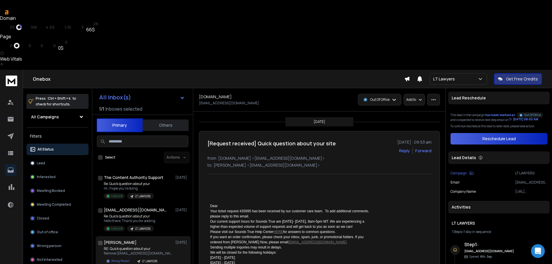
click at [146, 240] on div "CJ James 22 Aug" at bounding box center [146, 243] width 84 height 6
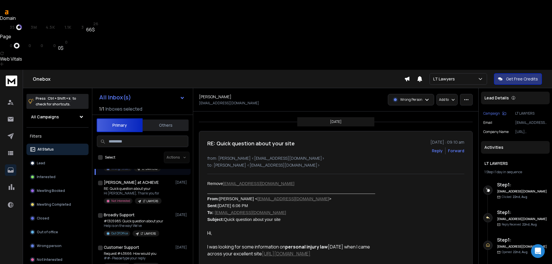
scroll to position [157, 0]
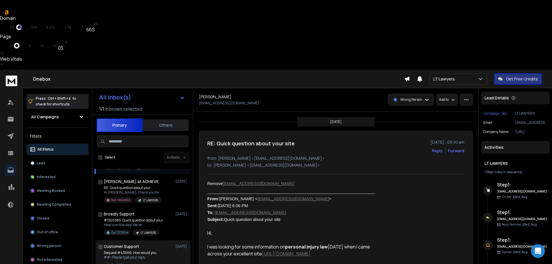
click at [139, 251] on p "Request #43666: How would you" at bounding box center [131, 253] width 55 height 5
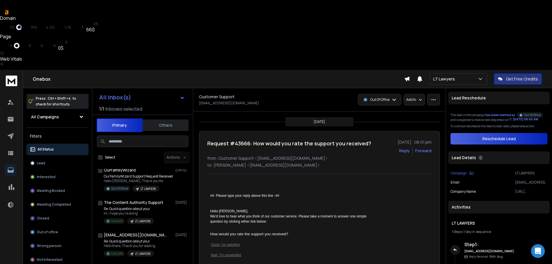
scroll to position [0, 0]
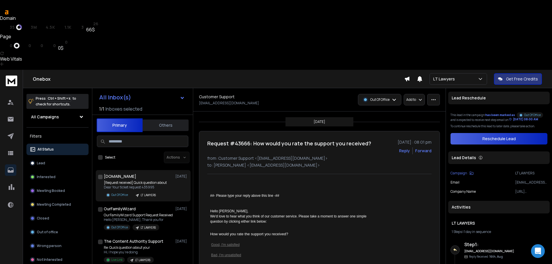
click at [155, 180] on p "[Request received] Quick question about" at bounding box center [135, 182] width 63 height 5
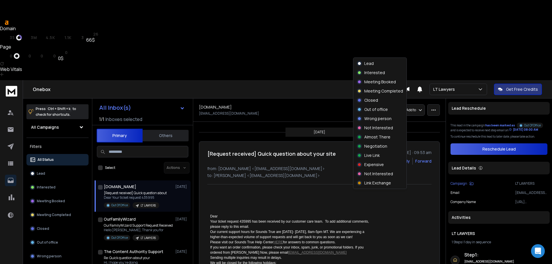
click at [353, 80] on div "Onebox LT Lawyers Get Free Credits Press Ctrl + Shift + k to check for shortcut…" at bounding box center [276, 221] width 552 height 282
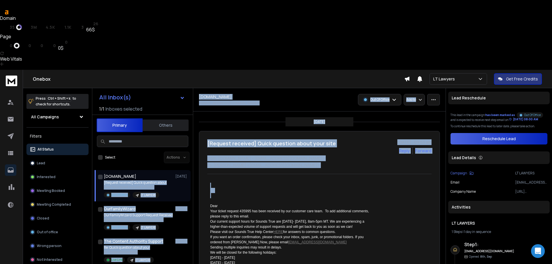
drag, startPoint x: 192, startPoint y: 119, endPoint x: 194, endPoint y: 142, distance: 22.8
click at [194, 142] on div "All Inbox(s) 1 / 1 Inboxes selected Primary Others Select Actions SoundsTrue.co…" at bounding box center [322, 220] width 460 height 264
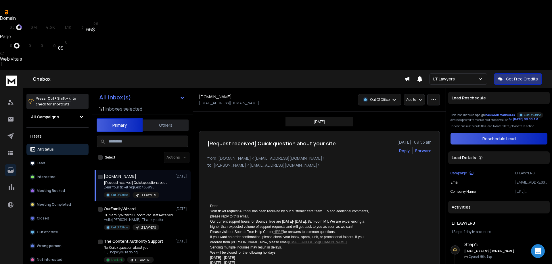
click at [14, 192] on div "H" at bounding box center [11, 202] width 23 height 264
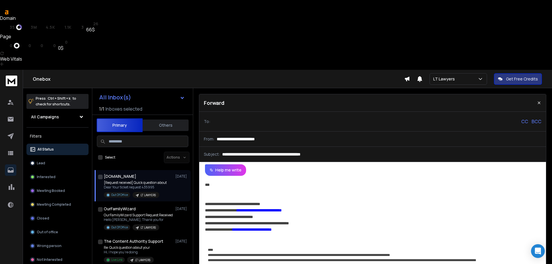
click at [538, 101] on icon at bounding box center [538, 102] width 3 height 3
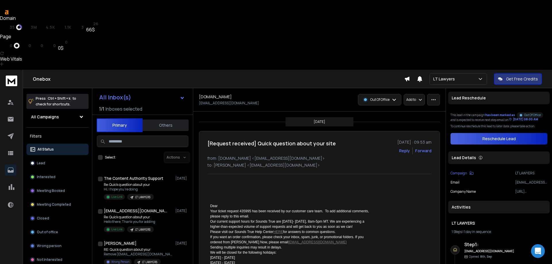
scroll to position [64, 0]
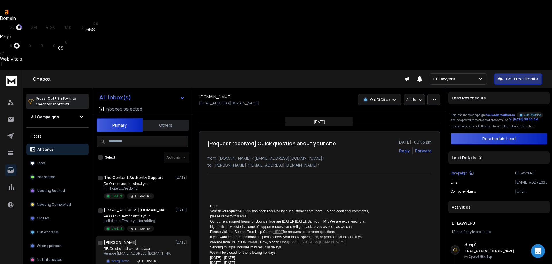
click at [146, 240] on div "CJ James 22 Aug" at bounding box center [146, 243] width 84 height 6
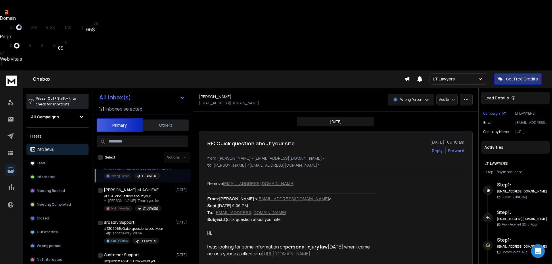
scroll to position [157, 0]
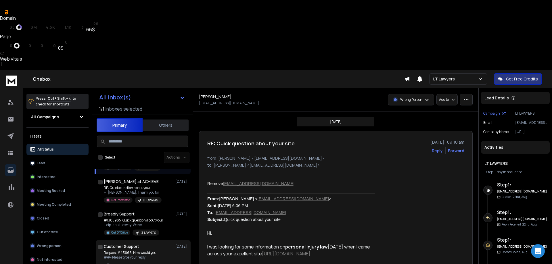
click at [139, 251] on p "Request #43666: How would you" at bounding box center [131, 253] width 55 height 5
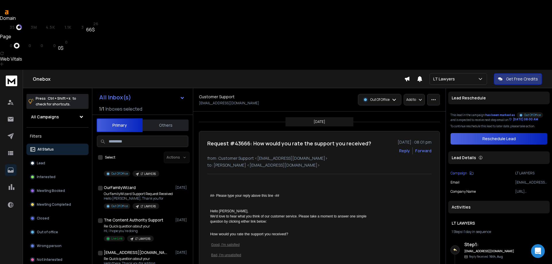
scroll to position [0, 0]
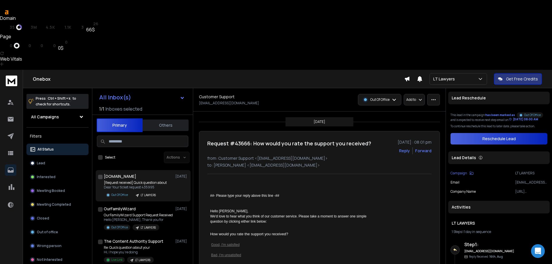
click at [155, 180] on p "[Request received] Quick question about" at bounding box center [135, 182] width 63 height 5
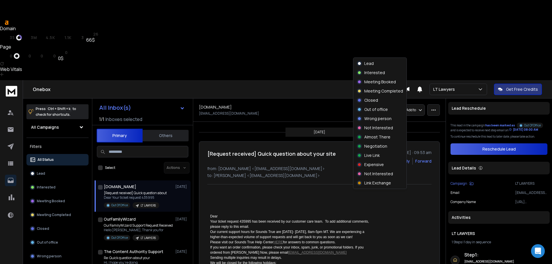
click at [353, 80] on div "Onebox LT Lawyers Get Free Credits Press Ctrl + Shift + k to check for shortcut…" at bounding box center [276, 221] width 552 height 282
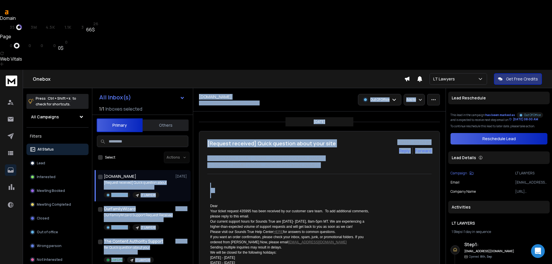
drag, startPoint x: 192, startPoint y: 119, endPoint x: 194, endPoint y: 142, distance: 22.8
click at [194, 142] on div "All Inbox(s) 1 / 1 Inboxes selected Primary Others Select Actions SoundsTrue.co…" at bounding box center [322, 220] width 460 height 264
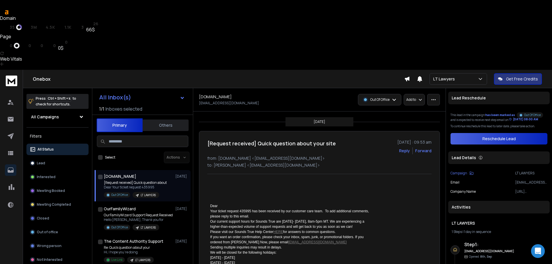
click at [14, 192] on div "H" at bounding box center [11, 202] width 23 height 264
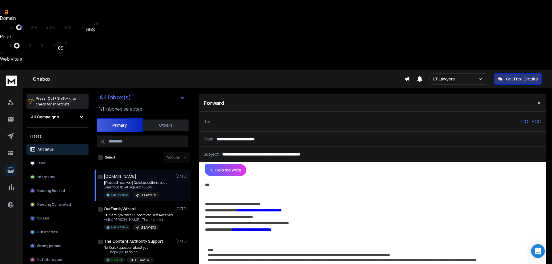
click at [538, 101] on icon at bounding box center [538, 102] width 3 height 3
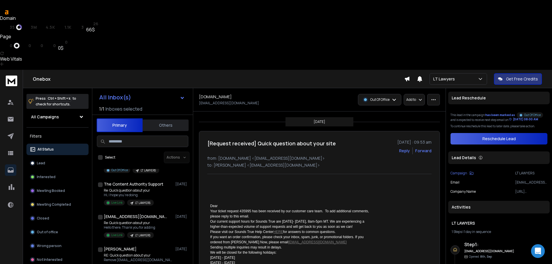
scroll to position [64, 0]
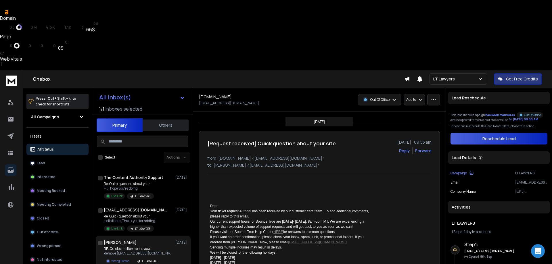
click at [146, 240] on div "CJ James 22 Aug" at bounding box center [146, 243] width 84 height 6
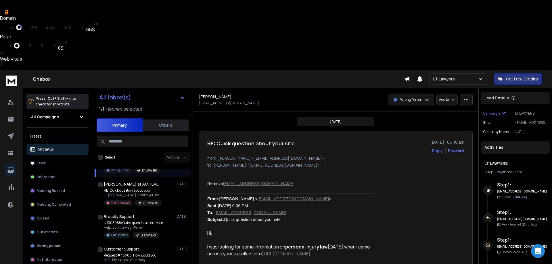
scroll to position [157, 0]
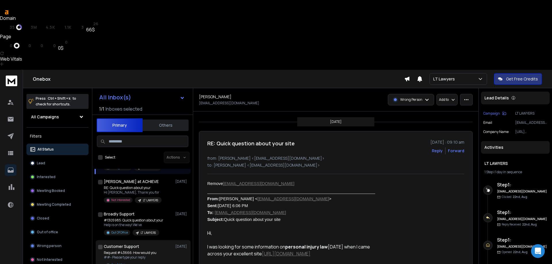
click at [139, 251] on p "Request #43666: How would you" at bounding box center [131, 253] width 55 height 5
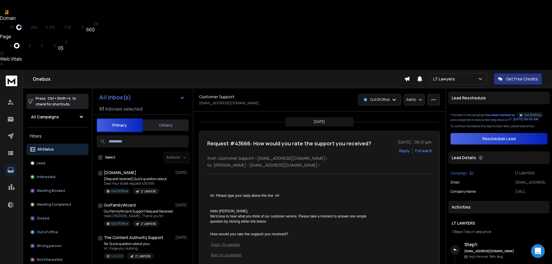
scroll to position [0, 0]
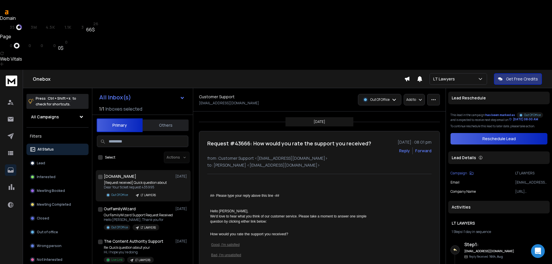
click at [155, 180] on p "[Request received] Quick question about" at bounding box center [135, 182] width 63 height 5
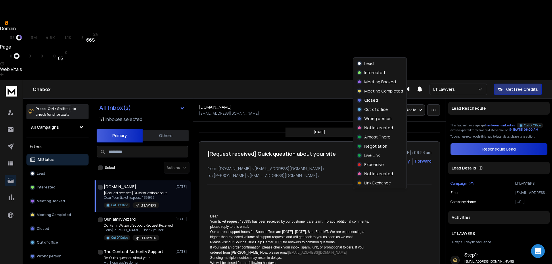
click at [353, 80] on div "Onebox LT Lawyers Get Free Credits Press Ctrl + Shift + k to check for shortcut…" at bounding box center [276, 221] width 552 height 282
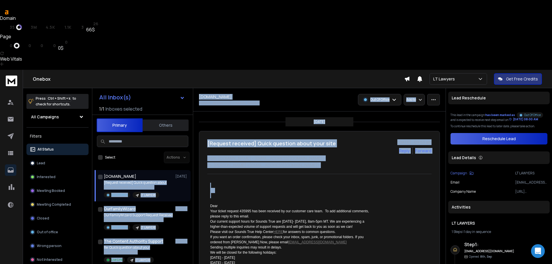
drag, startPoint x: 192, startPoint y: 119, endPoint x: 194, endPoint y: 142, distance: 22.8
click at [194, 142] on div "All Inbox(s) 1 / 1 Inboxes selected Primary Others Select Actions SoundsTrue.co…" at bounding box center [322, 220] width 460 height 264
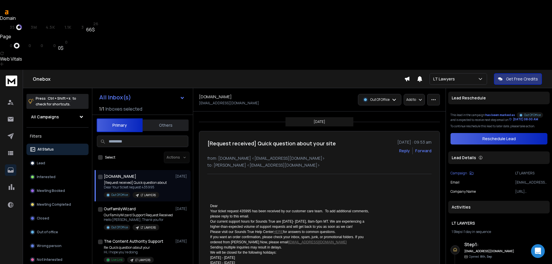
click at [14, 192] on div "H" at bounding box center [11, 202] width 23 height 264
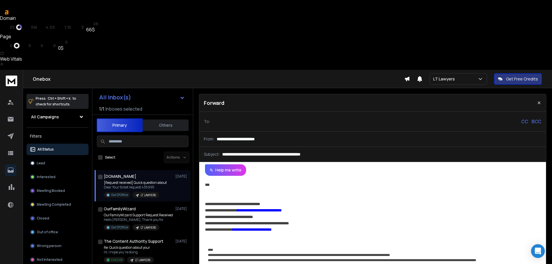
click at [538, 101] on icon at bounding box center [538, 102] width 3 height 3
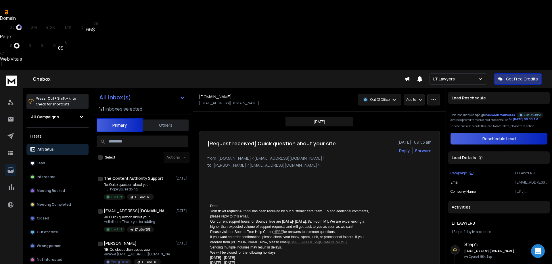
scroll to position [64, 0]
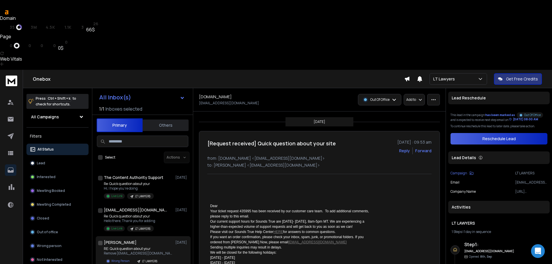
click at [146, 240] on div "CJ James 22 Aug" at bounding box center [146, 243] width 84 height 6
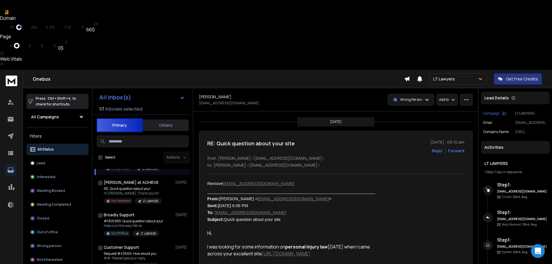
scroll to position [157, 0]
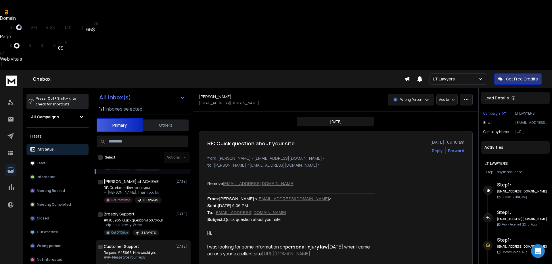
click at [139, 251] on p "Request #43666: How would you" at bounding box center [131, 253] width 55 height 5
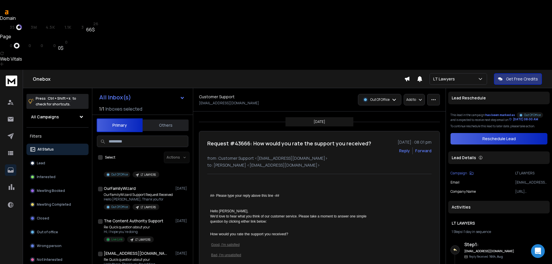
scroll to position [0, 0]
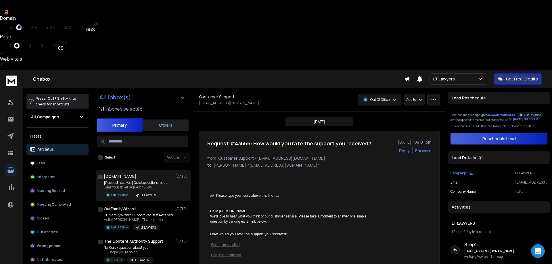
click at [155, 180] on p "[Request received] Quick question about" at bounding box center [135, 182] width 63 height 5
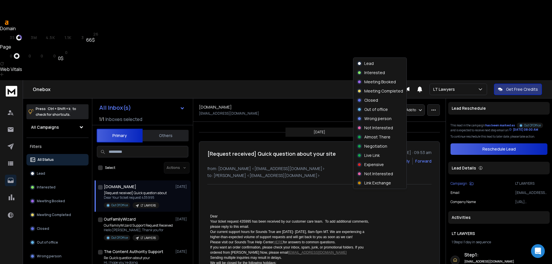
click at [353, 80] on div "Onebox LT Lawyers Get Free Credits Press Ctrl + Shift + k to check for shortcut…" at bounding box center [276, 221] width 552 height 282
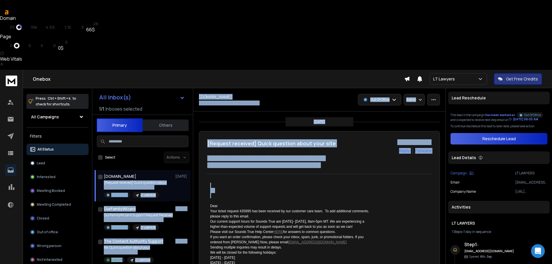
drag, startPoint x: 192, startPoint y: 119, endPoint x: 194, endPoint y: 142, distance: 22.8
click at [194, 142] on div "All Inbox(s) 1 / 1 Inboxes selected Primary Others Select Actions SoundsTrue.co…" at bounding box center [322, 220] width 460 height 264
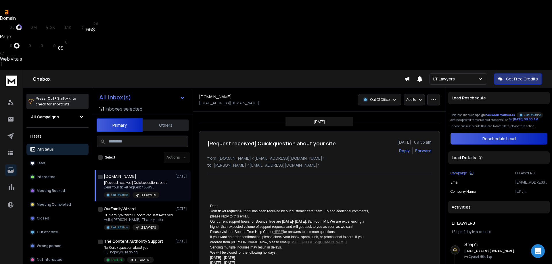
click at [14, 192] on div "H" at bounding box center [11, 202] width 23 height 264
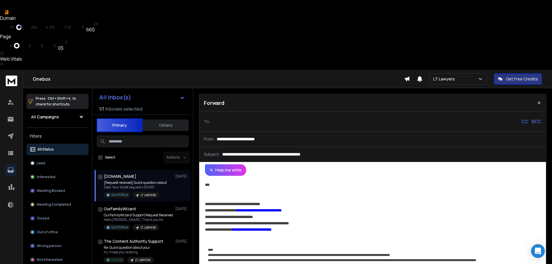
click at [538, 101] on icon at bounding box center [538, 102] width 3 height 3
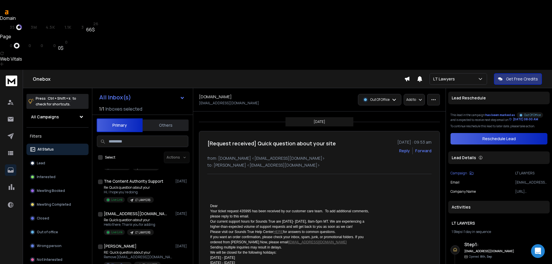
scroll to position [64, 0]
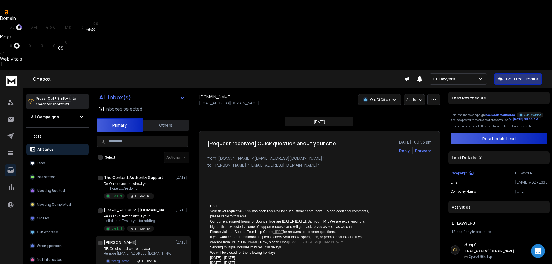
click at [146, 240] on div "CJ James 22 Aug" at bounding box center [146, 243] width 84 height 6
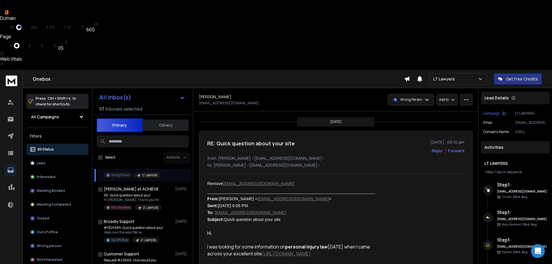
scroll to position [157, 0]
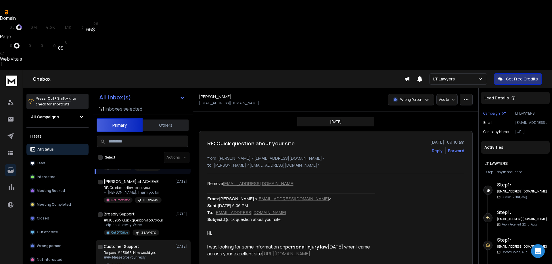
click at [139, 251] on p "Request #43666: How would you" at bounding box center [131, 253] width 55 height 5
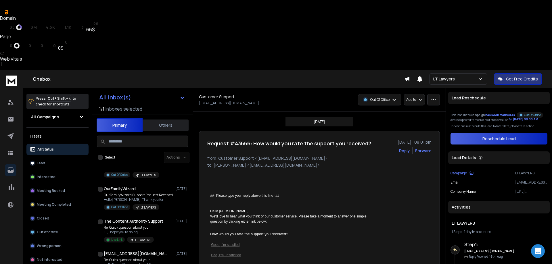
scroll to position [0, 0]
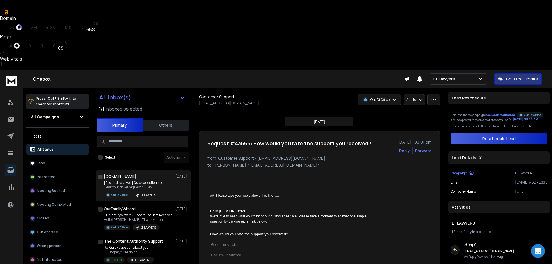
click at [155, 180] on p "[Request received] Quick question about" at bounding box center [135, 182] width 63 height 5
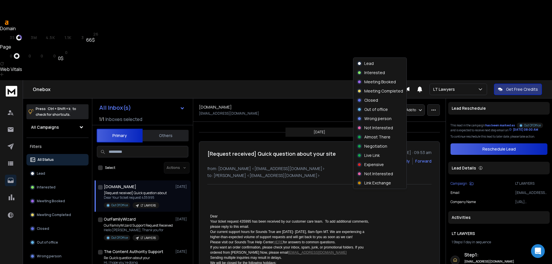
click at [353, 80] on div "Onebox LT Lawyers Get Free Credits Press Ctrl + Shift + k to check for shortcut…" at bounding box center [276, 221] width 552 height 282
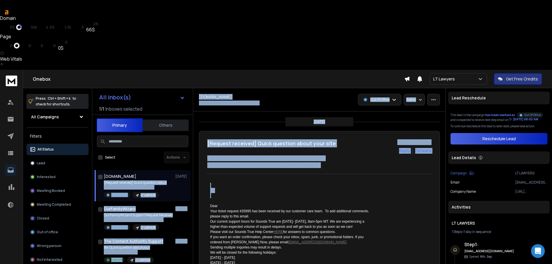
drag, startPoint x: 192, startPoint y: 119, endPoint x: 194, endPoint y: 142, distance: 22.8
click at [194, 142] on div "All Inbox(s) 1 / 1 Inboxes selected Primary Others Select Actions SoundsTrue.co…" at bounding box center [322, 220] width 460 height 264
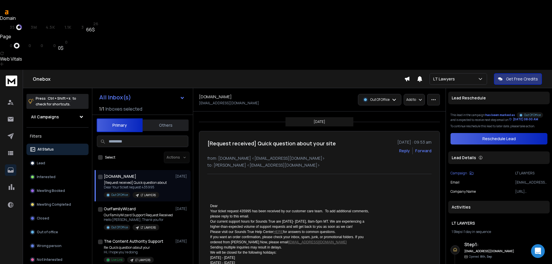
click at [14, 192] on div "H" at bounding box center [11, 202] width 23 height 264
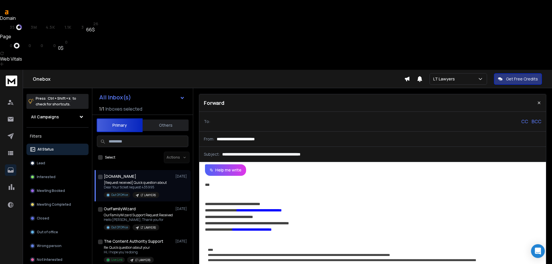
click at [538, 101] on icon at bounding box center [538, 102] width 3 height 3
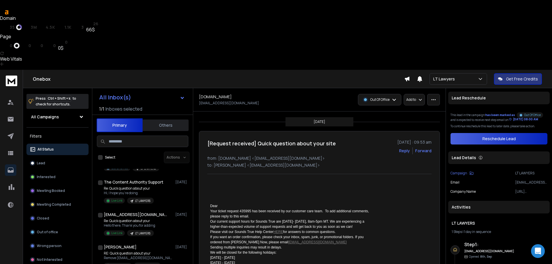
scroll to position [64, 0]
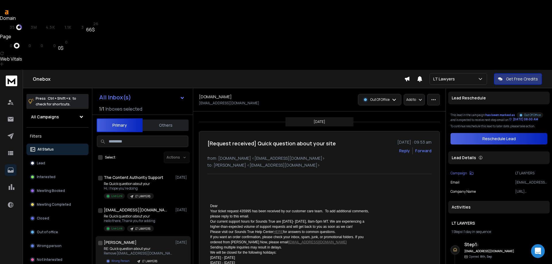
click at [146, 240] on div "CJ James 22 Aug" at bounding box center [146, 243] width 84 height 6
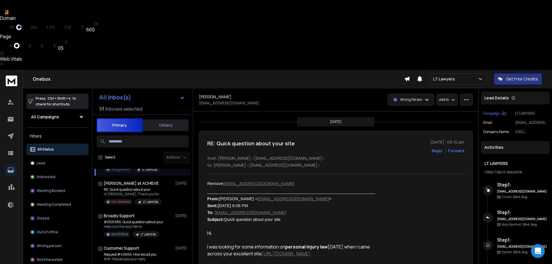
scroll to position [157, 0]
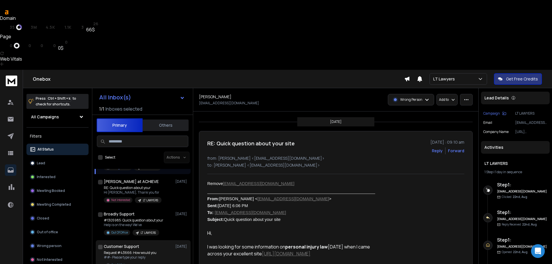
click at [139, 251] on p "Request #43666: How would you" at bounding box center [131, 253] width 55 height 5
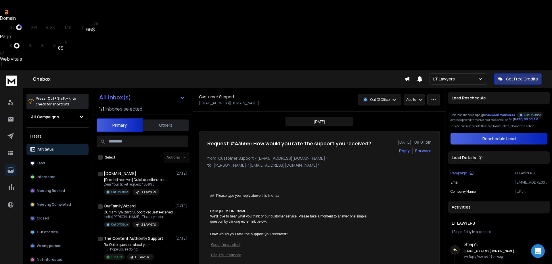
scroll to position [0, 0]
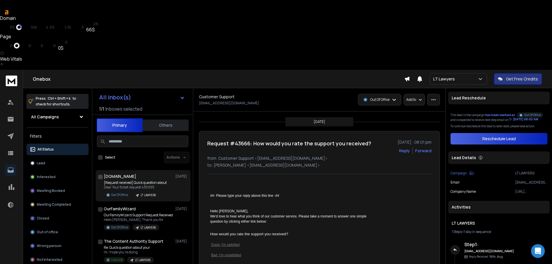
click at [155, 180] on p "[Request received] Quick question about" at bounding box center [135, 182] width 63 height 5
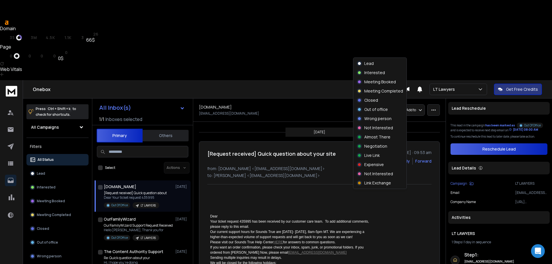
click at [353, 80] on div "Onebox LT Lawyers Get Free Credits Press Ctrl + Shift + k to check for shortcut…" at bounding box center [276, 221] width 552 height 282
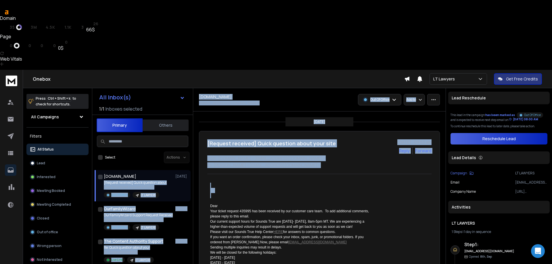
drag, startPoint x: 192, startPoint y: 119, endPoint x: 194, endPoint y: 142, distance: 22.8
click at [194, 142] on div "All Inbox(s) 1 / 1 Inboxes selected Primary Others Select Actions SoundsTrue.co…" at bounding box center [322, 220] width 460 height 264
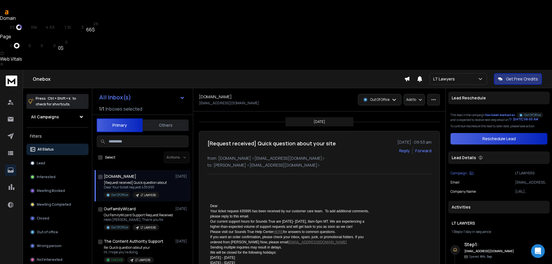
click at [14, 192] on div "H" at bounding box center [11, 202] width 23 height 264
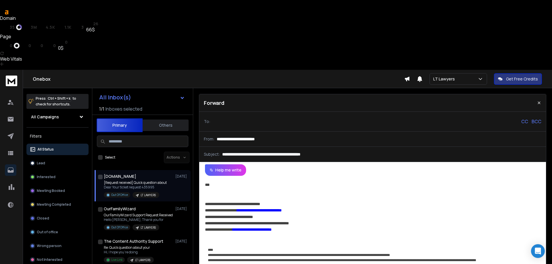
click at [538, 101] on icon at bounding box center [538, 102] width 3 height 3
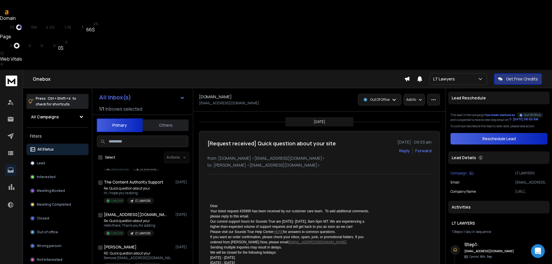
scroll to position [64, 0]
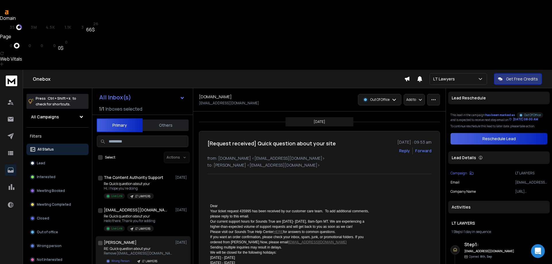
click at [146, 240] on div "CJ James 22 Aug" at bounding box center [146, 243] width 84 height 6
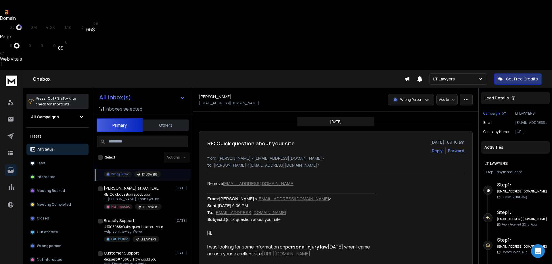
scroll to position [157, 0]
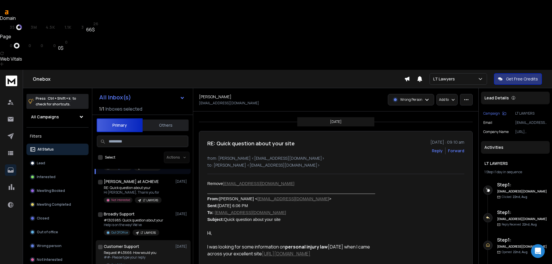
click at [139, 251] on p "Request #43666: How would you" at bounding box center [131, 253] width 55 height 5
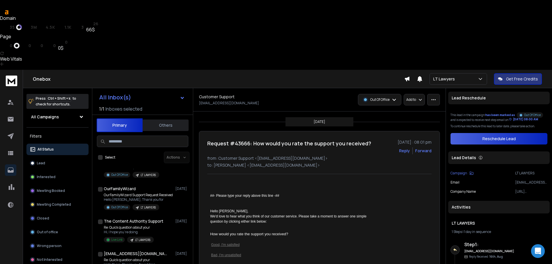
scroll to position [0, 0]
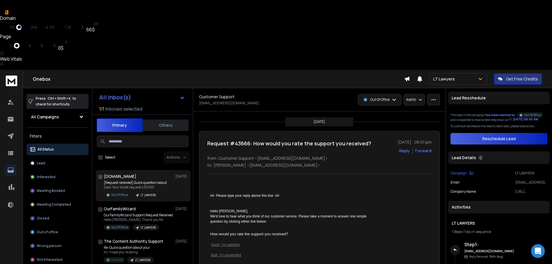
click at [155, 180] on p "[Request received] Quick question about" at bounding box center [135, 182] width 63 height 5
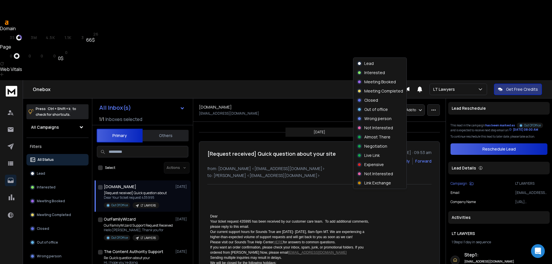
click at [353, 80] on div "Onebox LT Lawyers Get Free Credits Press Ctrl + Shift + k to check for shortcut…" at bounding box center [276, 221] width 552 height 282
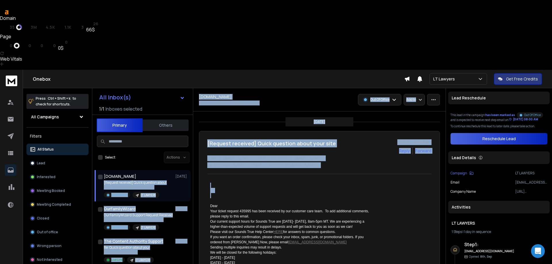
drag, startPoint x: 192, startPoint y: 119, endPoint x: 194, endPoint y: 142, distance: 22.8
click at [194, 142] on div "All Inbox(s) 1 / 1 Inboxes selected Primary Others Select Actions SoundsTrue.co…" at bounding box center [322, 220] width 460 height 264
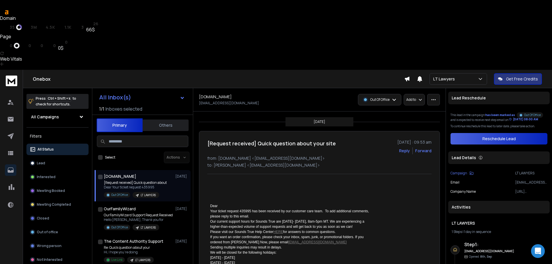
click at [14, 192] on div "H" at bounding box center [11, 202] width 23 height 264
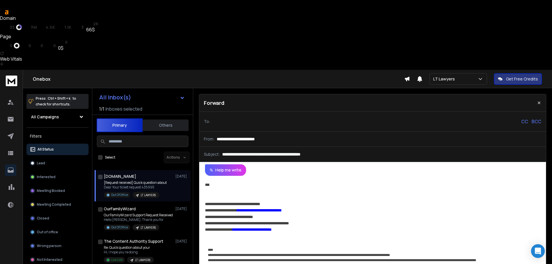
click at [538, 101] on icon at bounding box center [538, 102] width 3 height 3
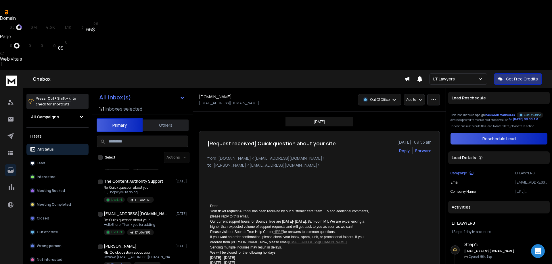
scroll to position [64, 0]
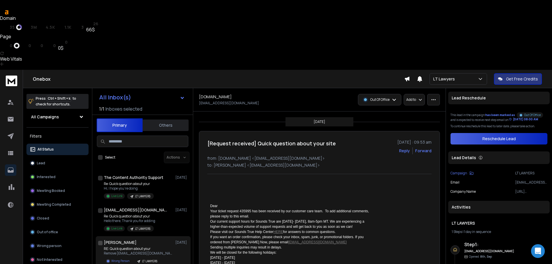
click at [146, 240] on div "CJ James 22 Aug" at bounding box center [146, 243] width 84 height 6
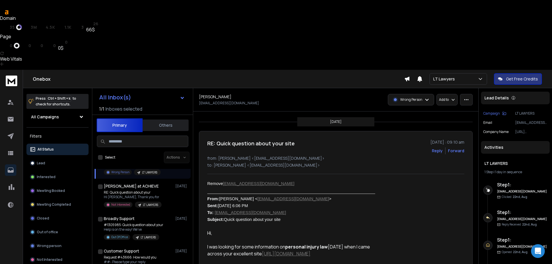
scroll to position [157, 0]
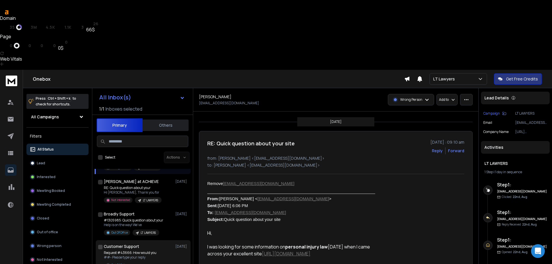
click at [139, 251] on p "Request #43666: How would you" at bounding box center [131, 253] width 55 height 5
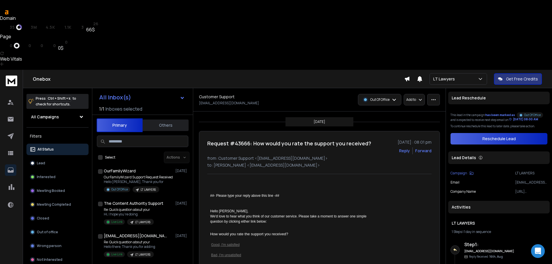
scroll to position [0, 0]
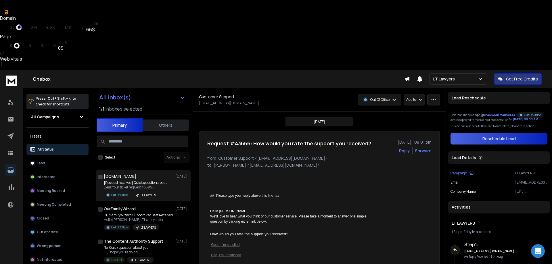
click at [155, 180] on p "[Request received] Quick question about" at bounding box center [135, 182] width 63 height 5
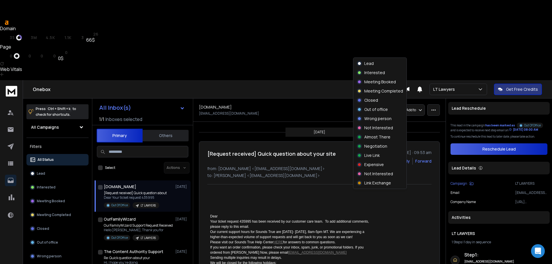
click at [353, 80] on div "Onebox LT Lawyers Get Free Credits Press Ctrl + Shift + k to check for shortcut…" at bounding box center [276, 221] width 552 height 282
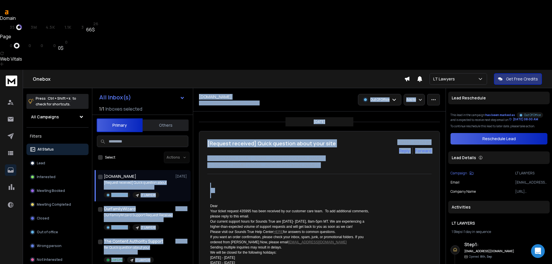
drag, startPoint x: 192, startPoint y: 119, endPoint x: 194, endPoint y: 142, distance: 22.8
click at [194, 142] on div "All Inbox(s) 1 / 1 Inboxes selected Primary Others Select Actions SoundsTrue.co…" at bounding box center [322, 220] width 460 height 264
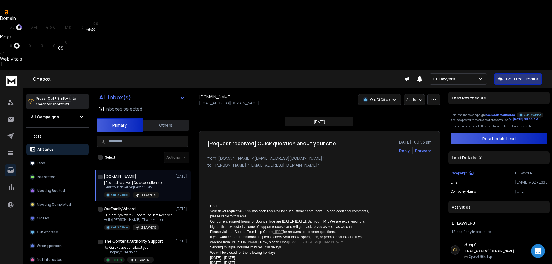
click at [14, 192] on div "H" at bounding box center [11, 202] width 23 height 264
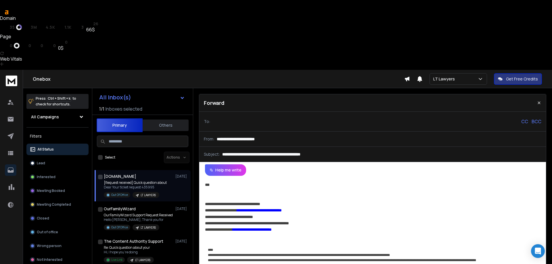
click at [538, 101] on icon at bounding box center [538, 102] width 3 height 3
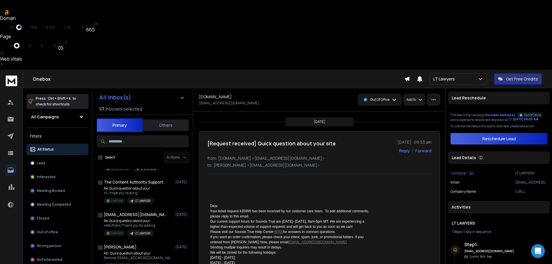
scroll to position [64, 0]
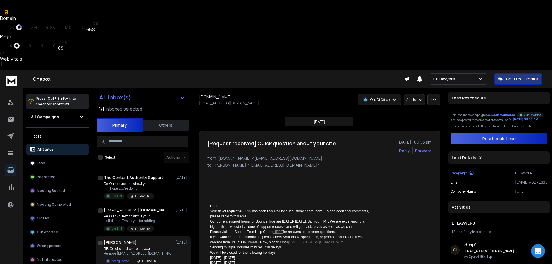
click at [146, 240] on div "CJ James 22 Aug" at bounding box center [146, 243] width 84 height 6
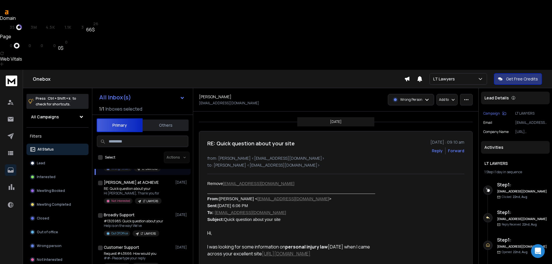
scroll to position [157, 0]
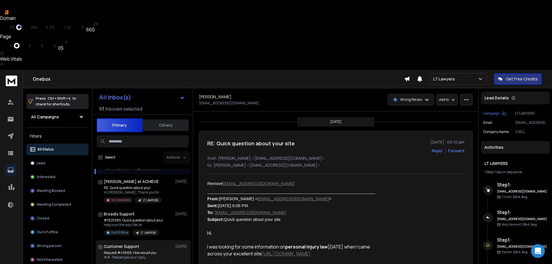
click at [139, 251] on p "Request #43666: How would you" at bounding box center [131, 253] width 55 height 5
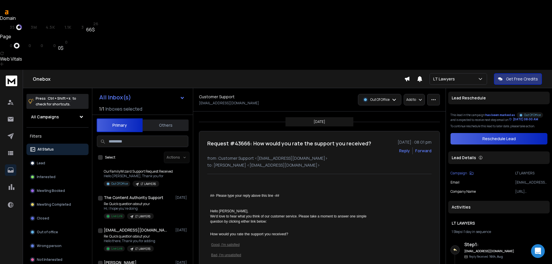
scroll to position [0, 0]
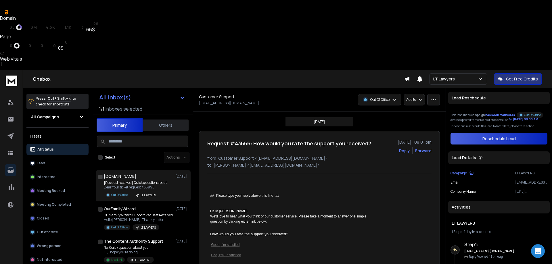
click at [155, 180] on p "[Request received] Quick question about" at bounding box center [135, 182] width 63 height 5
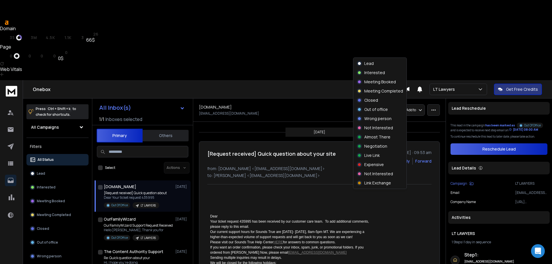
click at [353, 80] on div "Onebox LT Lawyers Get Free Credits Press Ctrl + Shift + k to check for shortcut…" at bounding box center [276, 221] width 552 height 282
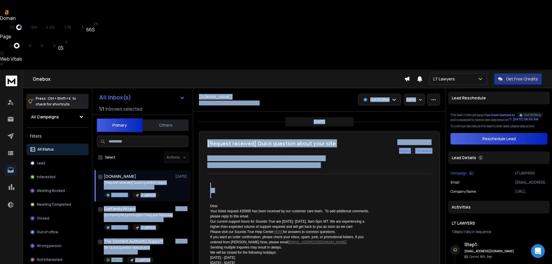
drag, startPoint x: 192, startPoint y: 119, endPoint x: 194, endPoint y: 142, distance: 22.8
click at [194, 142] on div "All Inbox(s) 1 / 1 Inboxes selected Primary Others Select Actions SoundsTrue.co…" at bounding box center [322, 220] width 460 height 264
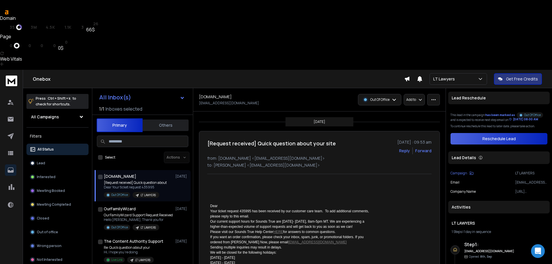
click at [14, 192] on div "H" at bounding box center [11, 202] width 23 height 264
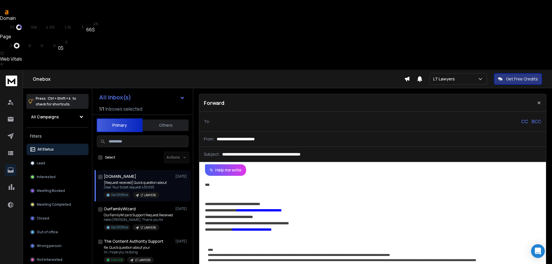
click at [538, 101] on icon at bounding box center [538, 102] width 3 height 3
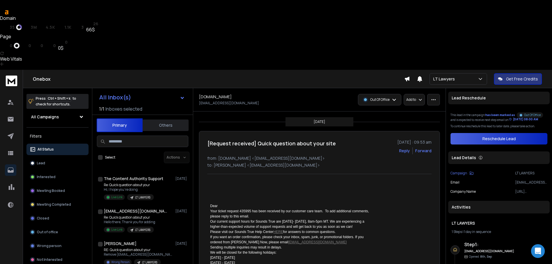
scroll to position [64, 0]
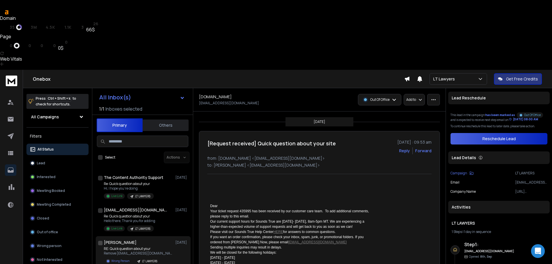
click at [146, 240] on div "CJ James 22 Aug" at bounding box center [146, 243] width 84 height 6
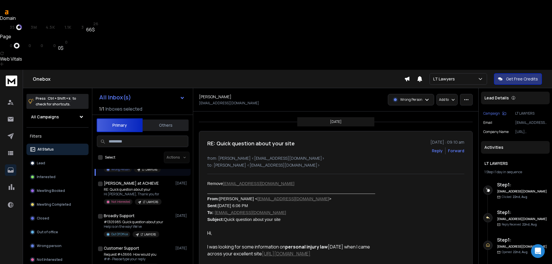
scroll to position [157, 0]
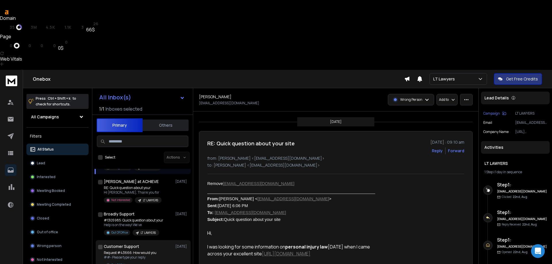
click at [139, 251] on p "Request #43666: How would you" at bounding box center [131, 253] width 55 height 5
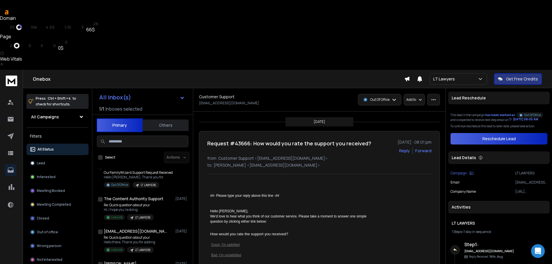
scroll to position [0, 0]
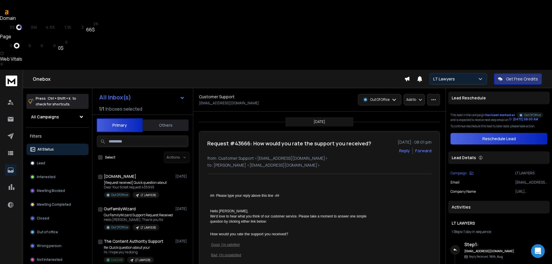
click at [448, 76] on p "LT Lawyers" at bounding box center [445, 79] width 24 height 6
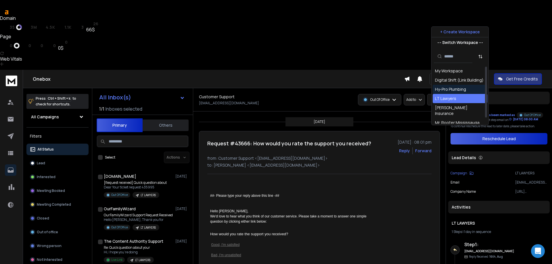
click at [443, 88] on div "Hy-Pro Plumbing" at bounding box center [450, 89] width 31 height 6
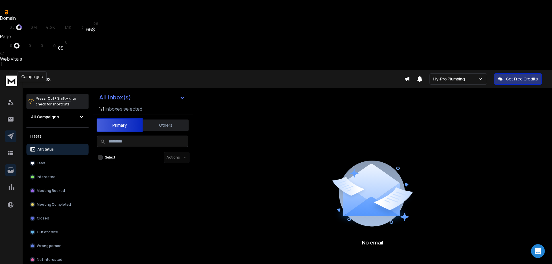
click at [11, 133] on icon at bounding box center [10, 136] width 6 height 6
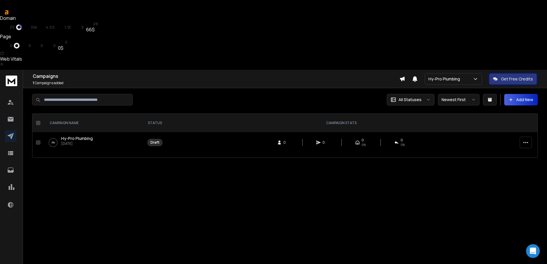
click at [527, 140] on icon "button" at bounding box center [526, 143] width 6 height 6
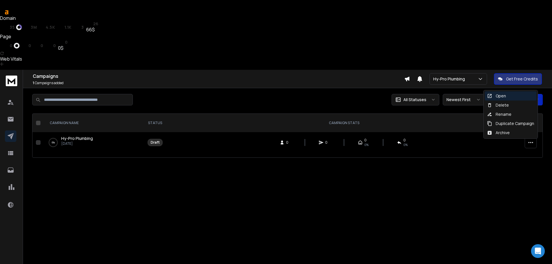
click at [497, 97] on div "Open" at bounding box center [496, 96] width 19 height 6
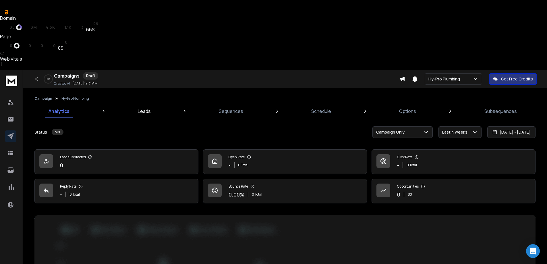
click at [145, 108] on p "Leads" at bounding box center [144, 111] width 13 height 7
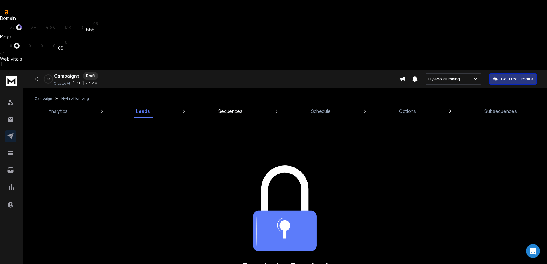
click at [228, 108] on p "Sequences" at bounding box center [230, 111] width 24 height 7
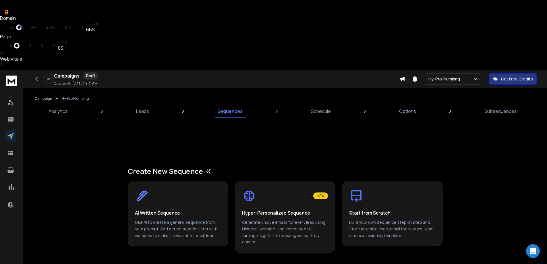
click at [380, 210] on h3 "Start from Scratch" at bounding box center [369, 213] width 41 height 6
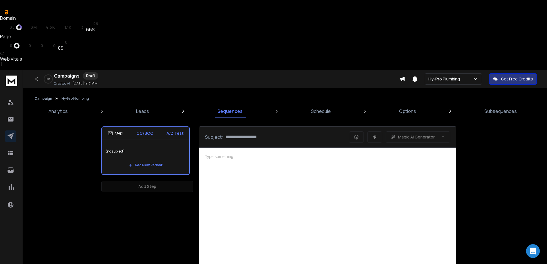
click at [231, 153] on div at bounding box center [327, 156] width 245 height 6
click at [256, 158] on div at bounding box center [327, 227] width 257 height 158
click at [257, 158] on div at bounding box center [327, 227] width 257 height 158
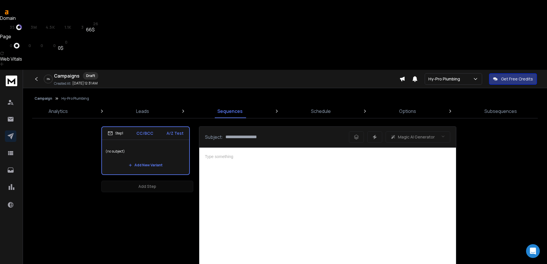
drag, startPoint x: 257, startPoint y: 158, endPoint x: 266, endPoint y: 158, distance: 8.3
click at [258, 158] on div at bounding box center [327, 227] width 257 height 158
drag, startPoint x: 266, startPoint y: 158, endPoint x: 421, endPoint y: 104, distance: 164.8
click at [272, 156] on div at bounding box center [327, 227] width 257 height 158
click at [37, 77] on icon at bounding box center [36, 79] width 2 height 4
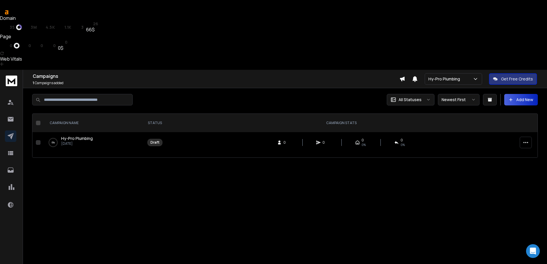
click at [526, 140] on icon "button" at bounding box center [526, 143] width 6 height 6
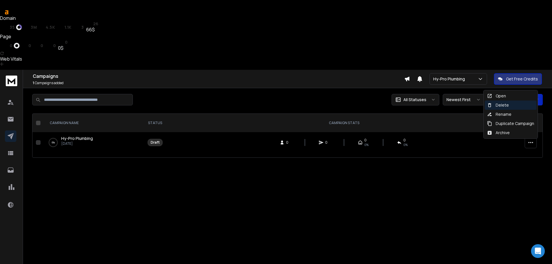
click at [505, 104] on div "Delete" at bounding box center [498, 105] width 22 height 6
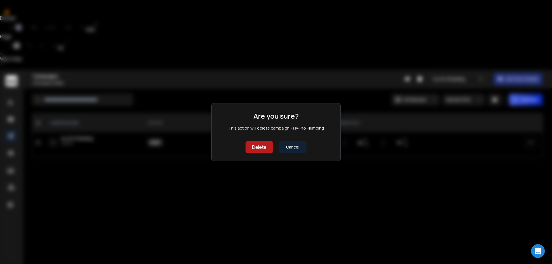
click at [261, 150] on button "Delete" at bounding box center [259, 146] width 28 height 11
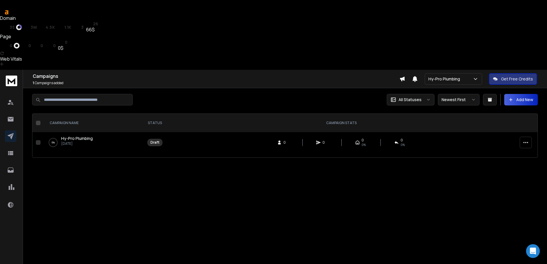
click at [521, 94] on button "Add New" at bounding box center [522, 99] width 34 height 11
click at [437, 76] on p "Hy-Pro Plumbing" at bounding box center [446, 79] width 34 height 6
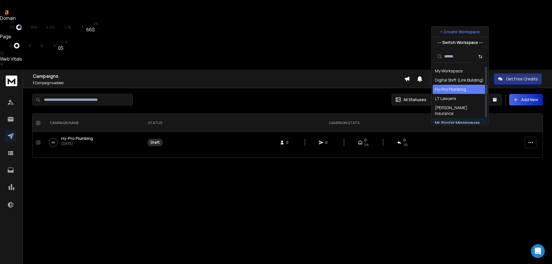
click at [446, 120] on div "Mr. Rooter Mississauga" at bounding box center [457, 123] width 45 height 6
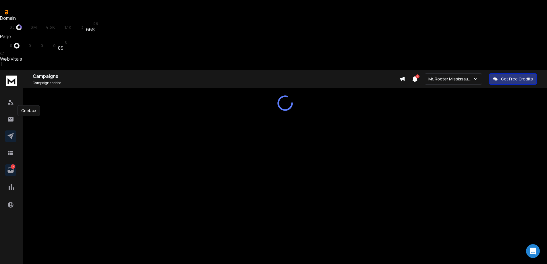
click at [10, 167] on icon at bounding box center [10, 170] width 7 height 7
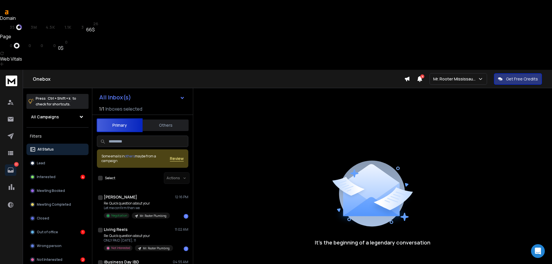
click at [166, 119] on button "Others" at bounding box center [166, 125] width 46 height 13
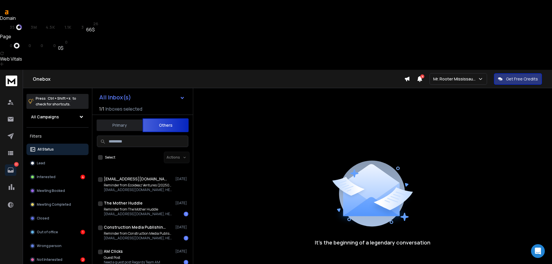
scroll to position [690, 0]
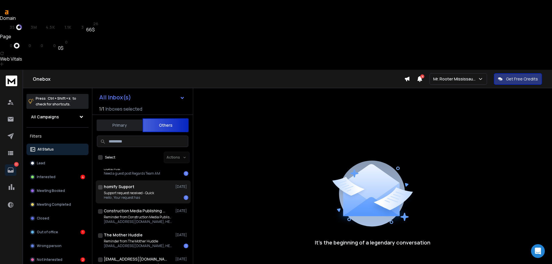
click at [155, 184] on div "homify Support [DATE]" at bounding box center [146, 187] width 84 height 6
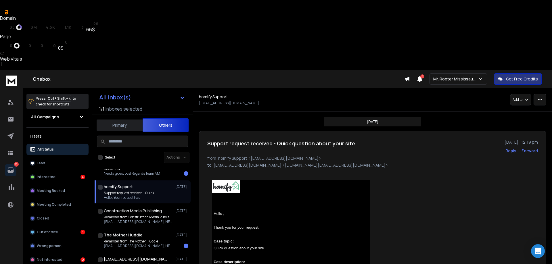
click at [353, 94] on div "homify Support HS [EMAIL_ADDRESS][DOMAIN_NAME]" at bounding box center [285, 99] width 172 height 11
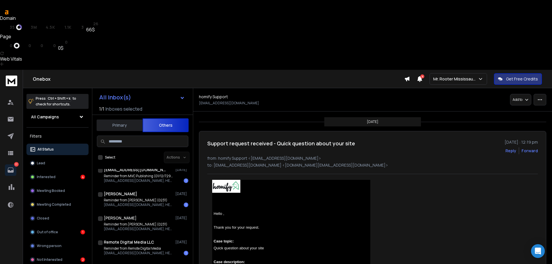
scroll to position [6, 0]
click at [14, 192] on div "17 H" at bounding box center [11, 202] width 23 height 264
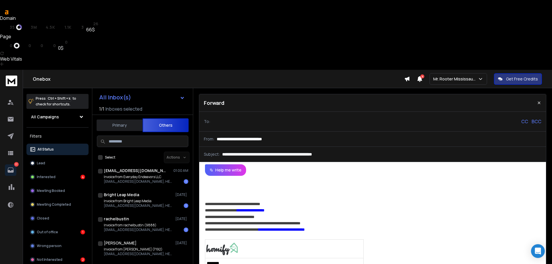
click at [538, 101] on icon at bounding box center [538, 102] width 3 height 3
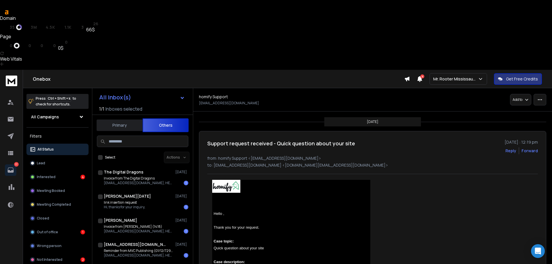
scroll to position [132, 0]
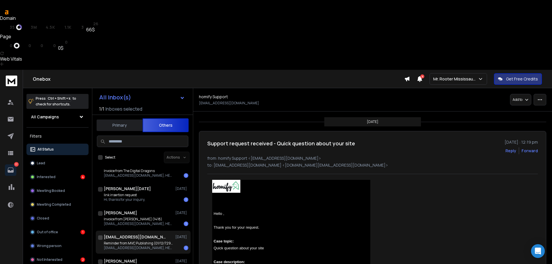
click at [146, 241] on p "Reminder from MVC Publishing (01/12/7299)" at bounding box center [138, 243] width 69 height 5
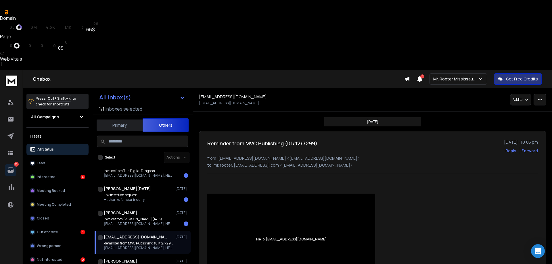
scroll to position [303, 0]
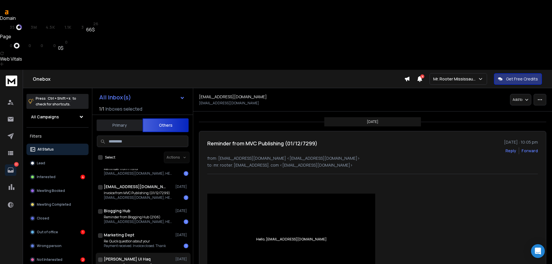
click at [139, 253] on div "[PERSON_NAME] Ul Haq [DATE] Invoice from [PERSON_NAME] Ul [EMAIL_ADDRESS][DOMAI…" at bounding box center [143, 264] width 95 height 23
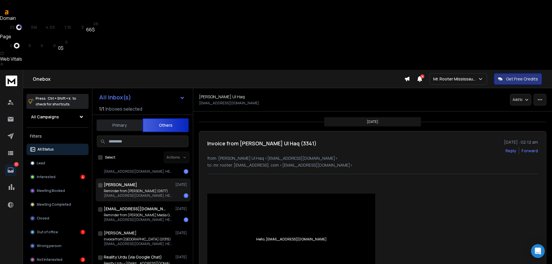
click at [155, 182] on div "[DEMOGRAPHIC_DATA][PERSON_NAME] [DATE]" at bounding box center [146, 185] width 84 height 6
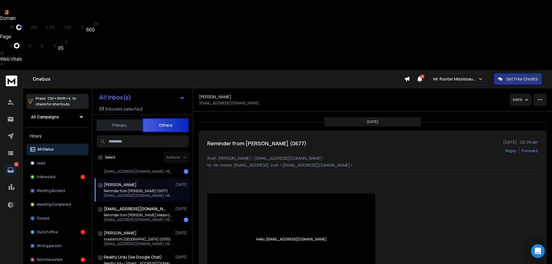
click at [353, 94] on div "[PERSON_NAME] MA [EMAIL_ADDRESS][DOMAIN_NAME]" at bounding box center [285, 99] width 172 height 11
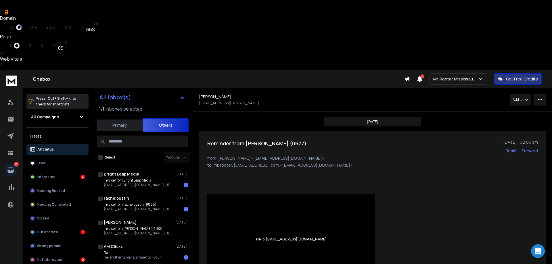
scroll to position [0, 0]
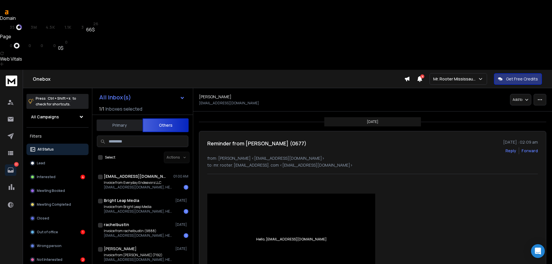
click at [14, 192] on div "17 H" at bounding box center [11, 202] width 23 height 264
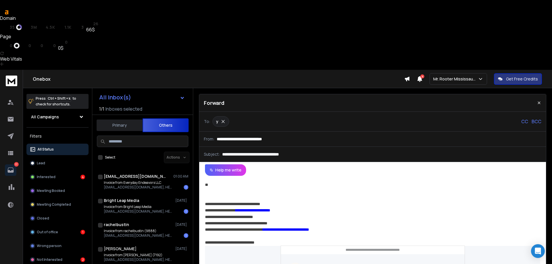
click at [538, 101] on icon at bounding box center [538, 102] width 3 height 3
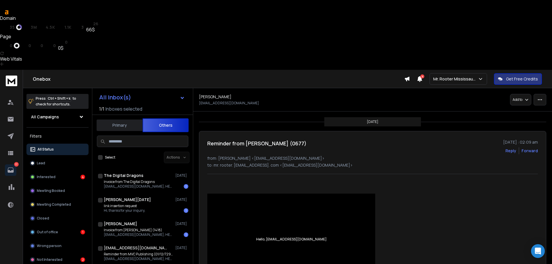
scroll to position [127, 0]
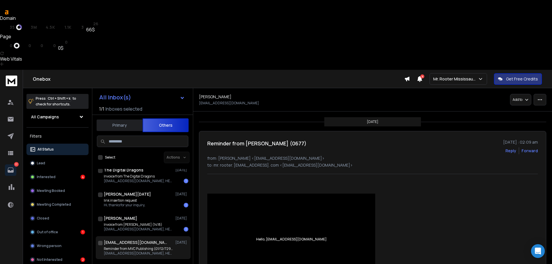
click at [146, 240] on div "[EMAIL_ADDRESS][DOMAIN_NAME] [DATE]" at bounding box center [146, 243] width 84 height 6
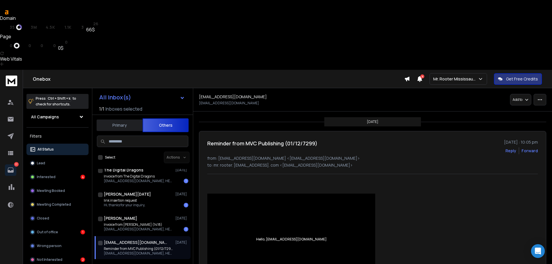
scroll to position [298, 0]
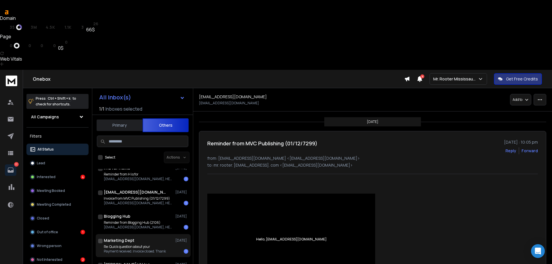
click at [139, 234] on div "Marketing Dept [DATE] Re: Quick question about your Payment received. Invoice c…" at bounding box center [143, 245] width 95 height 23
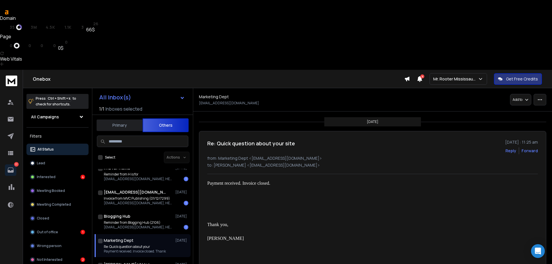
scroll to position [469, 0]
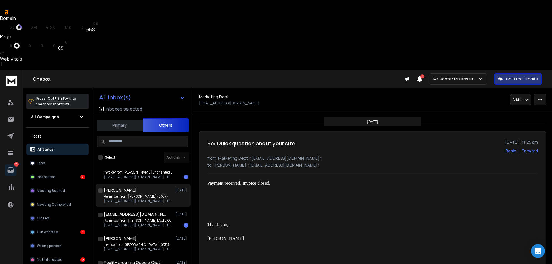
click at [155, 184] on div "[DEMOGRAPHIC_DATA][PERSON_NAME] [DATE] Reminder from [PERSON_NAME] (0677) [EMAI…" at bounding box center [143, 195] width 95 height 23
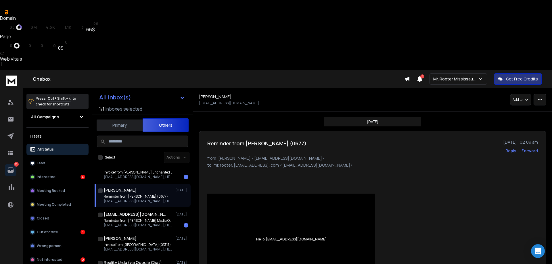
click at [353, 94] on div "[PERSON_NAME] MA [EMAIL_ADDRESS][DOMAIN_NAME]" at bounding box center [285, 99] width 172 height 11
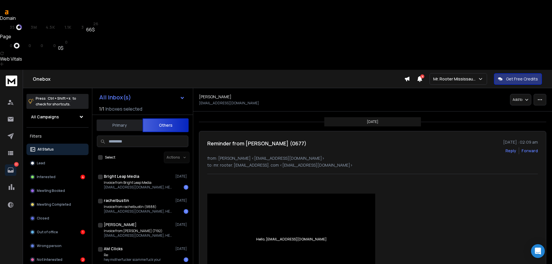
scroll to position [0, 0]
click at [14, 192] on div "17 H" at bounding box center [11, 202] width 23 height 264
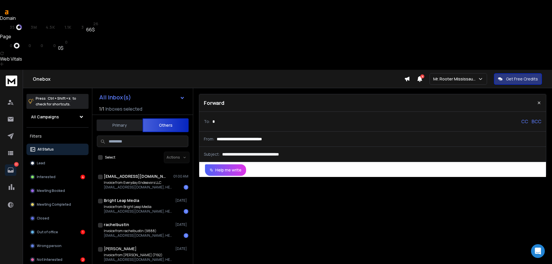
type input "*"
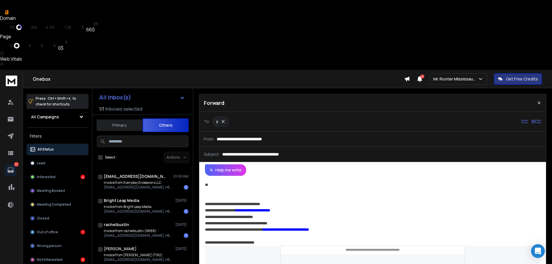
click at [538, 101] on icon at bounding box center [538, 102] width 3 height 3
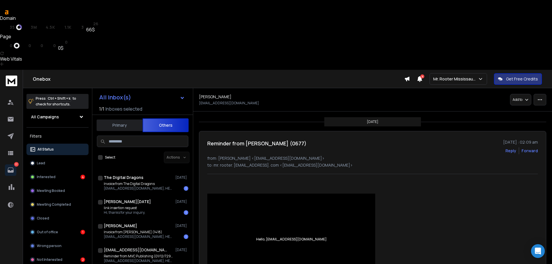
scroll to position [127, 0]
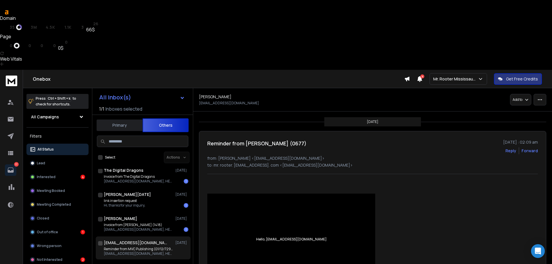
click at [146, 240] on div "[EMAIL_ADDRESS][DOMAIN_NAME] [DATE]" at bounding box center [146, 243] width 84 height 6
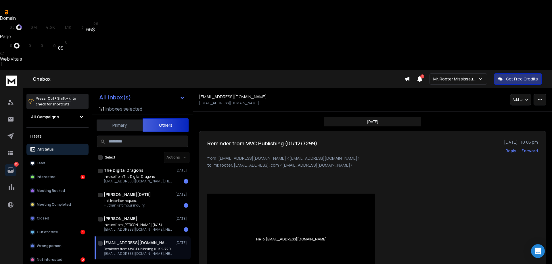
scroll to position [298, 0]
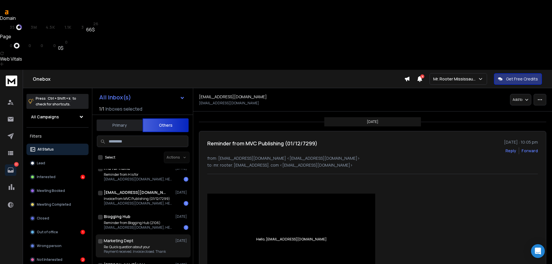
click at [139, 234] on div "Marketing Dept [DATE] Re: Quick question about your Payment received. Invoice c…" at bounding box center [143, 245] width 95 height 23
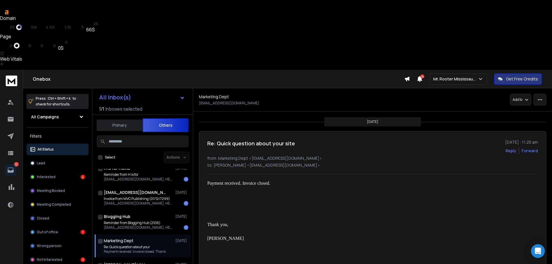
scroll to position [469, 0]
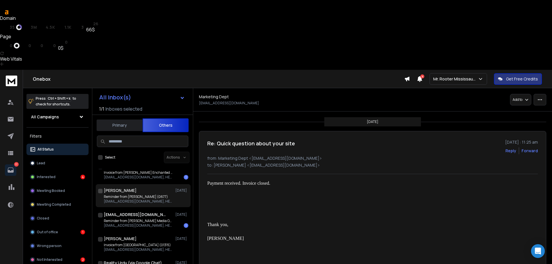
click at [155, 184] on div "[DEMOGRAPHIC_DATA][PERSON_NAME] [DATE] Reminder from [PERSON_NAME] (0677) [EMAI…" at bounding box center [143, 195] width 95 height 23
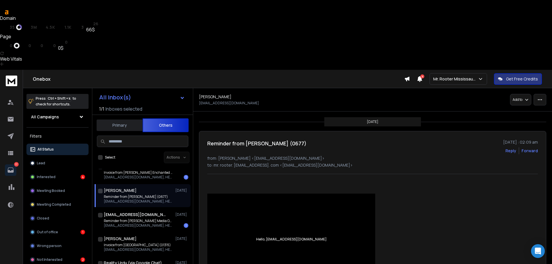
click at [353, 94] on div "[PERSON_NAME] MA [EMAIL_ADDRESS][DOMAIN_NAME]" at bounding box center [285, 99] width 172 height 11
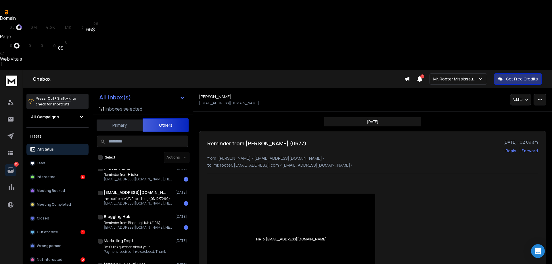
scroll to position [0, 0]
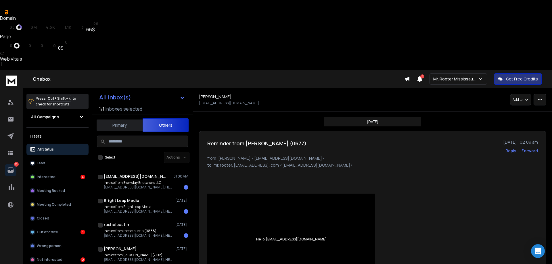
click at [14, 192] on div "17 H" at bounding box center [11, 202] width 23 height 264
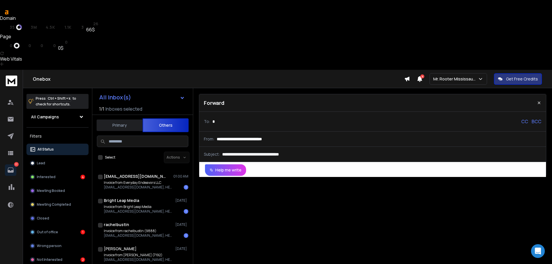
type input "*"
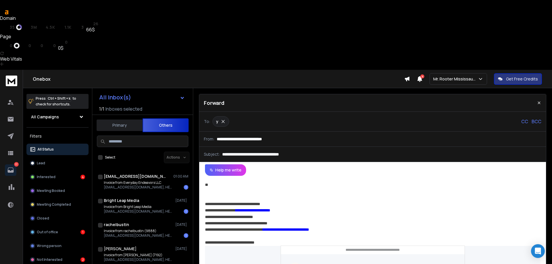
click at [538, 101] on icon at bounding box center [538, 102] width 3 height 3
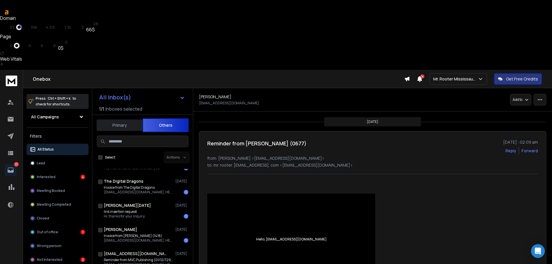
scroll to position [127, 0]
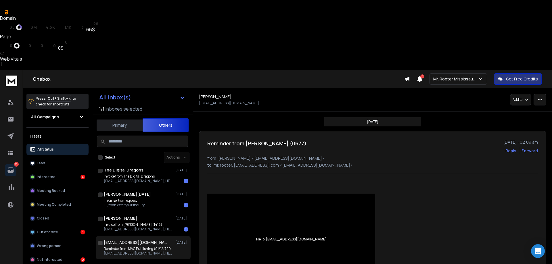
click at [146, 240] on div "[EMAIL_ADDRESS][DOMAIN_NAME] [DATE]" at bounding box center [146, 243] width 84 height 6
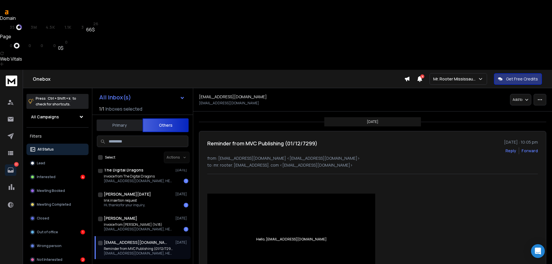
scroll to position [298, 0]
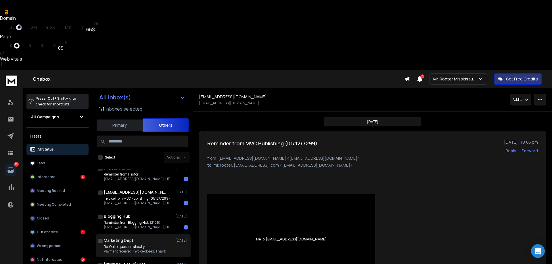
click at [139, 234] on div "Marketing Dept [DATE] Re: Quick question about your Payment received. Invoice c…" at bounding box center [143, 245] width 95 height 23
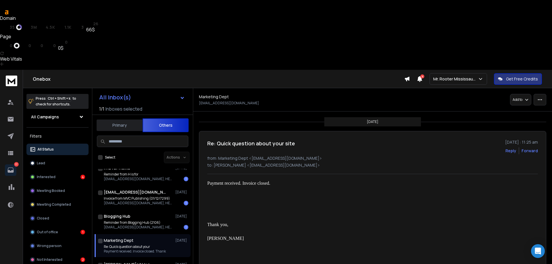
scroll to position [469, 0]
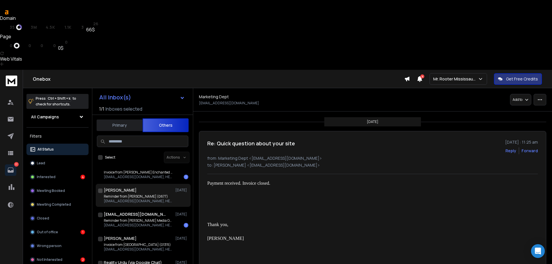
click at [155, 184] on div "[DEMOGRAPHIC_DATA][PERSON_NAME] [DATE] Reminder from [PERSON_NAME] (0677) [EMAI…" at bounding box center [143, 195] width 95 height 23
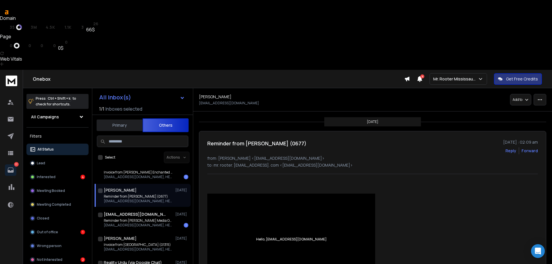
click at [353, 94] on div "[PERSON_NAME] MA [EMAIL_ADDRESS][DOMAIN_NAME]" at bounding box center [285, 99] width 172 height 11
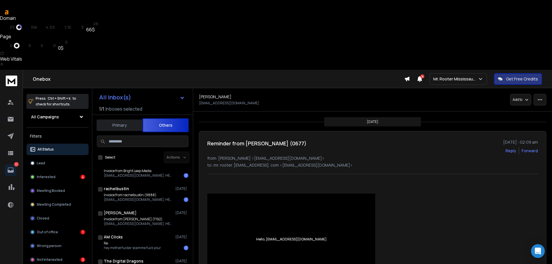
scroll to position [0, 0]
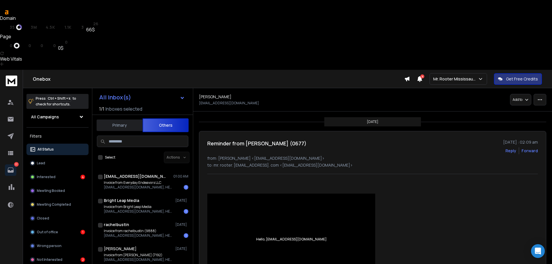
click at [14, 192] on div "17 H" at bounding box center [11, 202] width 23 height 264
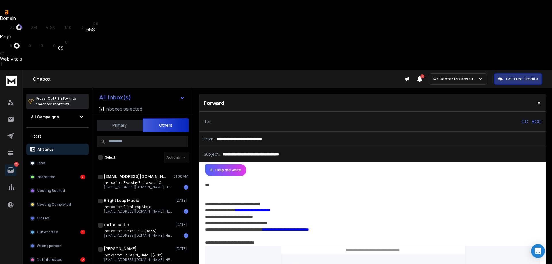
click at [538, 101] on icon at bounding box center [538, 102] width 3 height 3
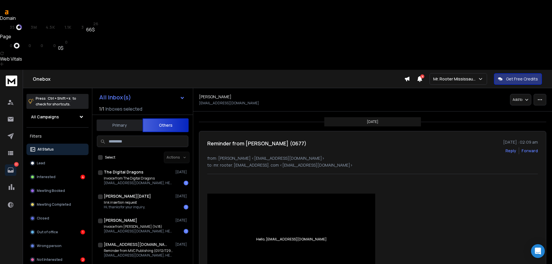
scroll to position [127, 0]
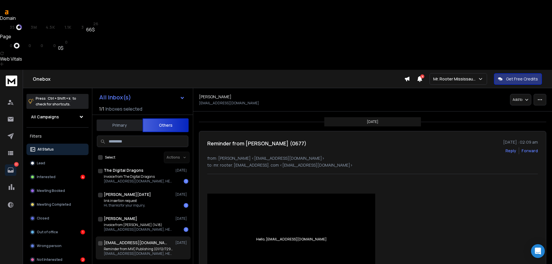
click at [146, 240] on div "[EMAIL_ADDRESS][DOMAIN_NAME] [DATE]" at bounding box center [146, 243] width 84 height 6
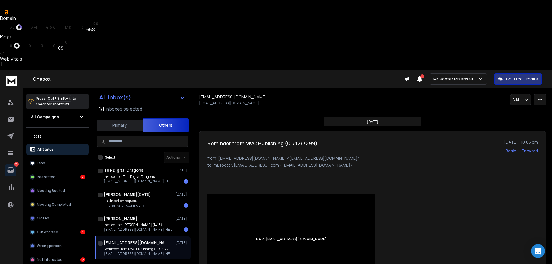
scroll to position [298, 0]
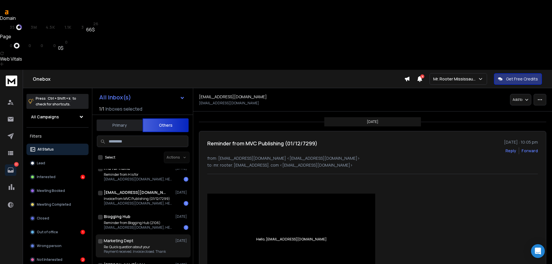
click at [139, 234] on div "Marketing Dept [DATE] Re: Quick question about your Payment received. Invoice c…" at bounding box center [143, 245] width 95 height 23
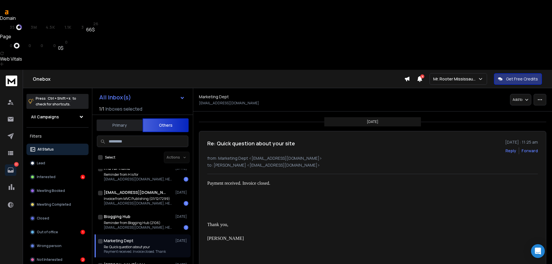
scroll to position [469, 0]
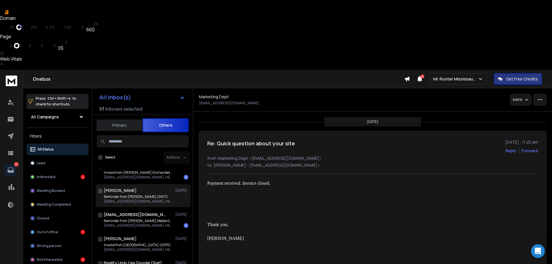
click at [155, 184] on div "[DEMOGRAPHIC_DATA][PERSON_NAME] [DATE] Reminder from [PERSON_NAME] (0677) [EMAI…" at bounding box center [143, 195] width 95 height 23
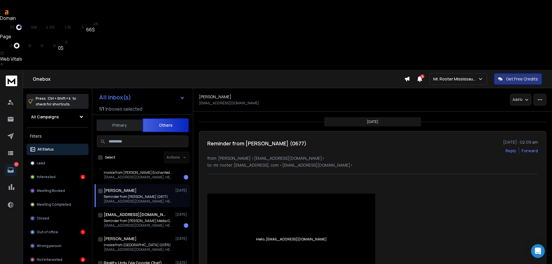
click at [353, 94] on div "[PERSON_NAME] MA [EMAIL_ADDRESS][DOMAIN_NAME]" at bounding box center [285, 99] width 172 height 11
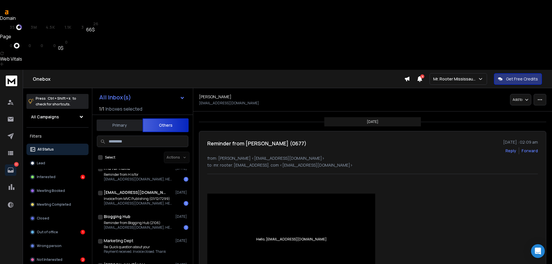
scroll to position [0, 0]
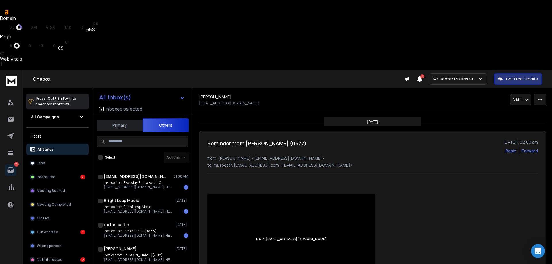
click at [14, 192] on div "17 H" at bounding box center [11, 202] width 23 height 264
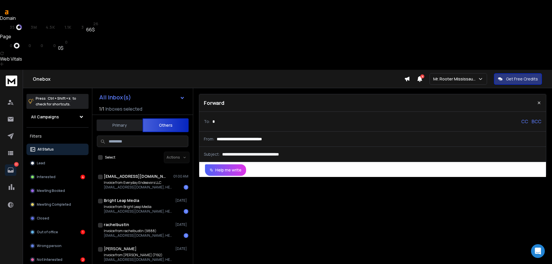
type input "*"
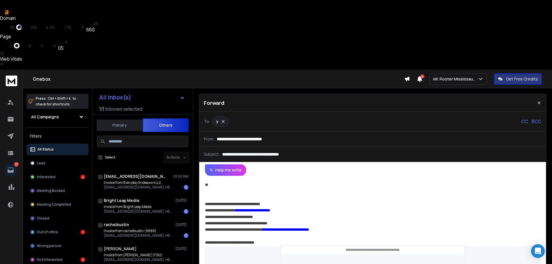
click at [538, 101] on icon at bounding box center [538, 102] width 3 height 3
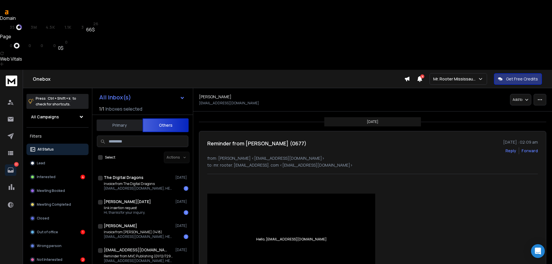
scroll to position [127, 0]
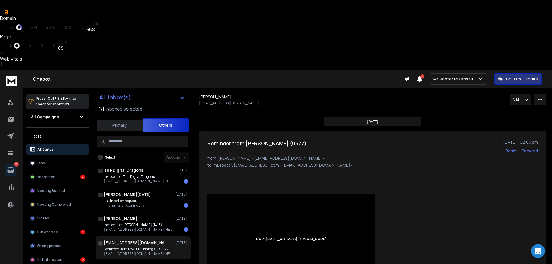
click at [146, 240] on div "[EMAIL_ADDRESS][DOMAIN_NAME] [DATE]" at bounding box center [146, 243] width 84 height 6
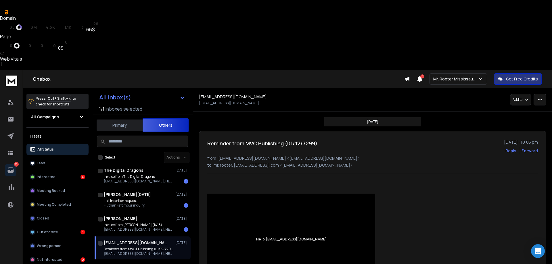
scroll to position [298, 0]
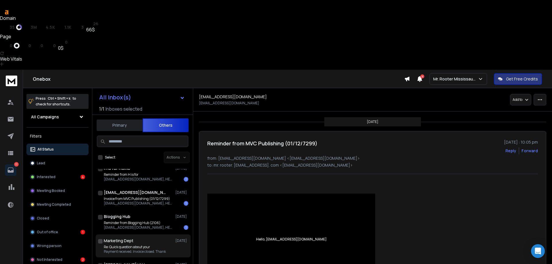
click at [139, 234] on div "Marketing Dept [DATE] Re: Quick question about your Payment received. Invoice c…" at bounding box center [143, 245] width 95 height 23
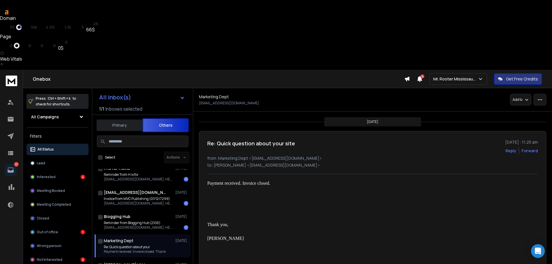
scroll to position [469, 0]
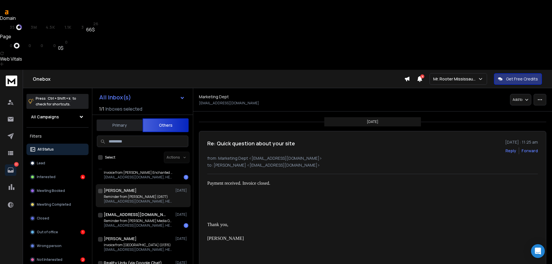
click at [155, 184] on div "[DEMOGRAPHIC_DATA][PERSON_NAME] [DATE] Reminder from [PERSON_NAME] (0677) [EMAI…" at bounding box center [143, 195] width 95 height 23
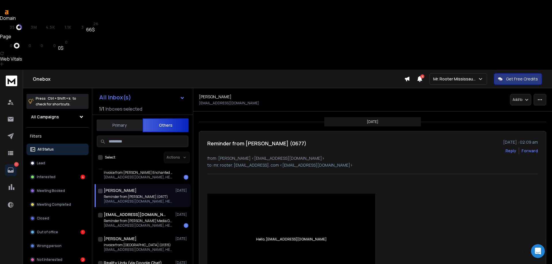
click at [353, 94] on div "[PERSON_NAME] MA [EMAIL_ADDRESS][DOMAIN_NAME]" at bounding box center [285, 99] width 172 height 11
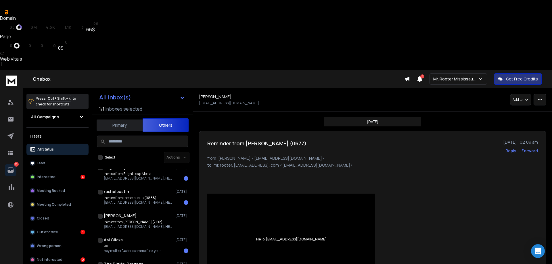
scroll to position [0, 0]
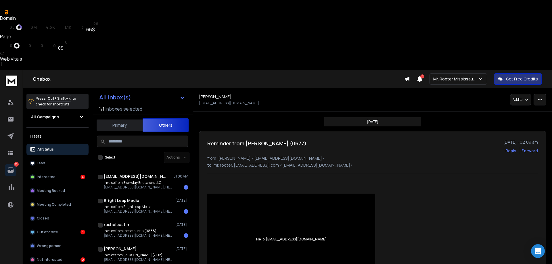
click at [14, 192] on div "17 H" at bounding box center [11, 202] width 23 height 264
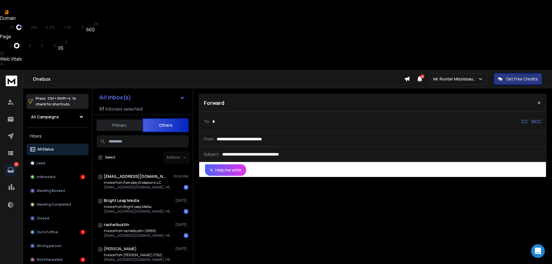
type input "*"
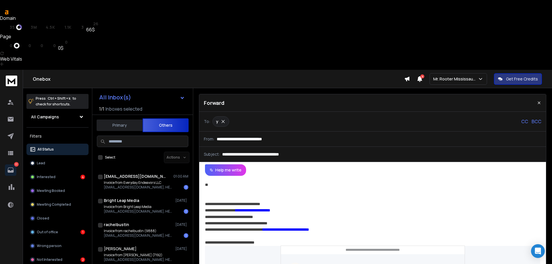
click at [538, 101] on icon at bounding box center [538, 102] width 3 height 3
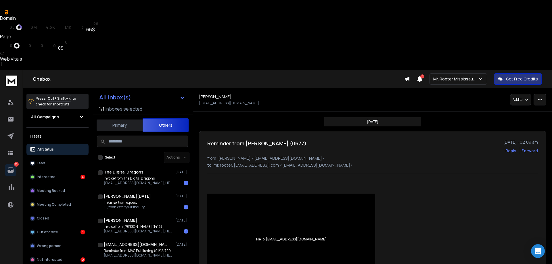
scroll to position [127, 0]
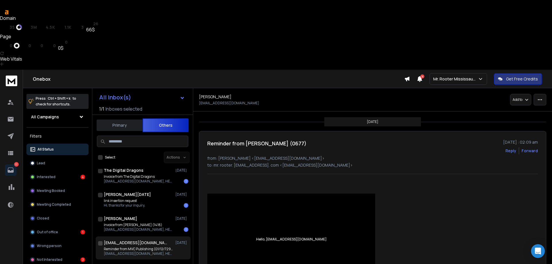
click at [146, 240] on div "[EMAIL_ADDRESS][DOMAIN_NAME] [DATE]" at bounding box center [146, 243] width 84 height 6
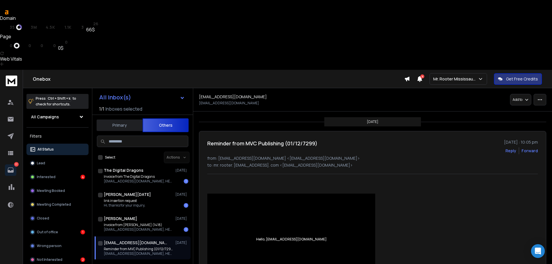
scroll to position [298, 0]
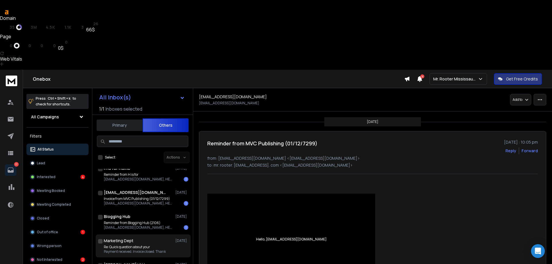
click at [139, 234] on div "Marketing Dept [DATE] Re: Quick question about your Payment received. Invoice c…" at bounding box center [143, 245] width 95 height 23
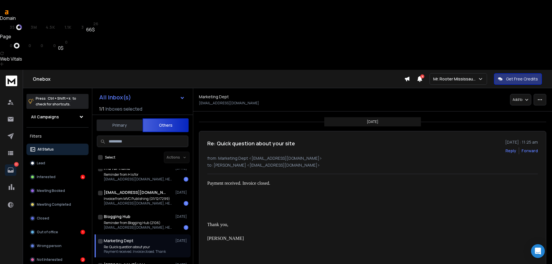
scroll to position [469, 0]
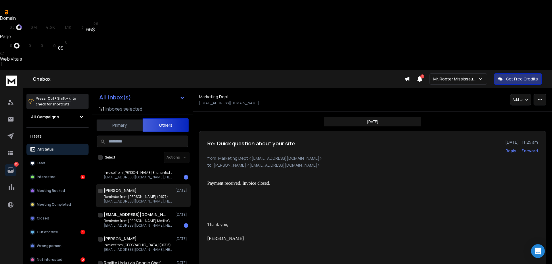
click at [155, 184] on div "[DEMOGRAPHIC_DATA][PERSON_NAME] [DATE] Reminder from [PERSON_NAME] (0677) [EMAI…" at bounding box center [143, 195] width 95 height 23
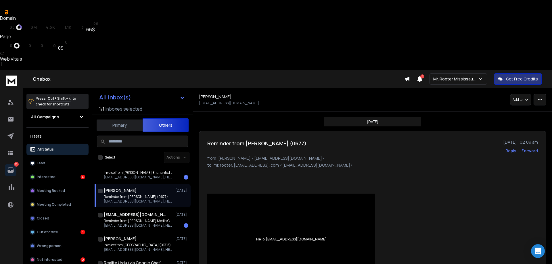
click at [353, 94] on div "[PERSON_NAME] MA [EMAIL_ADDRESS][DOMAIN_NAME]" at bounding box center [285, 99] width 172 height 11
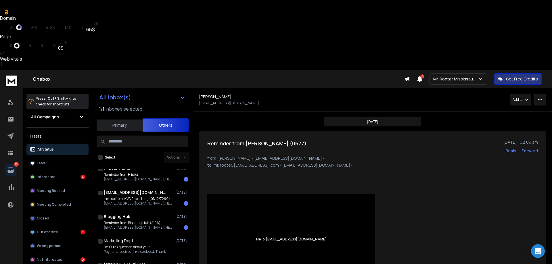
scroll to position [0, 0]
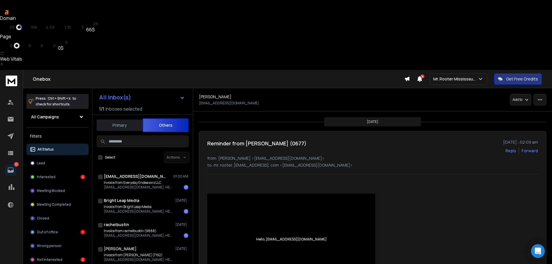
click at [14, 192] on div "17 H" at bounding box center [11, 202] width 23 height 264
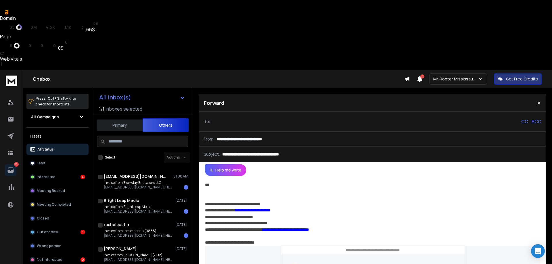
click at [538, 101] on icon at bounding box center [538, 102] width 3 height 3
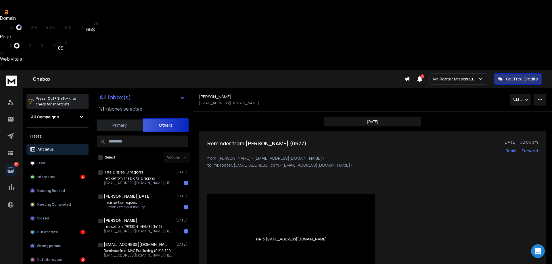
scroll to position [127, 0]
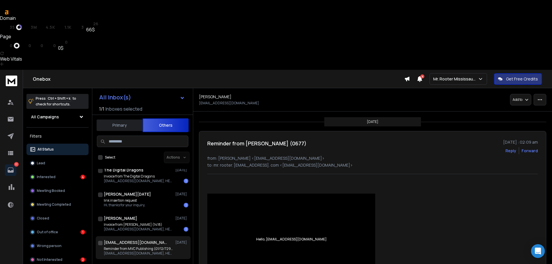
click at [146, 240] on div "service@paypal.co.uk 08 Sep" at bounding box center [146, 243] width 84 height 6
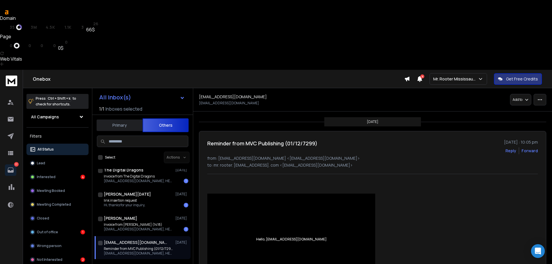
scroll to position [298, 0]
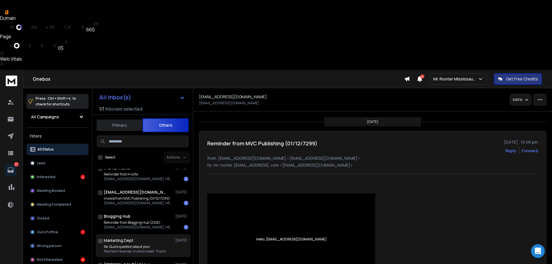
click at [139, 234] on div "Marketing Dept 05 Sep Re: Quick question about your Payment received. Invoice c…" at bounding box center [143, 245] width 95 height 23
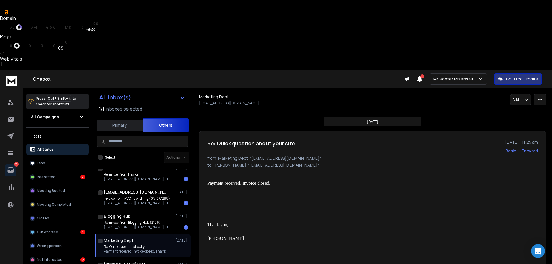
scroll to position [469, 0]
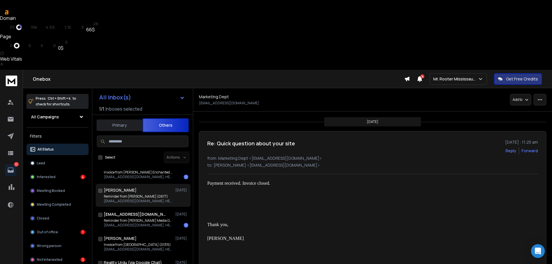
click at [155, 184] on div "Muhammad Asif 04 Sep Reminder from Muhammad Asif (0677) MR.ROOTER.MISSISSAUGA@G…" at bounding box center [143, 195] width 95 height 23
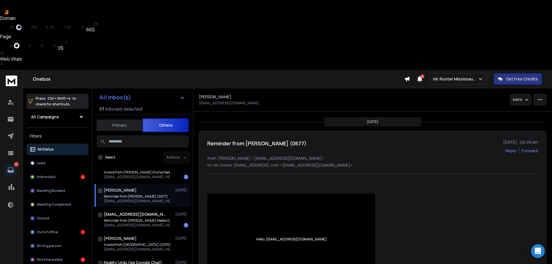
click at [353, 94] on div "Muhammad Asif MA service@intl.paypal.com" at bounding box center [285, 99] width 172 height 11
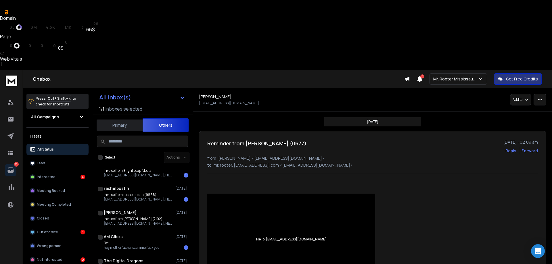
scroll to position [0, 0]
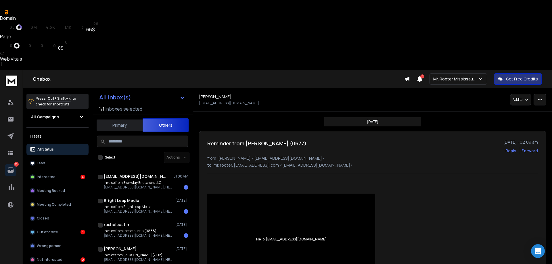
click at [14, 192] on div "17 H" at bounding box center [11, 202] width 23 height 264
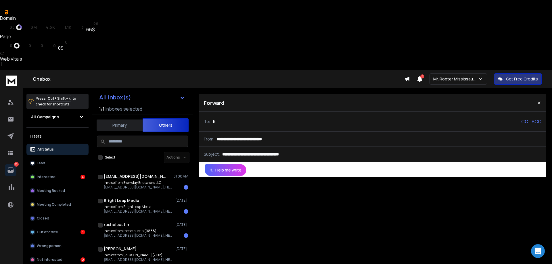
type input "*"
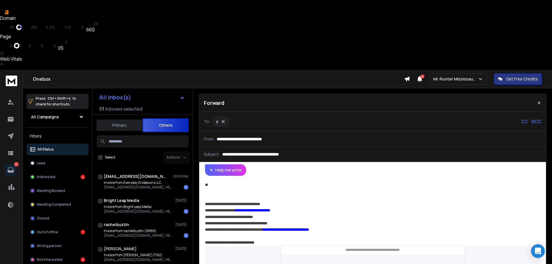
click at [538, 101] on icon at bounding box center [538, 102] width 3 height 3
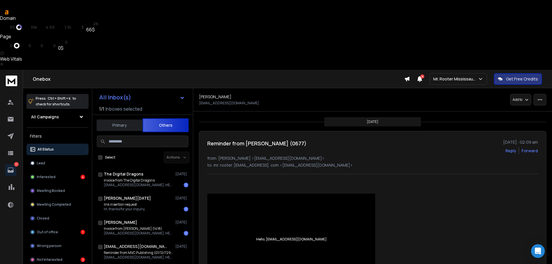
scroll to position [127, 0]
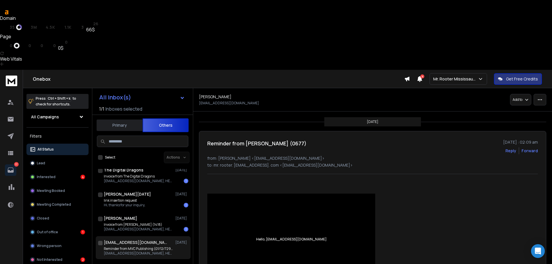
click at [146, 240] on div "service@paypal.co.uk 08 Sep" at bounding box center [146, 243] width 84 height 6
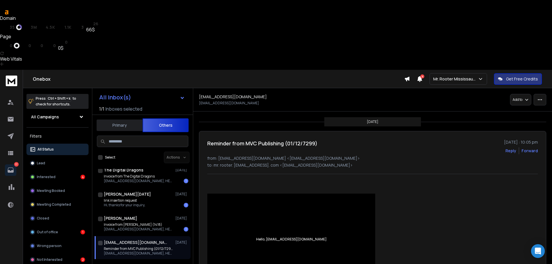
scroll to position [298, 0]
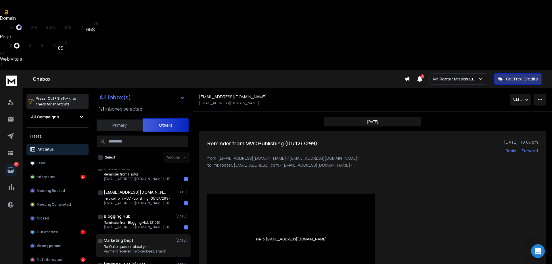
click at [139, 234] on div "Marketing Dept 05 Sep Re: Quick question about your Payment received. Invoice c…" at bounding box center [143, 245] width 95 height 23
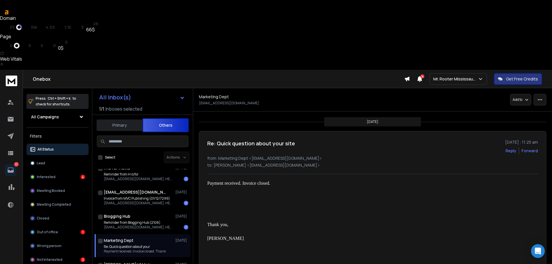
scroll to position [469, 0]
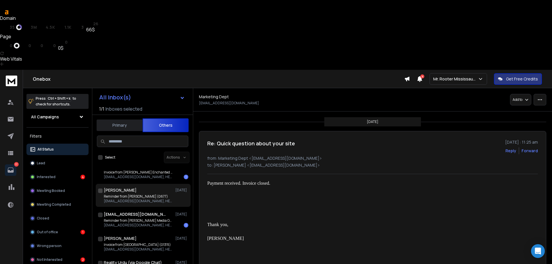
click at [155, 184] on div "Muhammad Asif 04 Sep Reminder from Muhammad Asif (0677) MR.ROOTER.MISSISSAUGA@G…" at bounding box center [143, 195] width 95 height 23
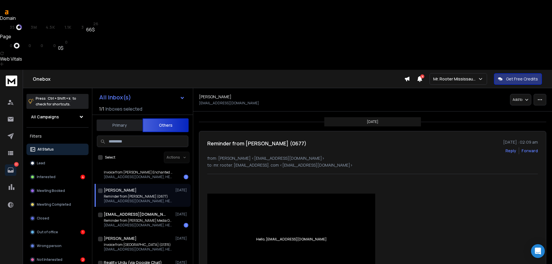
click at [353, 94] on div "Muhammad Asif MA service@intl.paypal.com" at bounding box center [285, 99] width 172 height 11
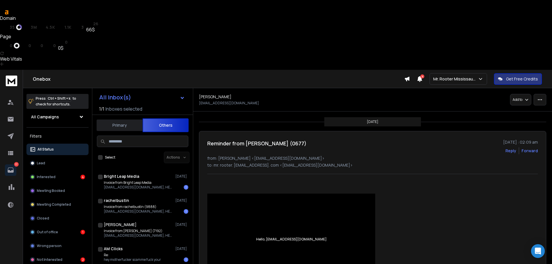
scroll to position [0, 0]
click at [14, 192] on div "17 H" at bounding box center [11, 202] width 23 height 264
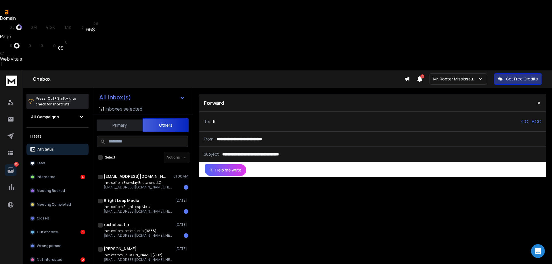
type input "*"
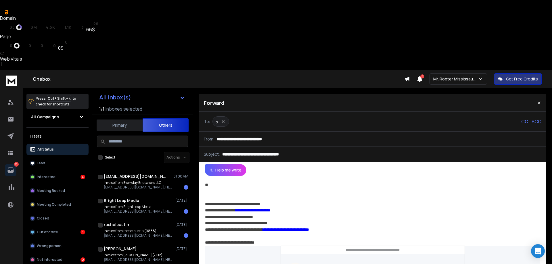
click at [538, 101] on icon at bounding box center [538, 102] width 3 height 3
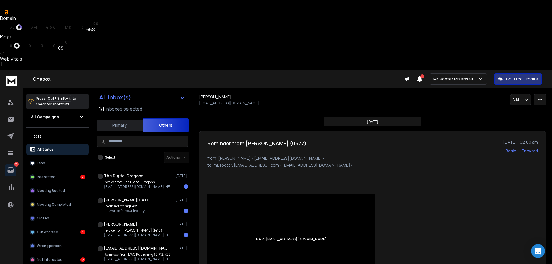
scroll to position [127, 0]
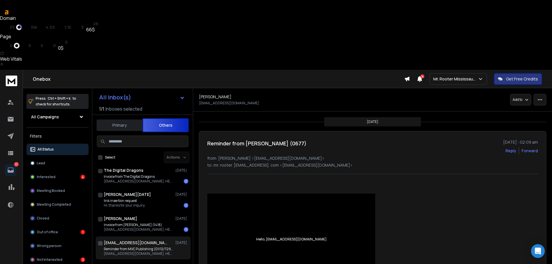
click at [146, 240] on div "service@paypal.co.uk 08 Sep" at bounding box center [146, 243] width 84 height 6
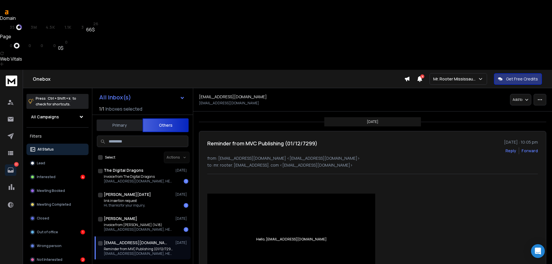
scroll to position [298, 0]
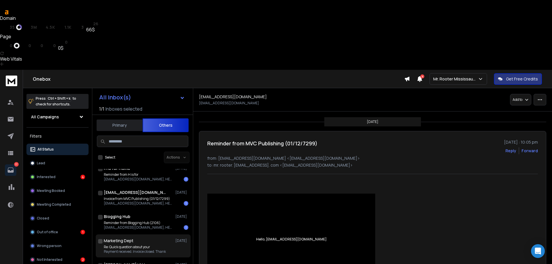
click at [139, 234] on div "Marketing Dept 05 Sep Re: Quick question about your Payment received. Invoice c…" at bounding box center [143, 245] width 95 height 23
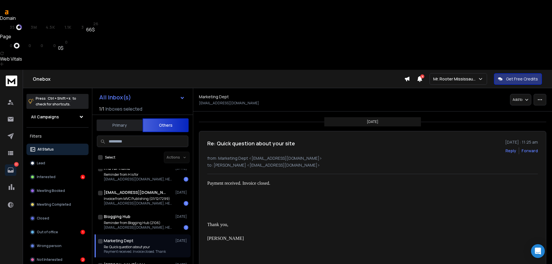
scroll to position [469, 0]
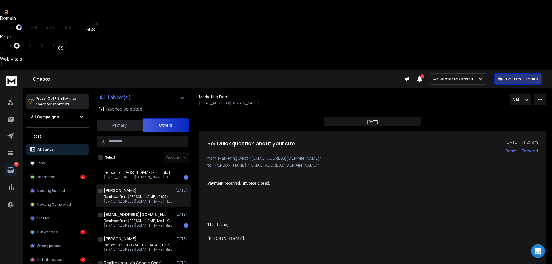
click at [155, 184] on div "Muhammad Asif 04 Sep Reminder from Muhammad Asif (0677) MR.ROOTER.MISSISSAUGA@G…" at bounding box center [143, 195] width 95 height 23
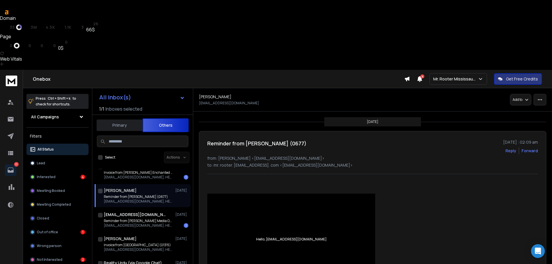
click at [353, 94] on div "Muhammad Asif MA service@intl.paypal.com" at bounding box center [285, 99] width 172 height 11
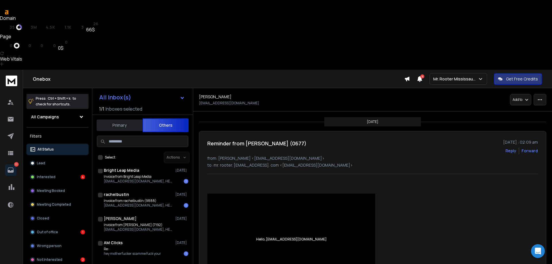
scroll to position [0, 0]
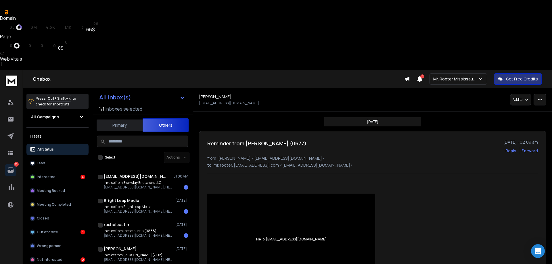
click at [14, 192] on div "17 H" at bounding box center [11, 202] width 23 height 264
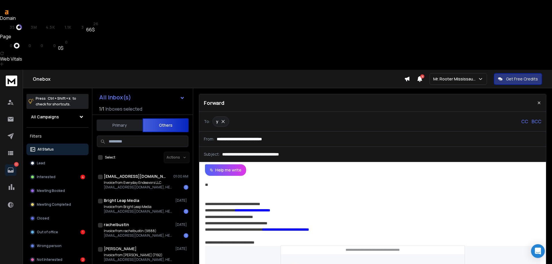
click at [538, 101] on icon at bounding box center [538, 102] width 3 height 3
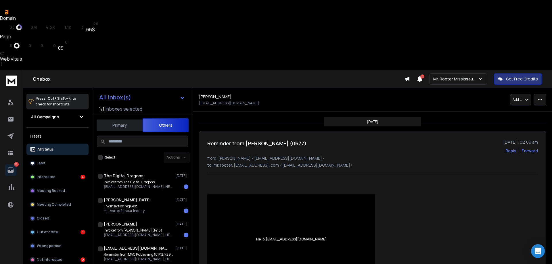
scroll to position [127, 0]
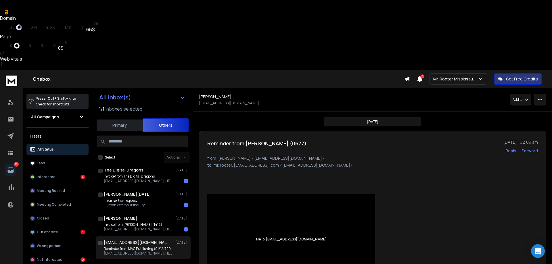
click at [146, 240] on div "service@paypal.co.uk 08 Sep" at bounding box center [146, 243] width 84 height 6
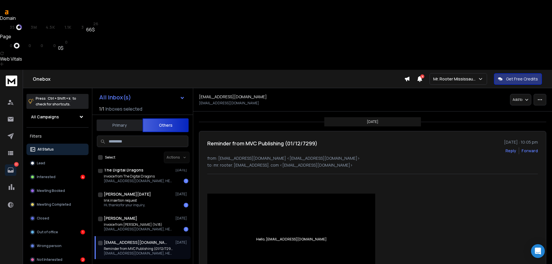
scroll to position [298, 0]
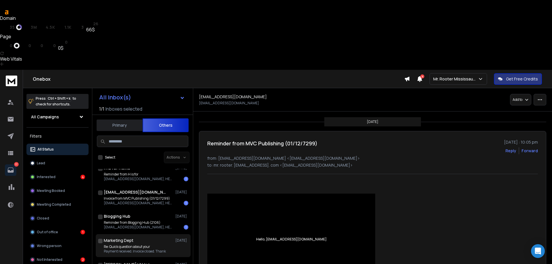
click at [139, 234] on div "Marketing Dept 05 Sep Re: Quick question about your Payment received. Invoice c…" at bounding box center [143, 245] width 95 height 23
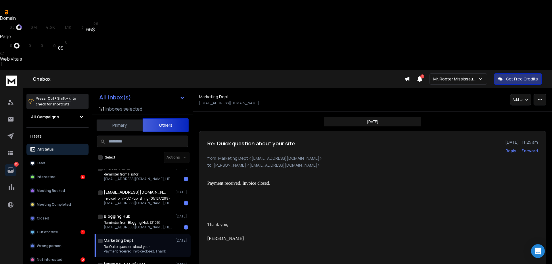
scroll to position [469, 0]
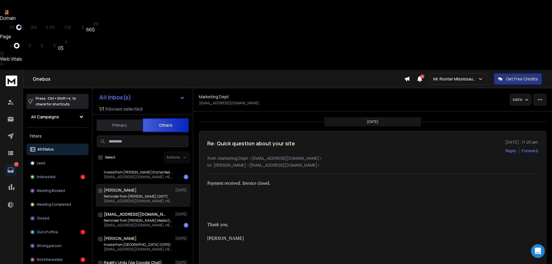
click at [155, 184] on div "Muhammad Asif 04 Sep Reminder from Muhammad Asif (0677) MR.ROOTER.MISSISSAUGA@G…" at bounding box center [143, 195] width 95 height 23
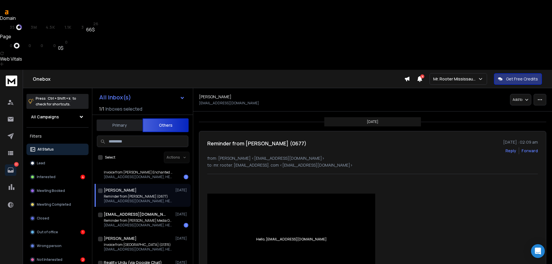
click at [353, 94] on div "Muhammad Asif MA service@intl.paypal.com" at bounding box center [285, 99] width 172 height 11
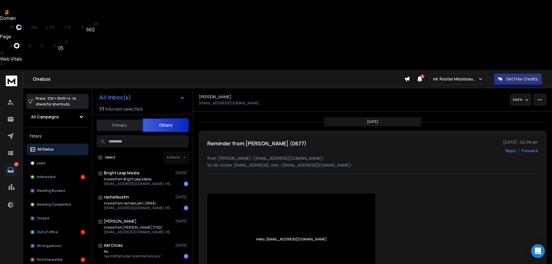
scroll to position [0, 0]
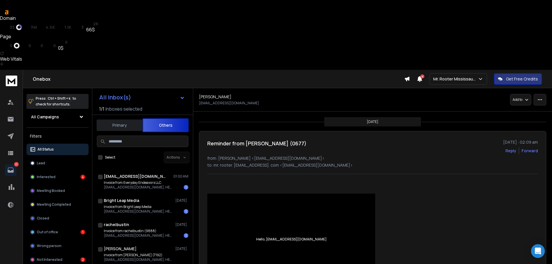
click at [14, 192] on div "17 H" at bounding box center [11, 202] width 23 height 264
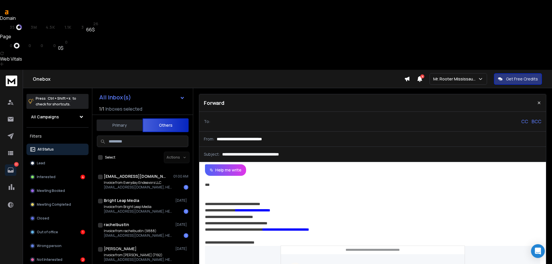
click at [538, 101] on icon at bounding box center [538, 102] width 3 height 3
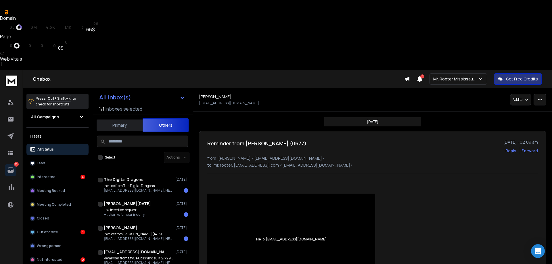
scroll to position [127, 0]
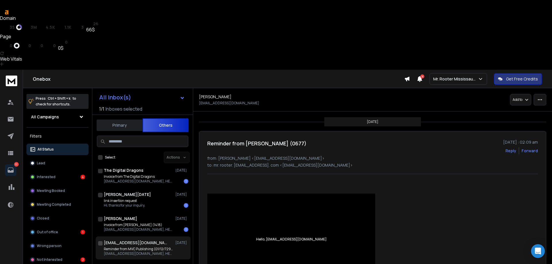
click at [146, 240] on div "service@paypal.co.uk 08 Sep" at bounding box center [146, 243] width 84 height 6
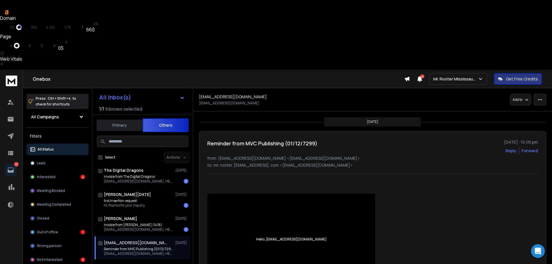
scroll to position [298, 0]
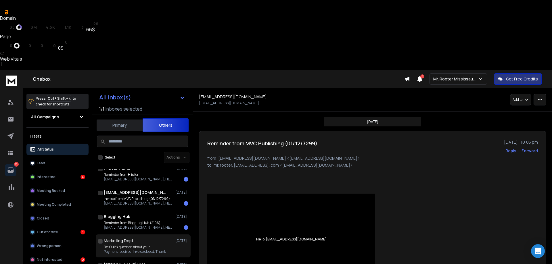
click at [139, 234] on div "Marketing Dept 05 Sep Re: Quick question about your Payment received. Invoice c…" at bounding box center [143, 245] width 95 height 23
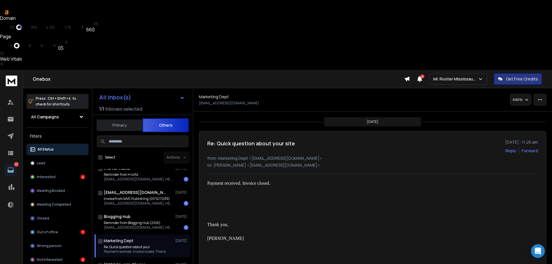
scroll to position [469, 0]
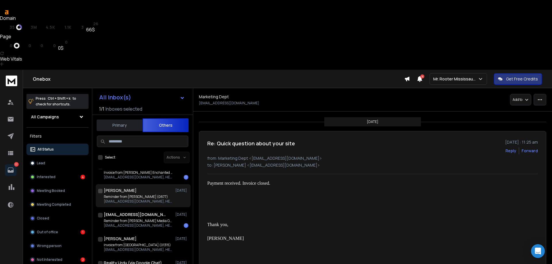
click at [155, 184] on div "Muhammad Asif 04 Sep Reminder from Muhammad Asif (0677) MR.ROOTER.MISSISSAUGA@G…" at bounding box center [143, 195] width 95 height 23
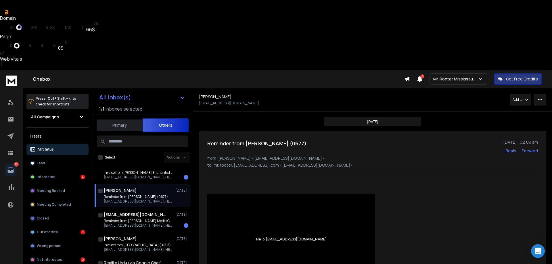
click at [353, 94] on div "Muhammad Asif MA service@intl.paypal.com" at bounding box center [285, 99] width 172 height 11
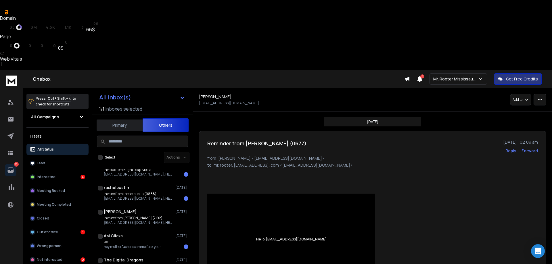
scroll to position [0, 0]
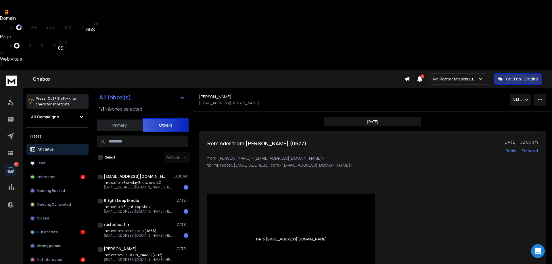
click at [14, 192] on div "17 H" at bounding box center [11, 202] width 23 height 264
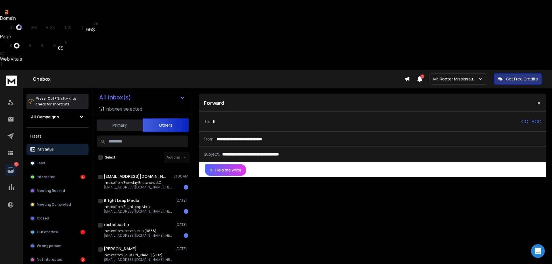
type input "*"
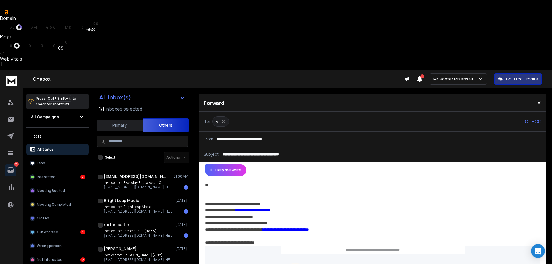
click at [538, 101] on icon at bounding box center [538, 102] width 3 height 3
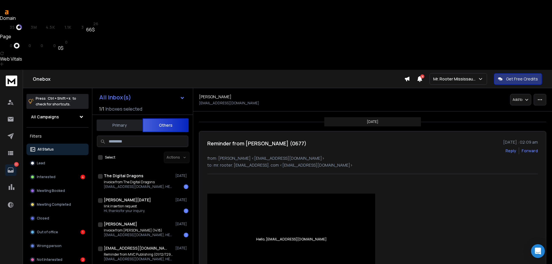
scroll to position [127, 0]
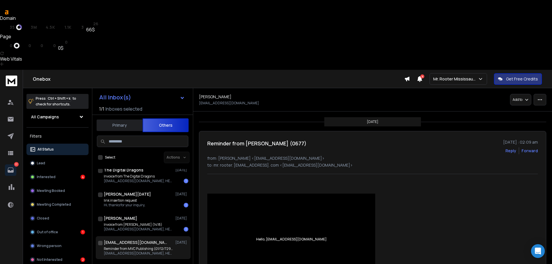
click at [146, 240] on div "service@paypal.co.uk 08 Sep" at bounding box center [146, 243] width 84 height 6
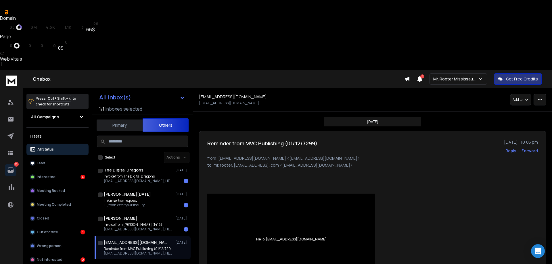
scroll to position [298, 0]
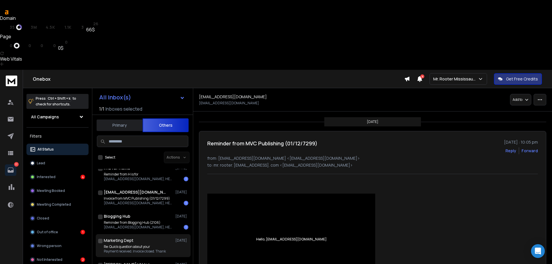
click at [139, 234] on div "Marketing Dept 05 Sep Re: Quick question about your Payment received. Invoice c…" at bounding box center [143, 245] width 95 height 23
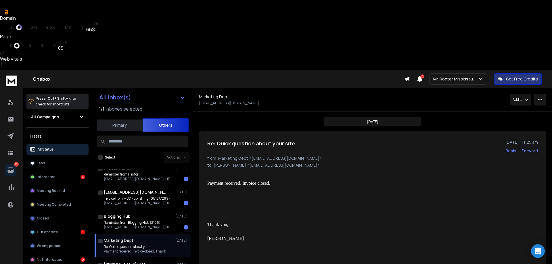
scroll to position [469, 0]
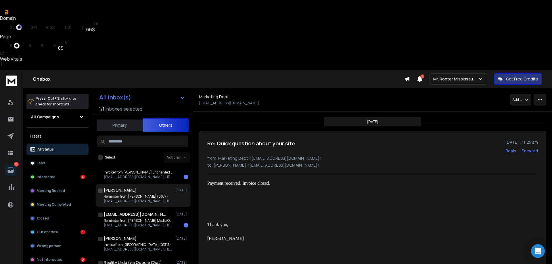
click at [155, 184] on div "Muhammad Asif 04 Sep Reminder from Muhammad Asif (0677) MR.ROOTER.MISSISSAUGA@G…" at bounding box center [143, 195] width 95 height 23
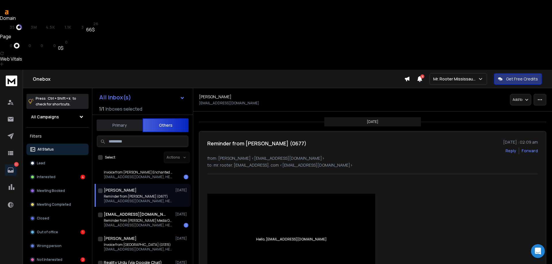
click at [353, 94] on div "Muhammad Asif MA service@intl.paypal.com" at bounding box center [285, 99] width 172 height 11
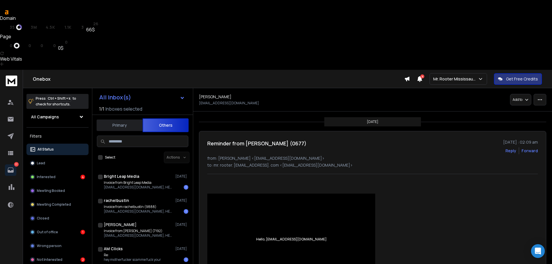
scroll to position [0, 0]
click at [14, 192] on div "17 H" at bounding box center [11, 202] width 23 height 264
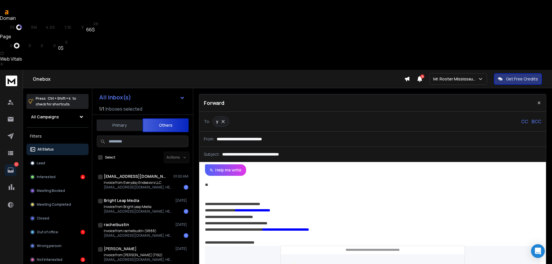
click at [538, 101] on icon at bounding box center [538, 102] width 3 height 3
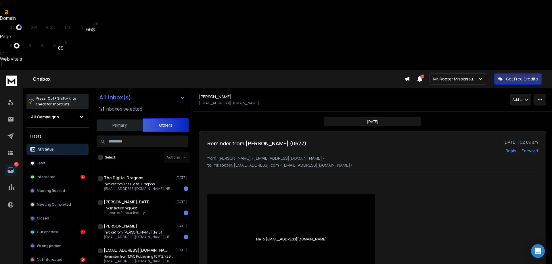
scroll to position [127, 0]
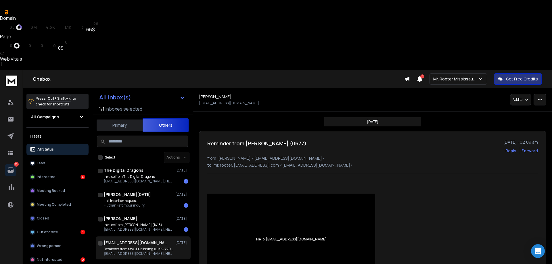
click at [146, 240] on div "service@paypal.co.uk 08 Sep" at bounding box center [146, 243] width 84 height 6
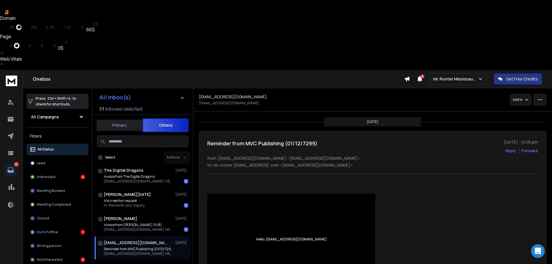
scroll to position [298, 0]
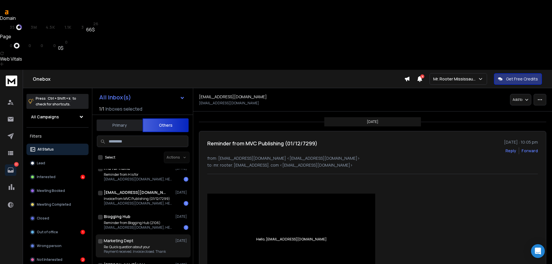
click at [139, 234] on div "Marketing Dept 05 Sep Re: Quick question about your Payment received. Invoice c…" at bounding box center [143, 245] width 95 height 23
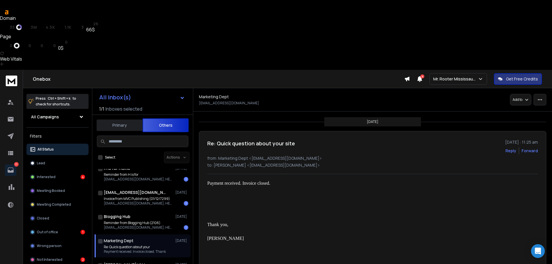
scroll to position [469, 0]
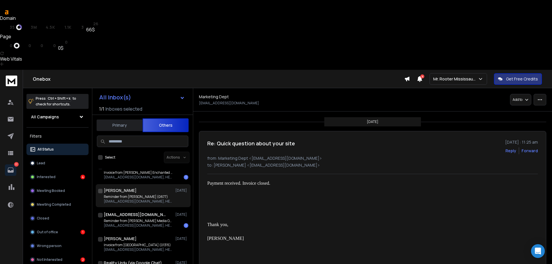
click at [155, 184] on div "Muhammad Asif 04 Sep Reminder from Muhammad Asif (0677) MR.ROOTER.MISSISSAUGA@G…" at bounding box center [143, 195] width 95 height 23
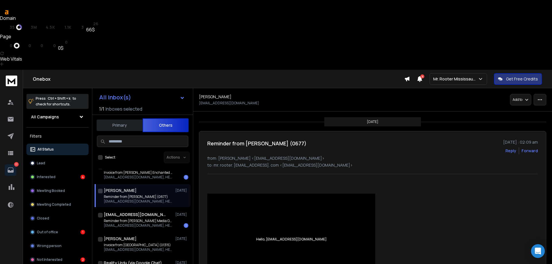
click at [353, 94] on div "Muhammad Asif MA service@intl.paypal.com" at bounding box center [285, 99] width 172 height 11
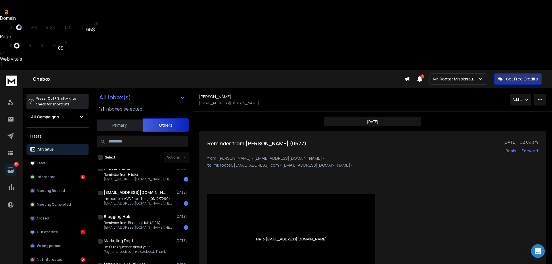
scroll to position [0, 0]
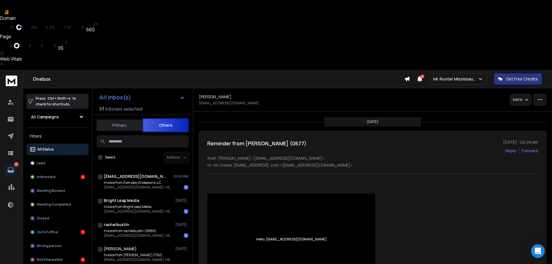
click at [14, 192] on div "17 H" at bounding box center [11, 202] width 23 height 264
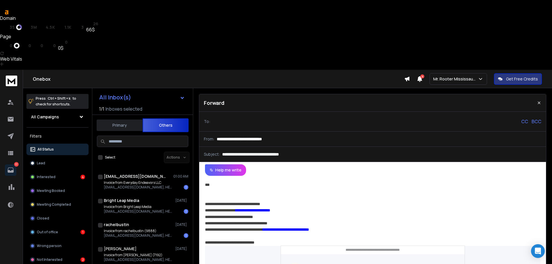
click at [538, 101] on icon at bounding box center [538, 102] width 3 height 3
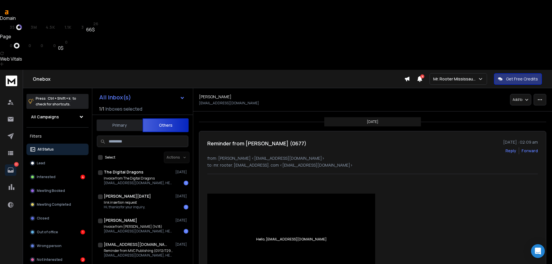
scroll to position [127, 0]
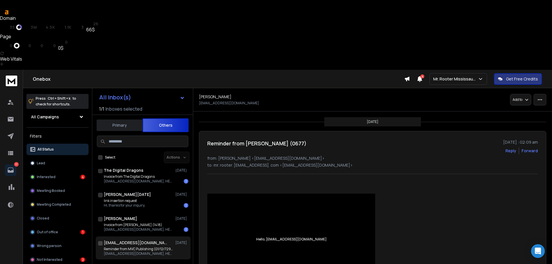
click at [146, 240] on div "service@paypal.co.uk 08 Sep" at bounding box center [146, 243] width 84 height 6
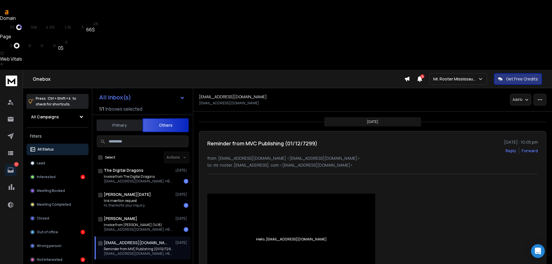
scroll to position [298, 0]
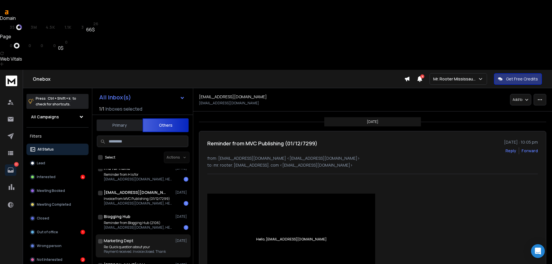
click at [139, 234] on div "Marketing Dept 05 Sep Re: Quick question about your Payment received. Invoice c…" at bounding box center [143, 245] width 95 height 23
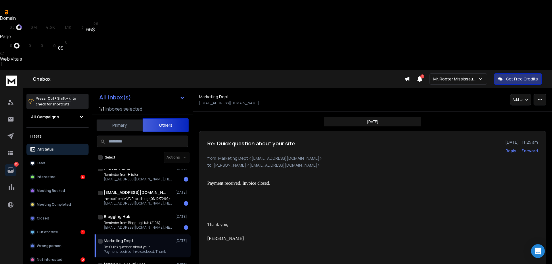
scroll to position [469, 0]
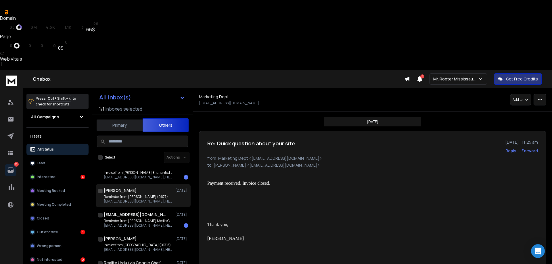
click at [155, 184] on div "Muhammad Asif 04 Sep Reminder from Muhammad Asif (0677) MR.ROOTER.MISSISSAUGA@G…" at bounding box center [143, 195] width 95 height 23
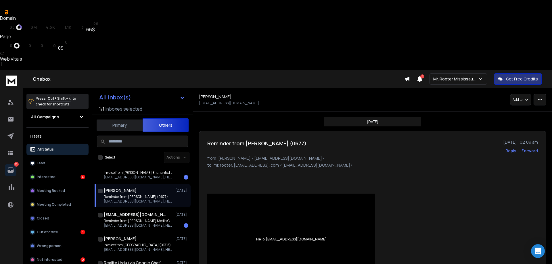
click at [353, 94] on div "Muhammad Asif MA service@intl.paypal.com" at bounding box center [285, 99] width 172 height 11
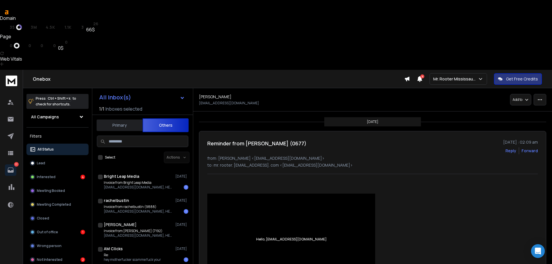
scroll to position [0, 0]
click at [14, 192] on div "17 H" at bounding box center [11, 202] width 23 height 264
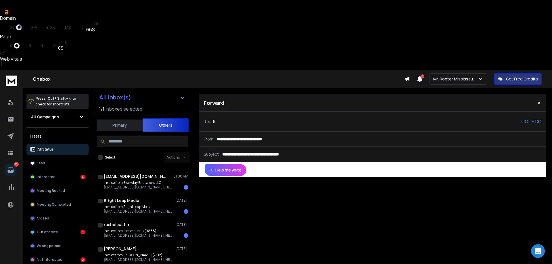
type input "*"
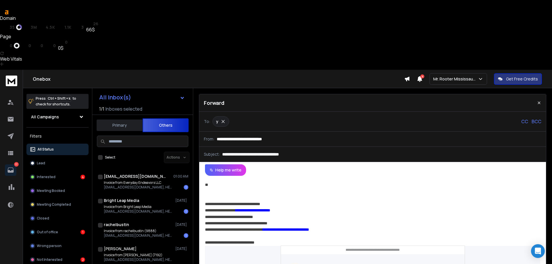
click at [538, 101] on icon at bounding box center [538, 102] width 3 height 3
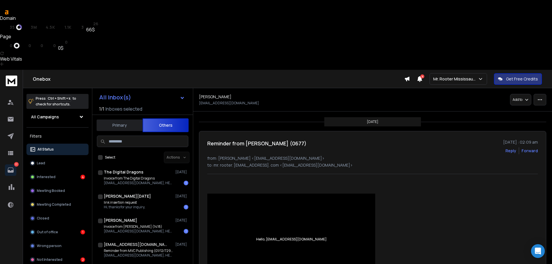
scroll to position [127, 0]
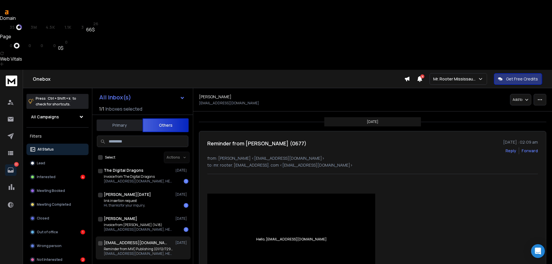
click at [146, 240] on div "service@paypal.co.uk 08 Sep" at bounding box center [146, 243] width 84 height 6
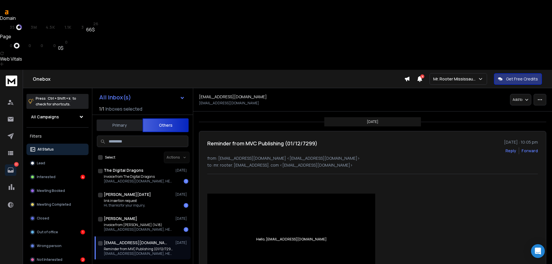
scroll to position [298, 0]
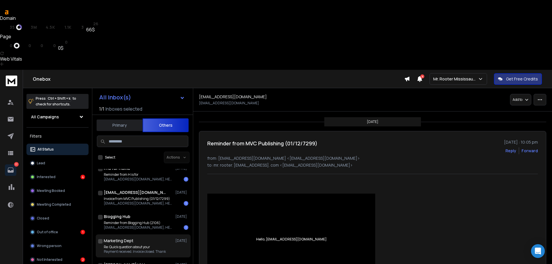
click at [139, 234] on div "Marketing Dept 05 Sep Re: Quick question about your Payment received. Invoice c…" at bounding box center [143, 245] width 95 height 23
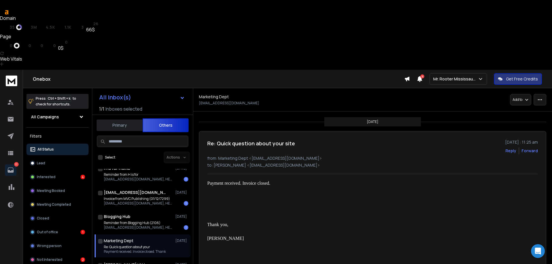
scroll to position [469, 0]
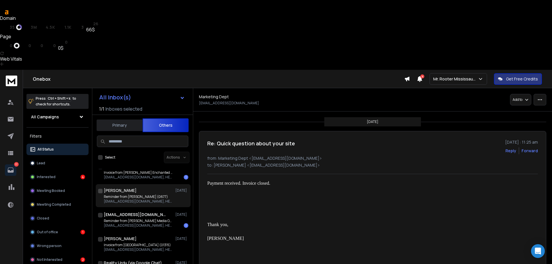
click at [155, 184] on div "Muhammad Asif 04 Sep Reminder from Muhammad Asif (0677) MR.ROOTER.MISSISSAUGA@G…" at bounding box center [143, 195] width 95 height 23
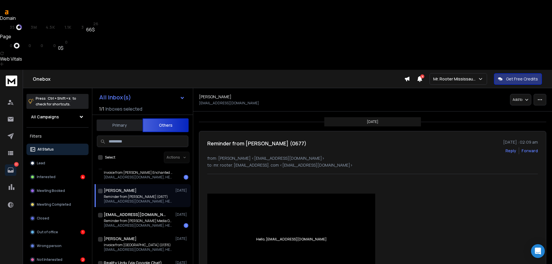
click at [353, 94] on div "Muhammad Asif MA service@intl.paypal.com" at bounding box center [285, 99] width 172 height 11
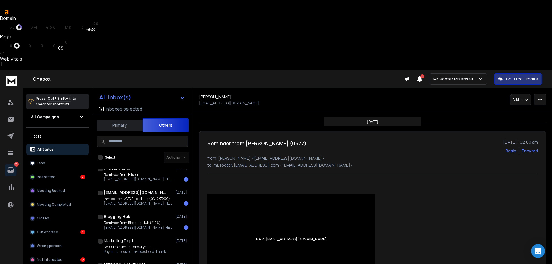
scroll to position [0, 0]
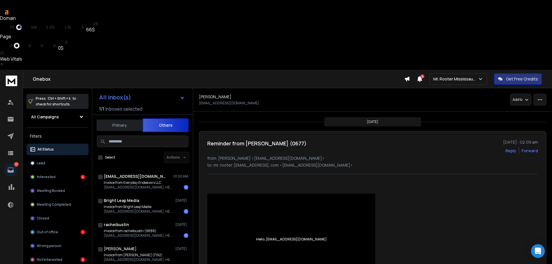
click at [14, 192] on div "17 H" at bounding box center [11, 202] width 23 height 264
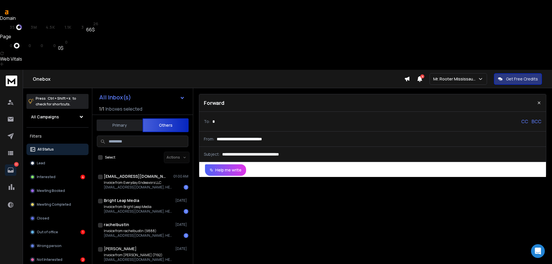
type input "*"
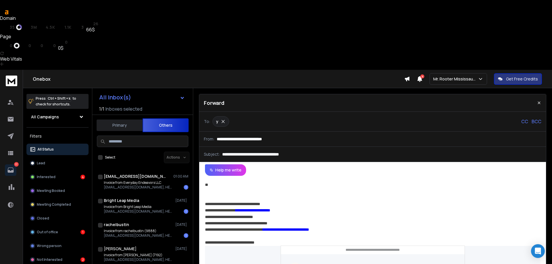
click at [538, 101] on icon at bounding box center [538, 102] width 3 height 3
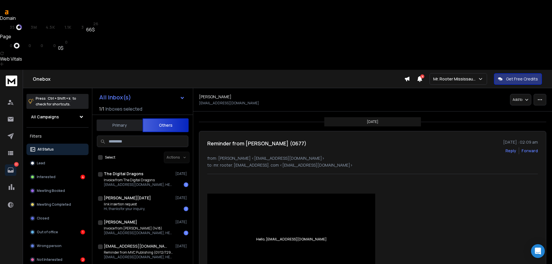
scroll to position [127, 0]
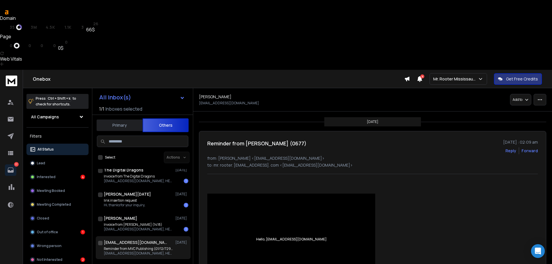
click at [146, 240] on div "service@paypal.co.uk 08 Sep" at bounding box center [146, 243] width 84 height 6
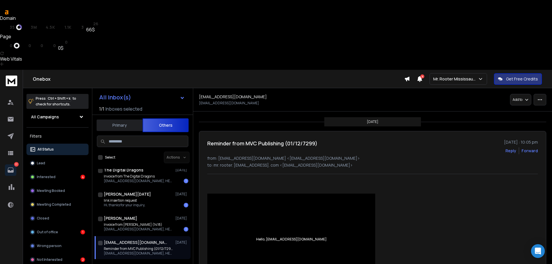
scroll to position [298, 0]
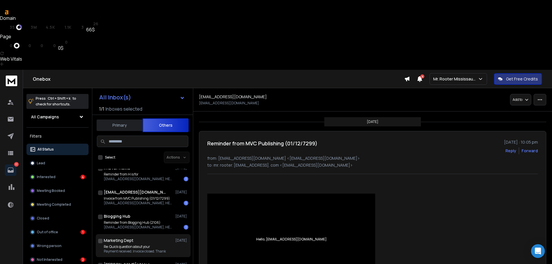
click at [139, 234] on div "Marketing Dept 05 Sep Re: Quick question about your Payment received. Invoice c…" at bounding box center [143, 245] width 95 height 23
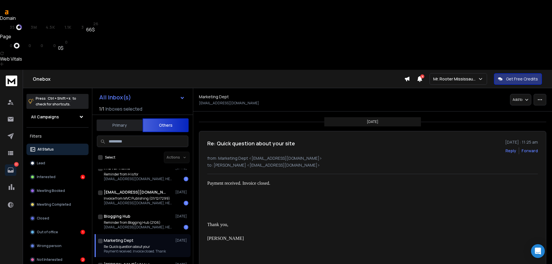
scroll to position [469, 0]
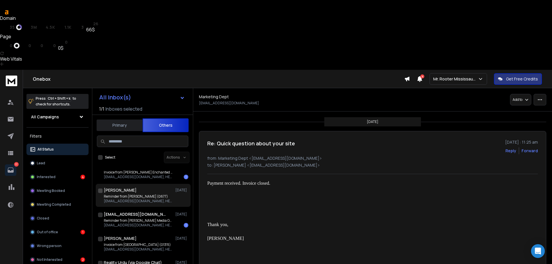
click at [155, 184] on div "Muhammad Asif 04 Sep Reminder from Muhammad Asif (0677) MR.ROOTER.MISSISSAUGA@G…" at bounding box center [143, 195] width 95 height 23
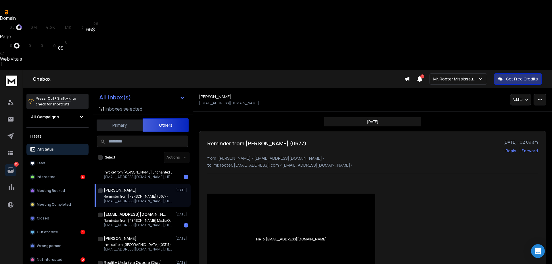
click at [353, 94] on div "Muhammad Asif MA service@intl.paypal.com" at bounding box center [285, 99] width 172 height 11
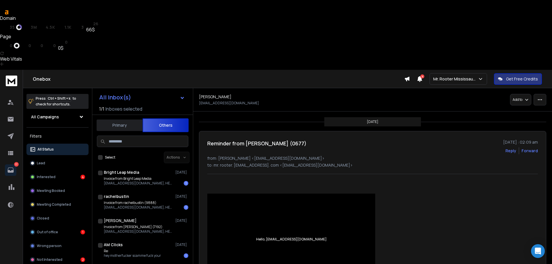
scroll to position [0, 0]
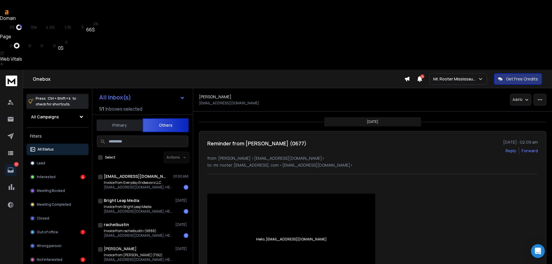
click at [14, 192] on div "17 H" at bounding box center [11, 202] width 23 height 264
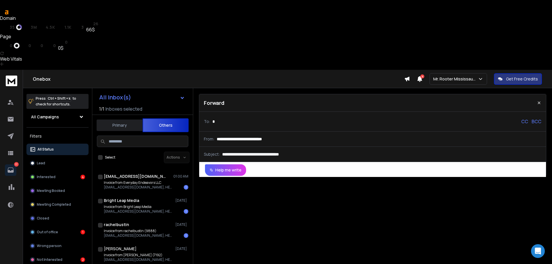
type input "*"
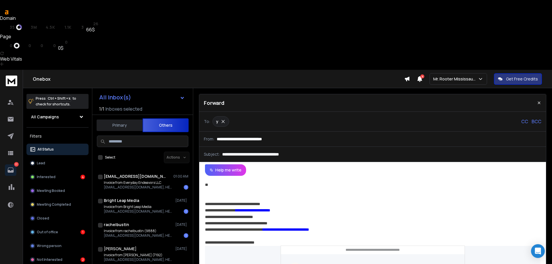
click at [538, 101] on icon at bounding box center [538, 102] width 3 height 3
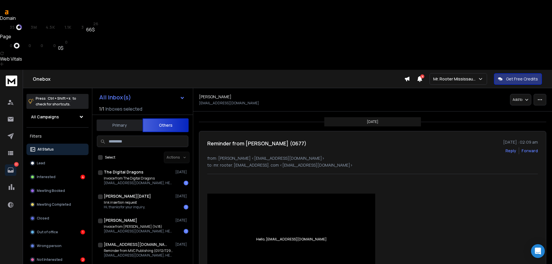
scroll to position [127, 0]
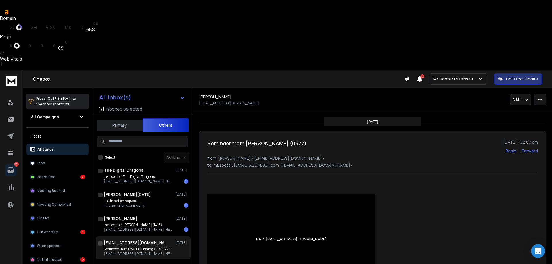
click at [146, 240] on div "service@paypal.co.uk 08 Sep" at bounding box center [146, 243] width 84 height 6
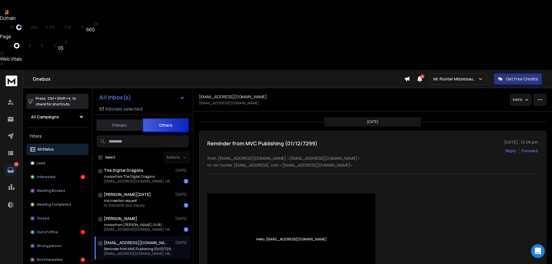
scroll to position [298, 0]
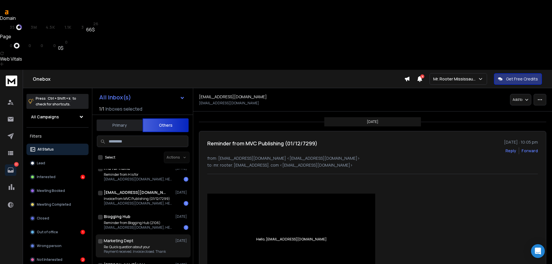
click at [139, 234] on div "Marketing Dept 05 Sep Re: Quick question about your Payment received. Invoice c…" at bounding box center [143, 245] width 95 height 23
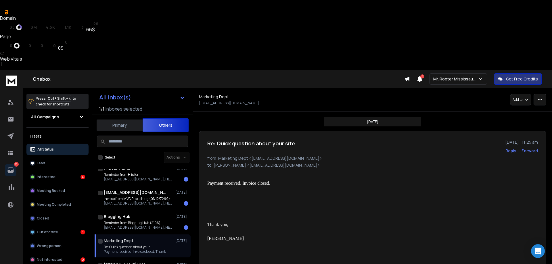
scroll to position [469, 0]
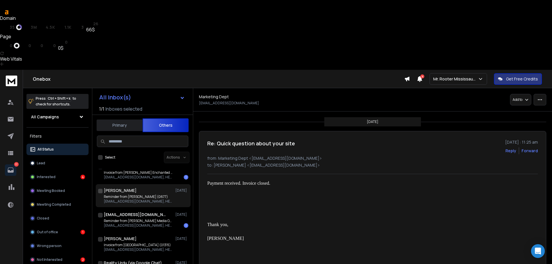
click at [155, 184] on div "Muhammad Asif 04 Sep Reminder from Muhammad Asif (0677) MR.ROOTER.MISSISSAUGA@G…" at bounding box center [143, 195] width 95 height 23
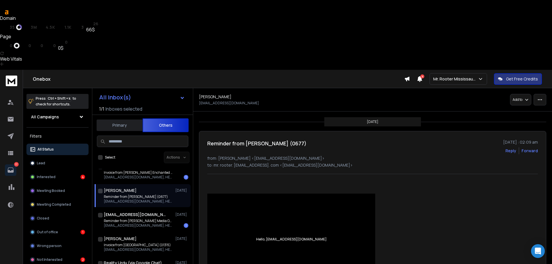
click at [353, 94] on div "Muhammad Asif MA service@intl.paypal.com" at bounding box center [285, 99] width 172 height 11
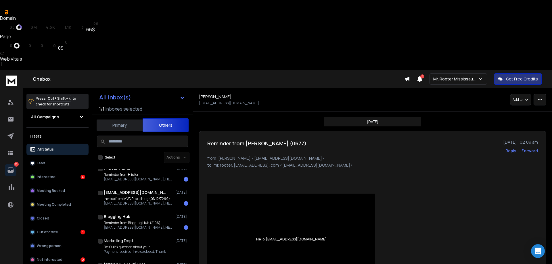
scroll to position [0, 0]
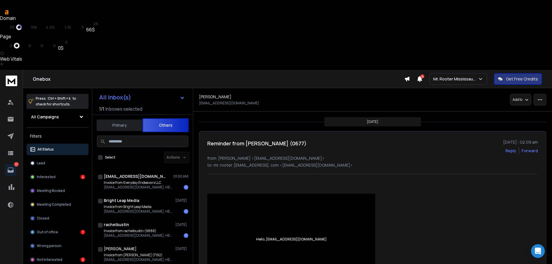
click at [14, 192] on div "17 H" at bounding box center [11, 202] width 23 height 264
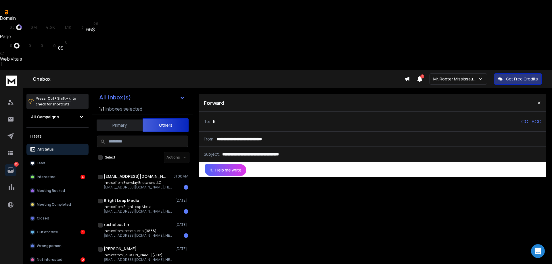
type input "*"
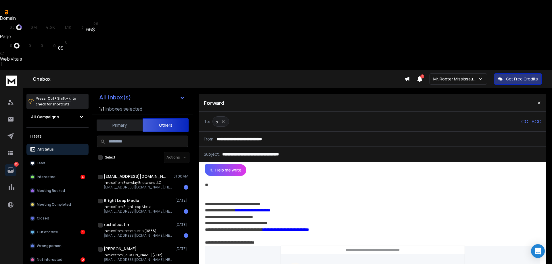
click at [538, 101] on icon at bounding box center [538, 102] width 3 height 3
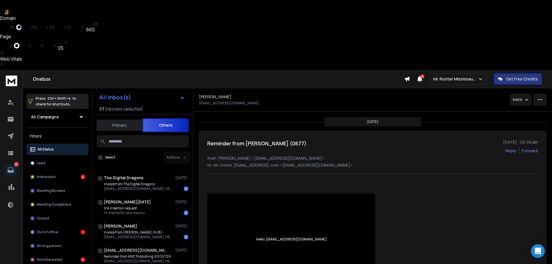
scroll to position [127, 0]
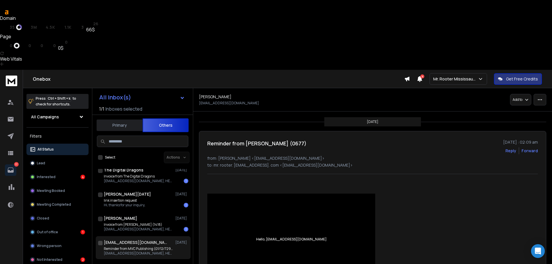
click at [146, 240] on div "service@paypal.co.uk 08 Sep" at bounding box center [146, 243] width 84 height 6
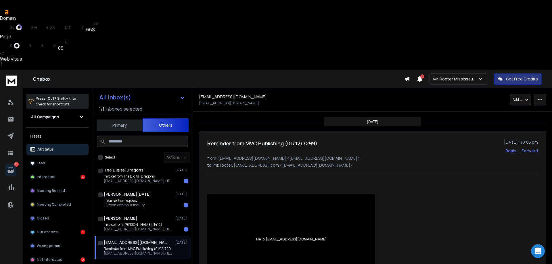
scroll to position [298, 0]
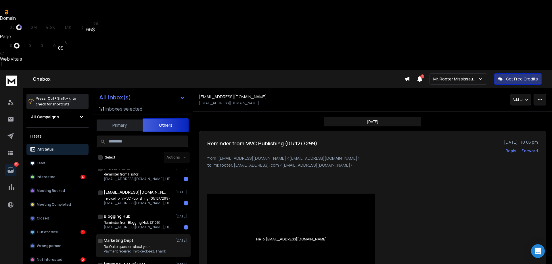
click at [139, 234] on div "Marketing Dept 05 Sep Re: Quick question about your Payment received. Invoice c…" at bounding box center [143, 245] width 95 height 23
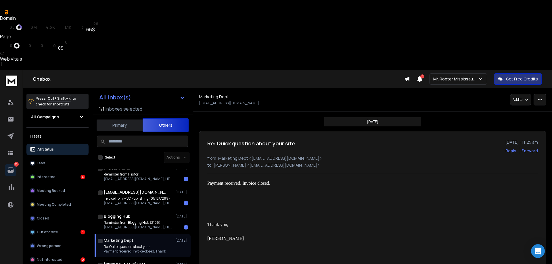
scroll to position [469, 0]
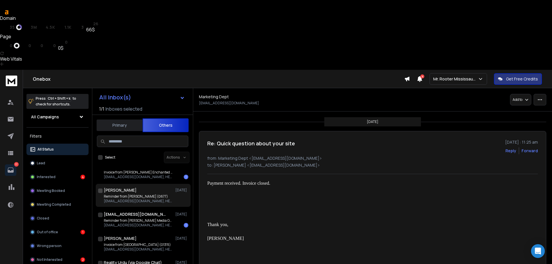
click at [155, 184] on div "Muhammad Asif 04 Sep Reminder from Muhammad Asif (0677) MR.ROOTER.MISSISSAUGA@G…" at bounding box center [143, 195] width 95 height 23
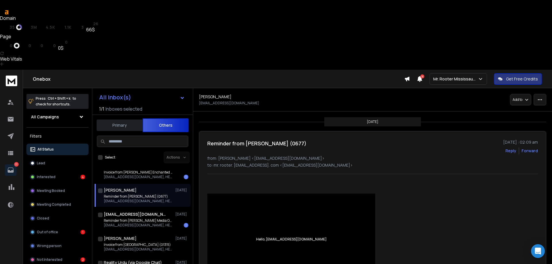
click at [353, 94] on div "Muhammad Asif MA service@intl.paypal.com" at bounding box center [285, 99] width 172 height 11
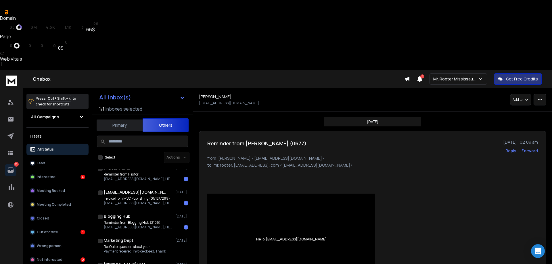
scroll to position [0, 0]
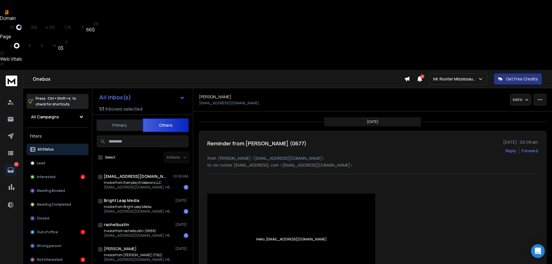
click at [14, 192] on div "17 H" at bounding box center [11, 202] width 23 height 264
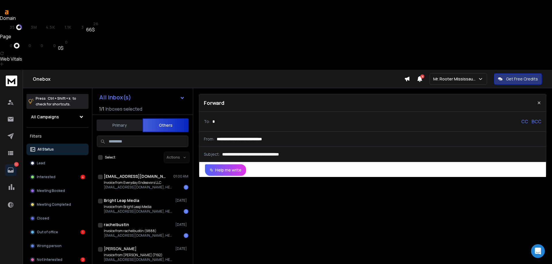
type input "*"
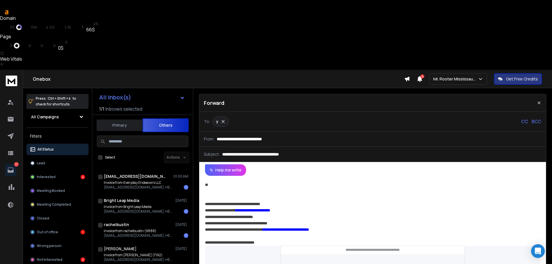
click at [538, 101] on icon at bounding box center [538, 102] width 3 height 3
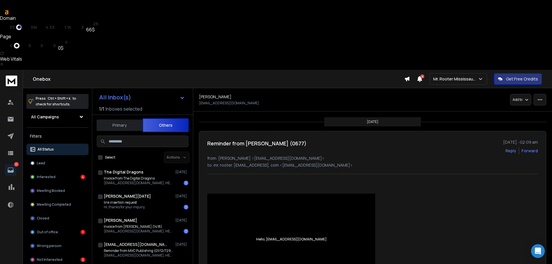
scroll to position [127, 0]
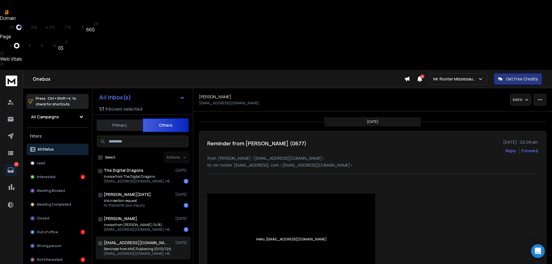
click at [146, 240] on div "service@paypal.co.uk 08 Sep" at bounding box center [146, 243] width 84 height 6
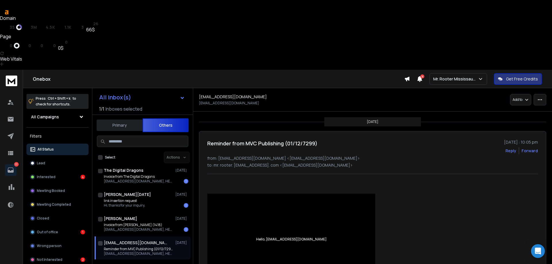
scroll to position [298, 0]
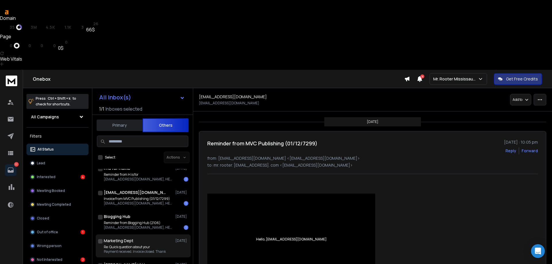
click at [139, 234] on div "Marketing Dept 05 Sep Re: Quick question about your Payment received. Invoice c…" at bounding box center [143, 245] width 95 height 23
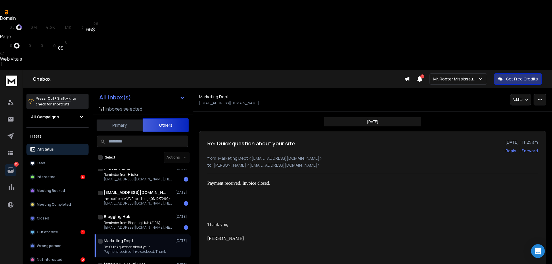
scroll to position [469, 0]
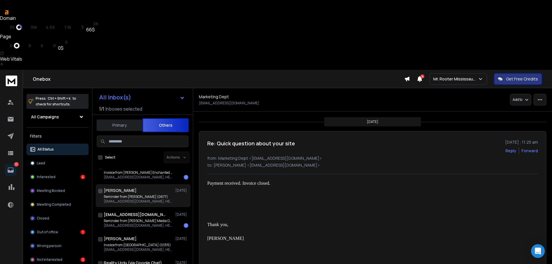
click at [155, 184] on div "Muhammad Asif 04 Sep Reminder from Muhammad Asif (0677) MR.ROOTER.MISSISSAUGA@G…" at bounding box center [143, 195] width 95 height 23
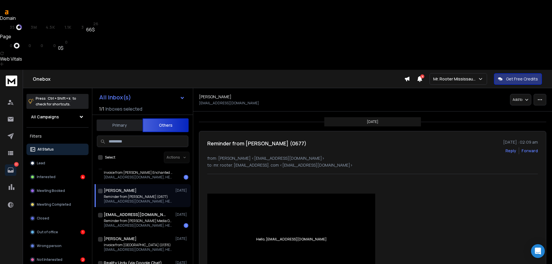
click at [353, 94] on div "Muhammad Asif MA service@intl.paypal.com" at bounding box center [285, 99] width 172 height 11
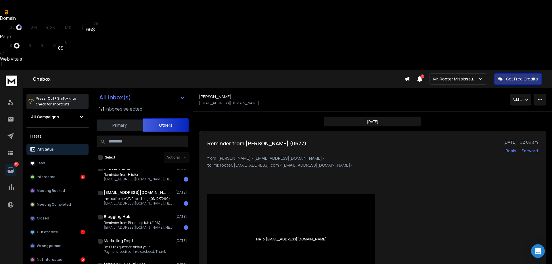
scroll to position [0, 0]
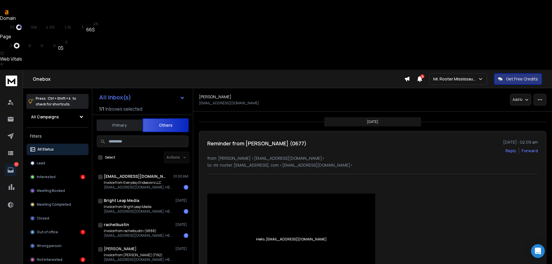
click at [14, 192] on div "17 H" at bounding box center [11, 202] width 23 height 264
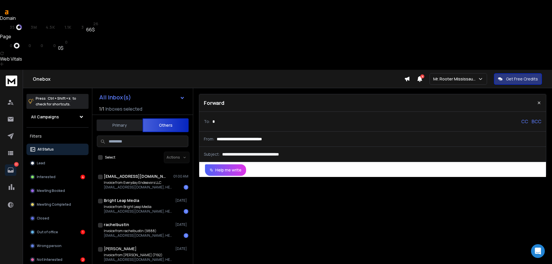
type input "*"
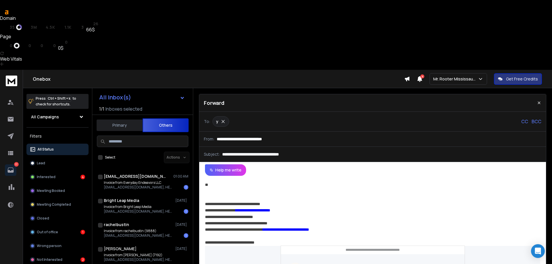
click at [538, 101] on icon at bounding box center [538, 102] width 3 height 3
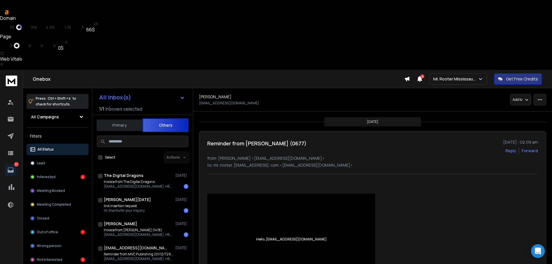
scroll to position [127, 0]
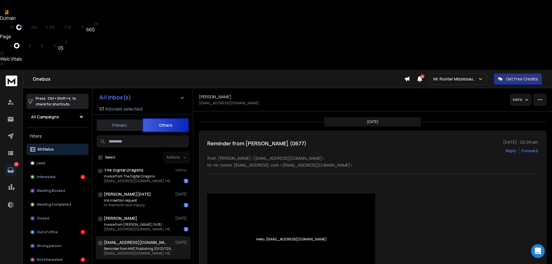
click at [146, 240] on div "service@paypal.co.uk 08 Sep" at bounding box center [146, 243] width 84 height 6
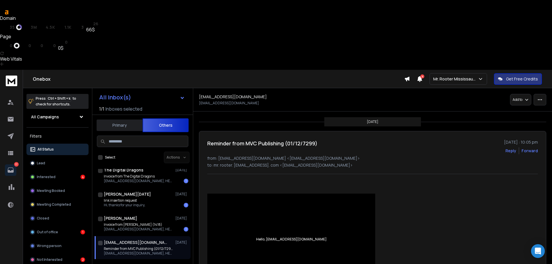
scroll to position [298, 0]
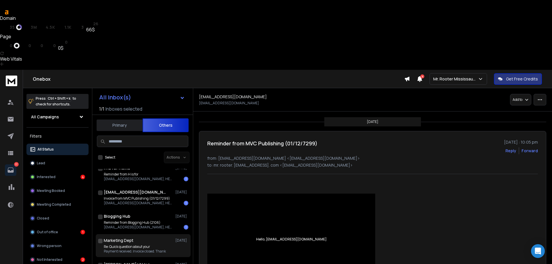
click at [139, 234] on div "Marketing Dept 05 Sep Re: Quick question about your Payment received. Invoice c…" at bounding box center [143, 245] width 95 height 23
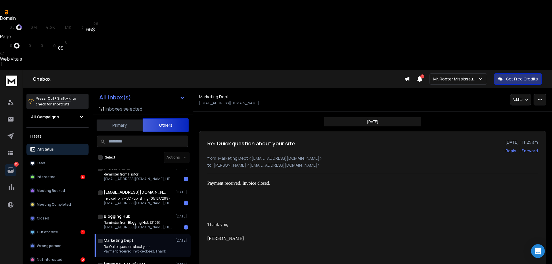
scroll to position [469, 0]
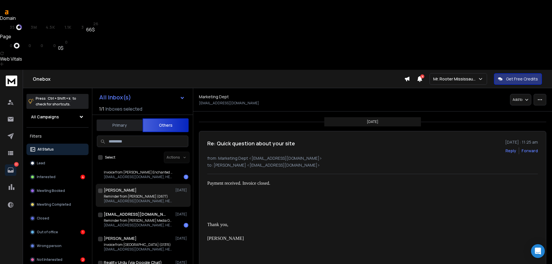
click at [155, 184] on div "Muhammad Asif 04 Sep Reminder from Muhammad Asif (0677) MR.ROOTER.MISSISSAUGA@G…" at bounding box center [143, 195] width 95 height 23
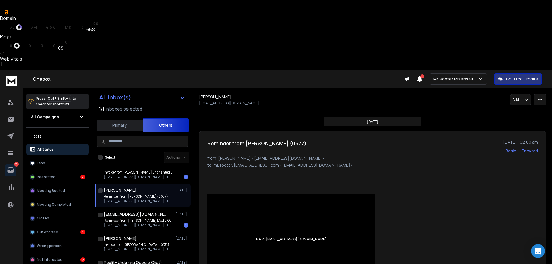
click at [353, 94] on div "Muhammad Asif MA service@intl.paypal.com" at bounding box center [285, 99] width 172 height 11
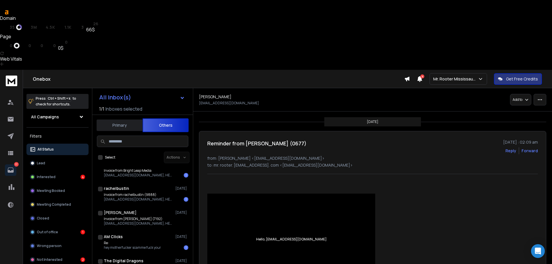
scroll to position [0, 0]
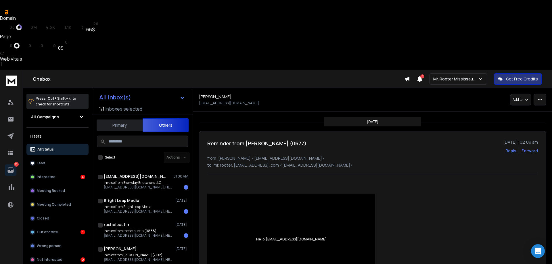
click at [14, 192] on div "17 H" at bounding box center [11, 202] width 23 height 264
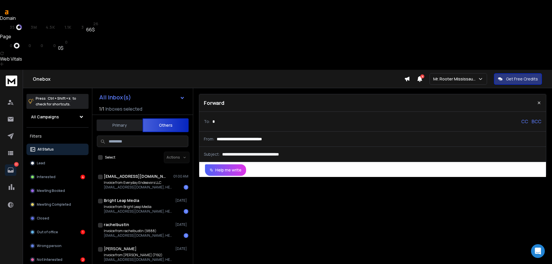
type input "*"
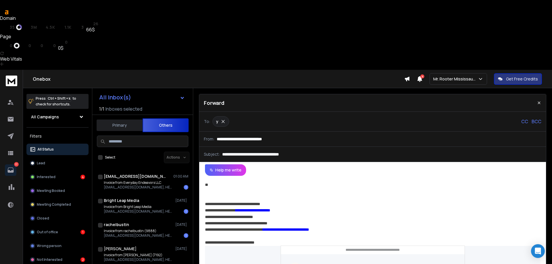
click at [538, 101] on icon at bounding box center [538, 102] width 3 height 3
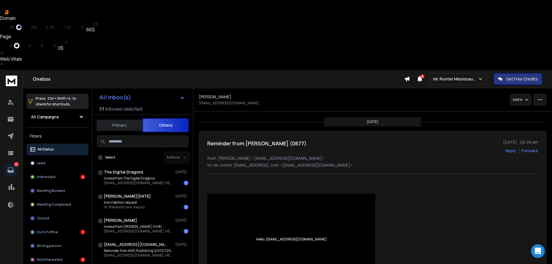
scroll to position [127, 0]
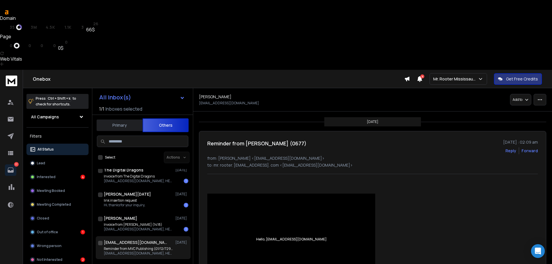
click at [146, 240] on div "service@paypal.co.uk 08 Sep" at bounding box center [146, 243] width 84 height 6
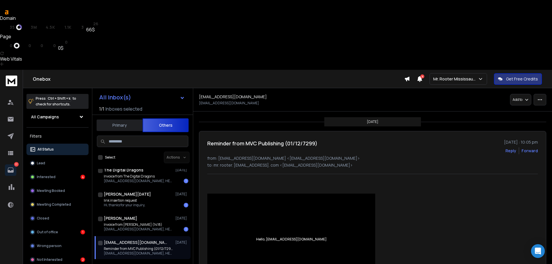
scroll to position [298, 0]
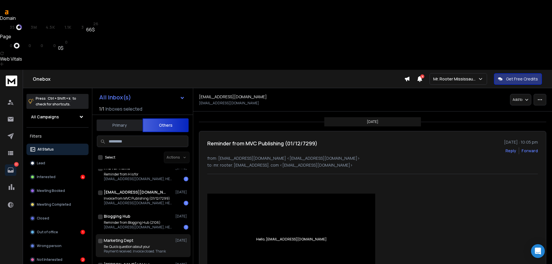
click at [139, 234] on div "Marketing Dept 05 Sep Re: Quick question about your Payment received. Invoice c…" at bounding box center [143, 245] width 95 height 23
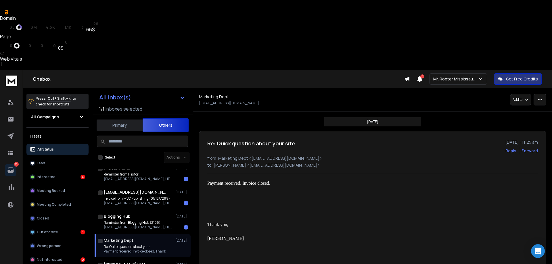
scroll to position [469, 0]
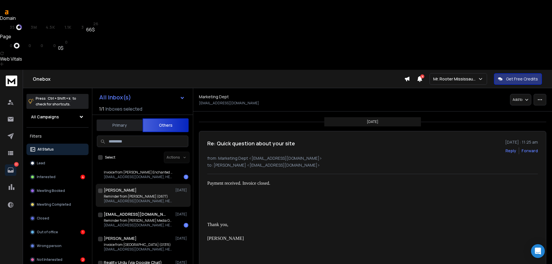
click at [155, 184] on div "Muhammad Asif 04 Sep Reminder from Muhammad Asif (0677) MR.ROOTER.MISSISSAUGA@G…" at bounding box center [143, 195] width 95 height 23
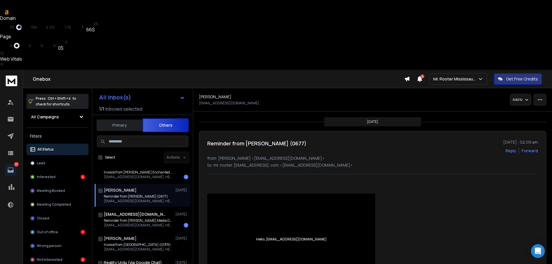
click at [353, 94] on div "Muhammad Asif MA service@intl.paypal.com" at bounding box center [285, 99] width 172 height 11
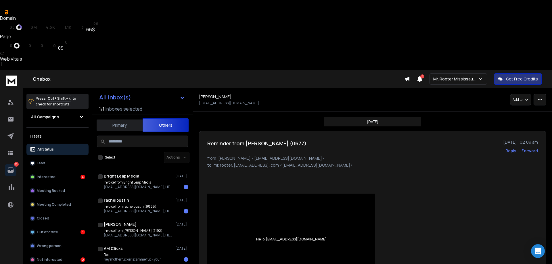
scroll to position [0, 0]
click at [14, 192] on div "17 H" at bounding box center [11, 202] width 23 height 264
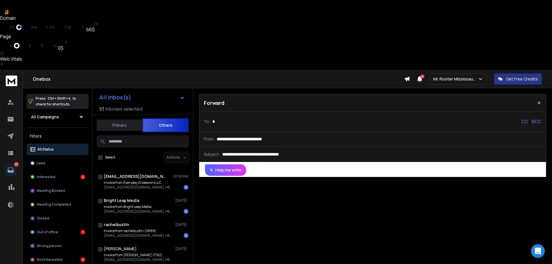
type input "*"
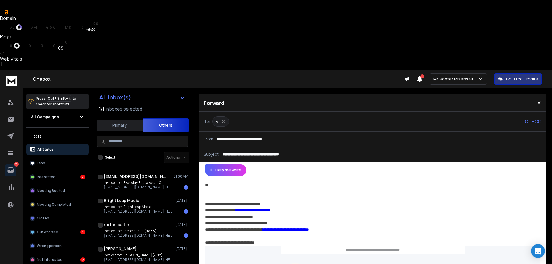
click at [538, 101] on icon at bounding box center [538, 102] width 3 height 3
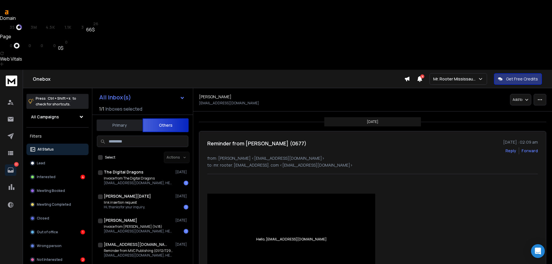
scroll to position [127, 0]
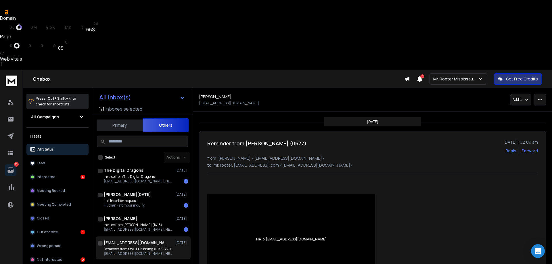
click at [146, 240] on div "service@paypal.co.uk 08 Sep" at bounding box center [146, 243] width 84 height 6
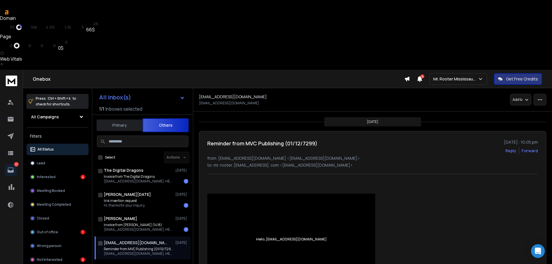
scroll to position [298, 0]
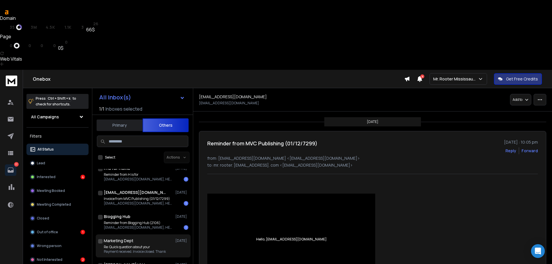
click at [139, 234] on div "Marketing Dept 05 Sep Re: Quick question about your Payment received. Invoice c…" at bounding box center [143, 245] width 95 height 23
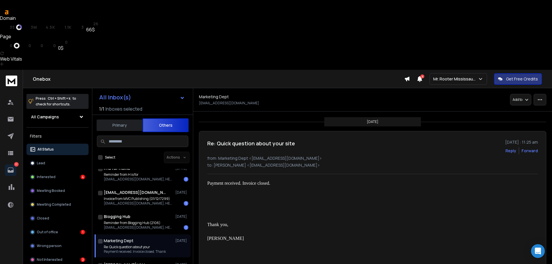
scroll to position [469, 0]
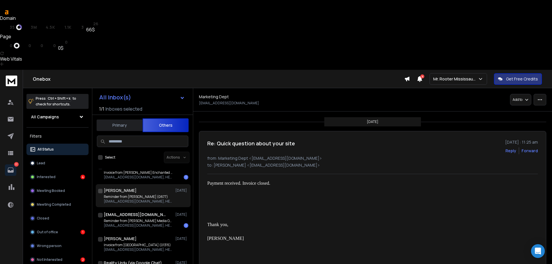
click at [155, 184] on div "Muhammad Asif 04 Sep Reminder from Muhammad Asif (0677) MR.ROOTER.MISSISSAUGA@G…" at bounding box center [143, 195] width 95 height 23
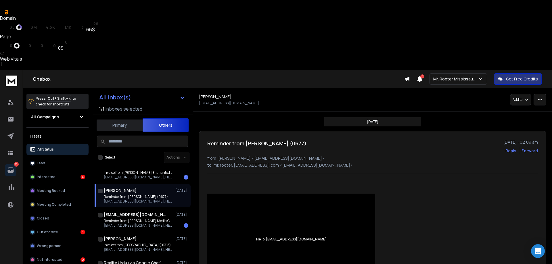
click at [353, 94] on div "Muhammad Asif MA service@intl.paypal.com" at bounding box center [285, 99] width 172 height 11
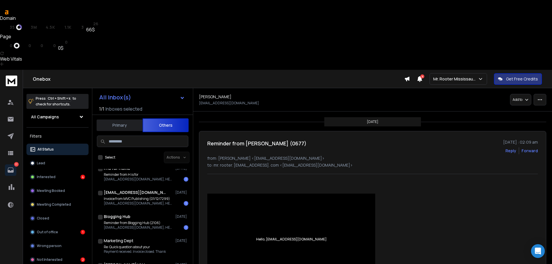
scroll to position [0, 0]
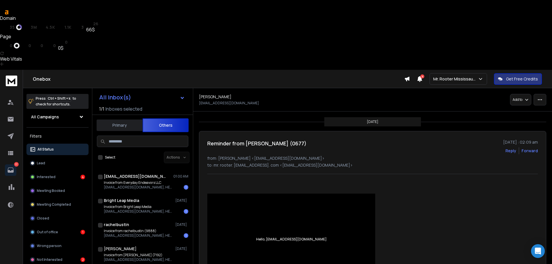
click at [14, 192] on div "17 H" at bounding box center [11, 202] width 23 height 264
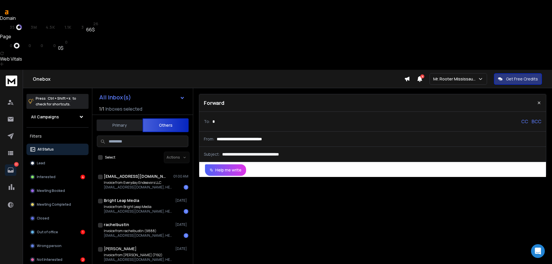
type input "*"
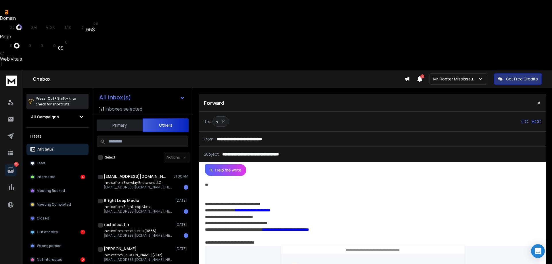
click at [538, 101] on icon at bounding box center [538, 102] width 3 height 3
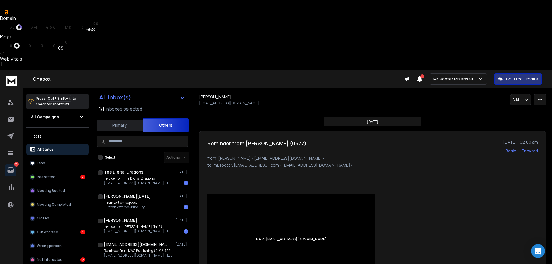
scroll to position [127, 0]
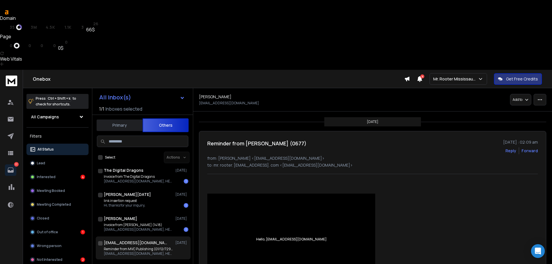
click at [146, 240] on div "service@paypal.co.uk 08 Sep" at bounding box center [146, 243] width 84 height 6
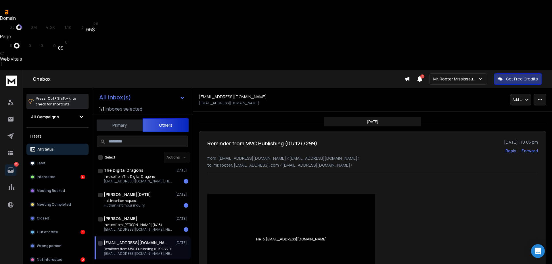
scroll to position [298, 0]
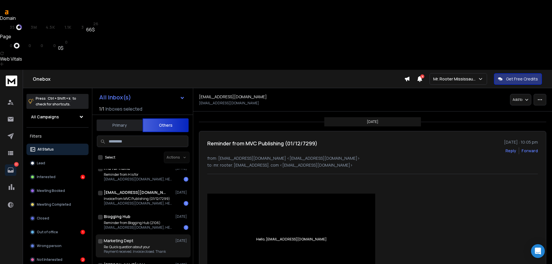
click at [139, 234] on div "Marketing Dept 05 Sep Re: Quick question about your Payment received. Invoice c…" at bounding box center [143, 245] width 95 height 23
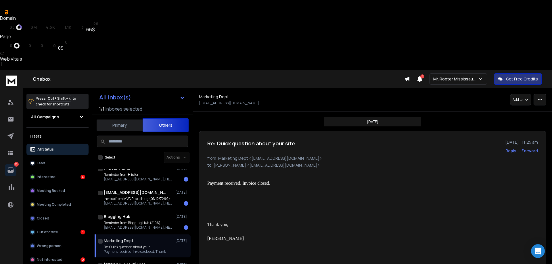
scroll to position [469, 0]
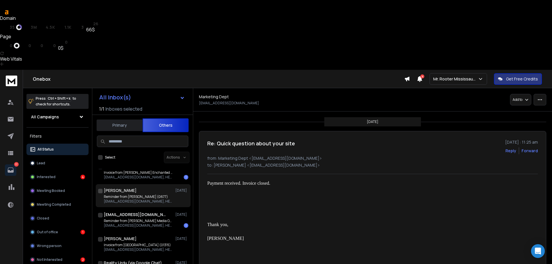
click at [155, 184] on div "Muhammad Asif 04 Sep Reminder from Muhammad Asif (0677) MR.ROOTER.MISSISSAUGA@G…" at bounding box center [143, 195] width 95 height 23
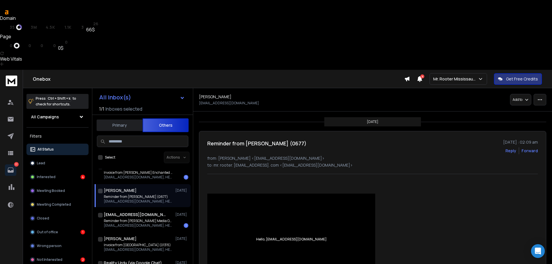
click at [353, 94] on div "Muhammad Asif MA service@intl.paypal.com" at bounding box center [285, 99] width 172 height 11
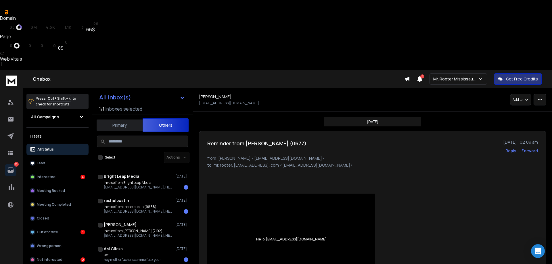
scroll to position [0, 0]
click at [14, 192] on div "17 H" at bounding box center [11, 202] width 23 height 264
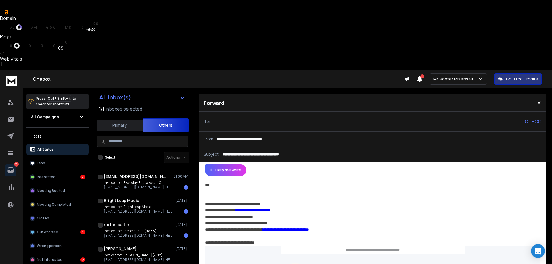
click at [538, 101] on icon at bounding box center [538, 102] width 3 height 3
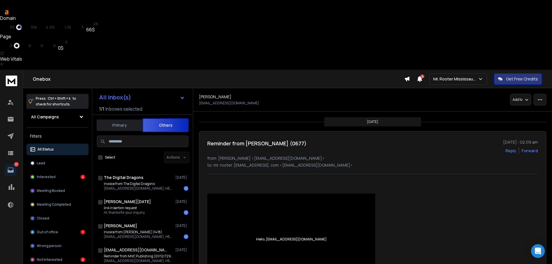
scroll to position [127, 0]
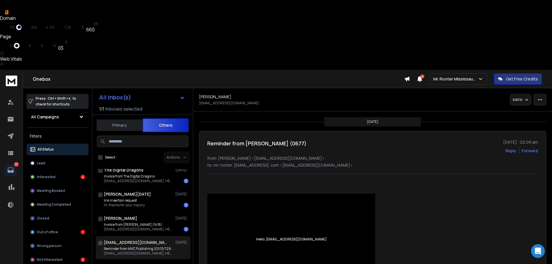
click at [146, 240] on div "service@paypal.co.uk 08 Sep" at bounding box center [146, 243] width 84 height 6
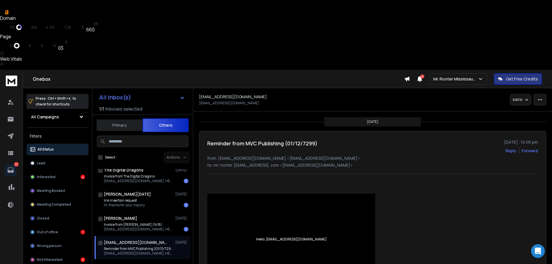
scroll to position [298, 0]
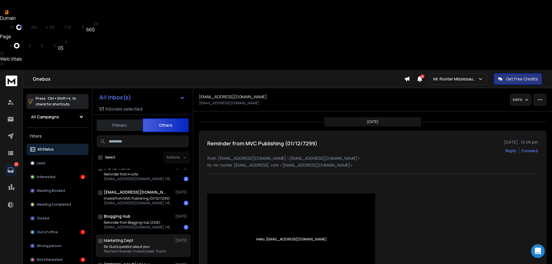
click at [139, 234] on div "Marketing Dept 05 Sep Re: Quick question about your Payment received. Invoice c…" at bounding box center [143, 245] width 95 height 23
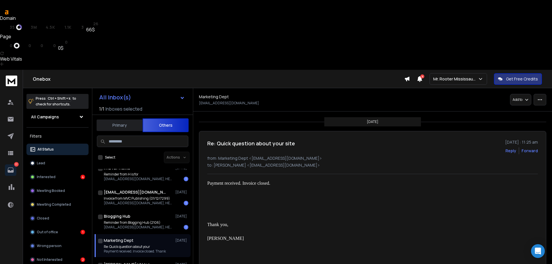
scroll to position [469, 0]
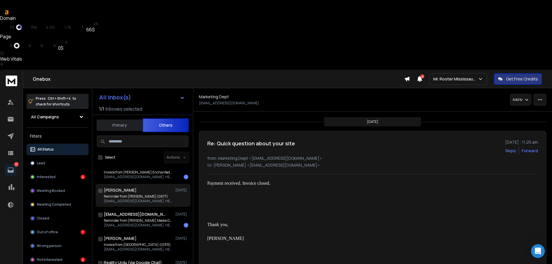
click at [155, 184] on div "Muhammad Asif 04 Sep Reminder from Muhammad Asif (0677) MR.ROOTER.MISSISSAUGA@G…" at bounding box center [143, 195] width 95 height 23
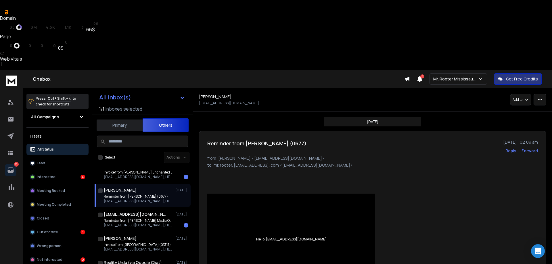
click at [353, 94] on div "Muhammad Asif MA service@intl.paypal.com" at bounding box center [285, 99] width 172 height 11
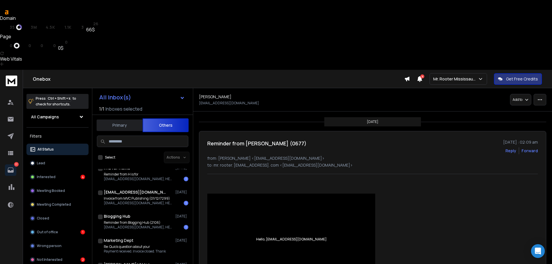
scroll to position [0, 0]
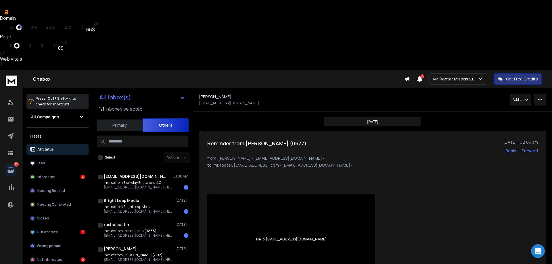
click at [14, 192] on div "17 H" at bounding box center [11, 202] width 23 height 264
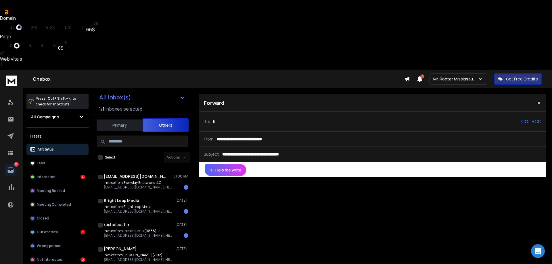
type input "*"
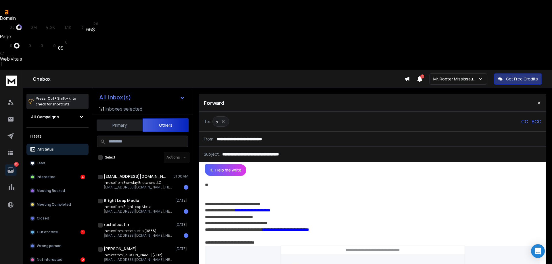
click at [538, 101] on icon at bounding box center [538, 102] width 3 height 3
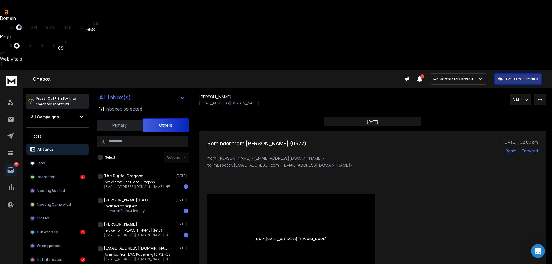
scroll to position [127, 0]
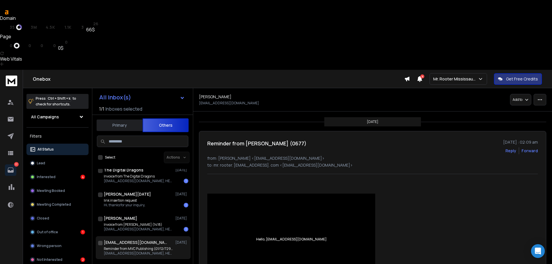
click at [146, 240] on div "service@paypal.co.uk 08 Sep" at bounding box center [146, 243] width 84 height 6
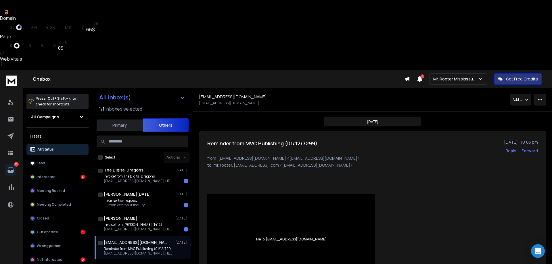
scroll to position [298, 0]
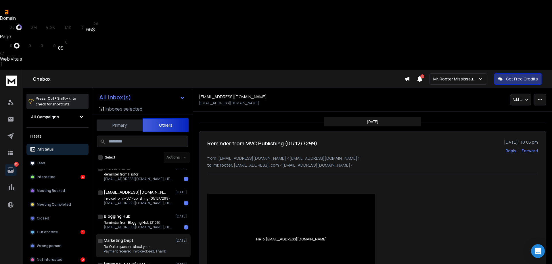
click at [139, 234] on div "Marketing Dept 05 Sep Re: Quick question about your Payment received. Invoice c…" at bounding box center [143, 245] width 95 height 23
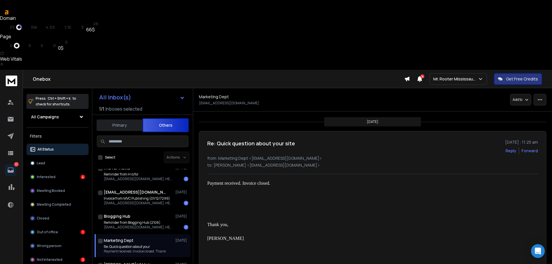
scroll to position [469, 0]
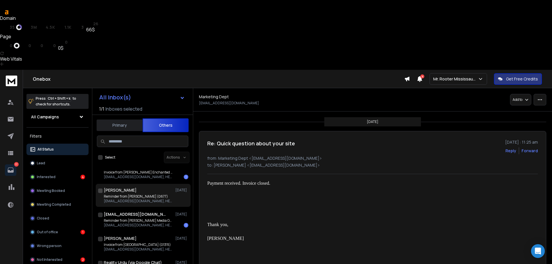
click at [155, 184] on div "Muhammad Asif 04 Sep Reminder from Muhammad Asif (0677) MR.ROOTER.MISSISSAUGA@G…" at bounding box center [143, 195] width 95 height 23
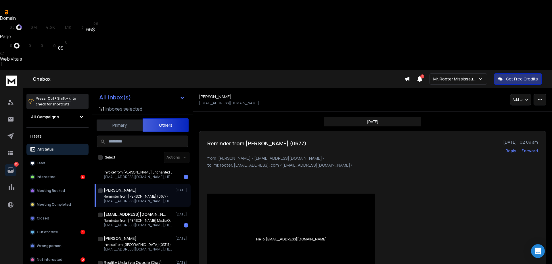
click at [353, 94] on div "Muhammad Asif MA service@intl.paypal.com" at bounding box center [285, 99] width 172 height 11
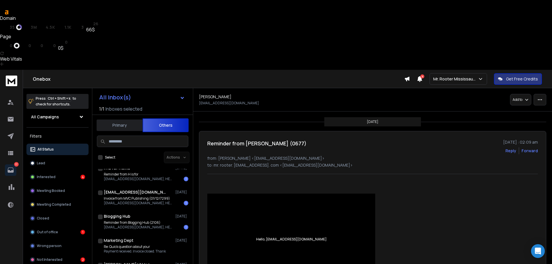
scroll to position [0, 0]
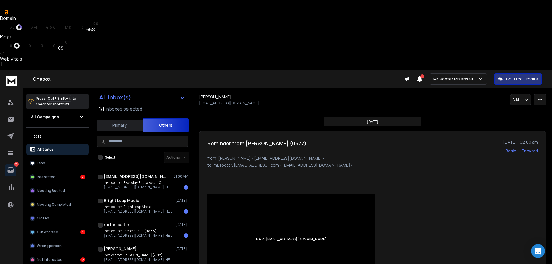
click at [14, 192] on div "17 H" at bounding box center [11, 202] width 23 height 264
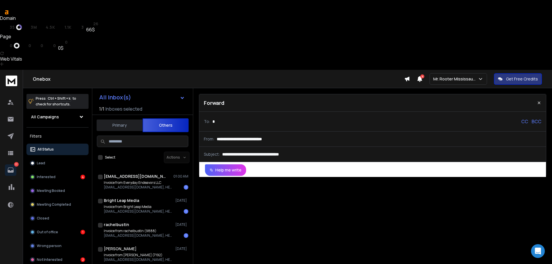
type input "*"
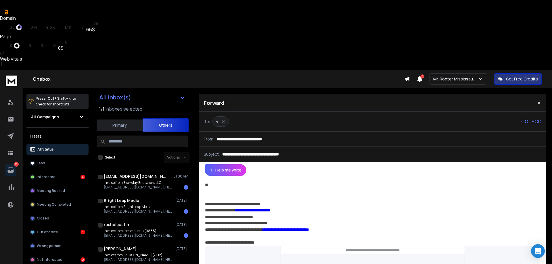
click at [538, 101] on icon at bounding box center [538, 102] width 3 height 3
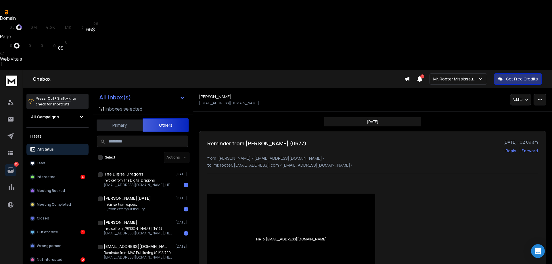
scroll to position [127, 0]
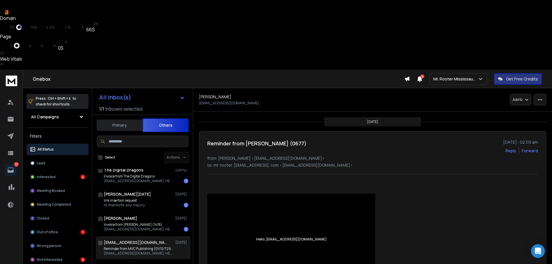
click at [146, 240] on div "service@paypal.co.uk 08 Sep" at bounding box center [146, 243] width 84 height 6
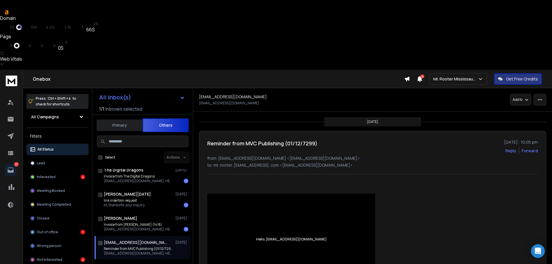
scroll to position [298, 0]
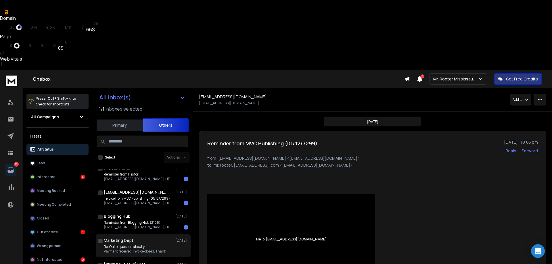
click at [139, 234] on div "Marketing Dept 05 Sep Re: Quick question about your Payment received. Invoice c…" at bounding box center [143, 245] width 95 height 23
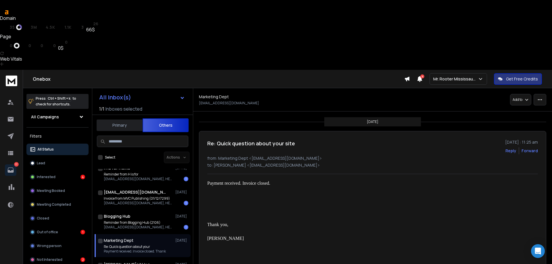
scroll to position [469, 0]
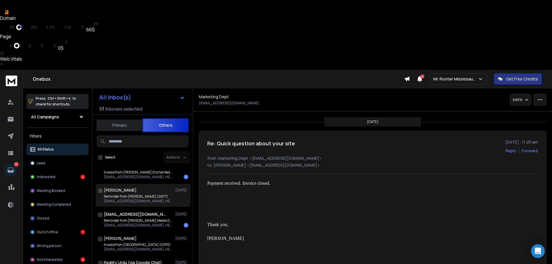
click at [155, 184] on div "Muhammad Asif 04 Sep Reminder from Muhammad Asif (0677) MR.ROOTER.MISSISSAUGA@G…" at bounding box center [143, 195] width 95 height 23
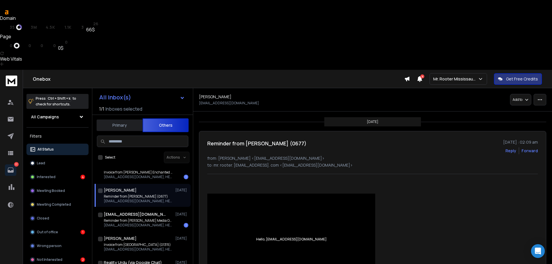
click at [353, 94] on div "Muhammad Asif MA service@intl.paypal.com" at bounding box center [285, 99] width 172 height 11
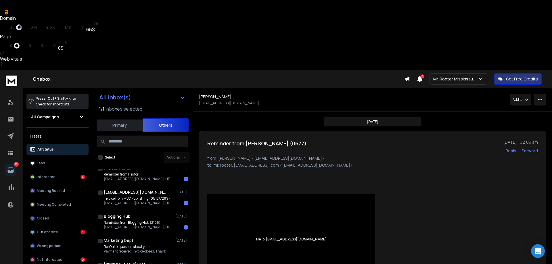
scroll to position [0, 0]
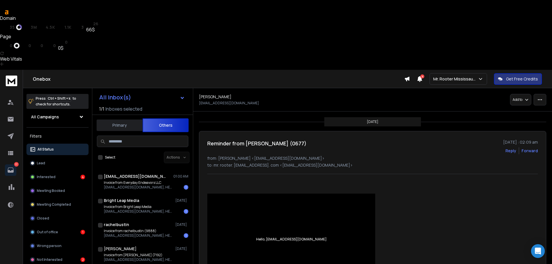
click at [14, 192] on div "17 H" at bounding box center [11, 202] width 23 height 264
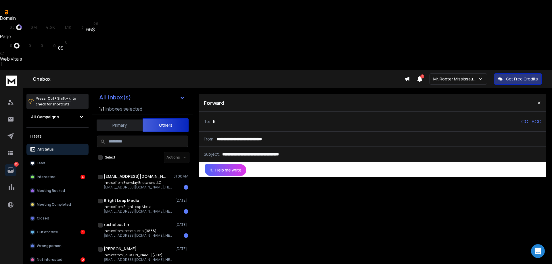
type input "*"
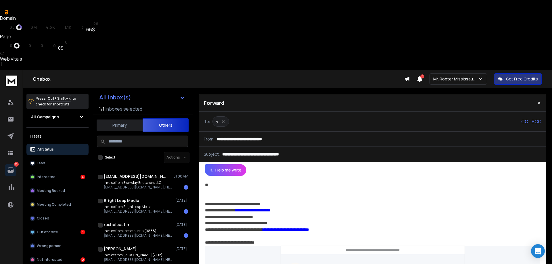
click at [538, 101] on icon at bounding box center [538, 102] width 3 height 3
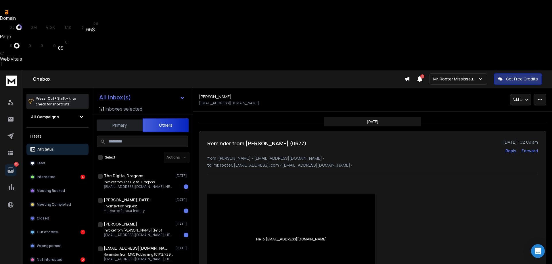
scroll to position [127, 0]
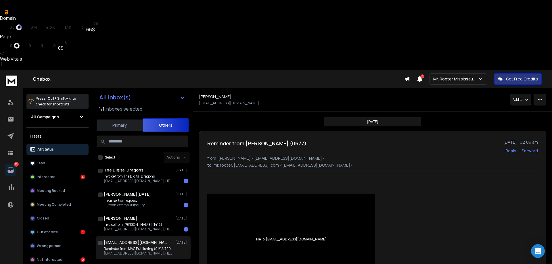
click at [146, 240] on div "service@paypal.co.uk 08 Sep" at bounding box center [146, 243] width 84 height 6
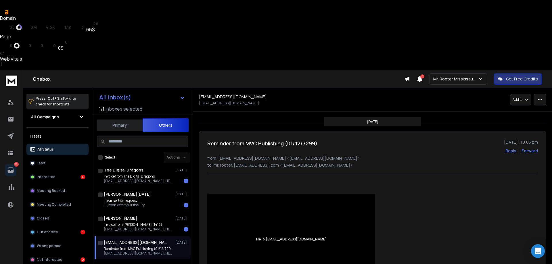
scroll to position [298, 0]
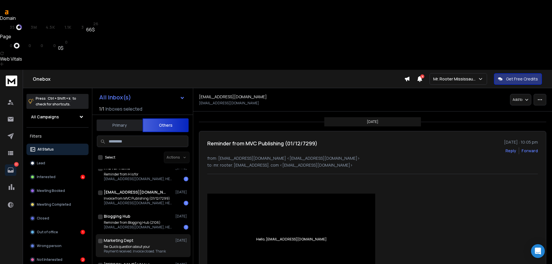
click at [139, 234] on div "Marketing Dept 05 Sep Re: Quick question about your Payment received. Invoice c…" at bounding box center [143, 245] width 95 height 23
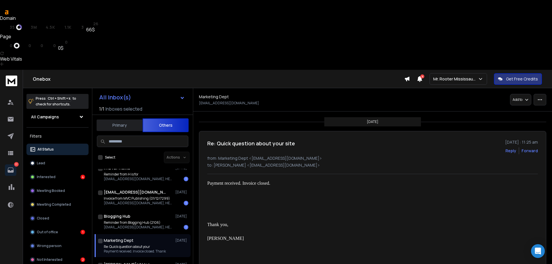
scroll to position [469, 0]
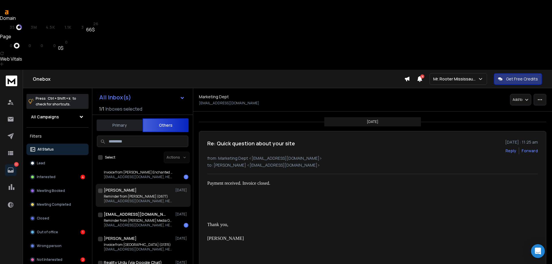
click at [155, 184] on div "Muhammad Asif 04 Sep Reminder from Muhammad Asif (0677) MR.ROOTER.MISSISSAUGA@G…" at bounding box center [143, 195] width 95 height 23
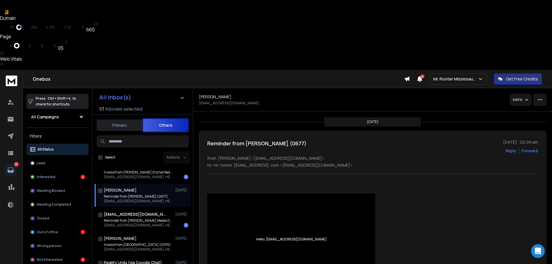
click at [353, 94] on div "Muhammad Asif MA service@intl.paypal.com" at bounding box center [285, 99] width 172 height 11
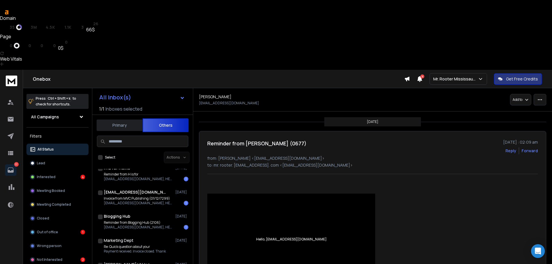
scroll to position [0, 0]
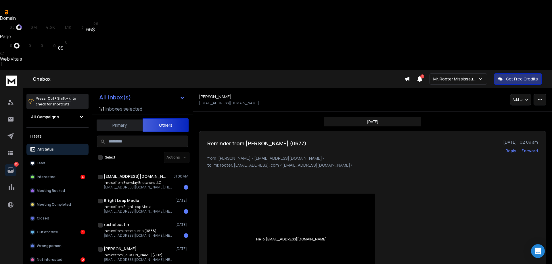
click at [14, 192] on div "17 H" at bounding box center [11, 202] width 23 height 264
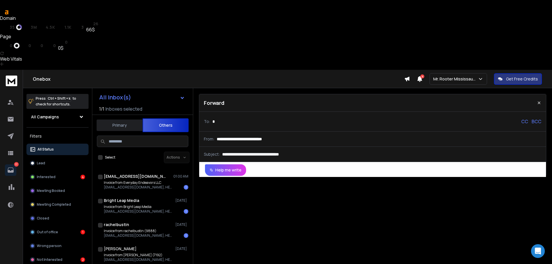
type input "*"
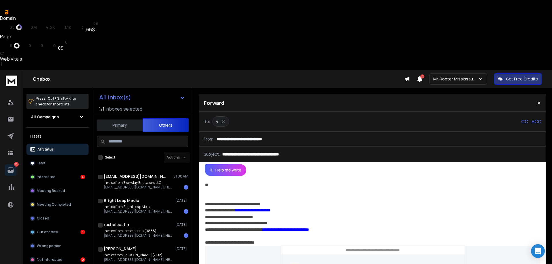
click at [538, 101] on icon at bounding box center [538, 102] width 3 height 3
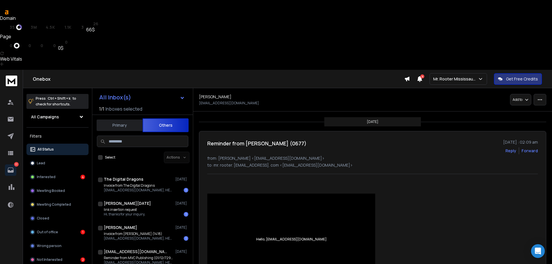
scroll to position [127, 0]
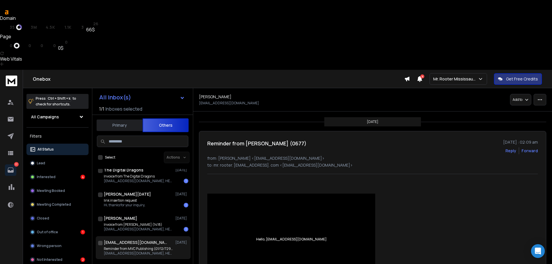
click at [146, 240] on div "service@paypal.co.uk 08 Sep" at bounding box center [146, 243] width 84 height 6
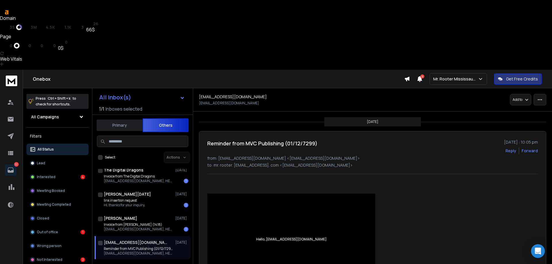
scroll to position [298, 0]
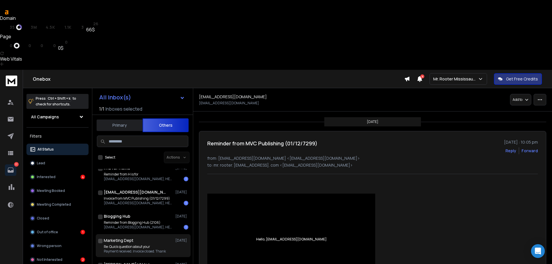
click at [139, 234] on div "Marketing Dept 05 Sep Re: Quick question about your Payment received. Invoice c…" at bounding box center [143, 245] width 95 height 23
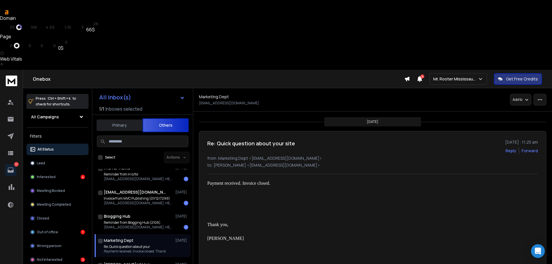
scroll to position [469, 0]
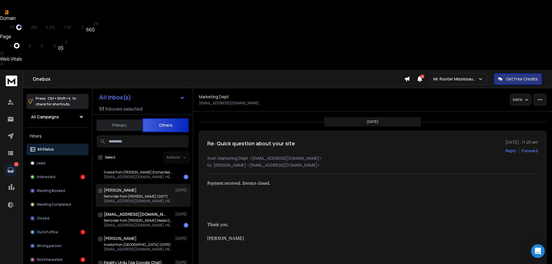
click at [155, 184] on div "Muhammad Asif 04 Sep Reminder from Muhammad Asif (0677) MR.ROOTER.MISSISSAUGA@G…" at bounding box center [143, 195] width 95 height 23
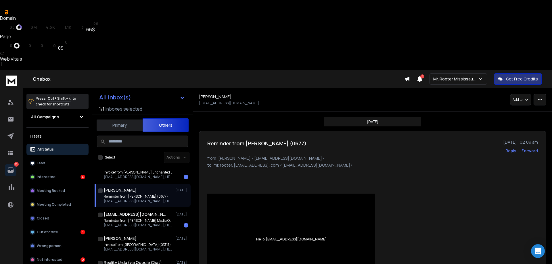
click at [353, 94] on div "Muhammad Asif MA service@intl.paypal.com" at bounding box center [285, 99] width 172 height 11
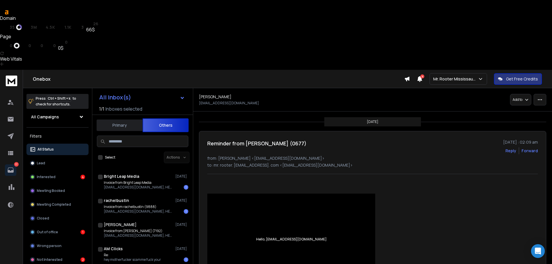
scroll to position [0, 0]
click at [14, 192] on div "17 H" at bounding box center [11, 202] width 23 height 264
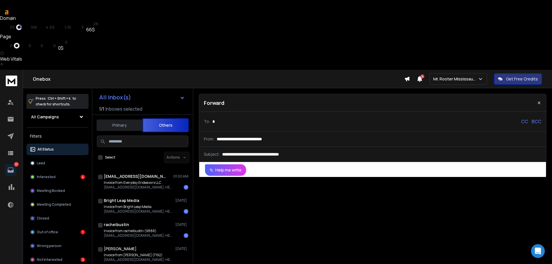
type input "*"
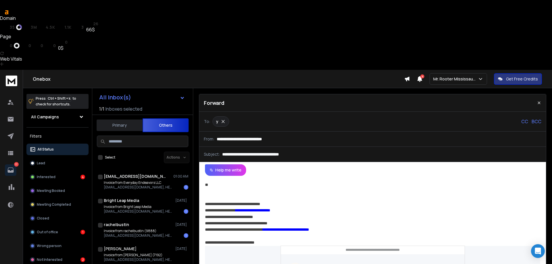
click at [538, 101] on icon at bounding box center [538, 102] width 3 height 3
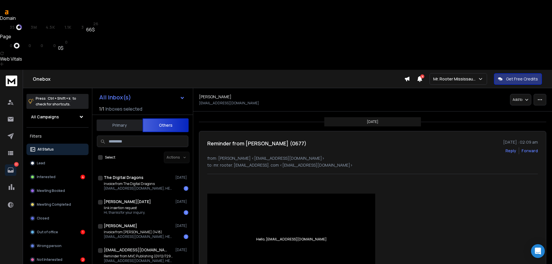
scroll to position [127, 0]
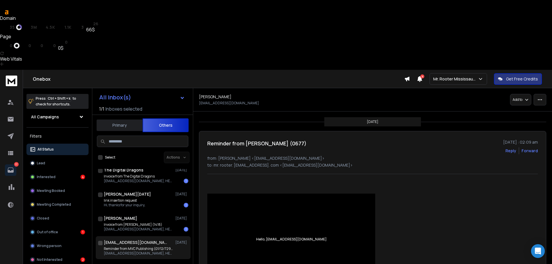
click at [146, 240] on div "service@paypal.co.uk 08 Sep" at bounding box center [146, 243] width 84 height 6
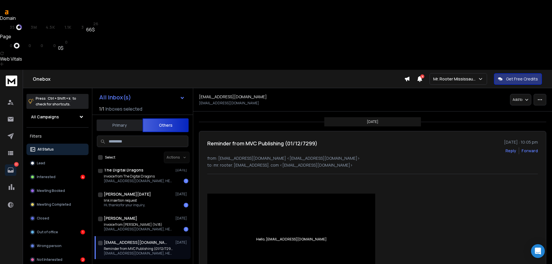
scroll to position [298, 0]
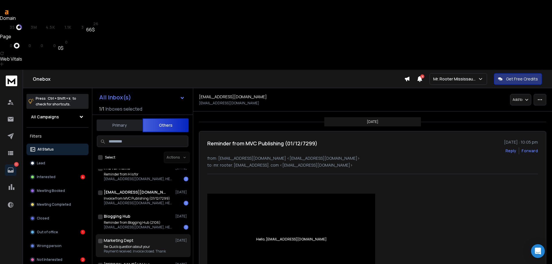
click at [139, 234] on div "Marketing Dept 05 Sep Re: Quick question about your Payment received. Invoice c…" at bounding box center [143, 245] width 95 height 23
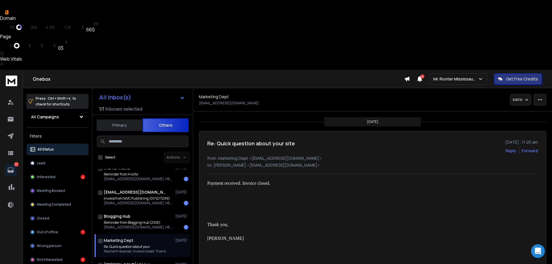
scroll to position [469, 0]
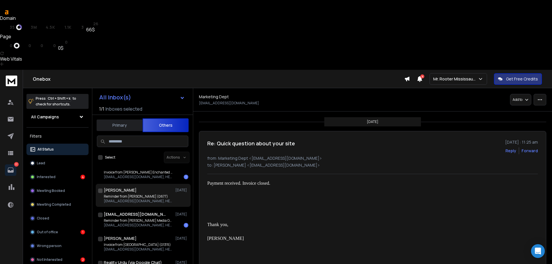
click at [155, 184] on div "Muhammad Asif 04 Sep Reminder from Muhammad Asif (0677) MR.ROOTER.MISSISSAUGA@G…" at bounding box center [143, 195] width 95 height 23
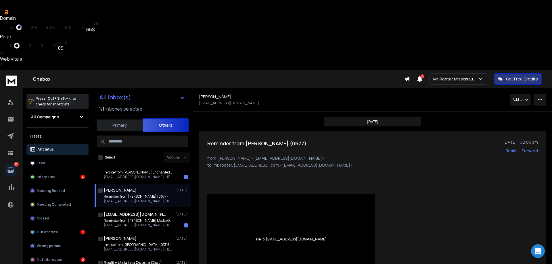
click at [353, 94] on div "Muhammad Asif MA service@intl.paypal.com" at bounding box center [285, 99] width 172 height 11
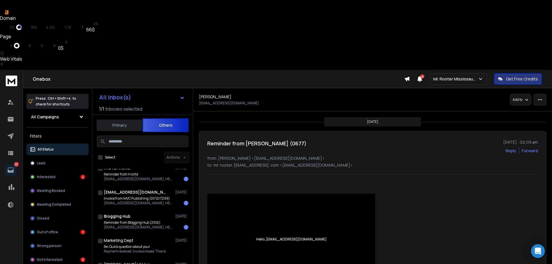
scroll to position [0, 0]
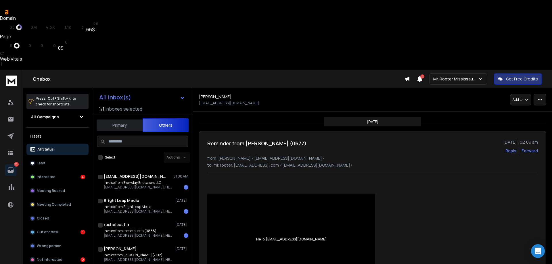
click at [14, 192] on div "17 H" at bounding box center [11, 202] width 23 height 264
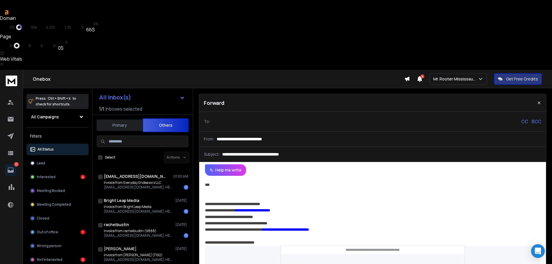
click at [538, 101] on icon at bounding box center [538, 102] width 3 height 3
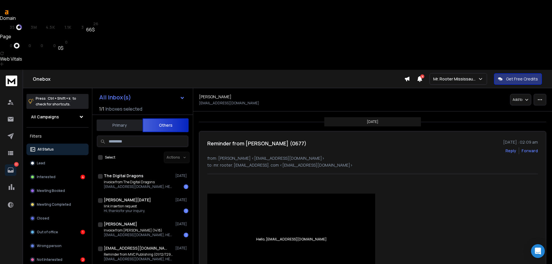
scroll to position [127, 0]
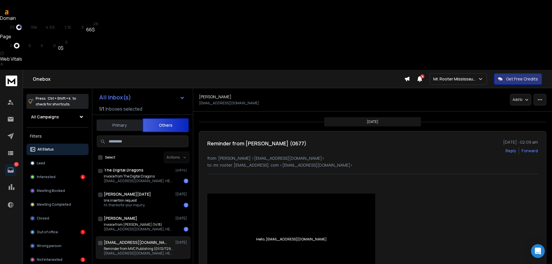
click at [146, 240] on div "service@paypal.co.uk 08 Sep" at bounding box center [146, 243] width 84 height 6
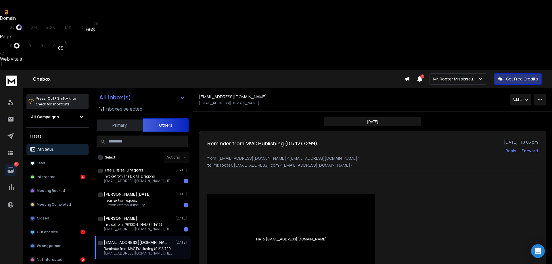
scroll to position [298, 0]
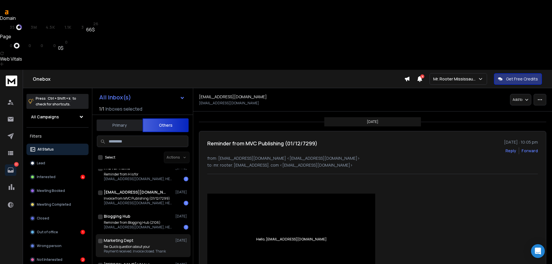
click at [139, 234] on div "Marketing Dept 05 Sep Re: Quick question about your Payment received. Invoice c…" at bounding box center [143, 245] width 95 height 23
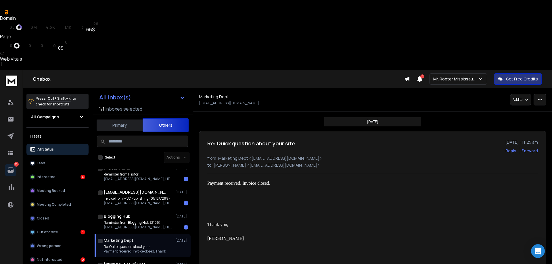
scroll to position [469, 0]
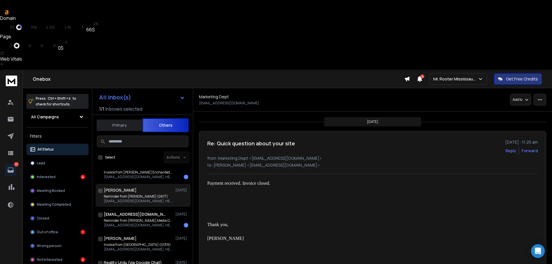
click at [155, 184] on div "Muhammad Asif 04 Sep Reminder from Muhammad Asif (0677) MR.ROOTER.MISSISSAUGA@G…" at bounding box center [143, 195] width 95 height 23
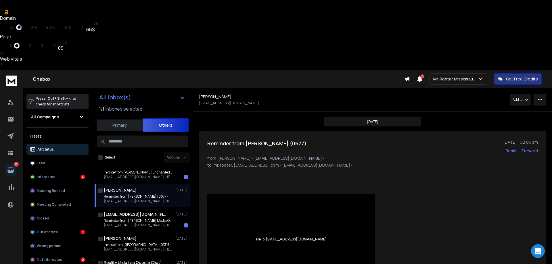
click at [353, 94] on div "Muhammad Asif MA service@intl.paypal.com" at bounding box center [285, 99] width 172 height 11
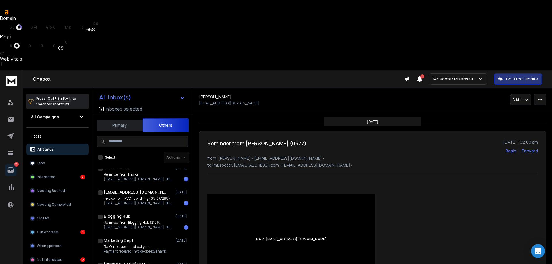
scroll to position [0, 0]
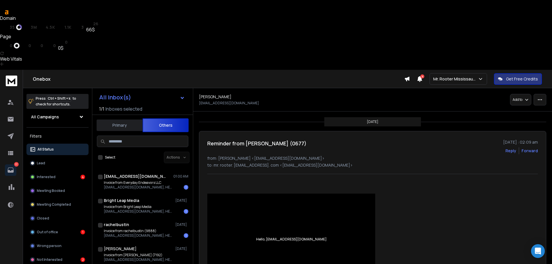
click at [14, 192] on div "17 H" at bounding box center [11, 202] width 23 height 264
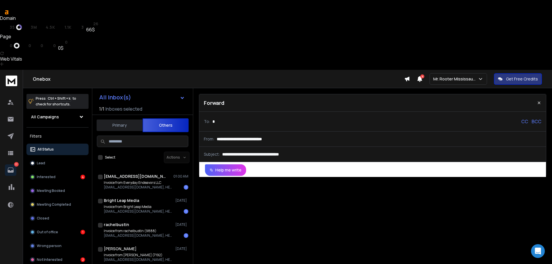
type input "*"
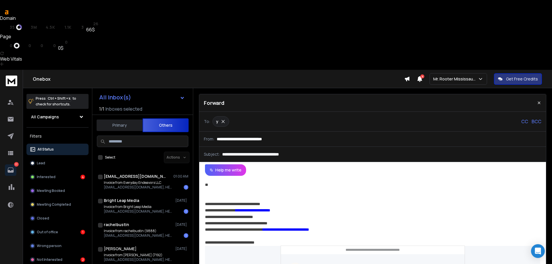
click at [538, 101] on icon at bounding box center [538, 102] width 3 height 3
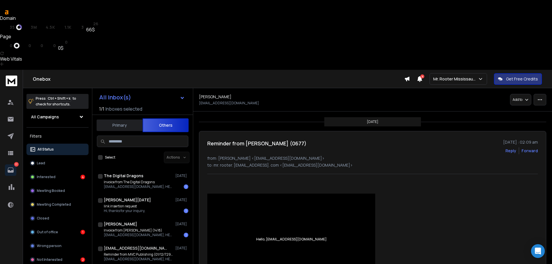
scroll to position [127, 0]
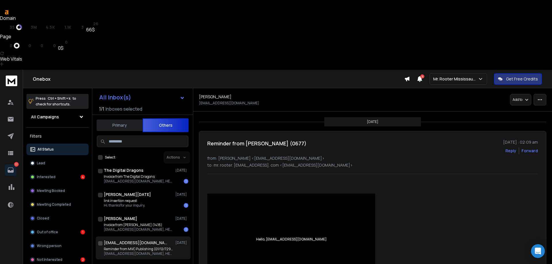
click at [146, 240] on div "service@paypal.co.uk 08 Sep" at bounding box center [146, 243] width 84 height 6
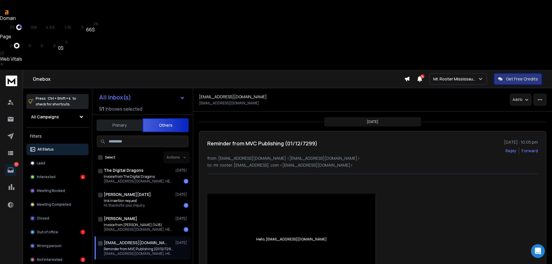
scroll to position [298, 0]
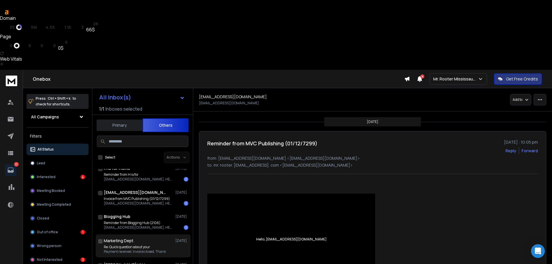
click at [139, 234] on div "Marketing Dept 05 Sep Re: Quick question about your Payment received. Invoice c…" at bounding box center [143, 245] width 95 height 23
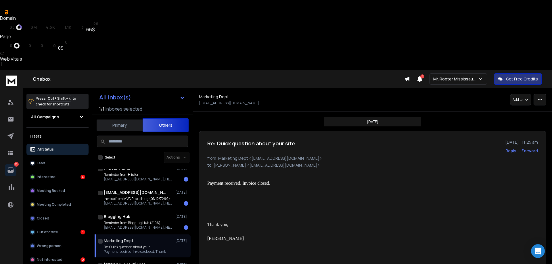
scroll to position [469, 0]
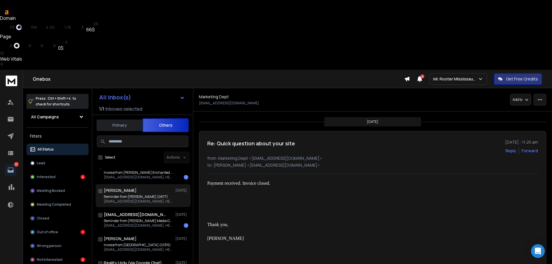
click at [155, 184] on div "Muhammad Asif 04 Sep Reminder from Muhammad Asif (0677) MR.ROOTER.MISSISSAUGA@G…" at bounding box center [143, 195] width 95 height 23
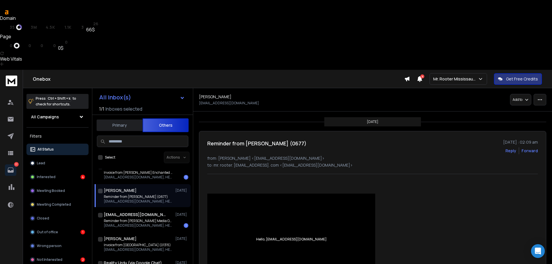
click at [353, 94] on div "Muhammad Asif MA service@intl.paypal.com" at bounding box center [285, 99] width 172 height 11
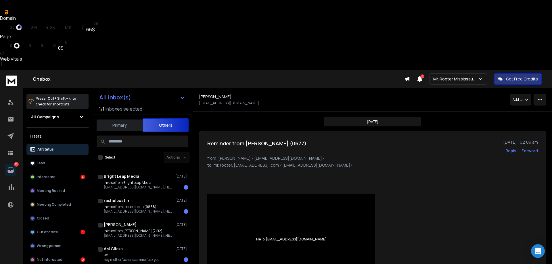
scroll to position [0, 0]
drag, startPoint x: 195, startPoint y: 141, endPoint x: 374, endPoint y: 90, distance: 185.9
click at [374, 139] on div "Reminder from Muhammad Asif (0677) 4 September 2025 : 02:09 am Reply Forward" at bounding box center [372, 146] width 330 height 15
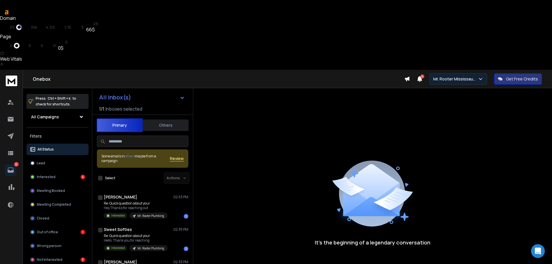
click at [460, 76] on p "Mr. Rooter Mississauga" at bounding box center [455, 79] width 45 height 6
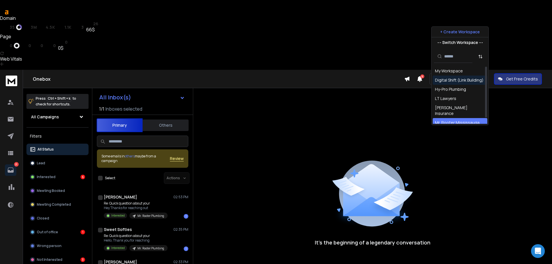
click at [443, 78] on div "Digital Shift (Link Building)" at bounding box center [459, 80] width 49 height 6
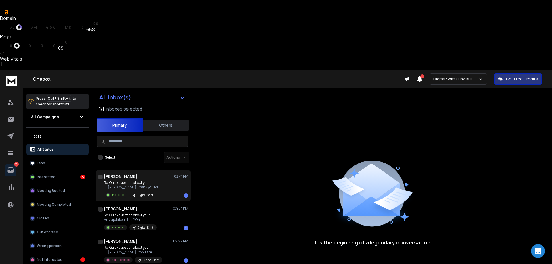
click at [151, 180] on p "Re: Quick question about your" at bounding box center [131, 182] width 55 height 5
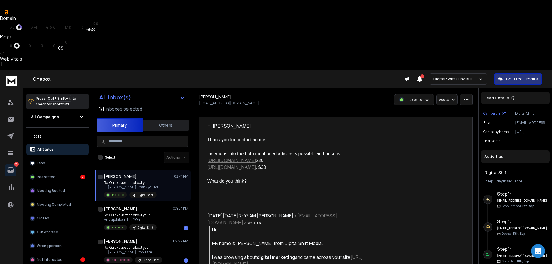
scroll to position [57, 0]
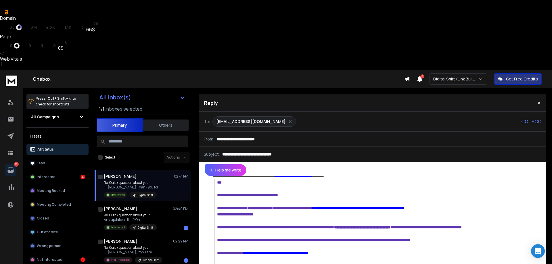
scroll to position [29, 0]
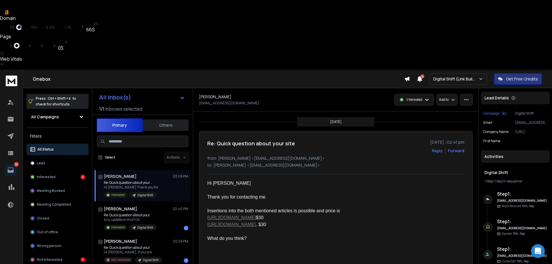
click at [412, 88] on div "[PERSON_NAME] [PERSON_NAME] [EMAIL_ADDRESS][DOMAIN_NAME] Interested Add to Inte…" at bounding box center [335, 99] width 285 height 23
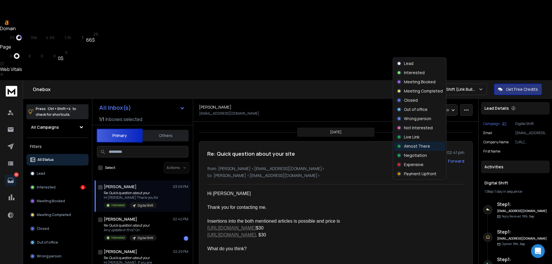
click at [414, 145] on p "Almost There" at bounding box center [417, 146] width 26 height 6
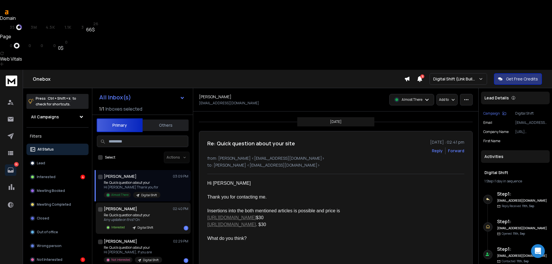
click at [163, 213] on div "Re: Quick question about your Any update on this? On Interested Digital Shift 1" at bounding box center [146, 222] width 84 height 18
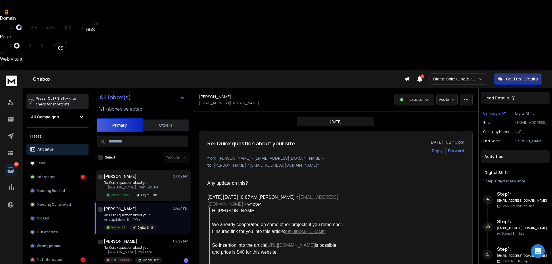
click at [144, 174] on div "[PERSON_NAME] 03:09 PM" at bounding box center [146, 177] width 84 height 6
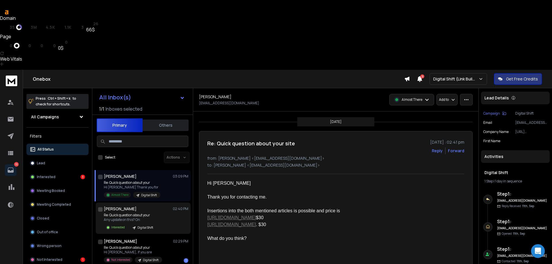
click at [148, 213] on p "Re: Quick question about your" at bounding box center [130, 215] width 53 height 5
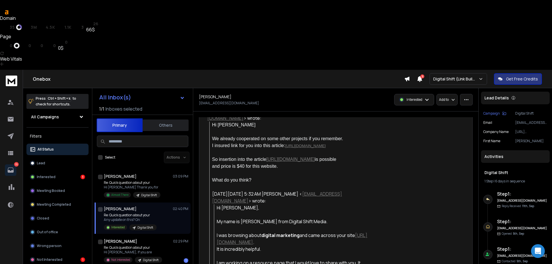
scroll to position [86, 0]
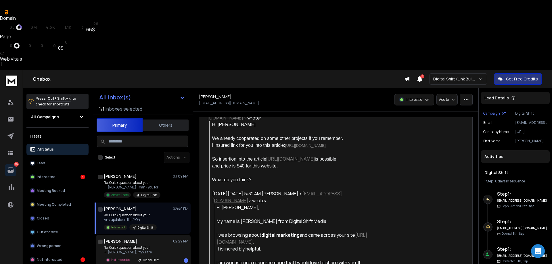
click at [157, 245] on p "Re: Quick question about your" at bounding box center [133, 247] width 58 height 5
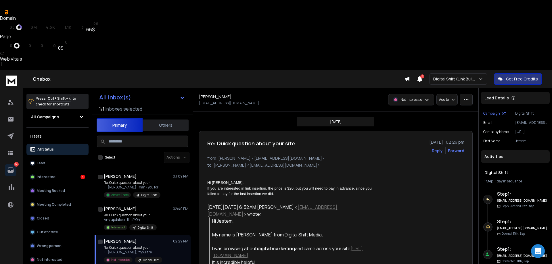
click at [408, 88] on div "[PERSON_NAME] [PERSON_NAME] [EMAIL_ADDRESS][DOMAIN_NAME] Not Interested Add to …" at bounding box center [335, 99] width 285 height 23
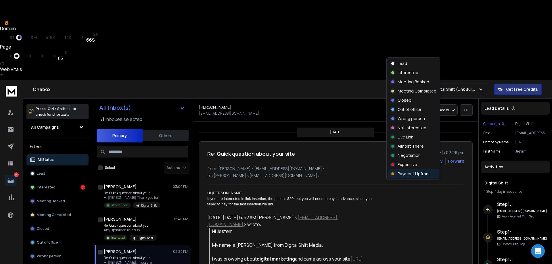
click at [407, 174] on p "Payment Upfront" at bounding box center [413, 174] width 32 height 6
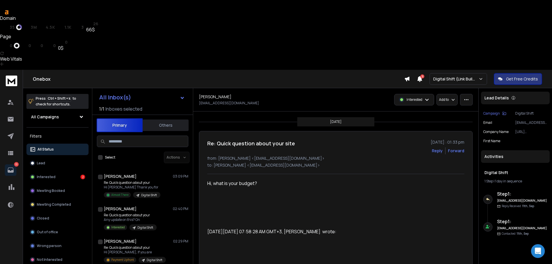
scroll to position [29, 0]
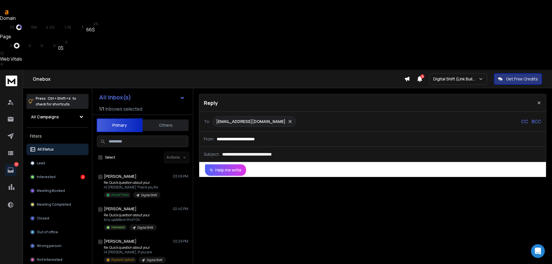
scroll to position [0, 0]
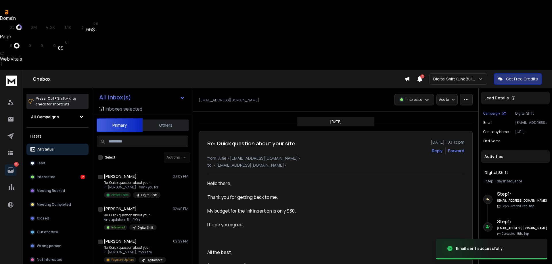
click at [408, 88] on div "[EMAIL_ADDRESS][DOMAIN_NAME] Interested Add to Interested Add to" at bounding box center [335, 99] width 285 height 23
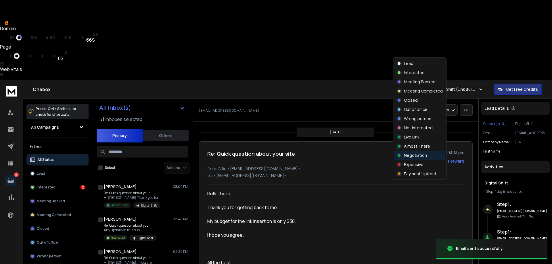
click at [412, 154] on p "Negotiation" at bounding box center [415, 156] width 23 height 6
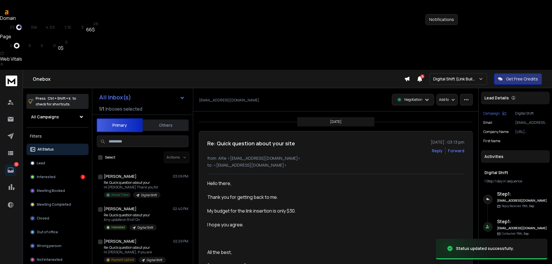
click at [421, 76] on icon at bounding box center [419, 79] width 5 height 6
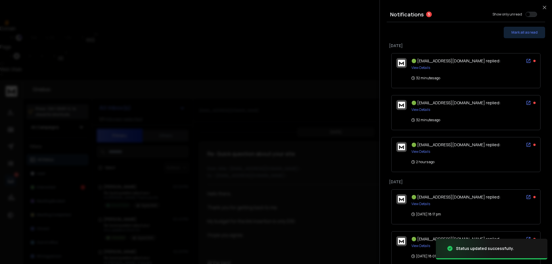
click at [515, 34] on span "Mark all as read" at bounding box center [524, 32] width 26 height 5
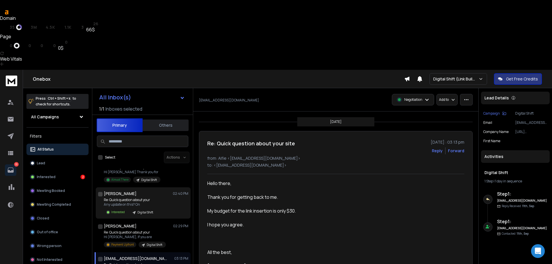
scroll to position [57, 0]
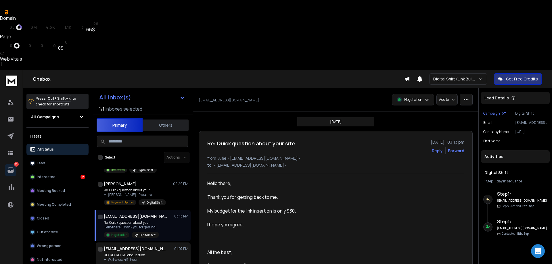
click at [149, 253] on p "RE: RE: RE: Quick question" at bounding box center [129, 255] width 51 height 5
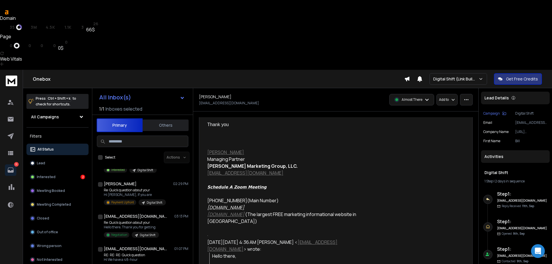
scroll to position [201, 0]
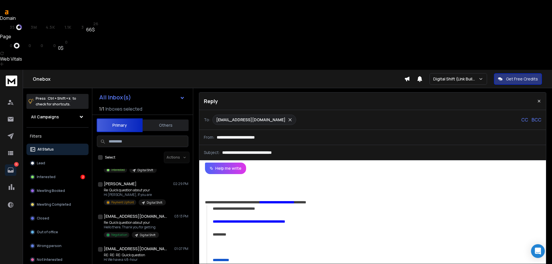
scroll to position [0, 0]
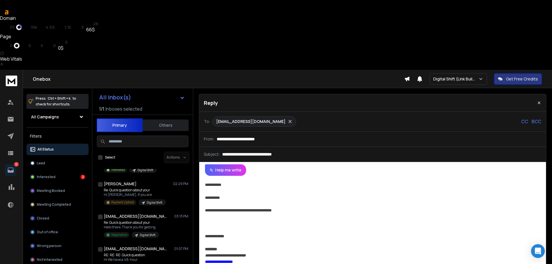
click at [217, 238] on div "**********" at bounding box center [372, 221] width 347 height 254
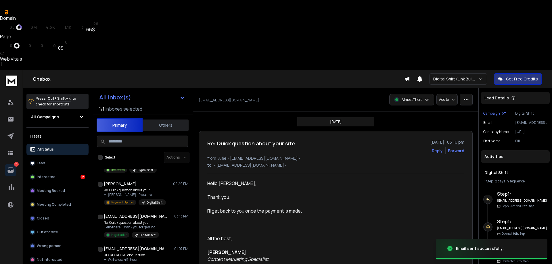
click at [411, 88] on div "[EMAIL_ADDRESS][DOMAIN_NAME] Almost There Add to Almost There Add to" at bounding box center [335, 99] width 285 height 23
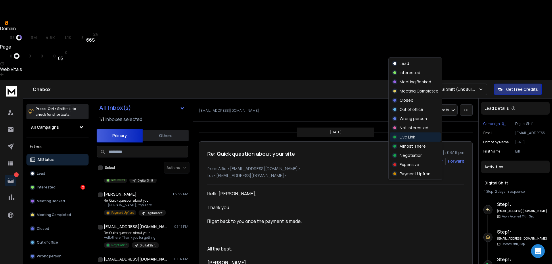
click at [411, 137] on p "Live Link" at bounding box center [407, 137] width 16 height 6
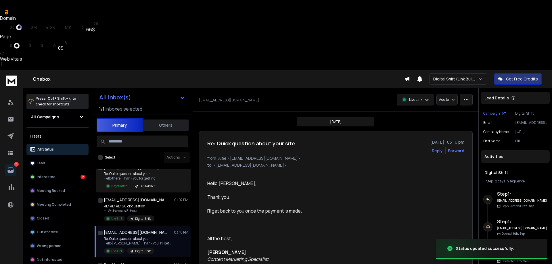
scroll to position [115, 0]
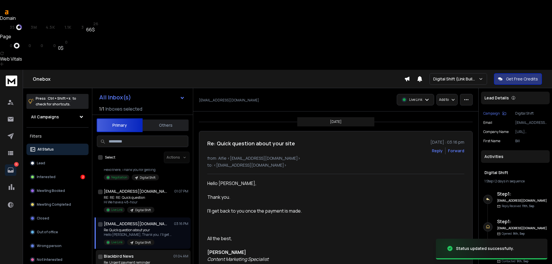
click at [143, 260] on p "Re: Urgent payment reminder" at bounding box center [129, 262] width 51 height 5
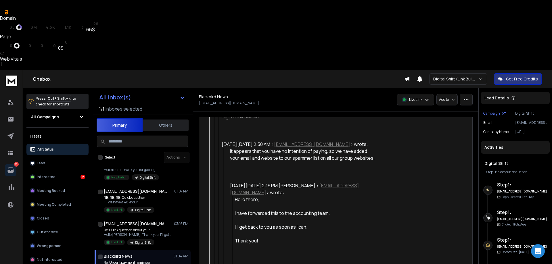
scroll to position [402, 0]
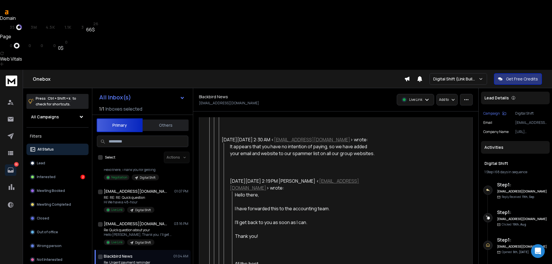
click at [150, 260] on p "Re: Urgent payment reminder" at bounding box center [129, 262] width 51 height 5
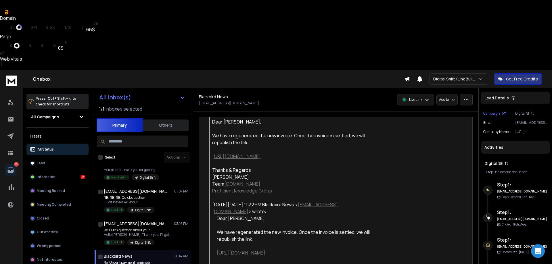
scroll to position [29, 0]
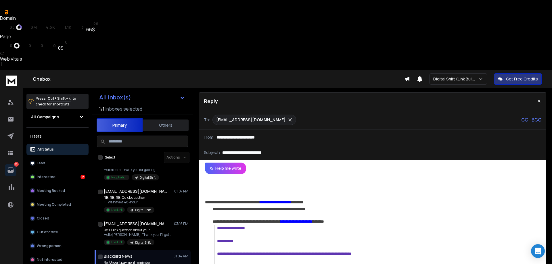
scroll to position [0, 0]
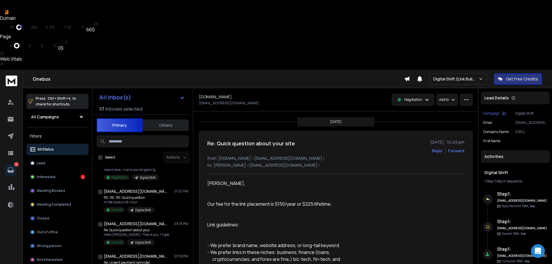
click at [409, 88] on div "[DOMAIN_NAME] [DOMAIN_NAME] [EMAIL_ADDRESS][DOMAIN_NAME] Negotiation Add to Neg…" at bounding box center [335, 99] width 285 height 23
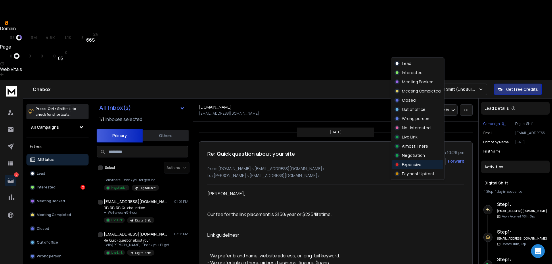
click at [408, 163] on p "Expensive" at bounding box center [412, 165] width 20 height 6
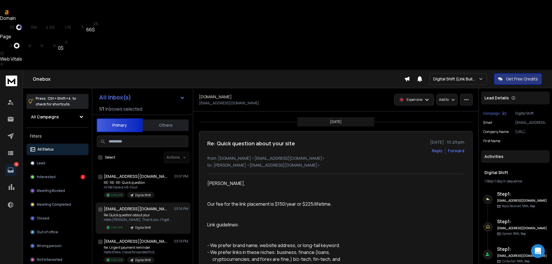
scroll to position [144, 0]
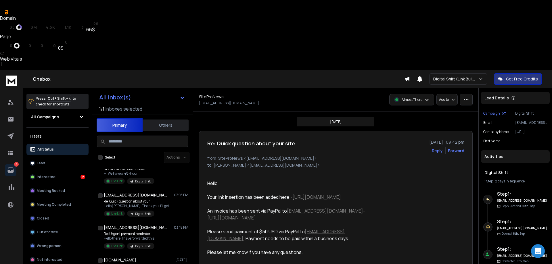
click at [411, 88] on div "SiteProNews SiteProNews [EMAIL_ADDRESS][DOMAIN_NAME] Almost There Add to Almost…" at bounding box center [335, 99] width 285 height 23
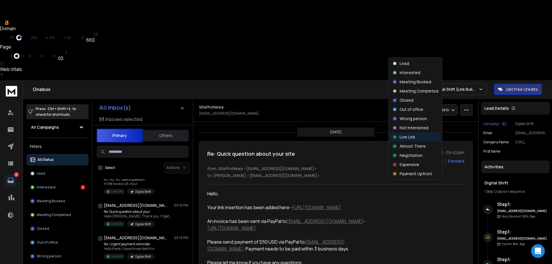
click at [407, 137] on p "Live Link" at bounding box center [407, 137] width 16 height 6
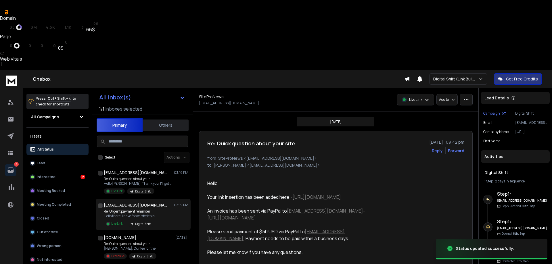
scroll to position [230, 0]
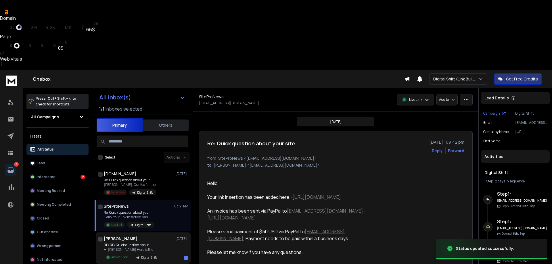
click at [146, 243] on p "RE: RE: Quick question about" at bounding box center [132, 245] width 57 height 5
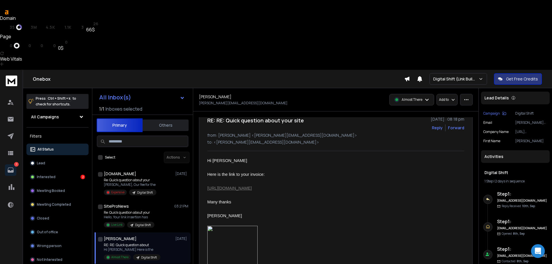
scroll to position [0, 0]
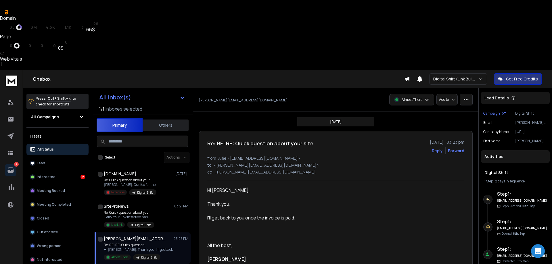
click at [409, 88] on div "[PERSON_NAME][EMAIL_ADDRESS][DOMAIN_NAME] Almost There Add to Almost There Add …" at bounding box center [335, 99] width 285 height 23
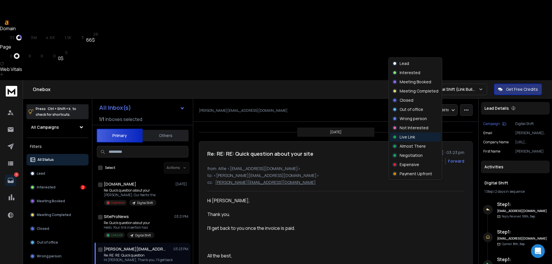
click at [407, 139] on p "Live Link" at bounding box center [407, 137] width 16 height 6
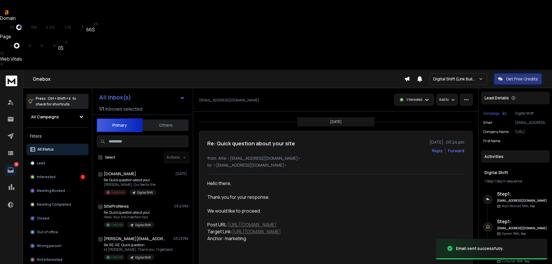
click at [410, 88] on div "[EMAIL_ADDRESS][DOMAIN_NAME] Interested Add to Interested Add to" at bounding box center [335, 99] width 285 height 23
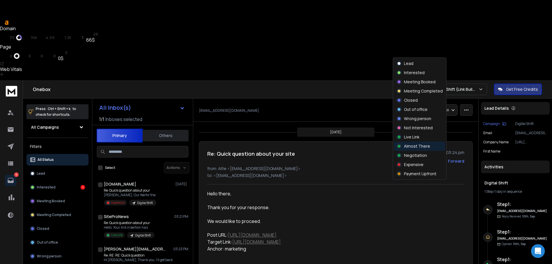
click at [411, 146] on p "Almost There" at bounding box center [417, 146] width 26 height 6
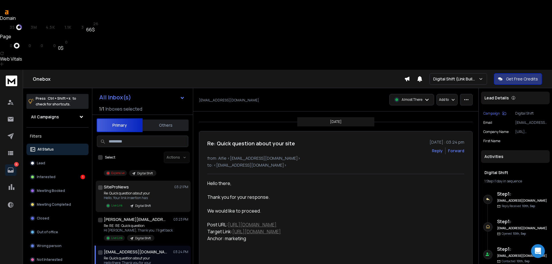
scroll to position [259, 0]
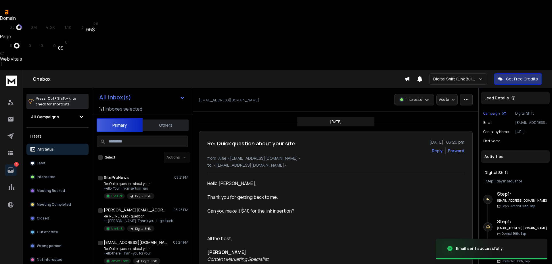
click at [413, 88] on div "[EMAIL_ADDRESS][DOMAIN_NAME] Interested Add to Interested Add to" at bounding box center [335, 99] width 285 height 23
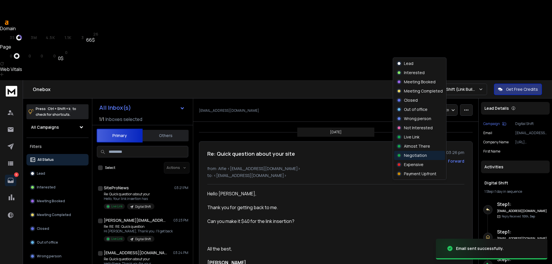
click at [412, 157] on p "Negotiation" at bounding box center [415, 156] width 23 height 6
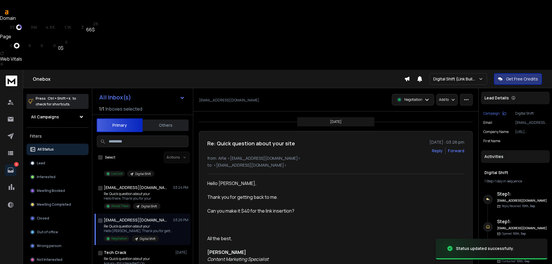
scroll to position [316, 0]
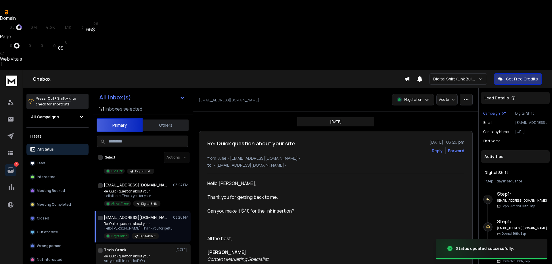
click at [147, 254] on p "Re: Quick question about your" at bounding box center [129, 256] width 51 height 5
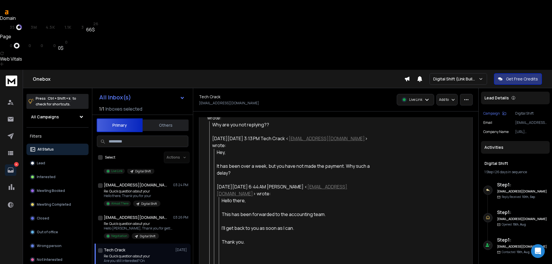
scroll to position [0, 0]
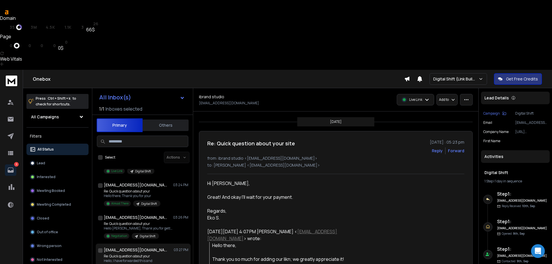
scroll to position [345, 0]
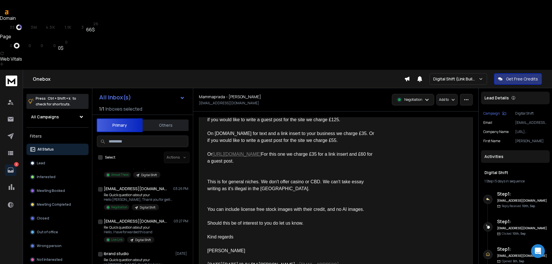
scroll to position [0, 0]
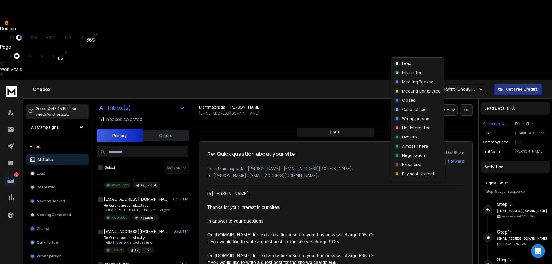
click at [409, 99] on div "Mammaprada - [PERSON_NAME] - [PERSON_NAME] [PERSON_NAME][EMAIL_ADDRESS][DOMAIN_…" at bounding box center [335, 110] width 285 height 23
click at [409, 163] on p "Expensive" at bounding box center [412, 165] width 20 height 6
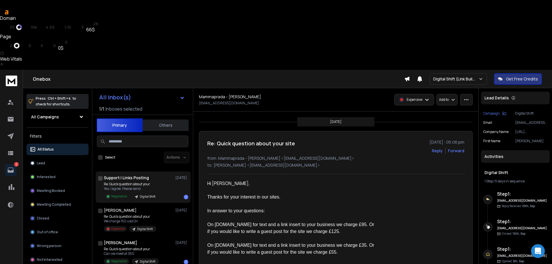
scroll to position [718, 0]
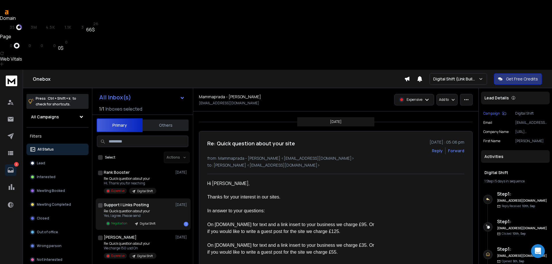
click at [159, 209] on div "Re: Quick question about your Yes, I agree. Please send Negotiation Digital Shi…" at bounding box center [146, 218] width 84 height 18
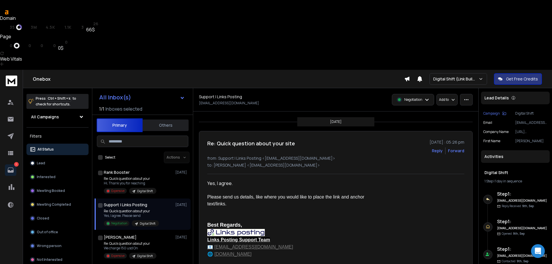
scroll to position [29, 0]
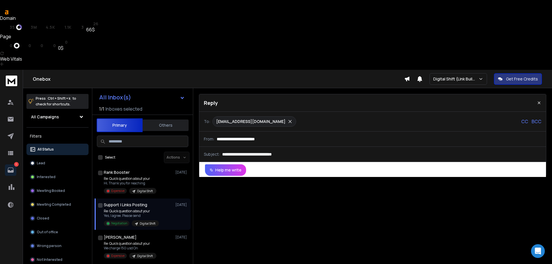
scroll to position [0, 0]
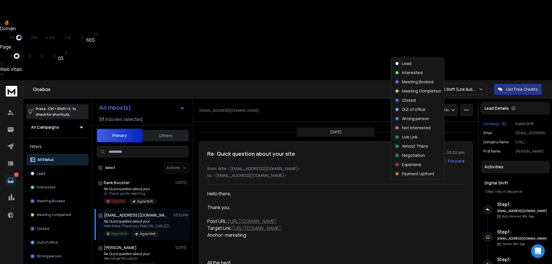
click at [412, 80] on div "Onebox Digital Shift (Link Building) Get Free Credits Press Ctrl + Shift + k to…" at bounding box center [276, 221] width 552 height 282
click at [411, 146] on p "Almost There" at bounding box center [415, 146] width 26 height 6
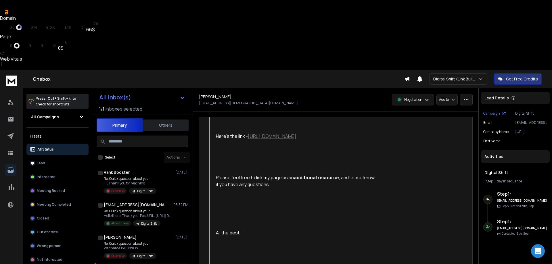
scroll to position [1155, 0]
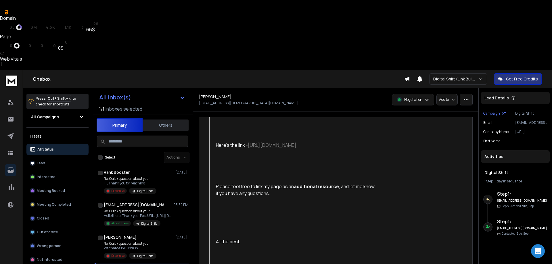
drag, startPoint x: 216, startPoint y: 128, endPoint x: 291, endPoint y: 135, distance: 75.6
copy div "[URL][DEMOGRAPHIC_DATA][DOMAIN_NAME][DEMOGRAPHIC_DATA]"
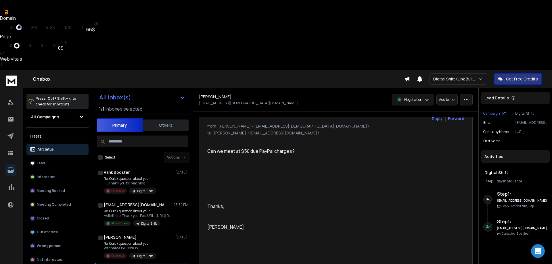
scroll to position [0, 0]
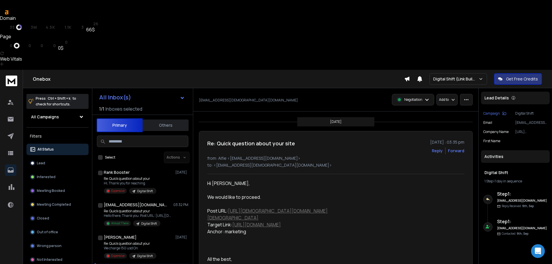
click at [409, 88] on div "[EMAIL_ADDRESS][DEMOGRAPHIC_DATA][DOMAIN_NAME] Negotiation Add to Negotiation A…" at bounding box center [335, 99] width 285 height 23
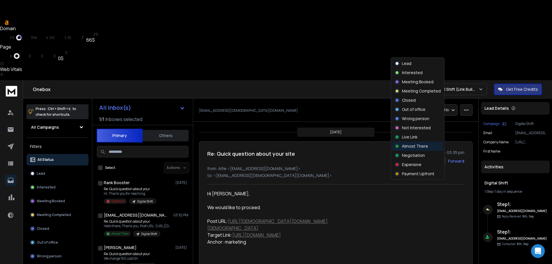
click at [412, 146] on p "Almost There" at bounding box center [415, 146] width 26 height 6
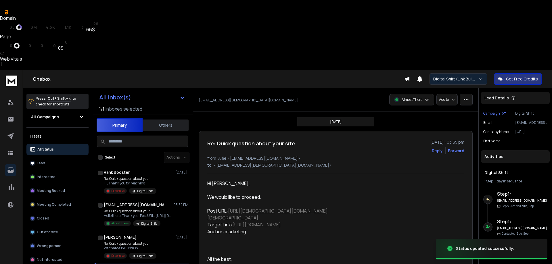
click at [439, 76] on p "Digital Shift (Link Building)" at bounding box center [455, 79] width 45 height 6
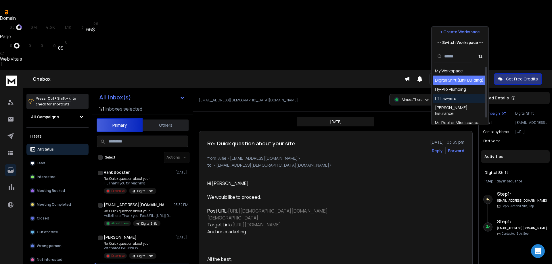
click at [447, 100] on div "LT Lawyers" at bounding box center [445, 99] width 21 height 6
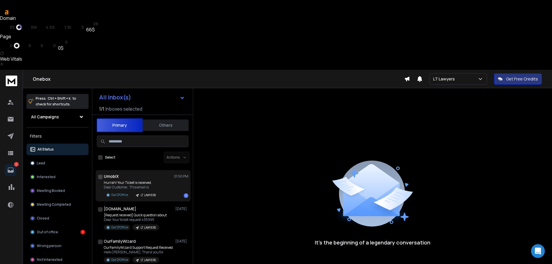
click at [163, 180] on div "Hurrah! Your Ticket is received. Dear Customer, This email is Out Of Office LT …" at bounding box center [146, 189] width 84 height 18
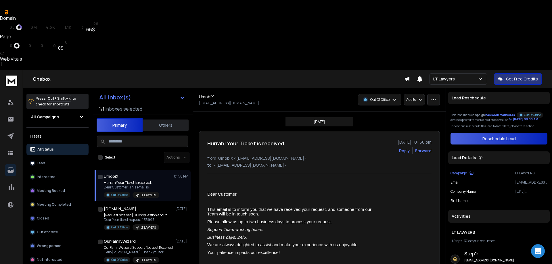
click at [167, 119] on button "Others" at bounding box center [166, 125] width 46 height 13
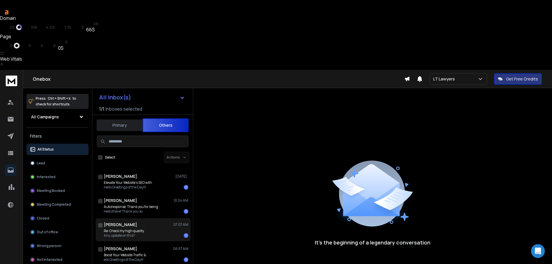
click at [153, 229] on div "Re: Check my high quality Any update on this? 1" at bounding box center [146, 233] width 84 height 9
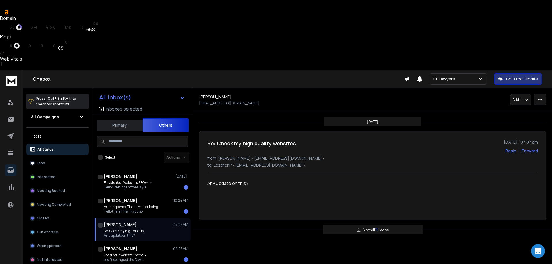
click at [372, 227] on p "View all 11 replies" at bounding box center [375, 229] width 25 height 5
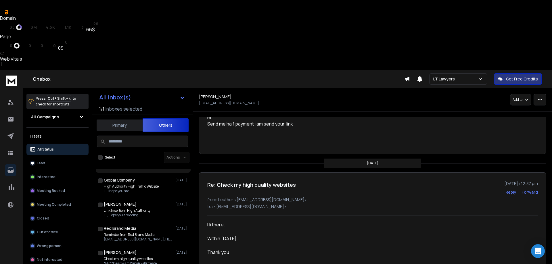
scroll to position [144, 0]
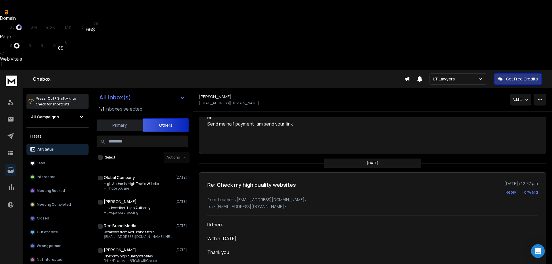
click at [157, 232] on div "[PERSON_NAME] Boys [DATE] Elevate Your Website's SEO with Hello Greetings of th…" at bounding box center [142, 266] width 101 height 195
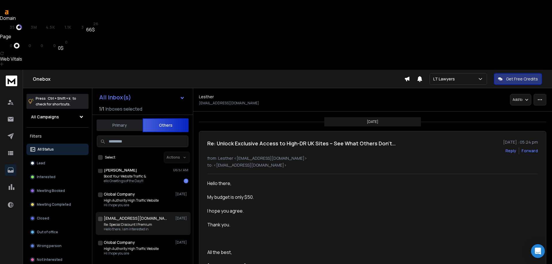
scroll to position [57, 0]
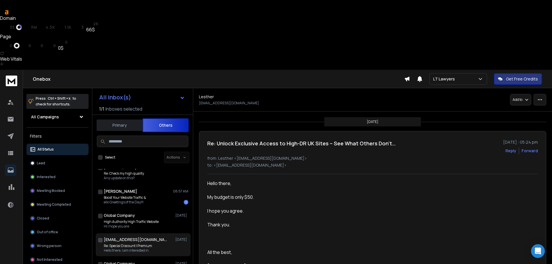
click at [152, 237] on div "[EMAIL_ADDRESS][DOMAIN_NAME] [DATE]" at bounding box center [146, 240] width 84 height 6
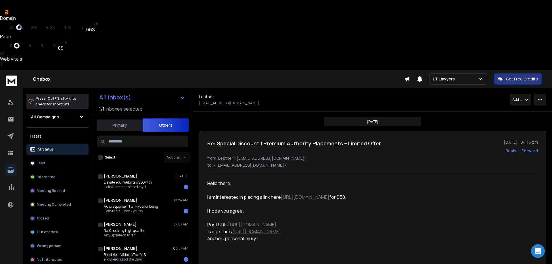
scroll to position [0, 0]
click at [146, 253] on p "Boost Your Website Traffic &" at bounding box center [125, 255] width 42 height 5
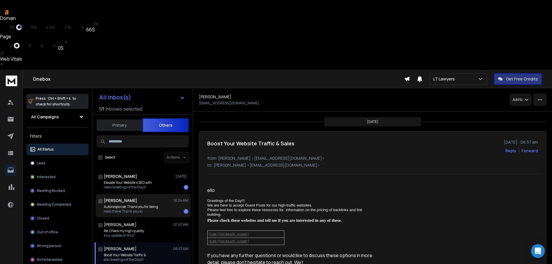
click at [138, 205] on p "Autoresponse: Thank you for being" at bounding box center [131, 207] width 54 height 5
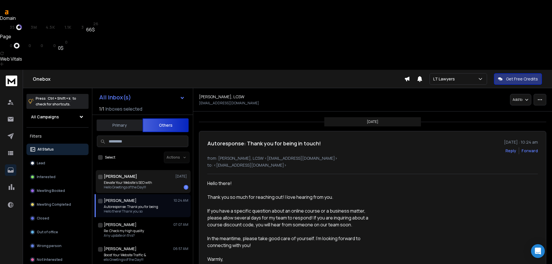
click at [146, 180] on p "Elevate Your Website's SEO with" at bounding box center [128, 182] width 48 height 5
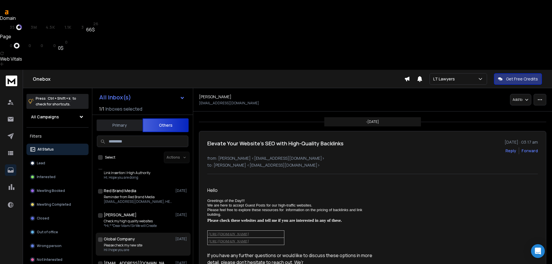
scroll to position [201, 0]
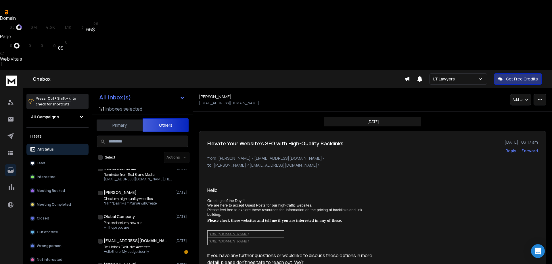
click at [115, 119] on button "Primary" at bounding box center [120, 125] width 46 height 13
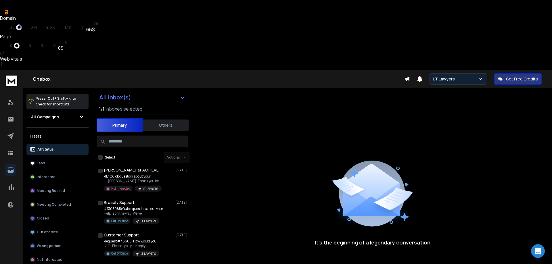
click at [446, 76] on p "LT Lawyers" at bounding box center [445, 79] width 24 height 6
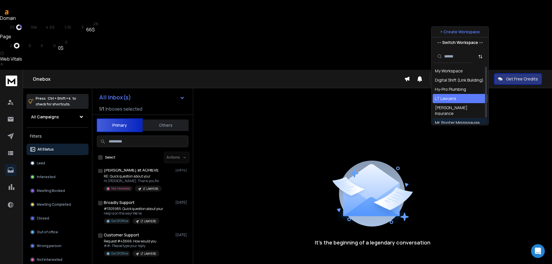
click at [449, 120] on div "Mr. Rooter Mississauga" at bounding box center [457, 123] width 45 height 6
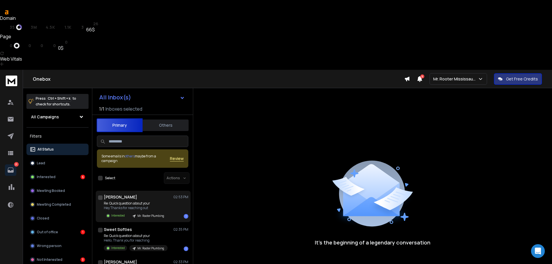
click at [171, 201] on div "Re: Quick question about your Hey Thanks for reaching out Interested Mr. Rooter…" at bounding box center [146, 210] width 84 height 18
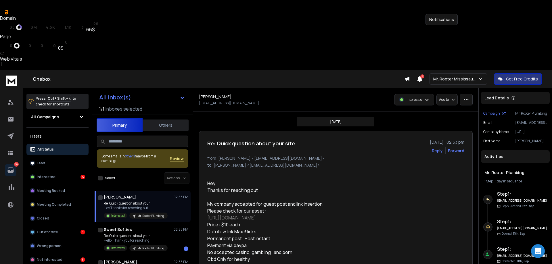
click at [422, 76] on icon at bounding box center [420, 79] width 6 height 6
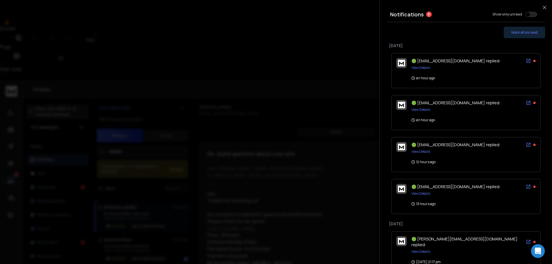
click at [526, 33] on span "Mark all as read" at bounding box center [524, 32] width 26 height 5
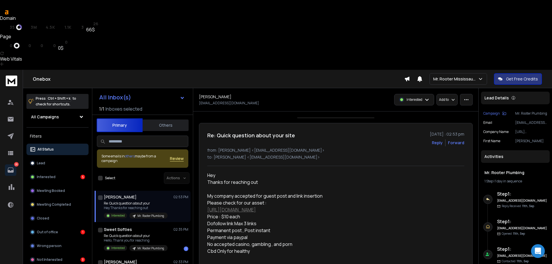
scroll to position [29, 0]
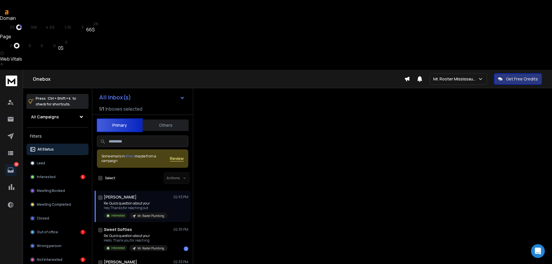
scroll to position [0, 0]
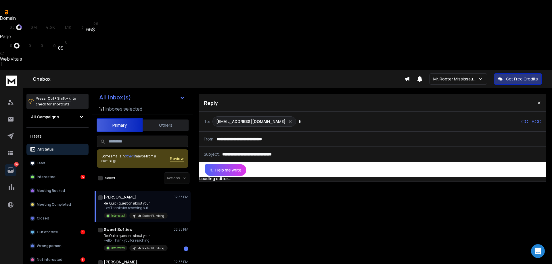
type input "*"
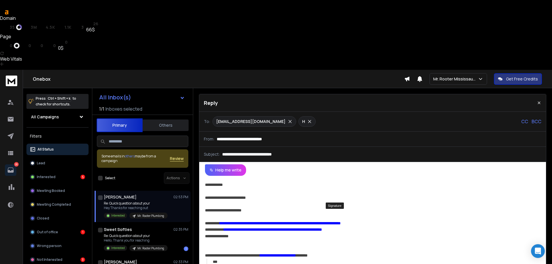
click at [307, 119] on icon at bounding box center [309, 121] width 5 height 5
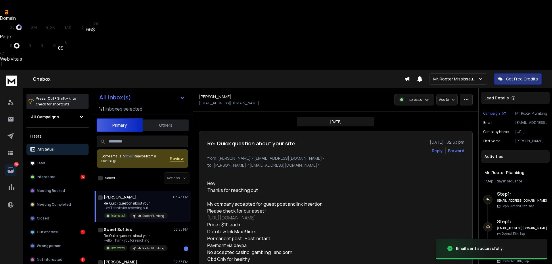
click at [413, 88] on div "[PERSON_NAME] [PERSON_NAME] [EMAIL_ADDRESS][DOMAIN_NAME] Interested Add to Inte…" at bounding box center [335, 99] width 285 height 23
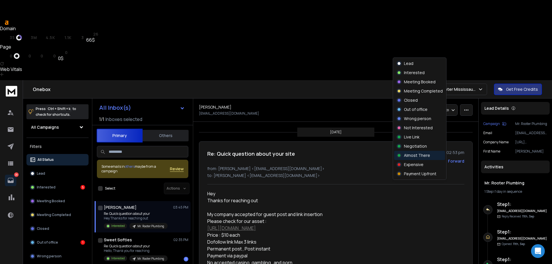
click at [415, 156] on p "Almost There" at bounding box center [417, 156] width 26 height 6
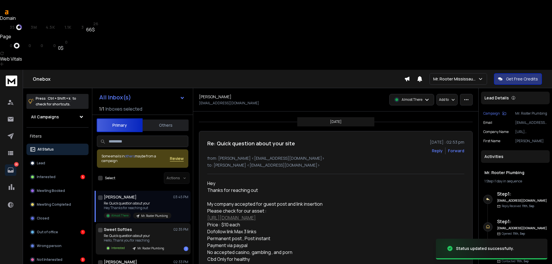
click at [168, 227] on div "Sweet Softies 02:35 PM" at bounding box center [146, 230] width 84 height 6
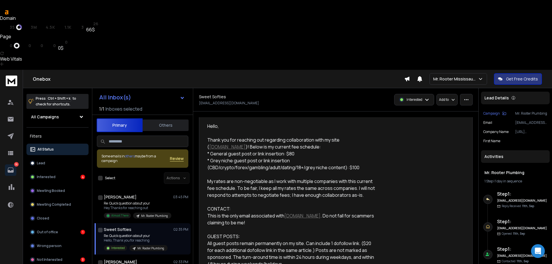
scroll to position [57, 0]
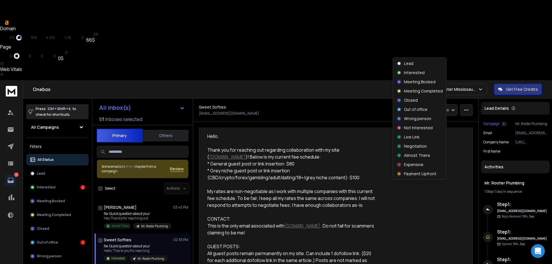
click at [411, 99] on div "Sweet Softies Sweet Softies [EMAIL_ADDRESS][DOMAIN_NAME] Interested Add to Inte…" at bounding box center [335, 110] width 285 height 23
click at [411, 165] on p "Expensive" at bounding box center [414, 165] width 20 height 6
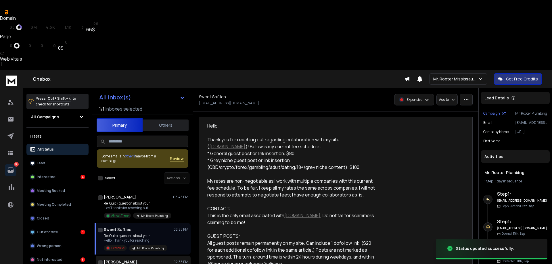
click at [154, 264] on p "Re: Quick question about your" at bounding box center [137, 268] width 66 height 5
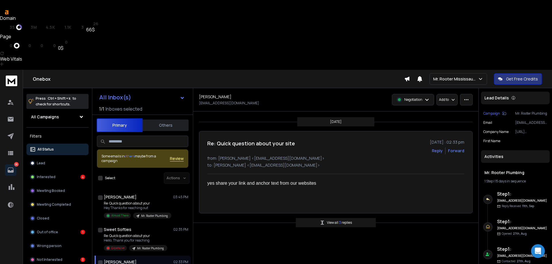
click at [336, 220] on p "View all 3 replies" at bounding box center [339, 222] width 25 height 5
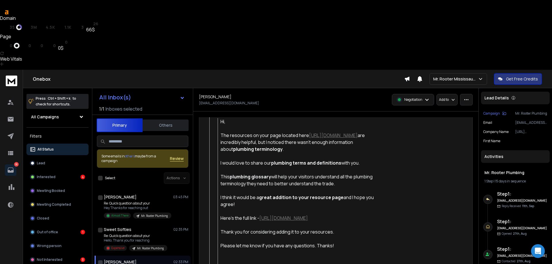
scroll to position [374, 0]
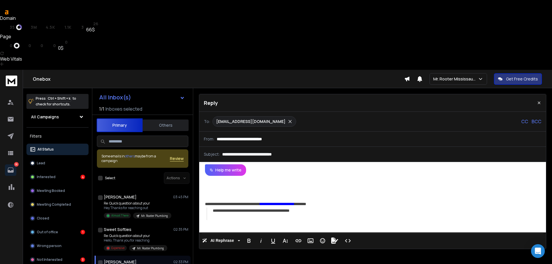
scroll to position [0, 0]
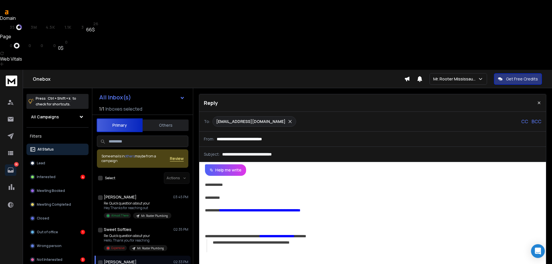
click at [206, 207] on div "**********" at bounding box center [371, 210] width 333 height 6
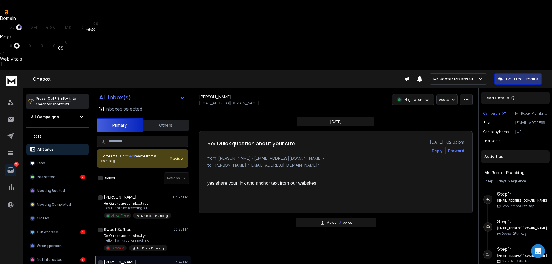
click at [409, 88] on div "[PERSON_NAME] [PERSON_NAME] [EMAIL_ADDRESS][DOMAIN_NAME] Negotiation Add to Neg…" at bounding box center [335, 99] width 285 height 23
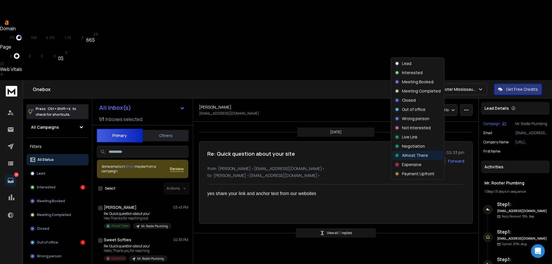
click at [411, 155] on p "Almost There" at bounding box center [415, 156] width 26 height 6
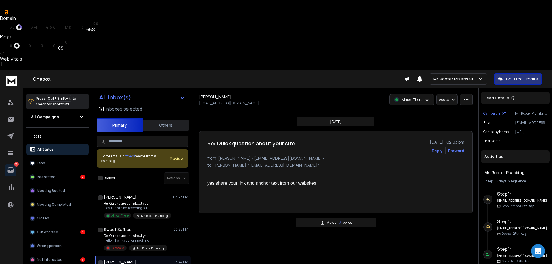
scroll to position [29, 0]
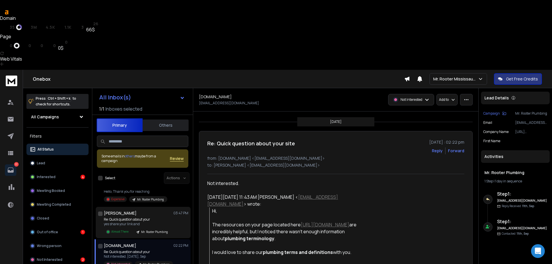
scroll to position [57, 0]
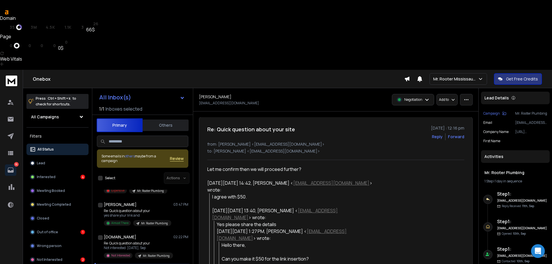
scroll to position [0, 0]
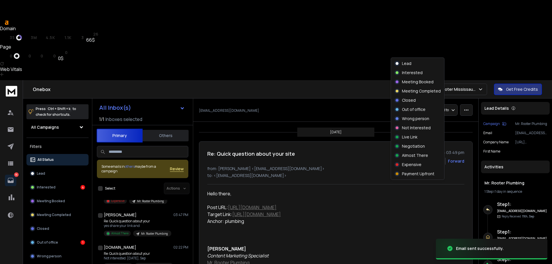
click at [413, 99] on div "[EMAIL_ADDRESS][DOMAIN_NAME] Negotiation Add to Negotiation Add to" at bounding box center [335, 110] width 285 height 23
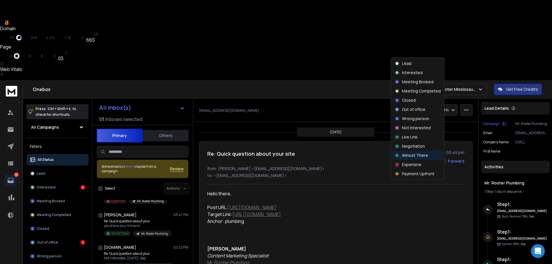
click at [410, 152] on div "Almost There" at bounding box center [417, 155] width 51 height 9
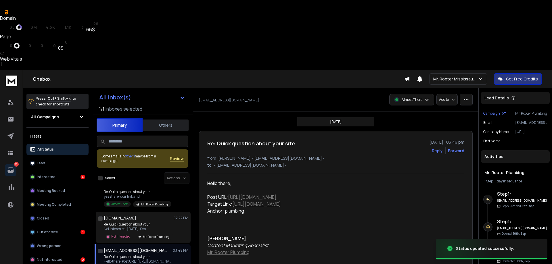
scroll to position [86, 0]
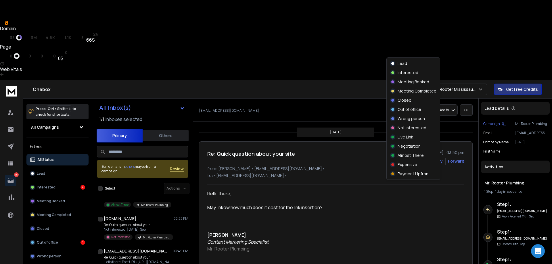
click at [405, 99] on div "[EMAIL_ADDRESS][DOMAIN_NAME] Not Interested Add to Not Interested Add to" at bounding box center [335, 110] width 285 height 23
click at [405, 146] on p "Negotiation" at bounding box center [408, 146] width 23 height 6
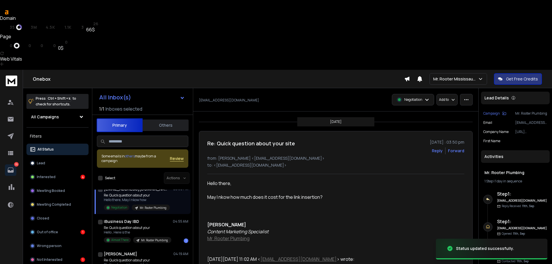
scroll to position [172, 0]
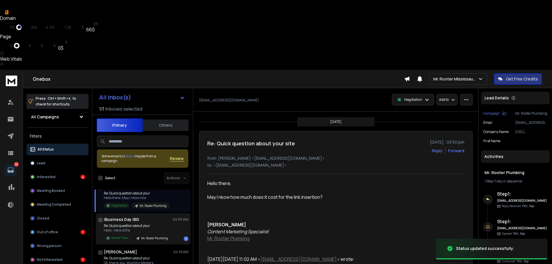
click at [155, 224] on p "Re: Quick question about your" at bounding box center [138, 226] width 68 height 5
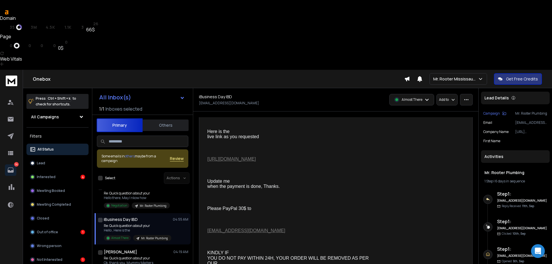
scroll to position [86, 0]
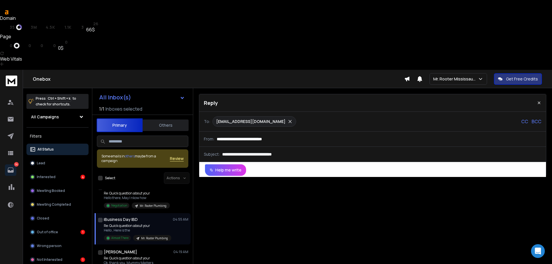
scroll to position [0, 0]
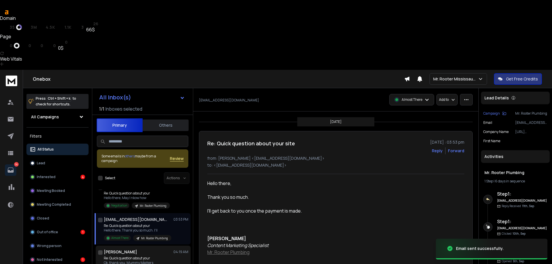
click at [151, 256] on p "Re: Quick question about your" at bounding box center [134, 258] width 61 height 5
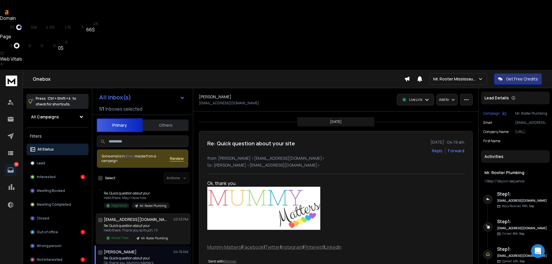
click at [147, 228] on p "Hello there, Thank you so much. I'll" at bounding box center [138, 230] width 68 height 5
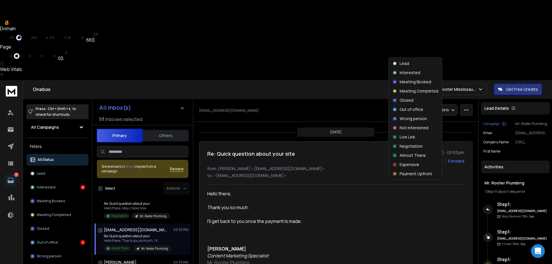
click at [404, 99] on div "[EMAIL_ADDRESS][DOMAIN_NAME] Almost There Add to Almost There Add to" at bounding box center [335, 110] width 285 height 23
click at [404, 136] on p "Live Link" at bounding box center [407, 137] width 16 height 6
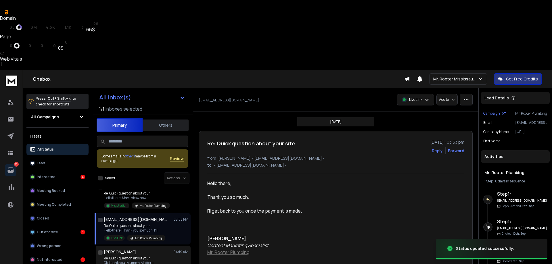
click at [141, 261] on p "Ok, thank you. Mummy Matters" at bounding box center [134, 263] width 61 height 5
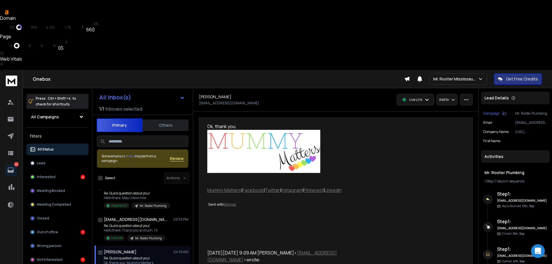
scroll to position [57, 0]
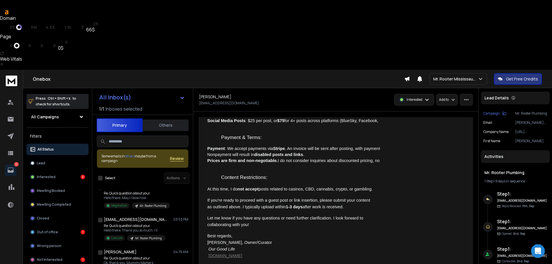
scroll to position [603, 0]
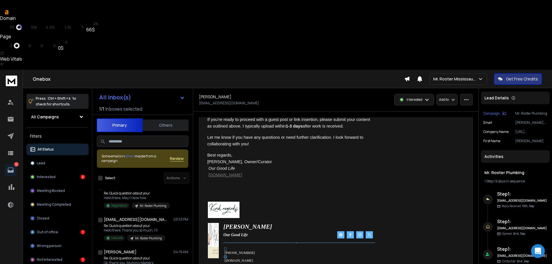
click at [420, 88] on div "[PERSON_NAME] [PERSON_NAME] [EMAIL_ADDRESS][DOMAIN_NAME] Interested Add to Inte…" at bounding box center [335, 99] width 285 height 23
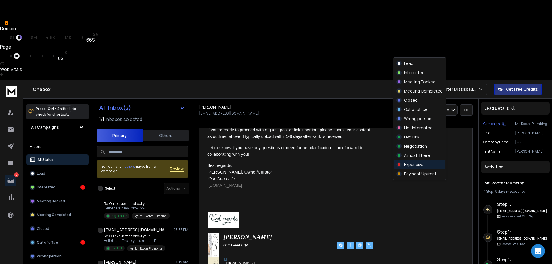
click at [410, 166] on p "Expensive" at bounding box center [414, 165] width 20 height 6
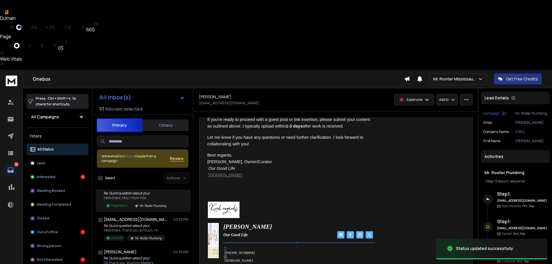
scroll to position [230, 0]
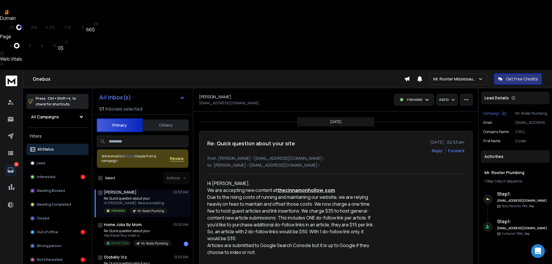
scroll to position [316, 0]
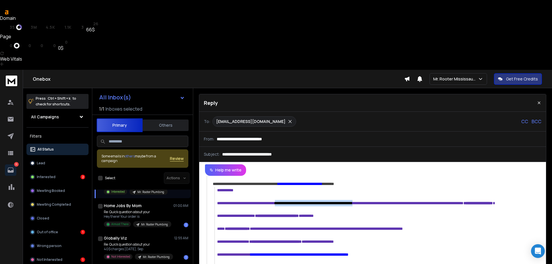
drag, startPoint x: 291, startPoint y: 144, endPoint x: 388, endPoint y: 145, distance: 97.4
click at [388, 187] on div "**********" at bounding box center [376, 265] width 318 height 156
copy link "**********"
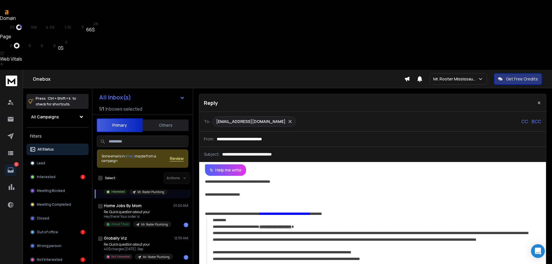
scroll to position [0, 0]
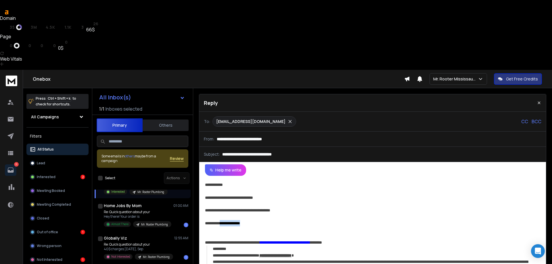
drag, startPoint x: 225, startPoint y: 164, endPoint x: 260, endPoint y: 164, distance: 35.6
click at [260, 220] on div "**********" at bounding box center [369, 223] width 329 height 6
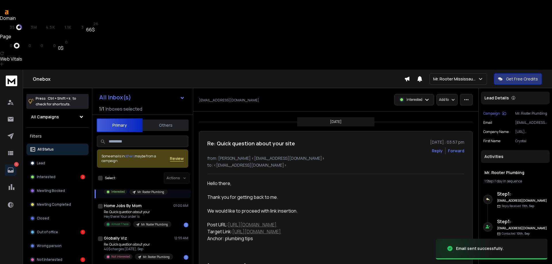
click at [413, 88] on div "[EMAIL_ADDRESS][DOMAIN_NAME] Interested Add to Interested Add to" at bounding box center [335, 99] width 285 height 23
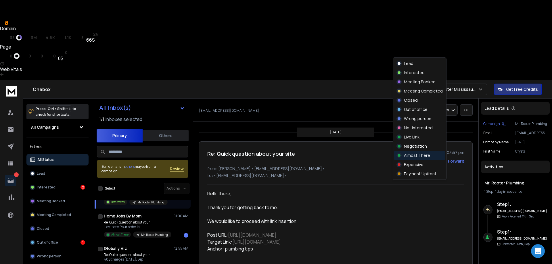
click at [412, 155] on p "Almost There" at bounding box center [417, 156] width 26 height 6
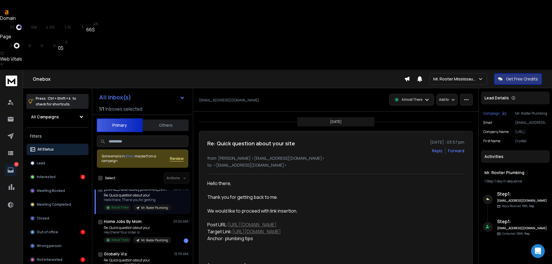
scroll to position [287, 0]
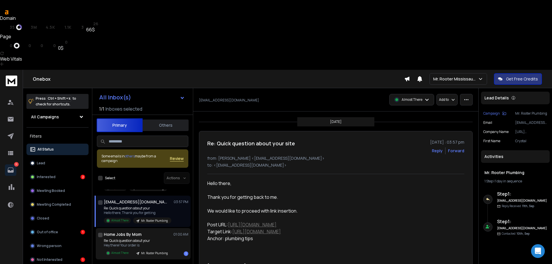
click at [147, 238] on p "Re: Quick question about your" at bounding box center [138, 240] width 68 height 5
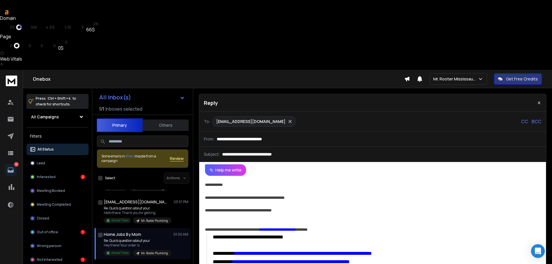
click at [259, 195] on div "**********" at bounding box center [369, 198] width 329 height 6
click at [295, 207] on div "**********" at bounding box center [369, 210] width 329 height 6
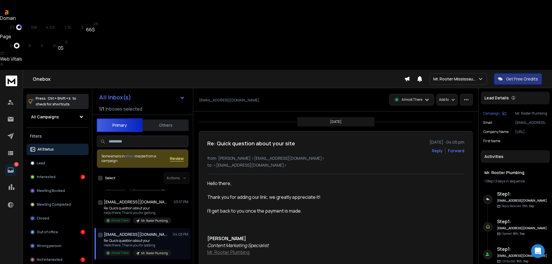
click at [410, 70] on div "Onebox Mr. Rooter Mississauga Get Free Credits Press Ctrl + Shift + k to check …" at bounding box center [276, 211] width 552 height 282
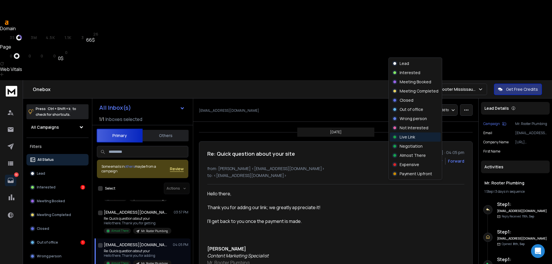
click at [408, 137] on p "Live Link" at bounding box center [407, 137] width 16 height 6
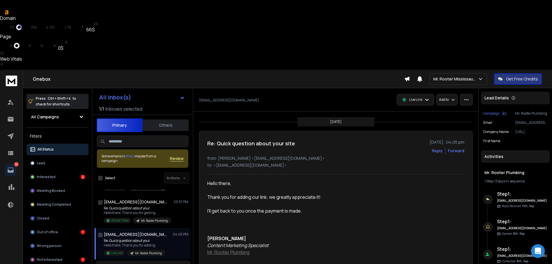
click at [161, 264] on div "Globally Viz 12:55 AM" at bounding box center [146, 267] width 84 height 6
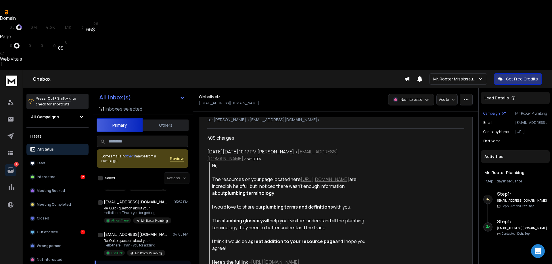
scroll to position [57, 0]
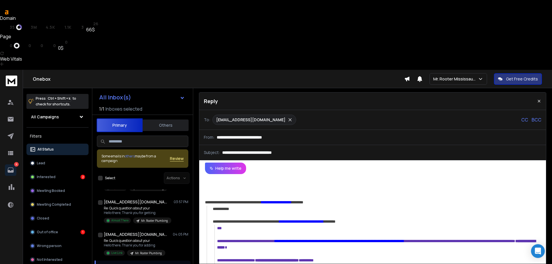
scroll to position [0, 0]
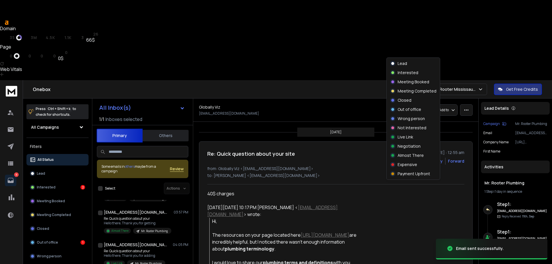
click at [403, 99] on div "Globally Viz Globally Viz [EMAIL_ADDRESS][DOMAIN_NAME] Not Interested Add to No…" at bounding box center [335, 110] width 285 height 23
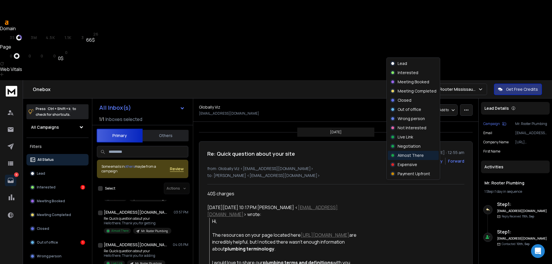
click at [410, 156] on p "Almost There" at bounding box center [410, 156] width 26 height 6
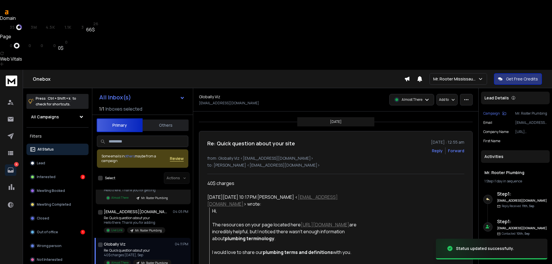
scroll to position [316, 0]
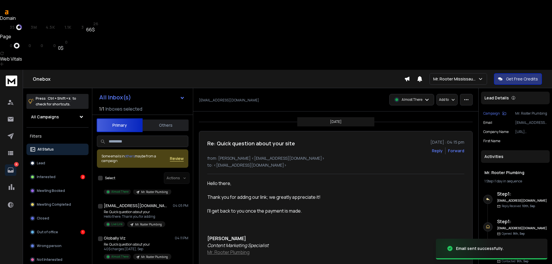
click at [411, 88] on div "[EMAIL_ADDRESS][DOMAIN_NAME] Almost There Add to Almost There Add to" at bounding box center [335, 99] width 285 height 23
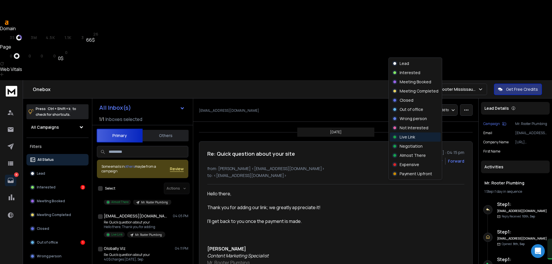
click at [406, 137] on p "Live Link" at bounding box center [407, 137] width 16 height 6
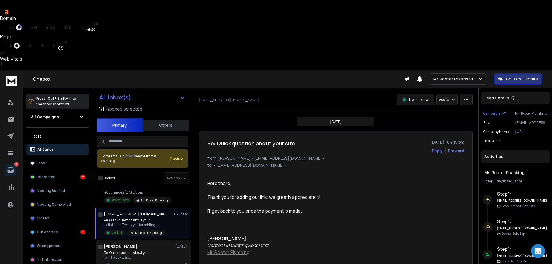
scroll to position [374, 0]
click at [161, 243] on div "[PERSON_NAME] [DATE] Re: Quick question about your I am happy to add Interested…" at bounding box center [146, 255] width 84 height 24
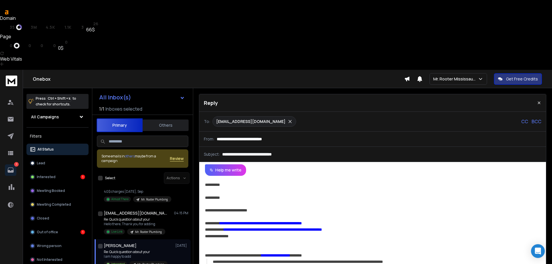
drag, startPoint x: 334, startPoint y: 216, endPoint x: 297, endPoint y: 228, distance: 39.4
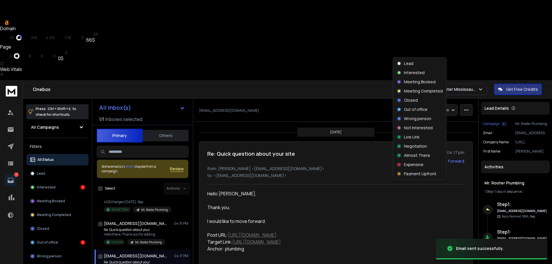
click at [415, 99] on div "[PERSON_NAME][EMAIL_ADDRESS][DOMAIN_NAME] Interested Add to Interested Add to" at bounding box center [335, 110] width 285 height 23
click at [412, 145] on p "Negotiation" at bounding box center [415, 146] width 23 height 6
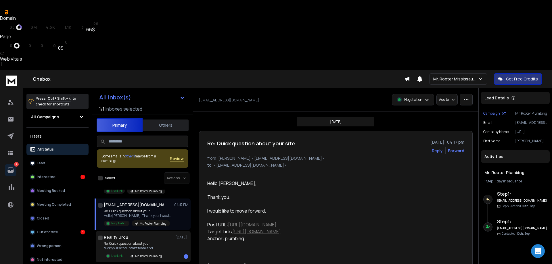
scroll to position [431, 0]
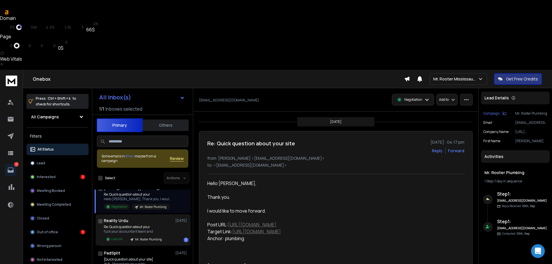
click at [163, 229] on p "fuck your accountant team and" at bounding box center [134, 231] width 61 height 5
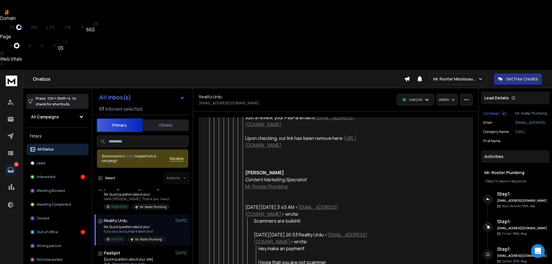
scroll to position [402, 0]
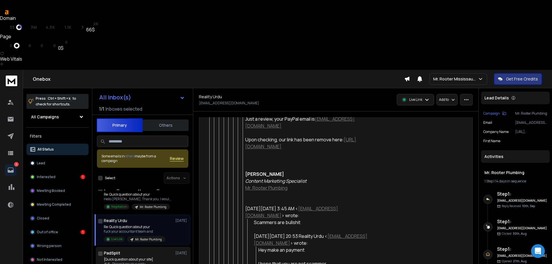
click at [147, 257] on p "[Quick question about your site]" at bounding box center [137, 259] width 67 height 5
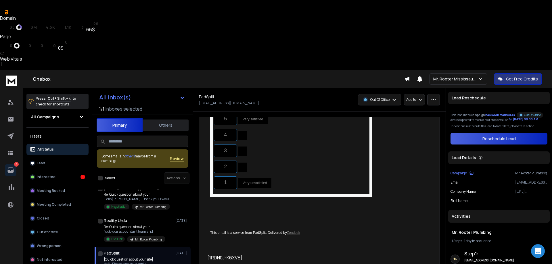
scroll to position [156, 0]
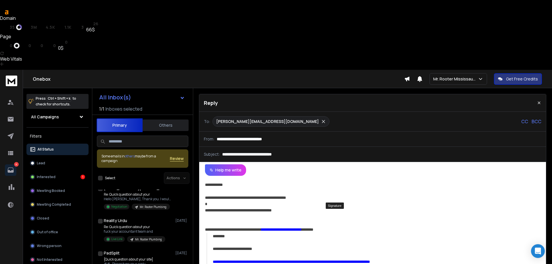
drag, startPoint x: 334, startPoint y: 214, endPoint x: 329, endPoint y: 216, distance: 5.3
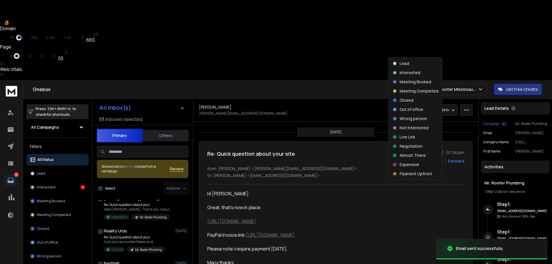
click at [411, 99] on div "[PERSON_NAME] [PERSON_NAME] [PERSON_NAME][EMAIL_ADDRESS][DOMAIN_NAME] Almost Th…" at bounding box center [335, 110] width 285 height 23
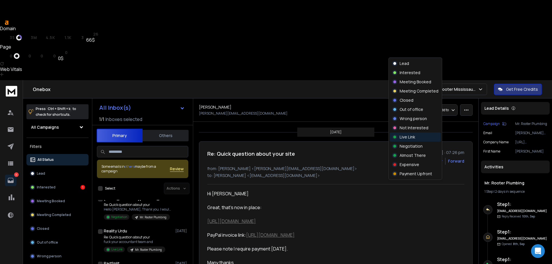
click at [406, 135] on p "Live Link" at bounding box center [407, 137] width 16 height 6
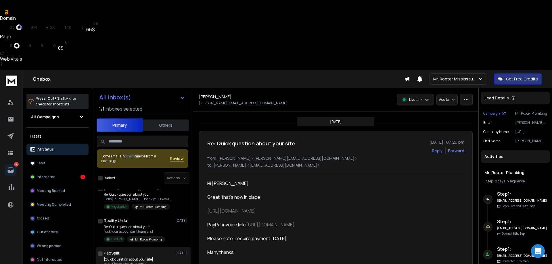
scroll to position [460, 0]
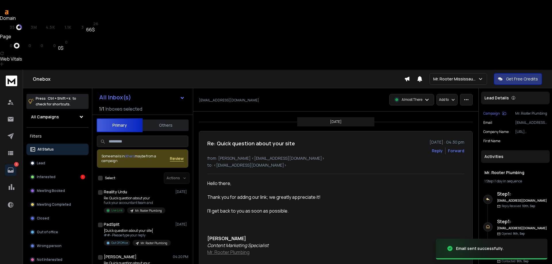
click at [418, 88] on div "[EMAIL_ADDRESS][DOMAIN_NAME] Almost There Add to Almost There Add to" at bounding box center [335, 99] width 285 height 23
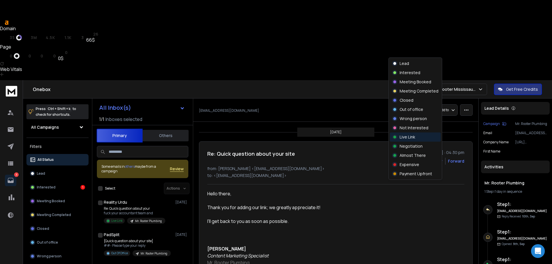
click at [406, 138] on p "Live Link" at bounding box center [407, 137] width 16 height 6
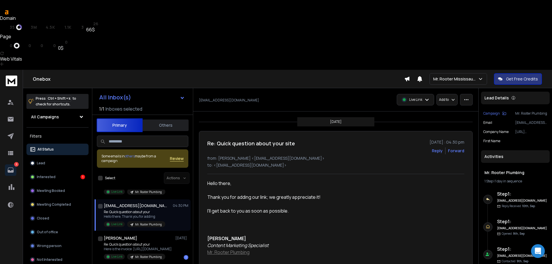
scroll to position [546, 0]
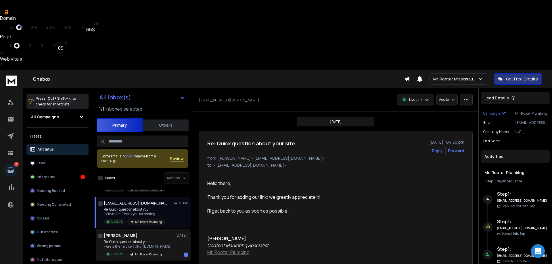
click at [144, 244] on p "Here is the invoice: [URL][DOMAIN_NAME]" at bounding box center [138, 246] width 68 height 5
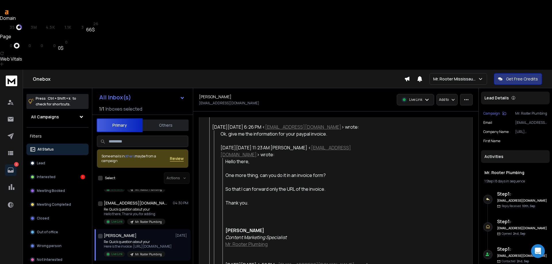
scroll to position [0, 0]
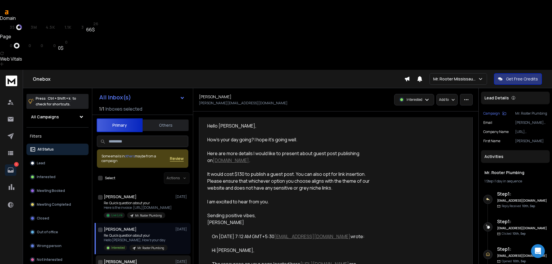
scroll to position [575, 0]
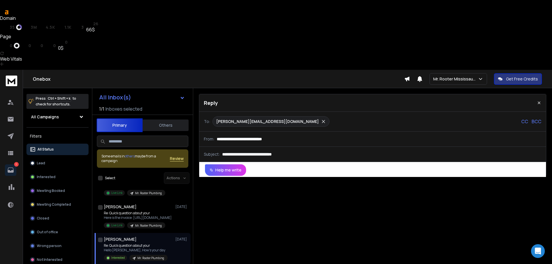
scroll to position [0, 0]
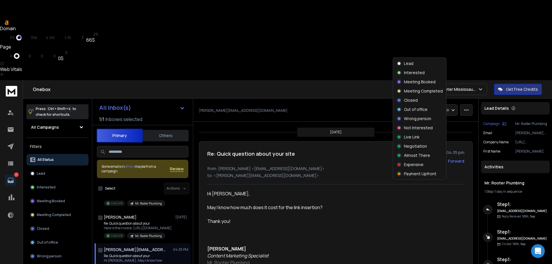
click at [412, 99] on div "[PERSON_NAME][EMAIL_ADDRESS][DOMAIN_NAME] Interested Add to Interested Add to" at bounding box center [335, 110] width 285 height 23
click at [409, 147] on p "Negotiation" at bounding box center [415, 146] width 23 height 6
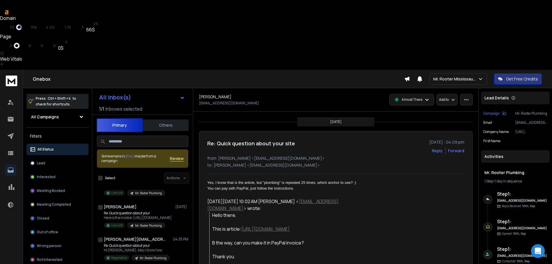
click at [273, 226] on link "[URL][DOMAIN_NAME]" at bounding box center [265, 229] width 49 height 6
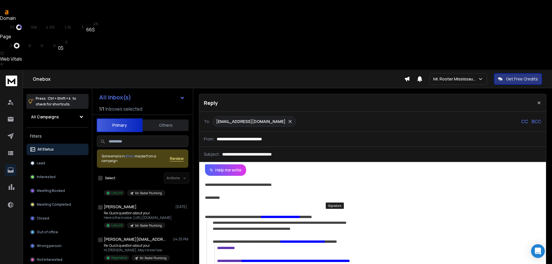
drag, startPoint x: 337, startPoint y: 216, endPoint x: 328, endPoint y: 217, distance: 8.7
